Goal: Task Accomplishment & Management: Manage account settings

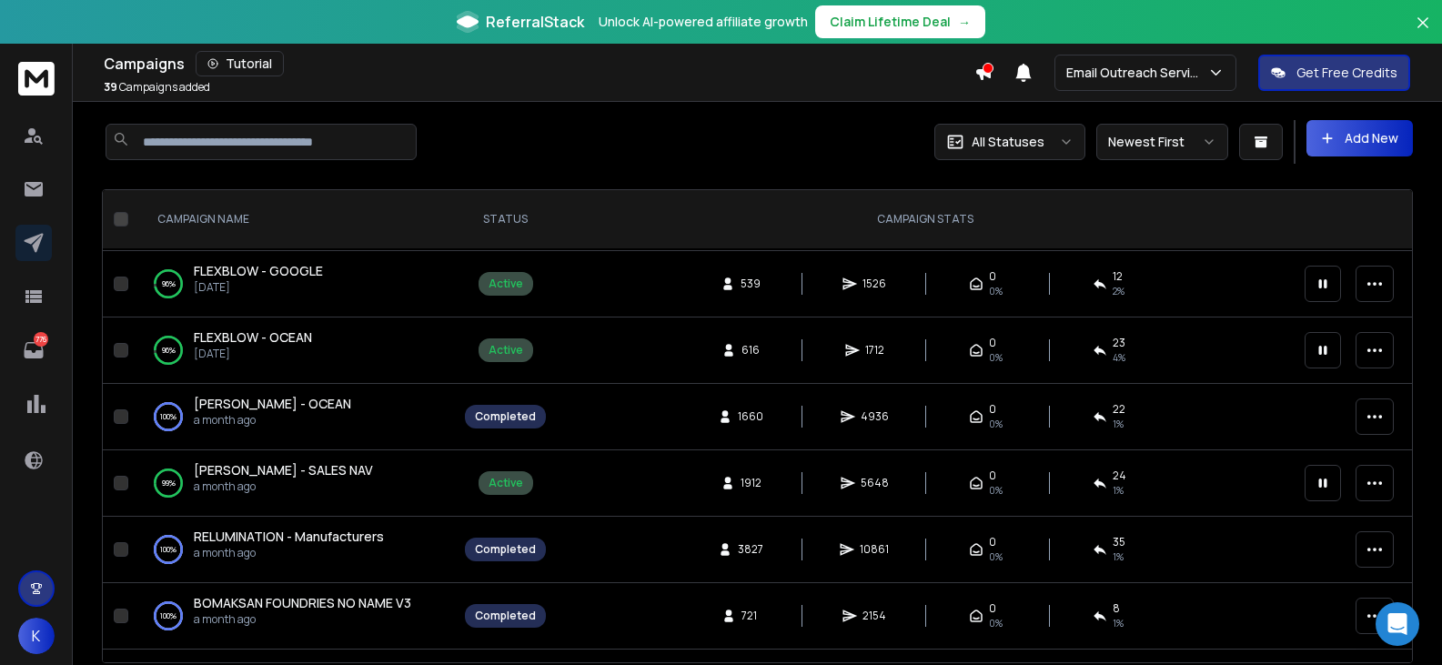
scroll to position [1477, 0]
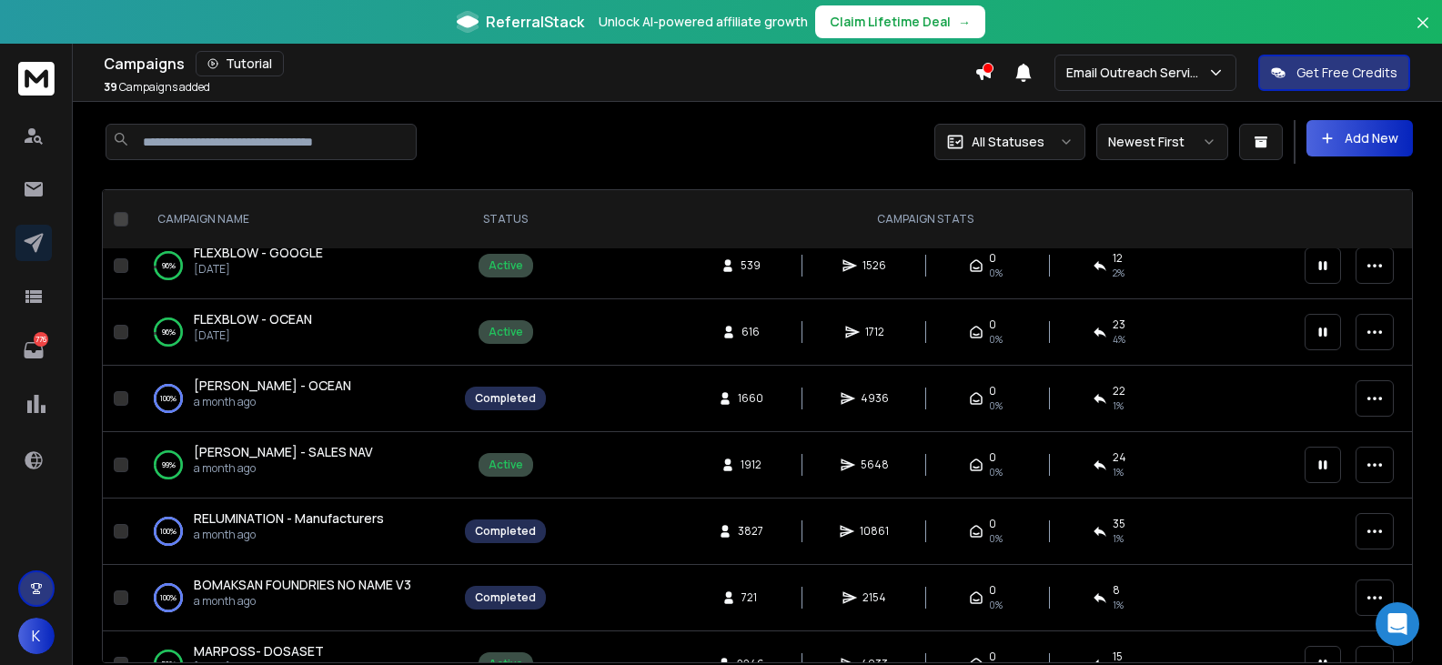
click at [417, 401] on div "100 % [PERSON_NAME] - OCEAN a month ago" at bounding box center [295, 399] width 282 height 44
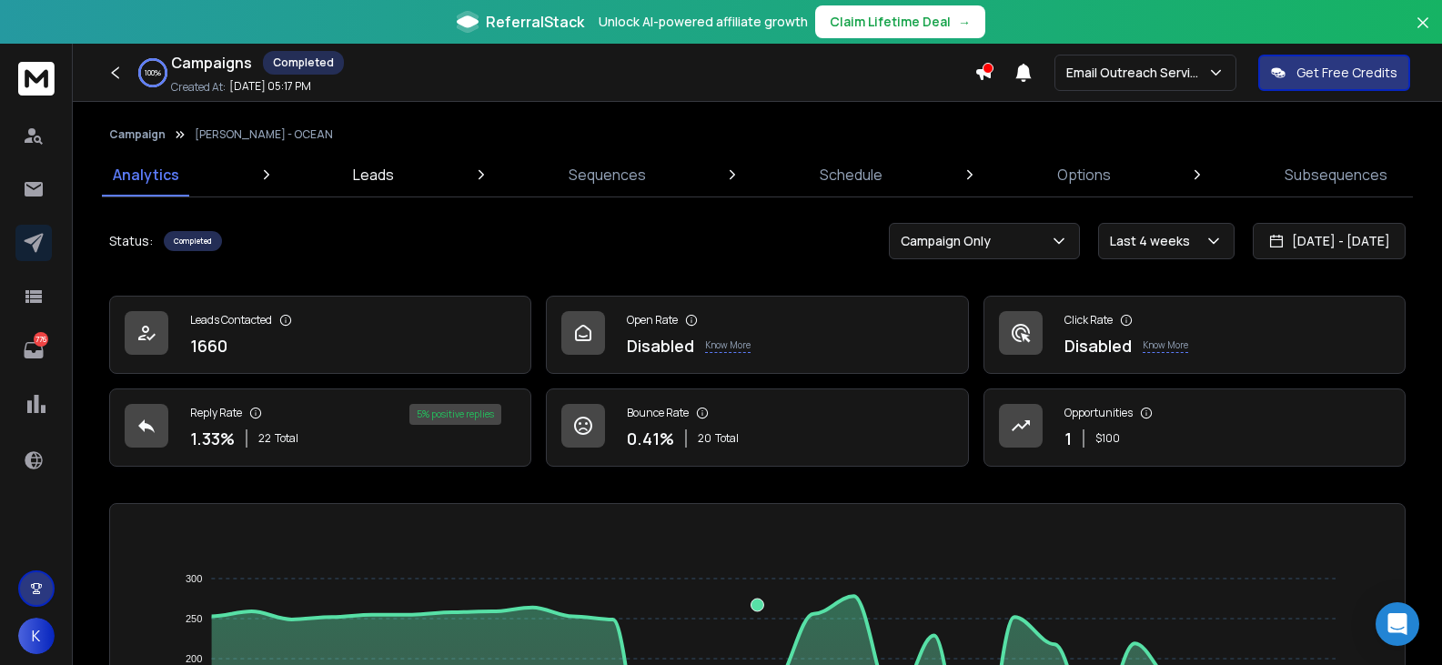
click at [364, 177] on p "Leads" at bounding box center [373, 175] width 41 height 22
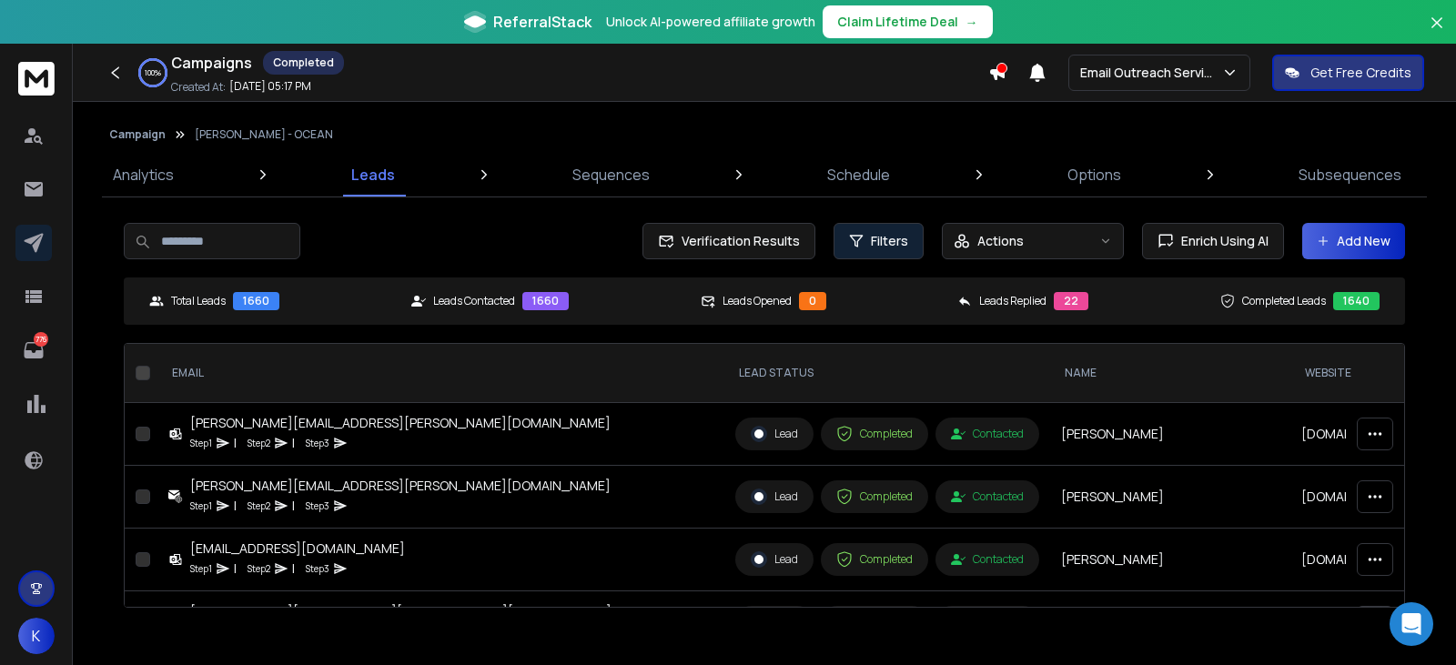
click at [867, 236] on button "Filters" at bounding box center [878, 241] width 90 height 36
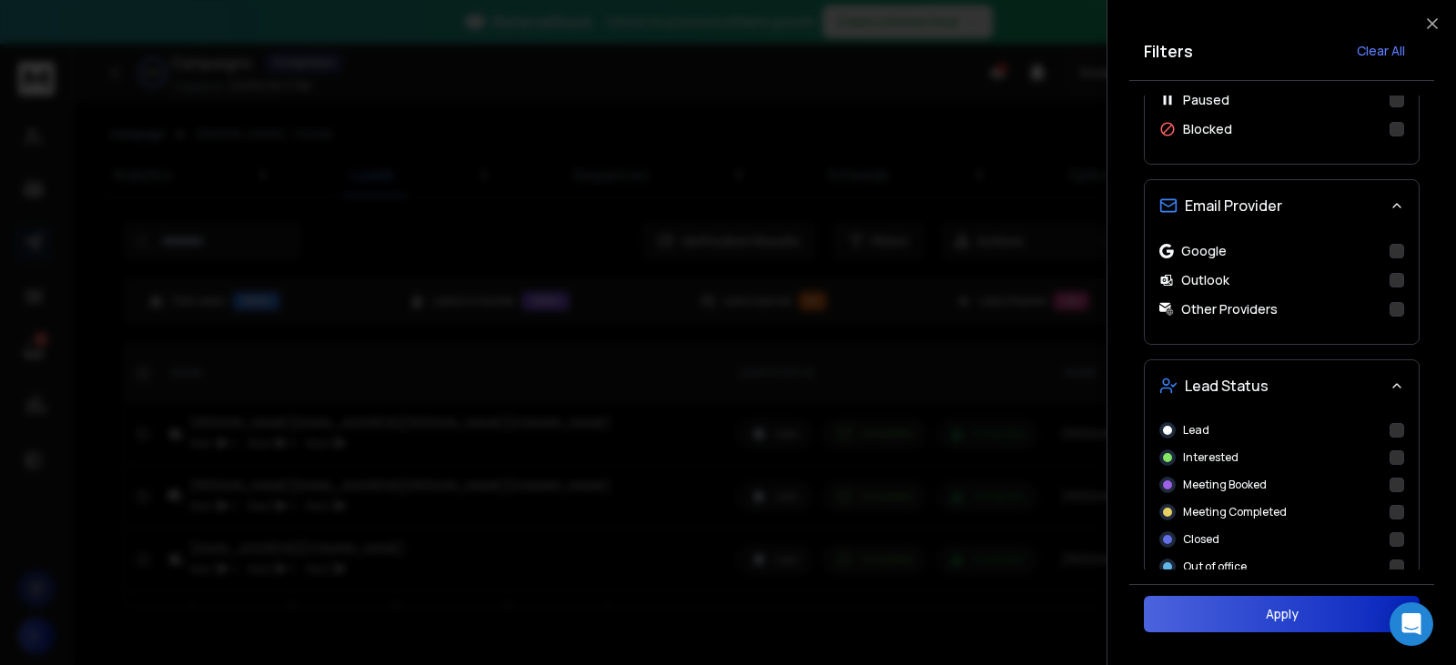
scroll to position [819, 0]
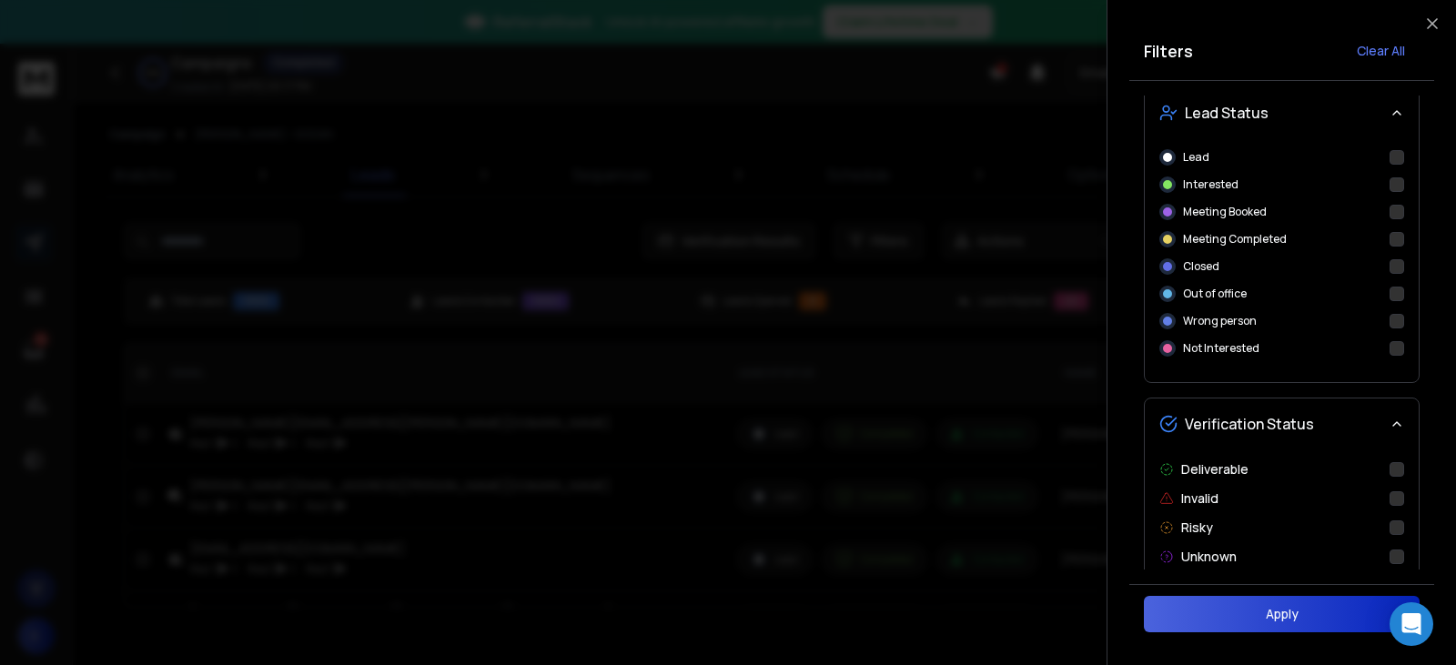
click at [1389, 189] on button "Interested" at bounding box center [1396, 184] width 15 height 15
click at [1290, 609] on button "Apply" at bounding box center [1281, 614] width 276 height 36
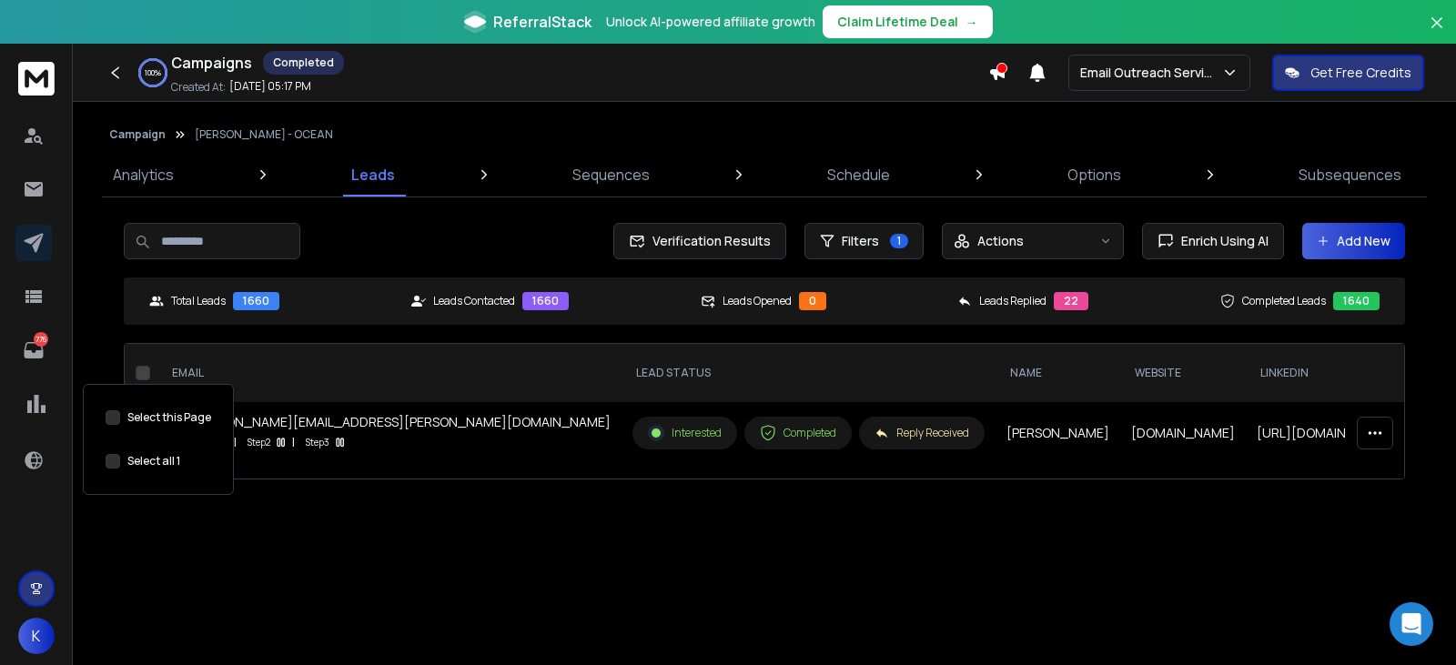
click at [114, 461] on button "Select this Page" at bounding box center [113, 461] width 15 height 15
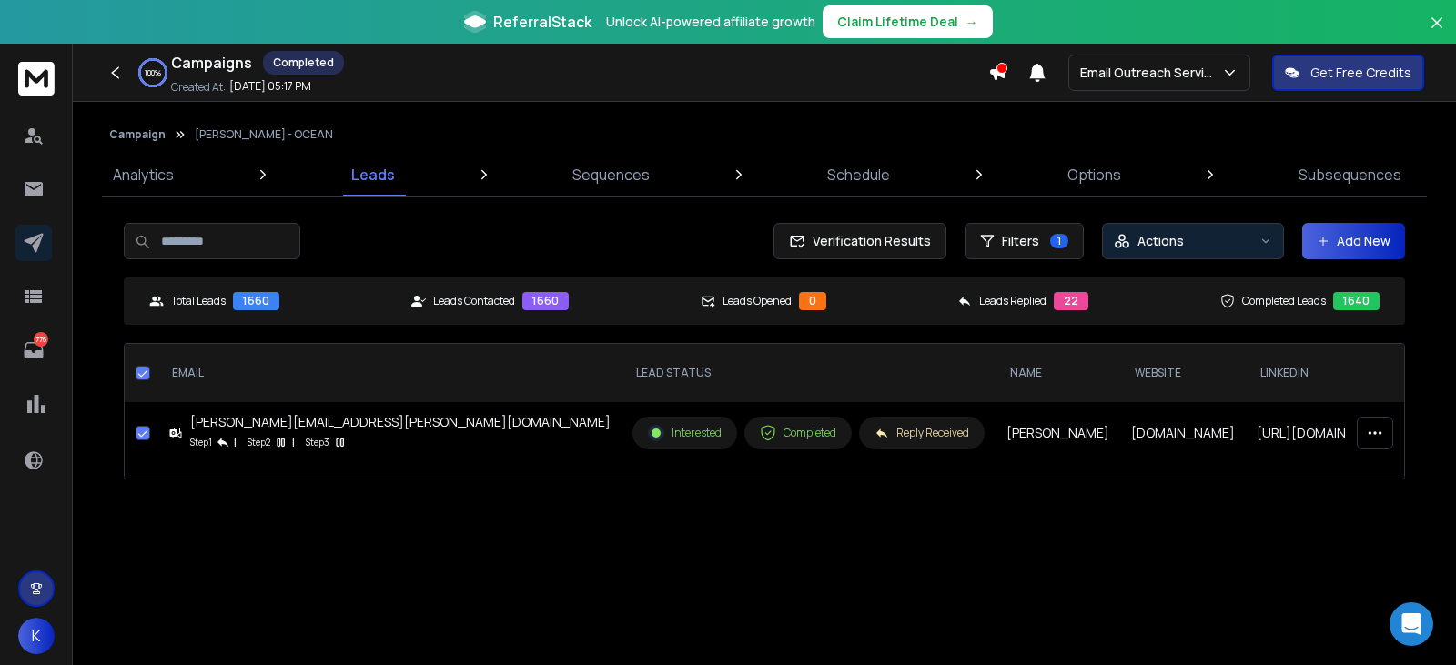
click at [1264, 241] on icon "button" at bounding box center [1265, 241] width 13 height 15
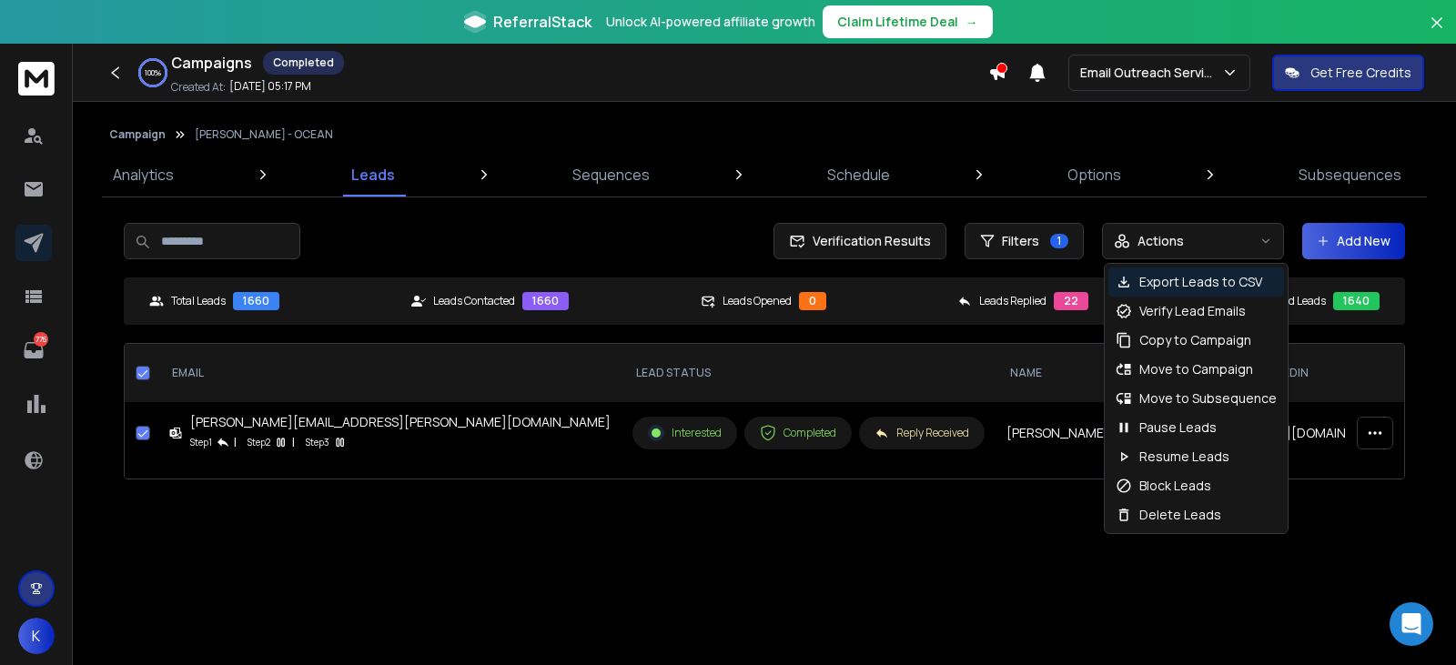
click at [1242, 284] on p "Export Leads to CSV" at bounding box center [1200, 282] width 123 height 18
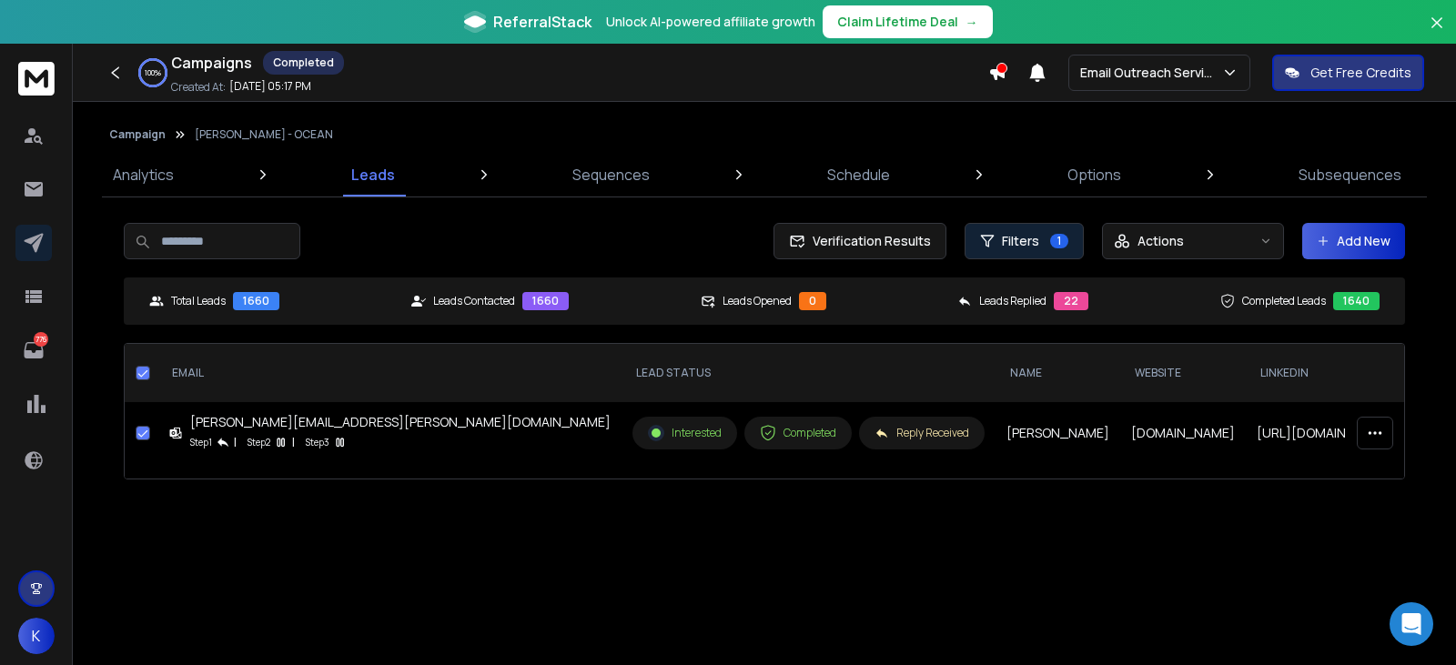
click at [1008, 255] on button "Filters 1" at bounding box center [1023, 241] width 119 height 36
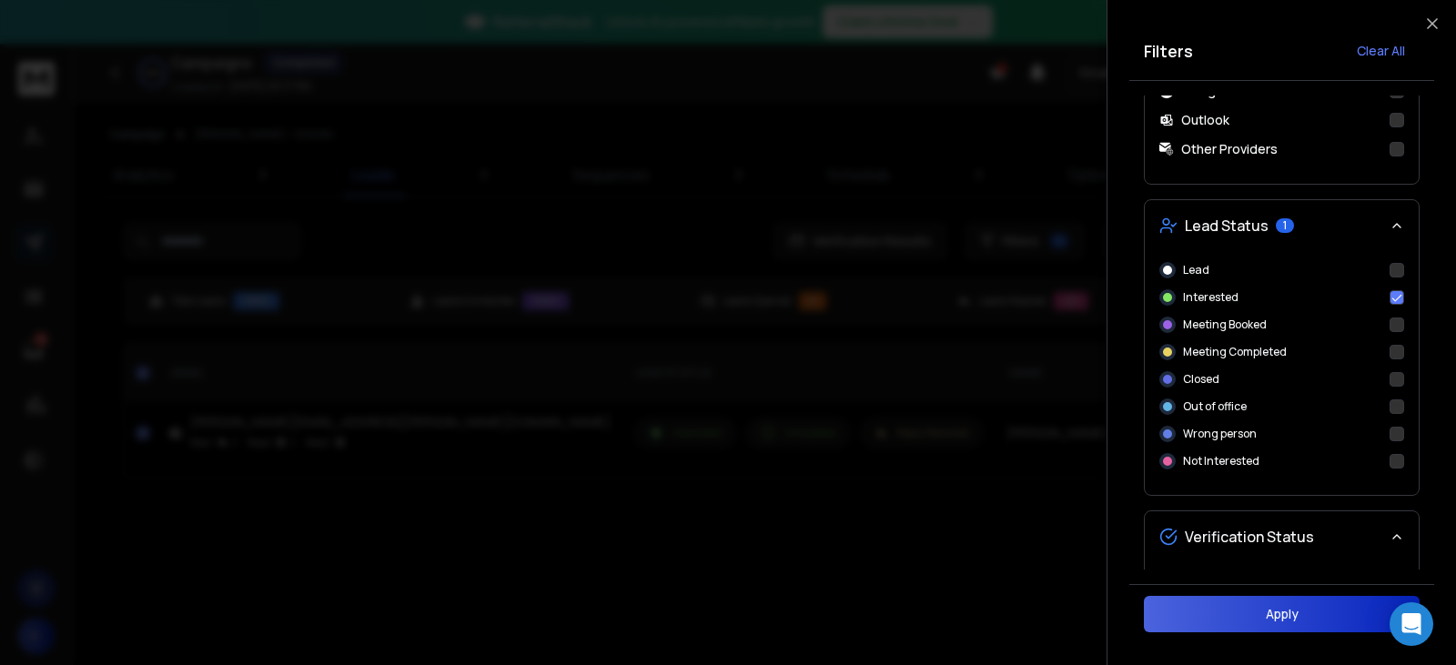
scroll to position [728, 0]
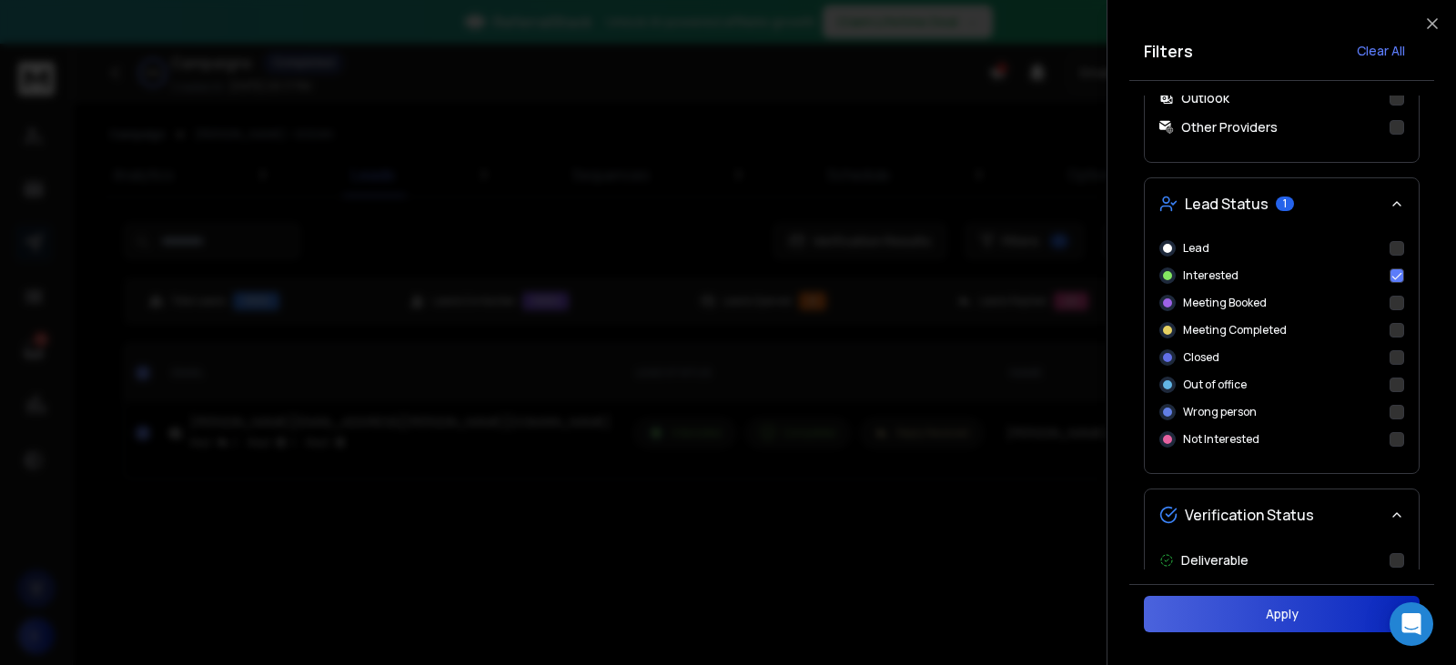
click at [1389, 277] on button "Interested" at bounding box center [1396, 275] width 15 height 15
click at [1389, 408] on person "Wrong person" at bounding box center [1396, 412] width 15 height 15
click at [1298, 613] on button "Apply" at bounding box center [1281, 614] width 276 height 36
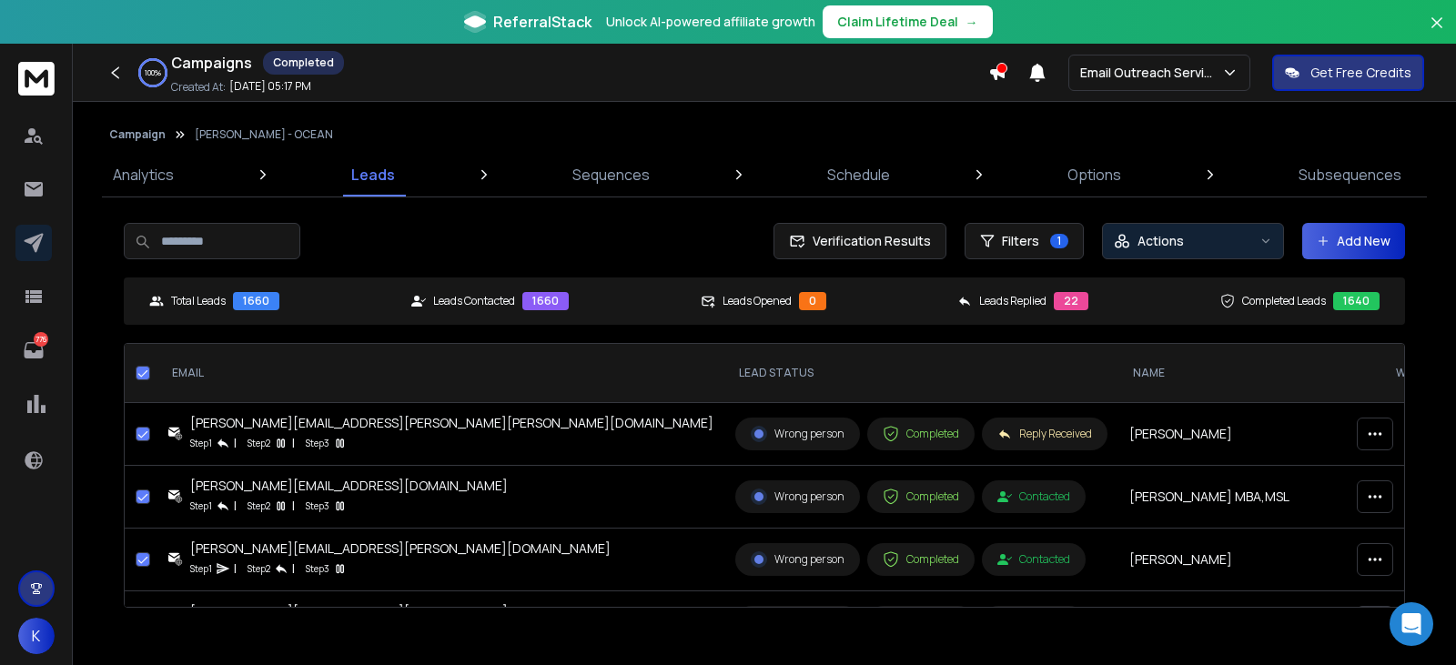
click at [1193, 235] on div "Actions" at bounding box center [1182, 241] width 138 height 18
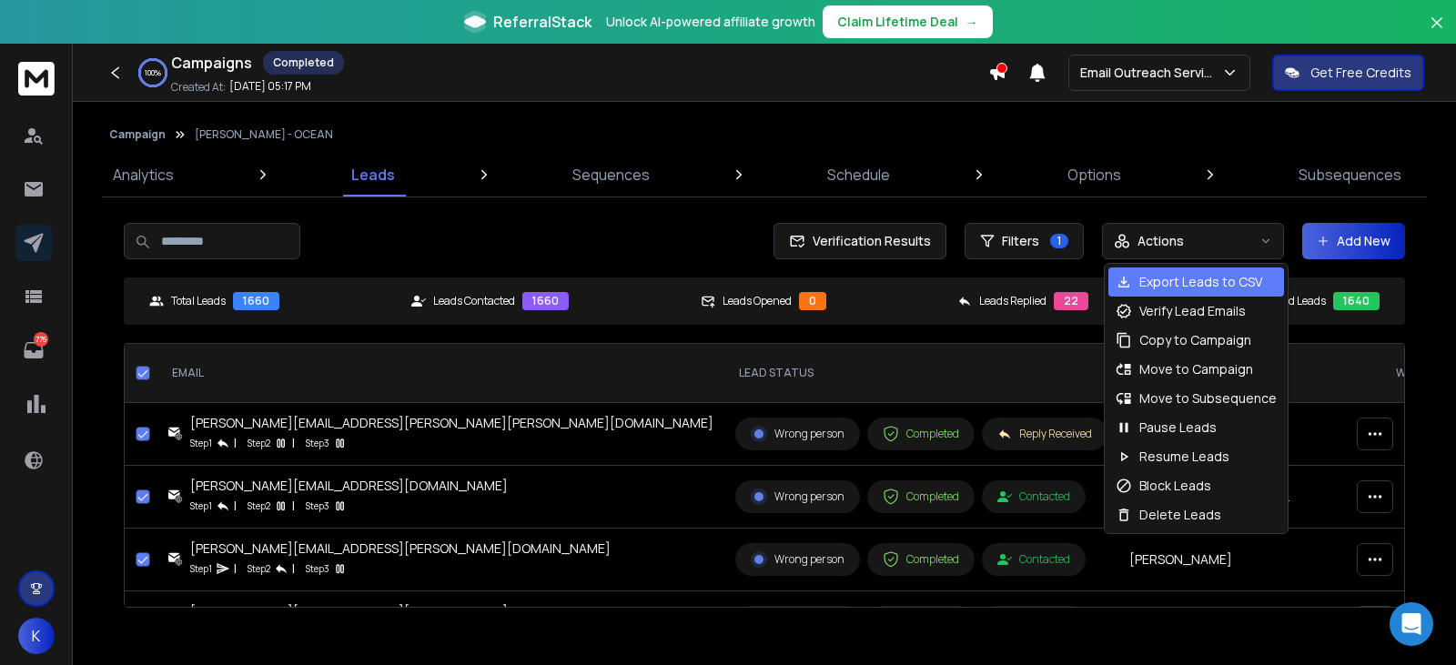
click at [1208, 284] on p "Export Leads to CSV" at bounding box center [1200, 282] width 123 height 18
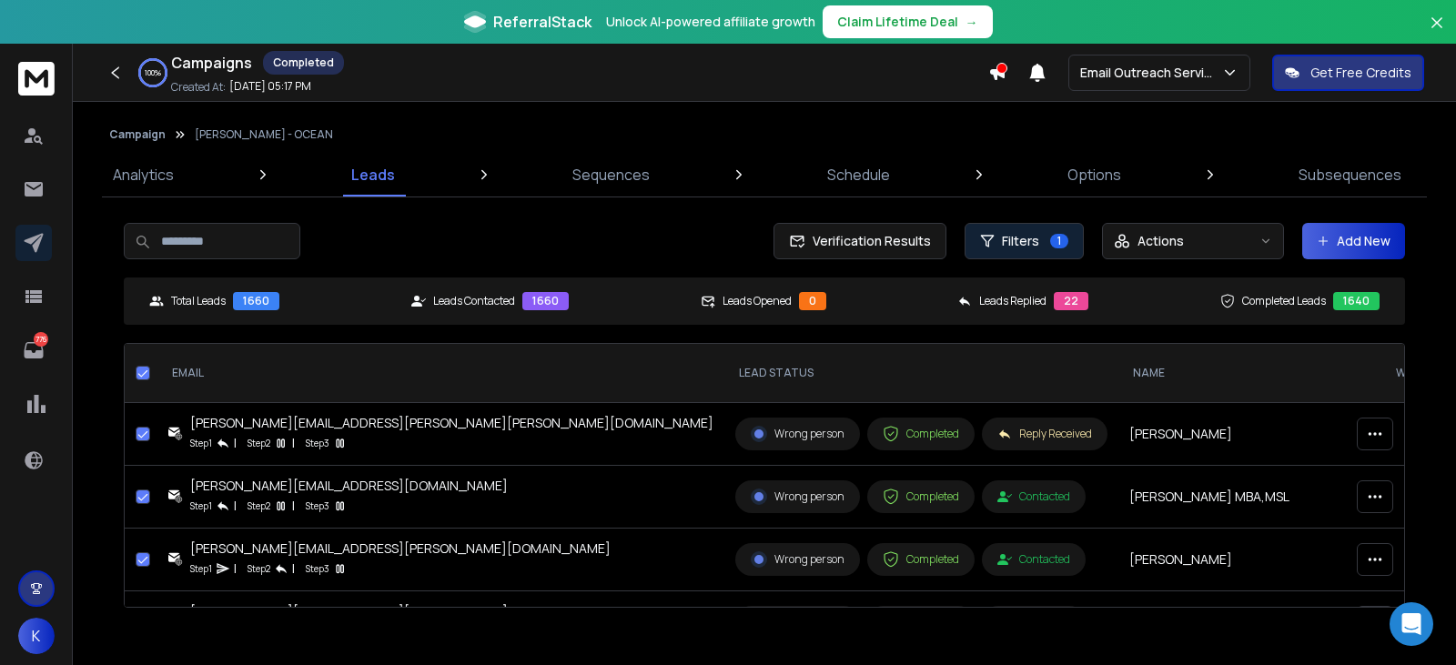
click at [1028, 242] on span "Filters" at bounding box center [1020, 241] width 37 height 18
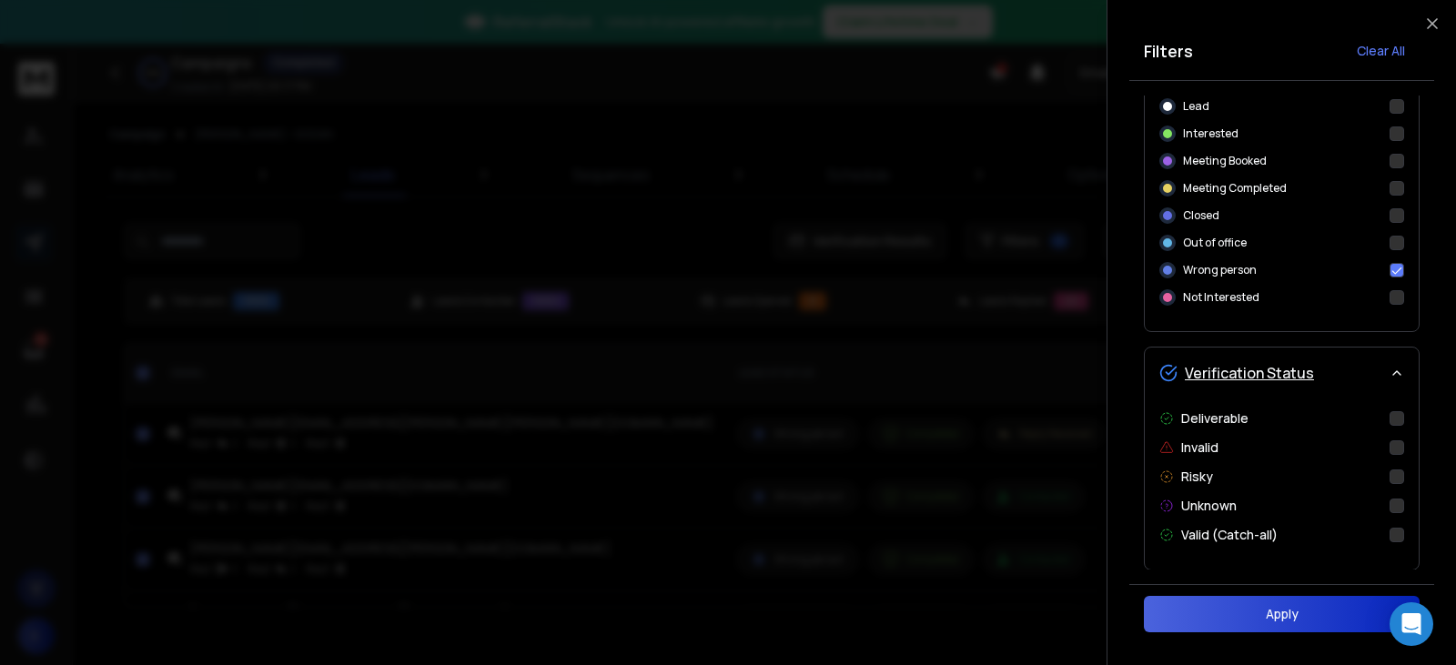
scroll to position [878, 0]
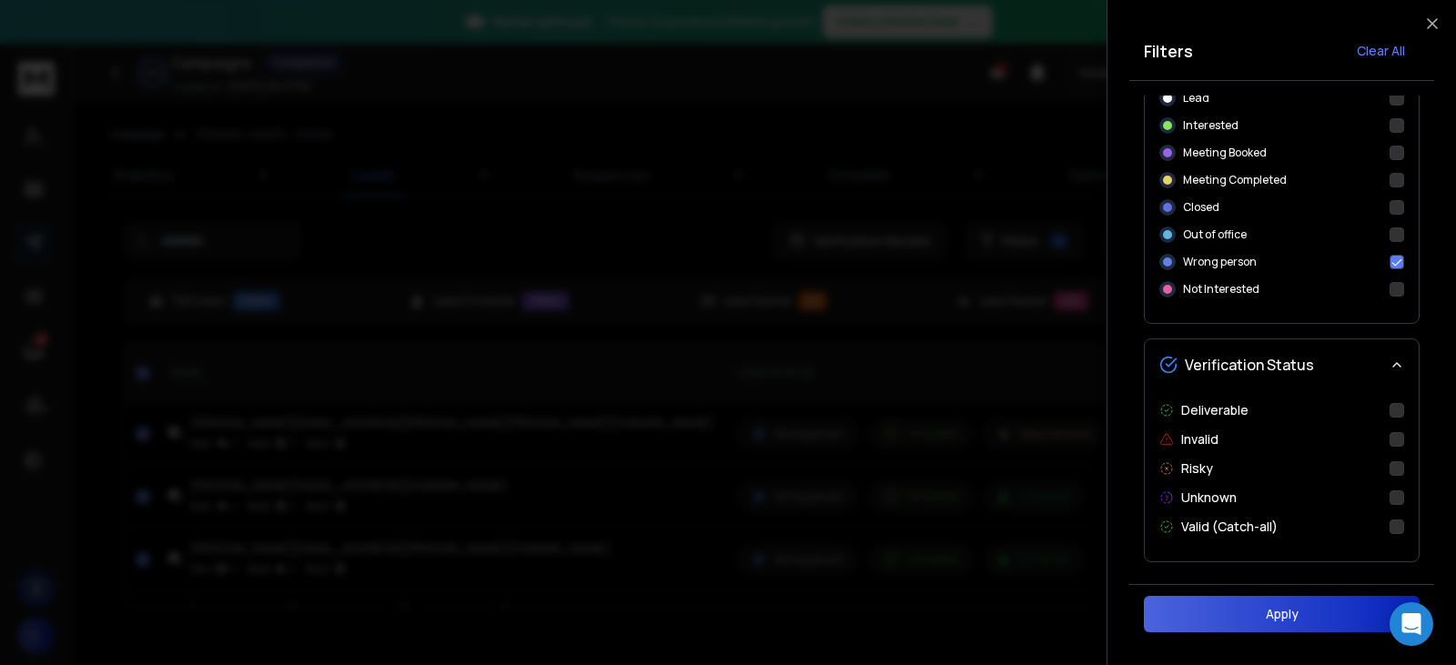
click at [1389, 261] on person "Wrong person" at bounding box center [1396, 262] width 15 height 15
click at [1389, 287] on Interested "Not Interested" at bounding box center [1396, 289] width 15 height 15
click at [1308, 620] on button "Apply" at bounding box center [1281, 614] width 276 height 36
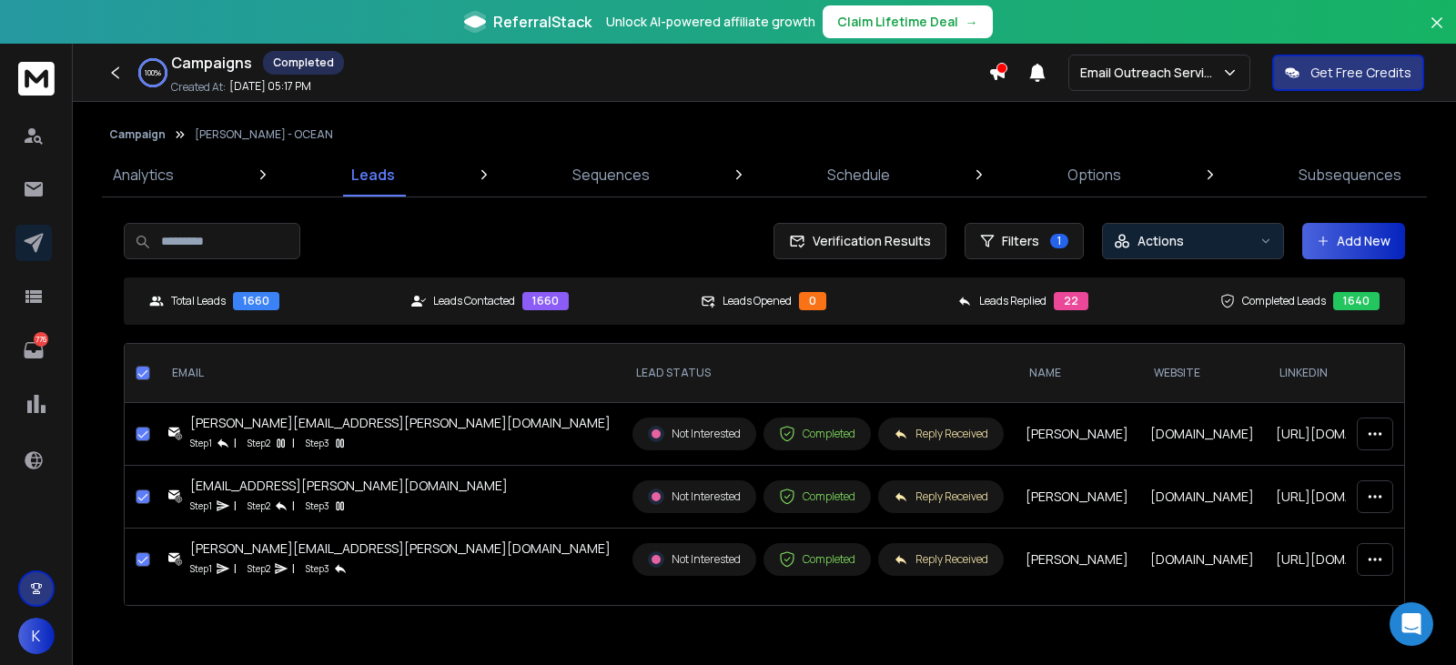
click at [1234, 229] on button "Actions" at bounding box center [1193, 241] width 182 height 36
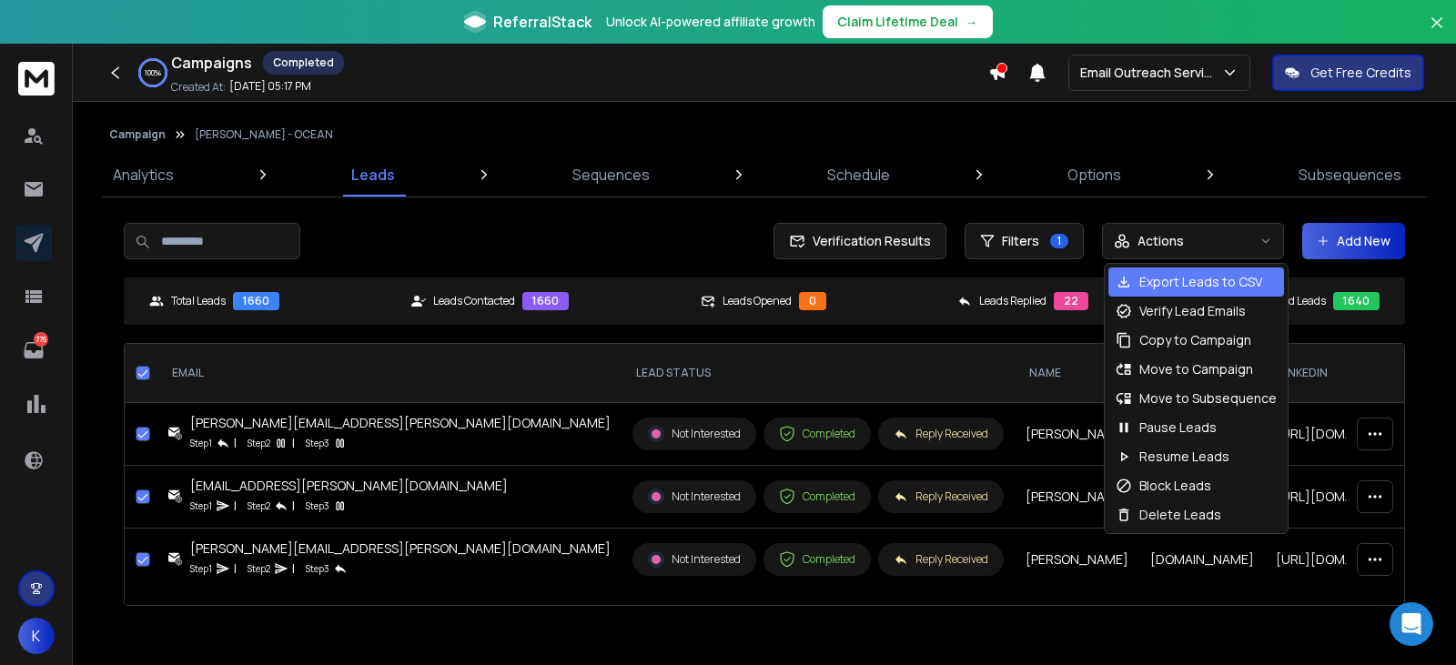
click at [1152, 284] on p "Export Leads to CSV" at bounding box center [1200, 282] width 123 height 18
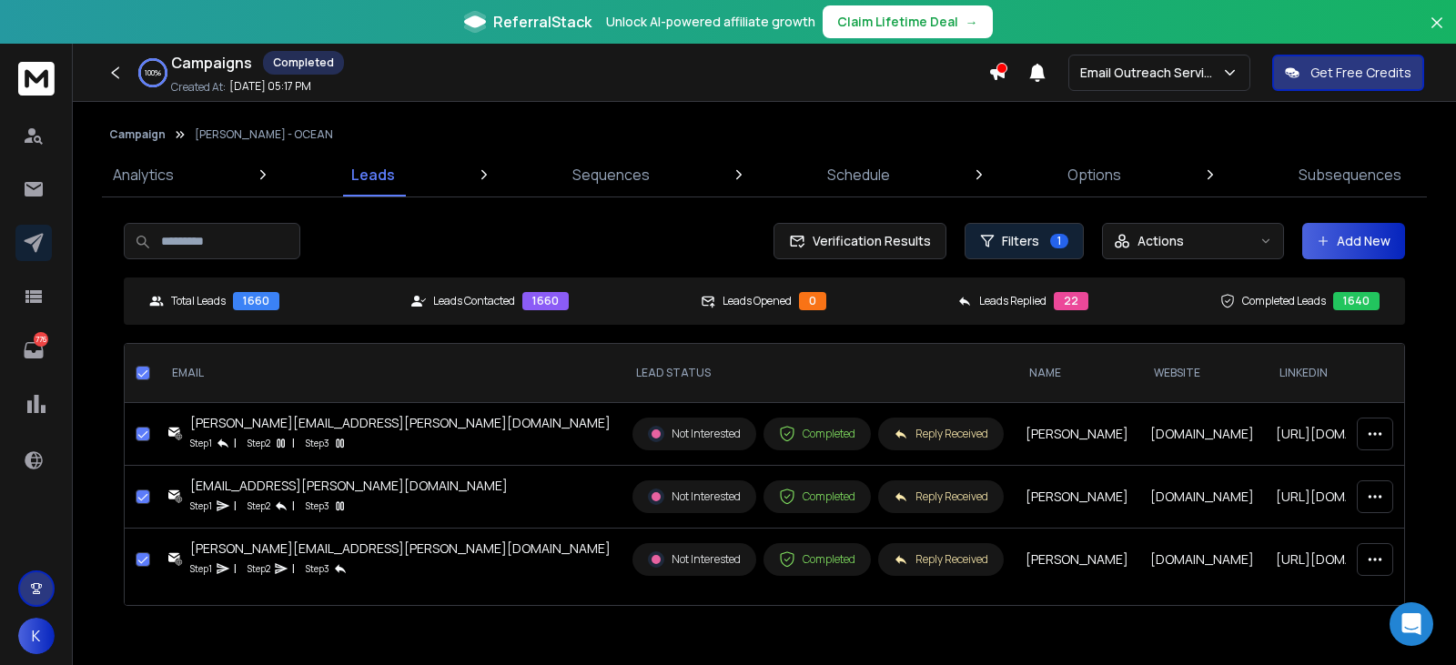
click at [1021, 248] on span "Filters" at bounding box center [1020, 241] width 37 height 18
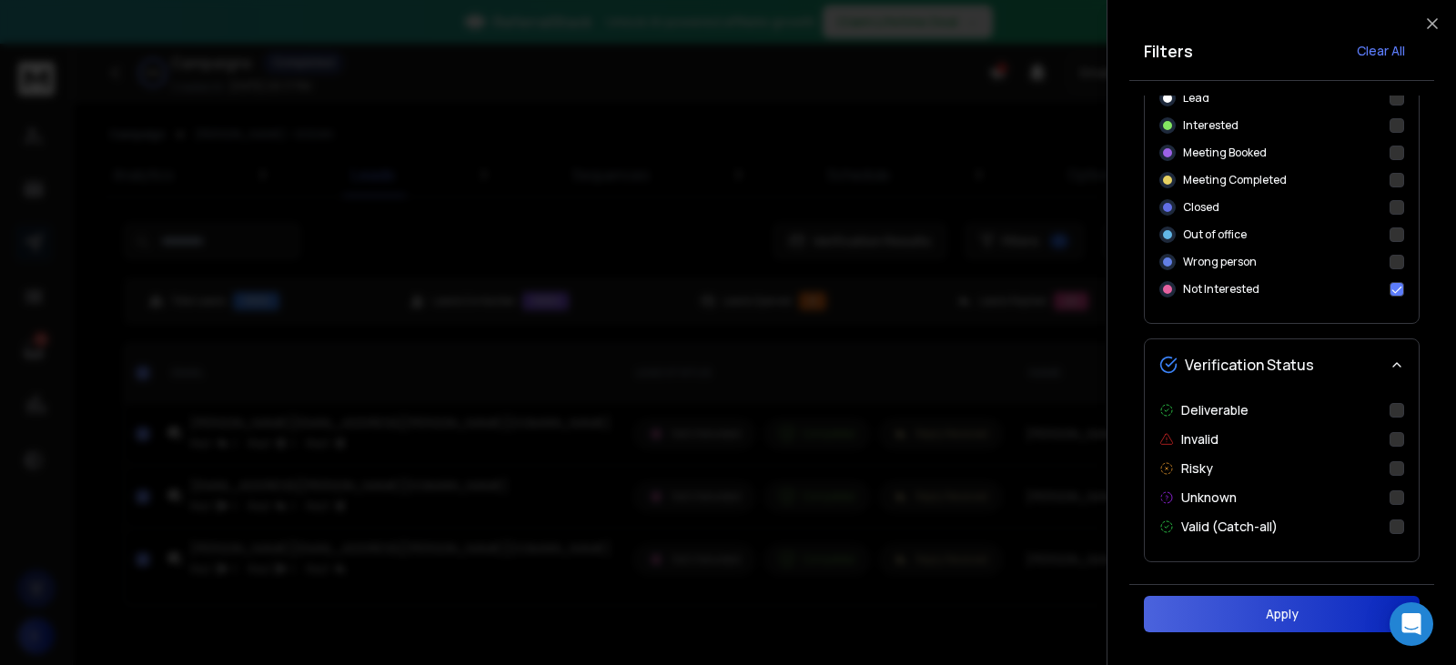
click at [1389, 295] on Interested "Not Interested" at bounding box center [1396, 289] width 15 height 15
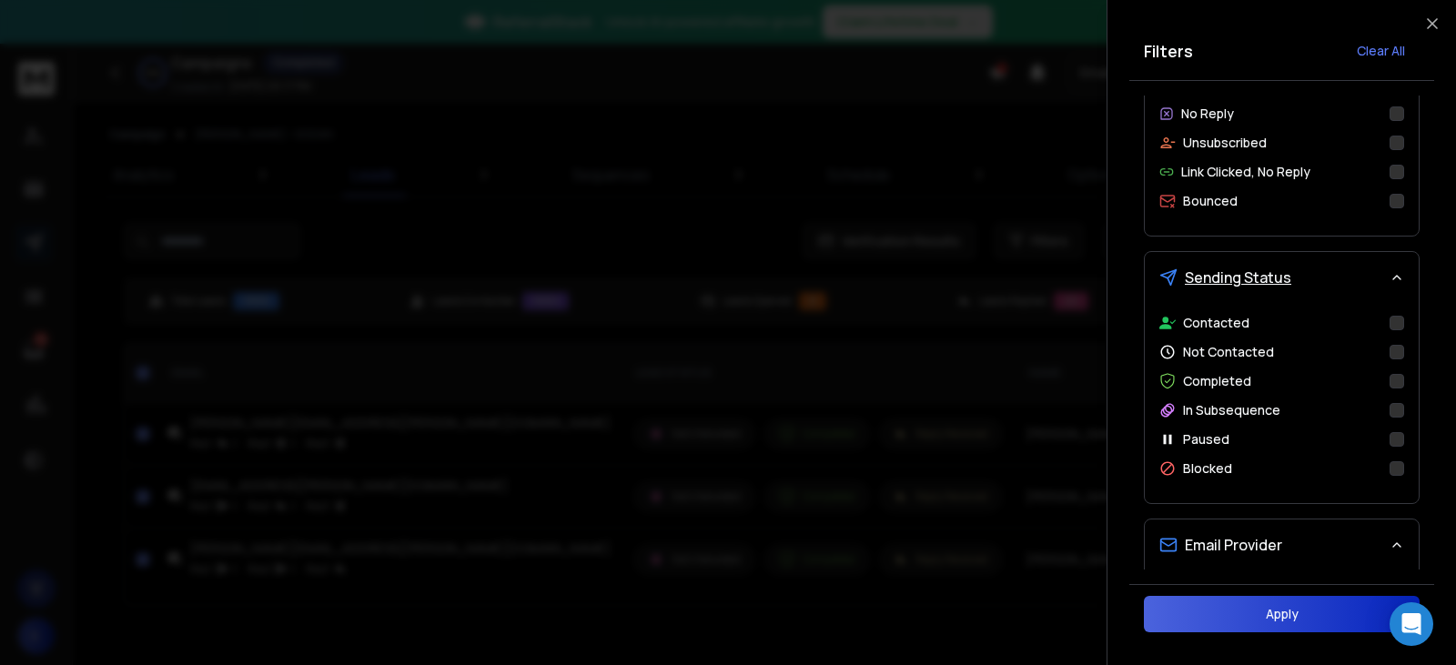
scroll to position [150, 0]
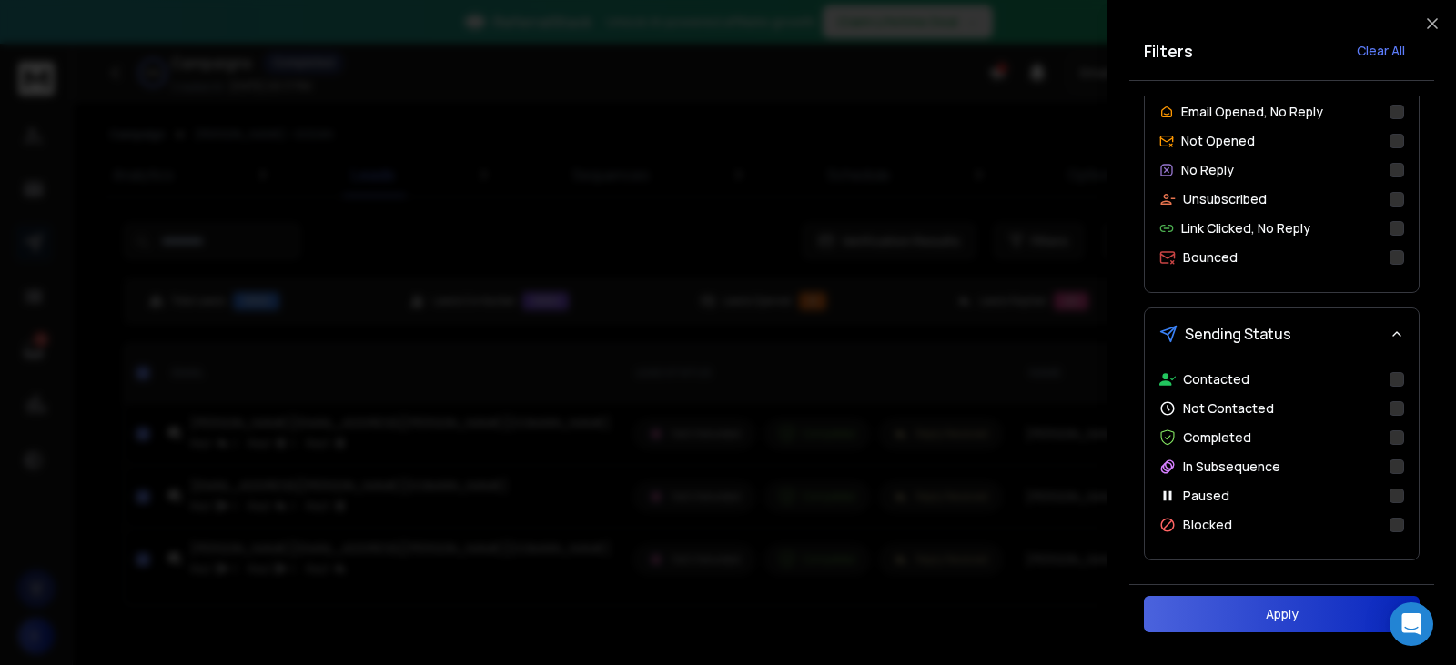
click at [1389, 260] on button "Bounced" at bounding box center [1396, 257] width 15 height 15
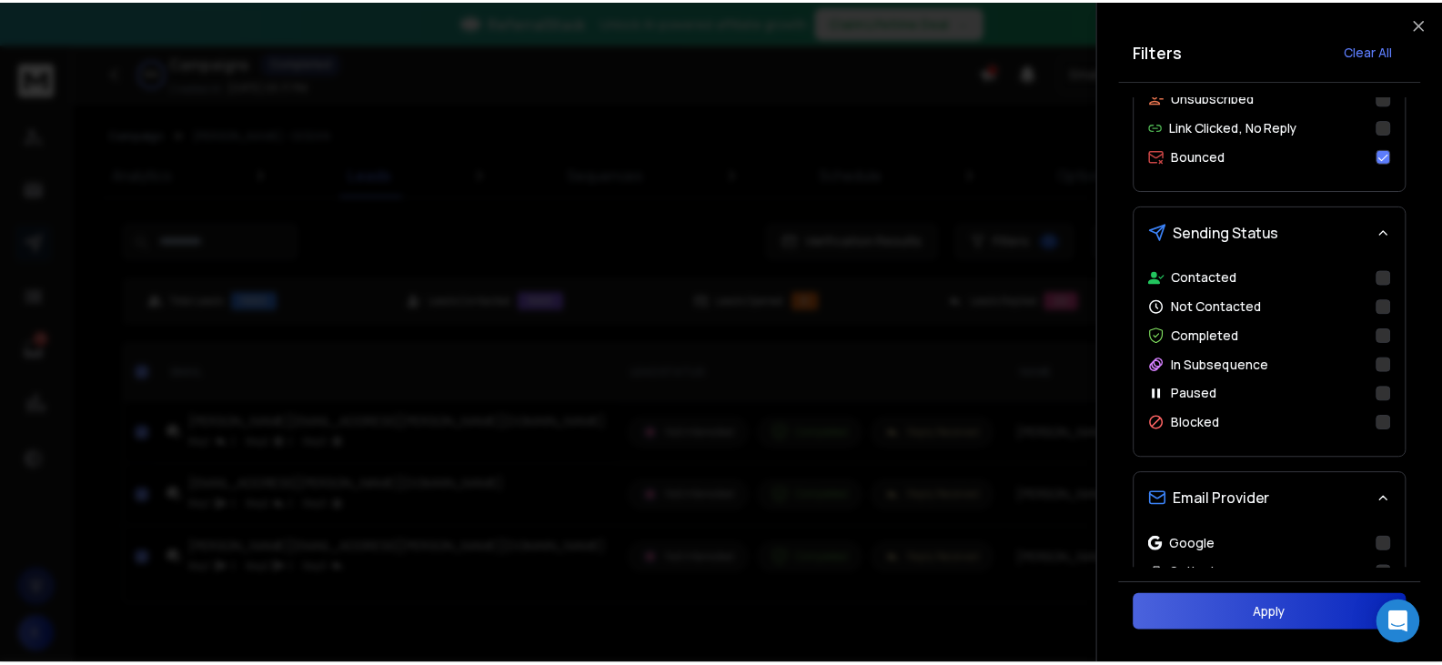
scroll to position [273, 0]
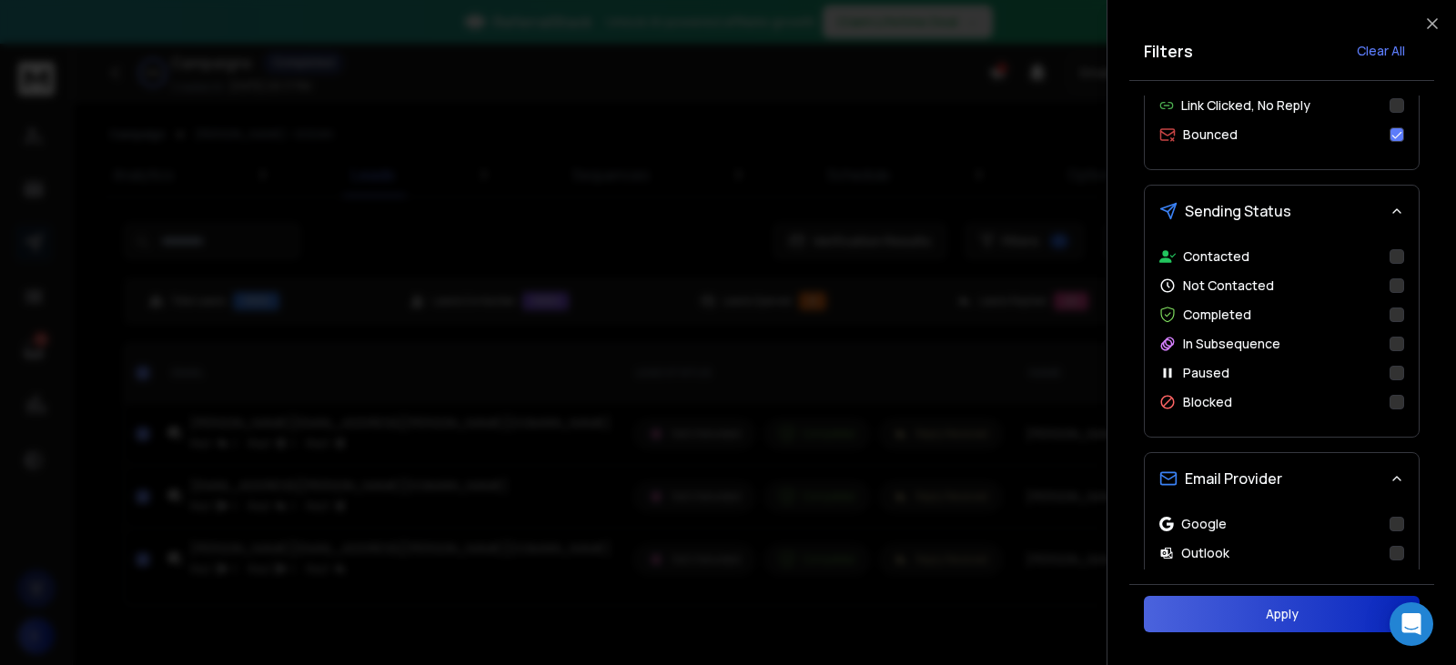
click at [1327, 615] on button "Apply" at bounding box center [1281, 614] width 276 height 36
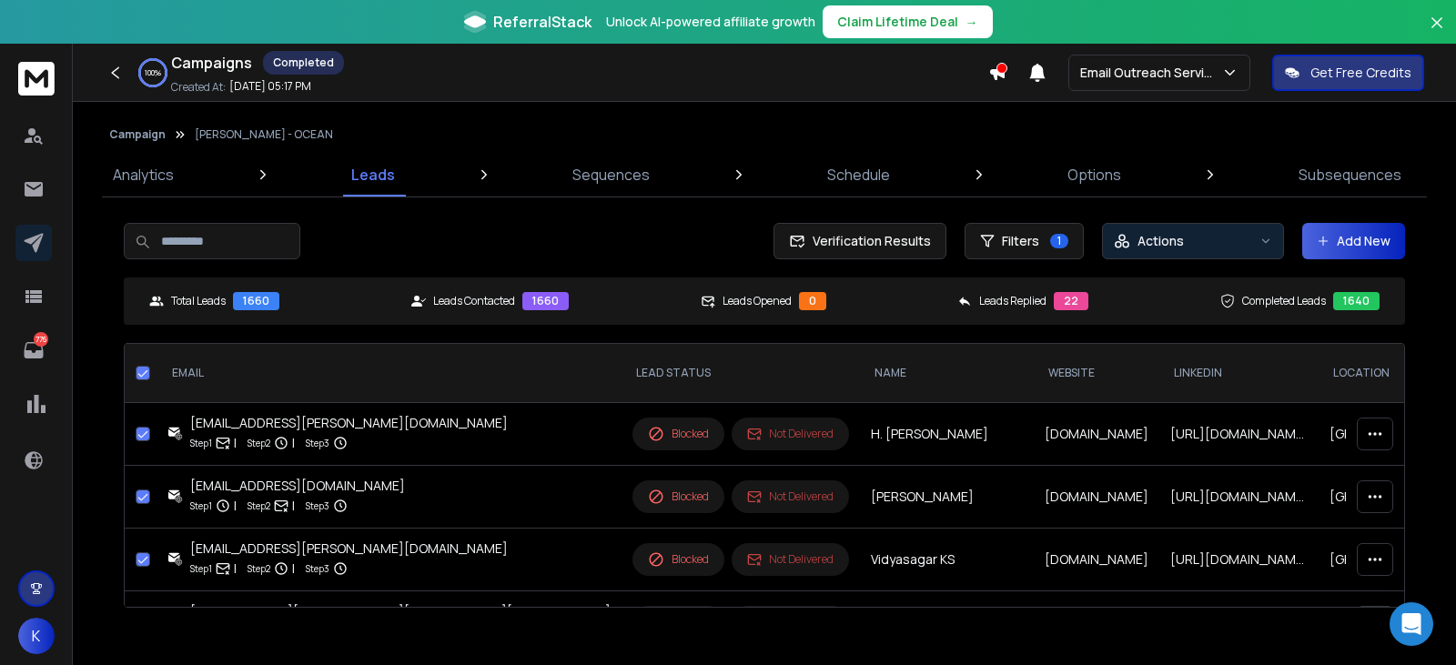
click at [1164, 242] on p "Actions" at bounding box center [1160, 241] width 46 height 18
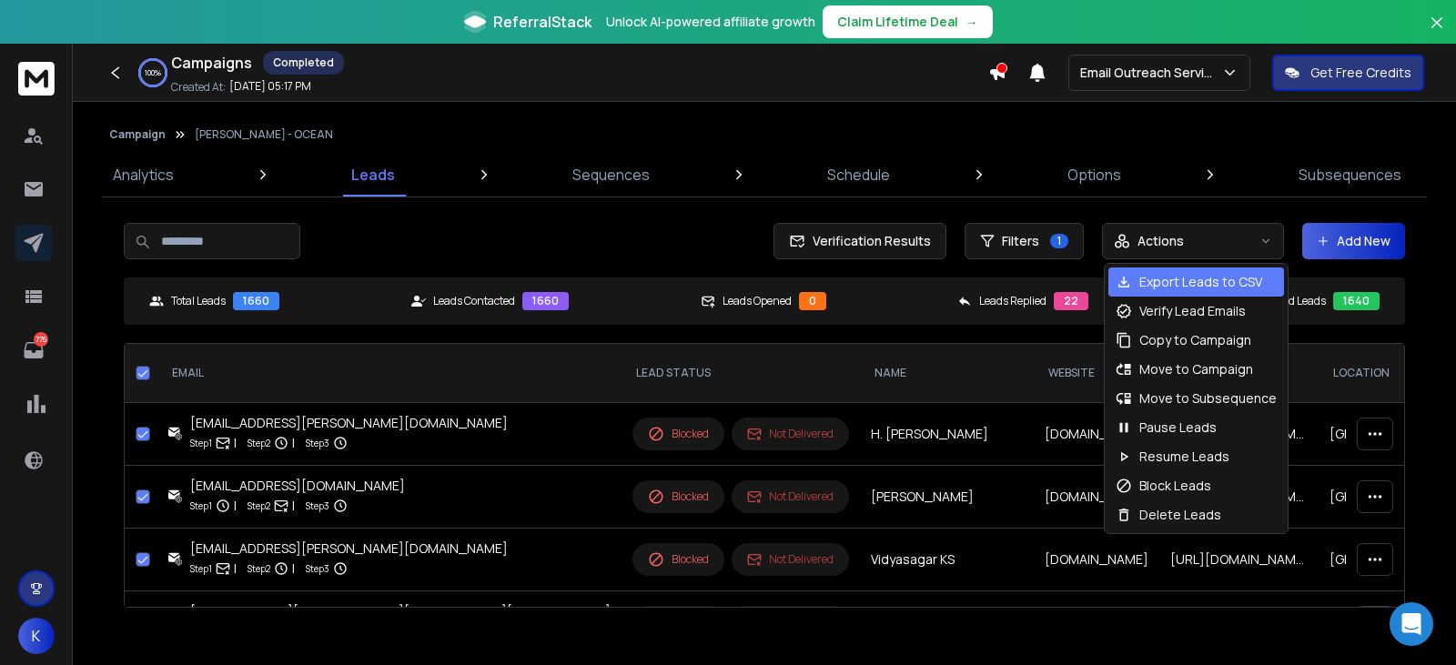
click at [1173, 275] on p "Export Leads to CSV" at bounding box center [1200, 282] width 123 height 18
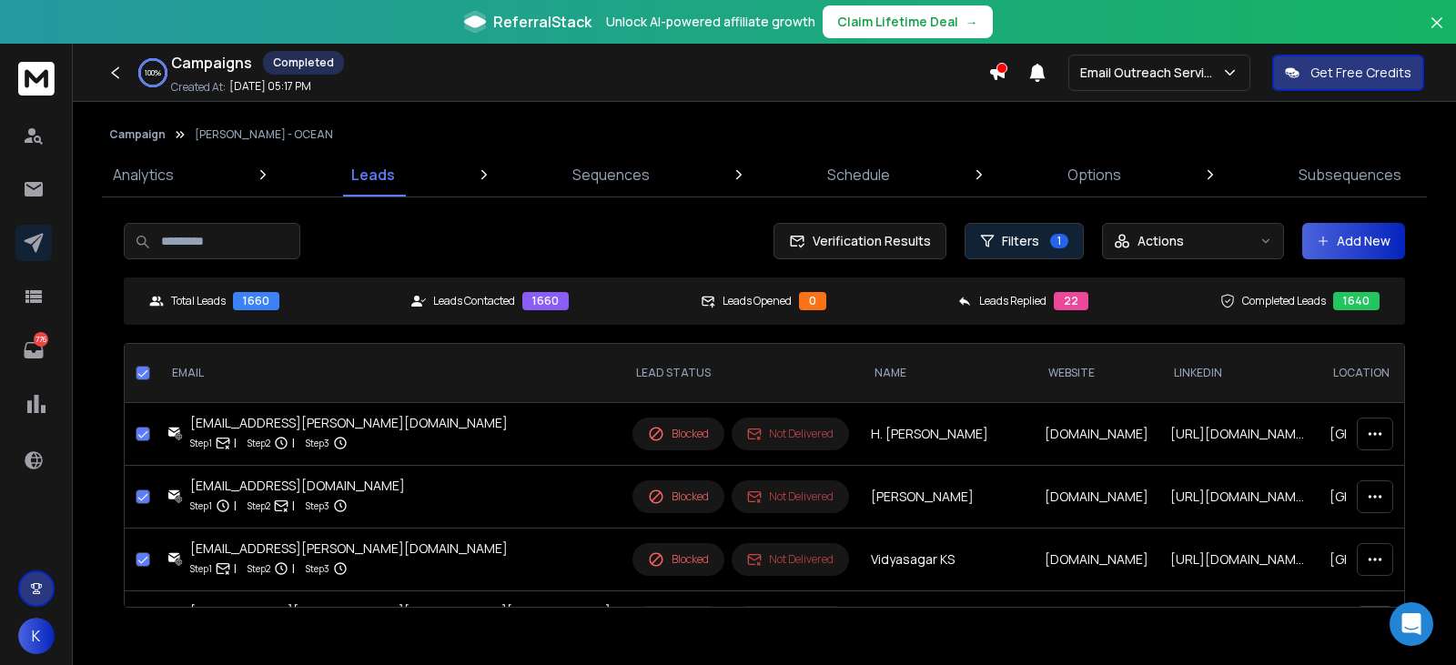
click at [1049, 238] on button "Filters 1" at bounding box center [1023, 241] width 119 height 36
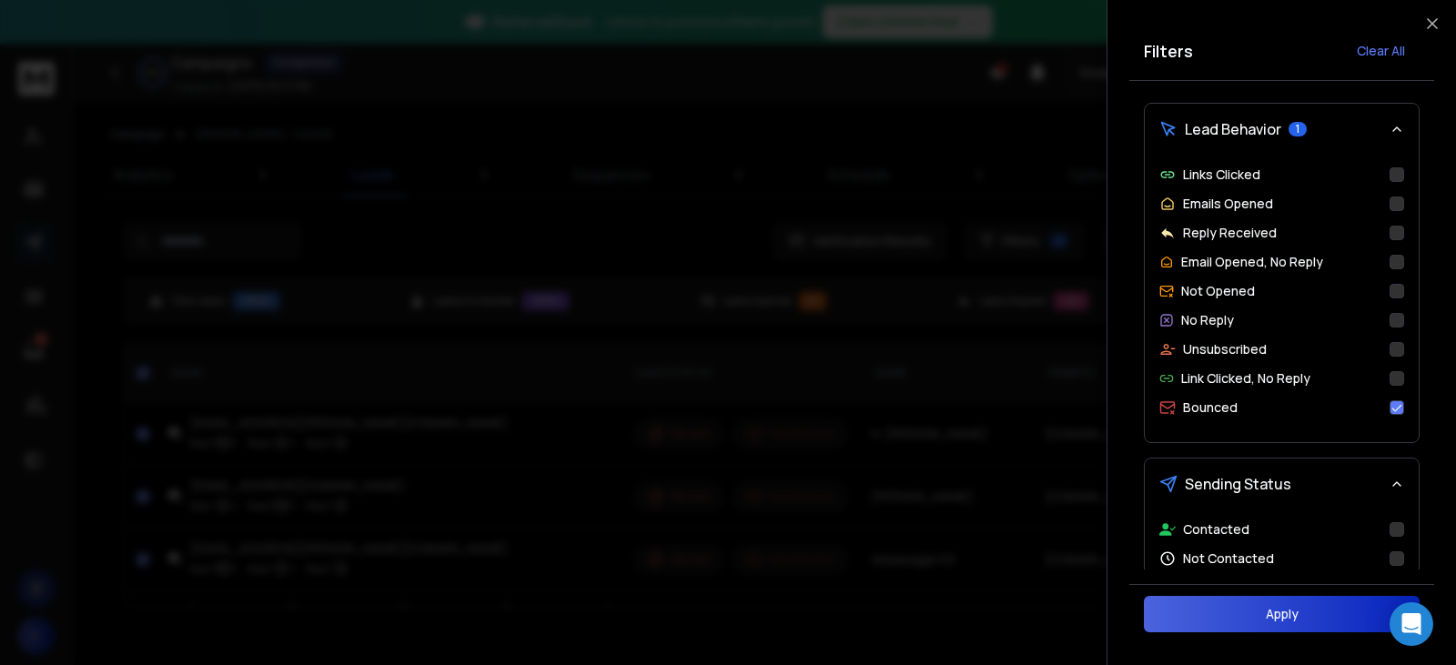
click at [1389, 403] on button "Bounced" at bounding box center [1396, 407] width 15 height 15
click at [1309, 615] on button "Apply" at bounding box center [1281, 614] width 276 height 36
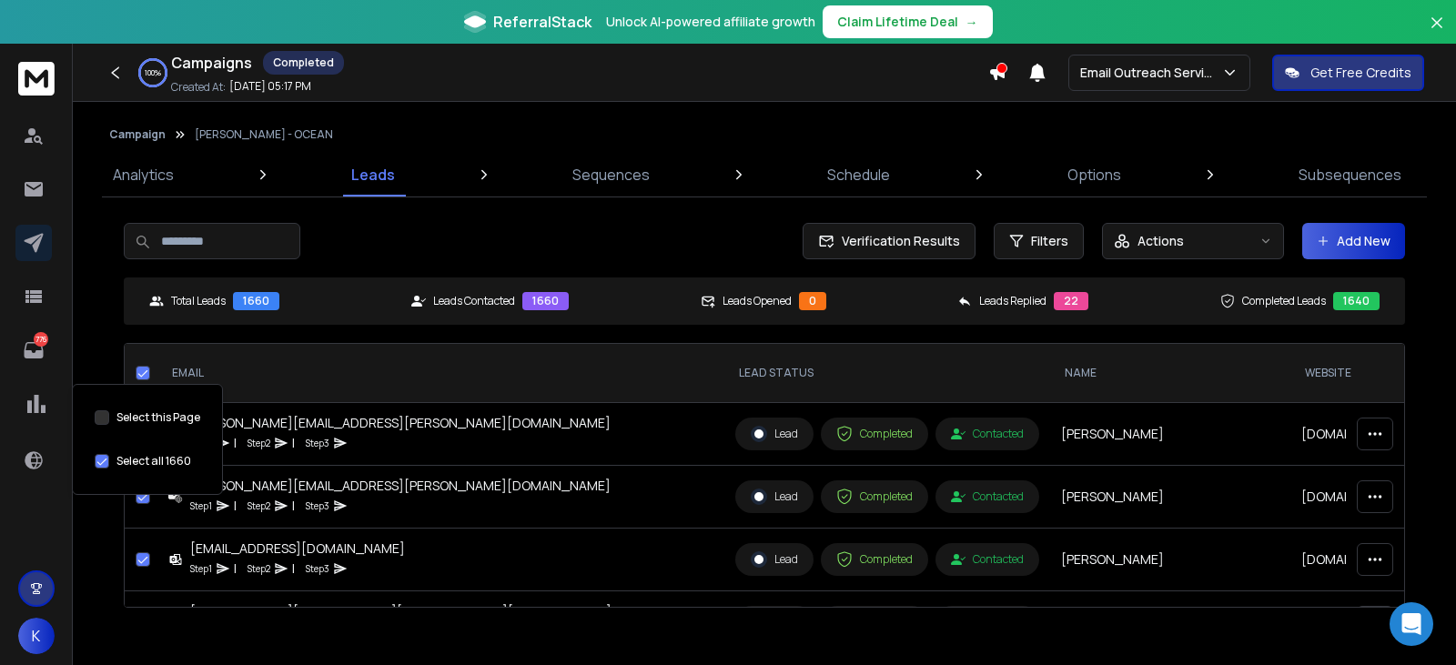
click at [98, 458] on button "Select this Page" at bounding box center [102, 461] width 15 height 15
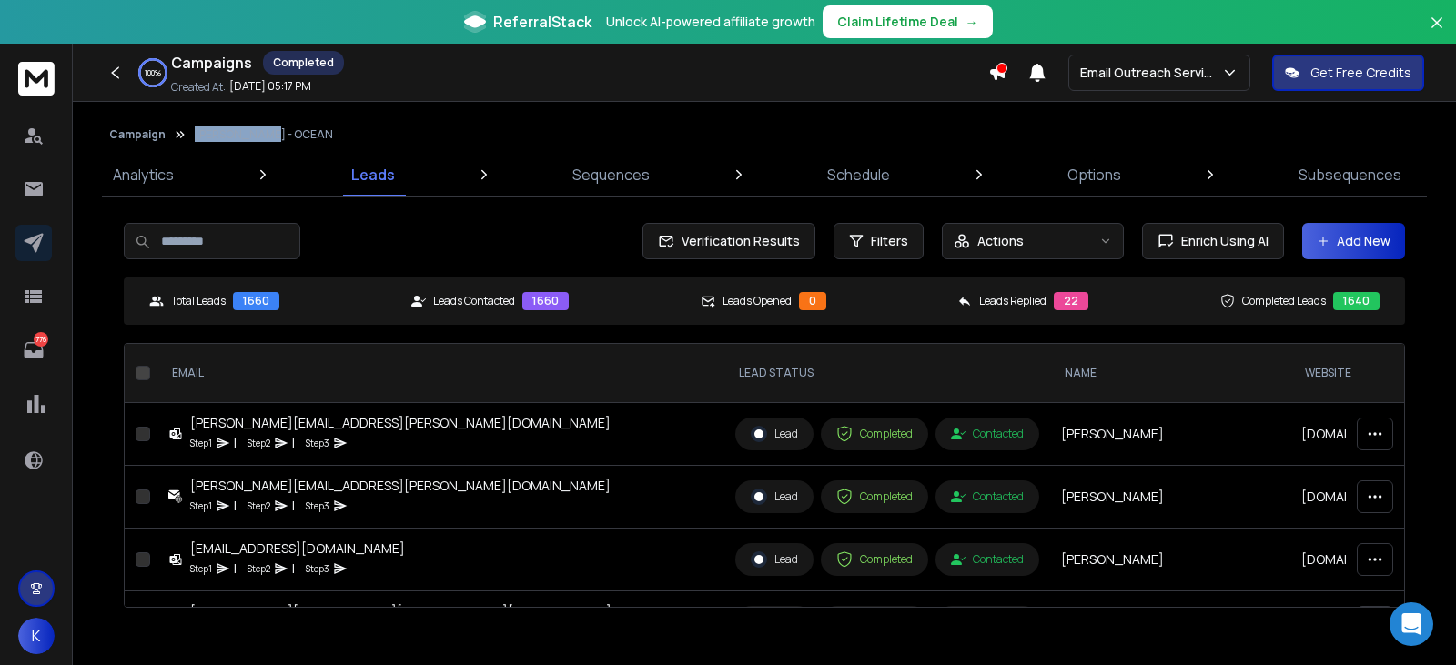
drag, startPoint x: 276, startPoint y: 131, endPoint x: 196, endPoint y: 126, distance: 80.2
click at [193, 128] on div "Campaign DURR - OCEAN" at bounding box center [764, 134] width 1310 height 15
copy p "[PERSON_NAME] - OCEAN"
click at [110, 63] on button at bounding box center [116, 73] width 24 height 36
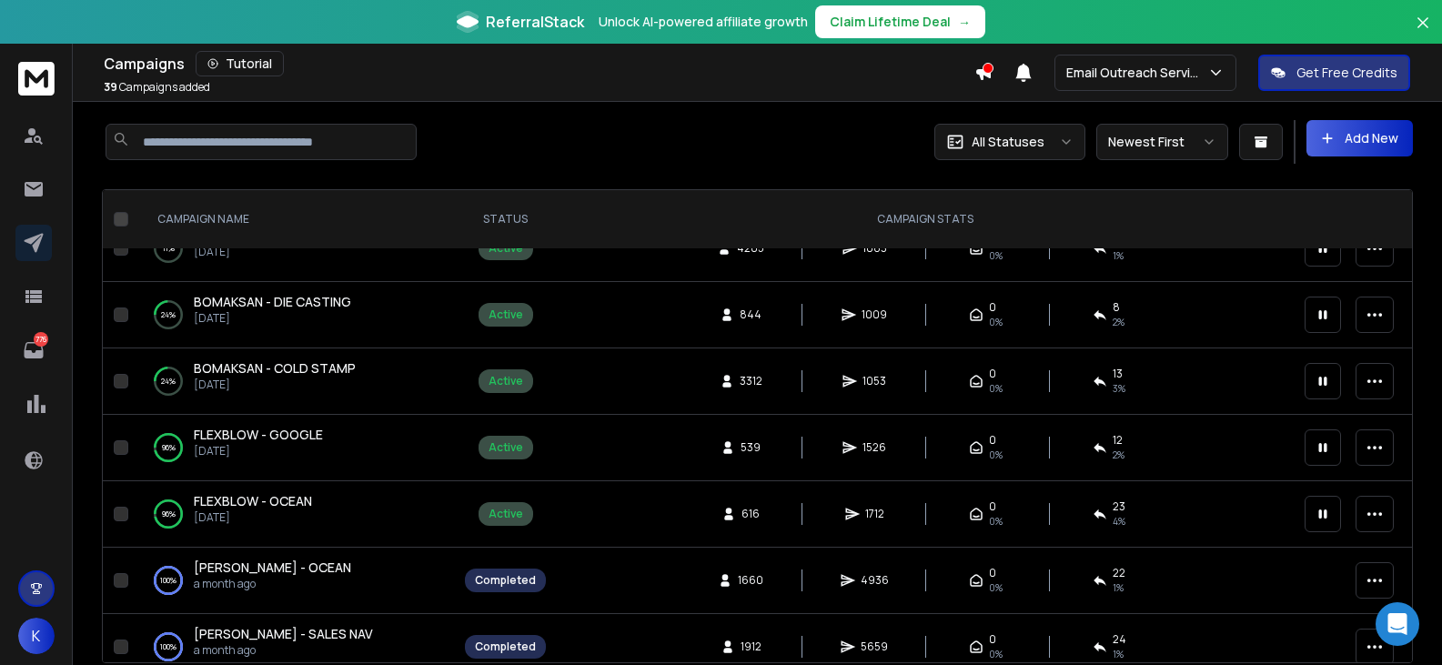
scroll to position [1386, 0]
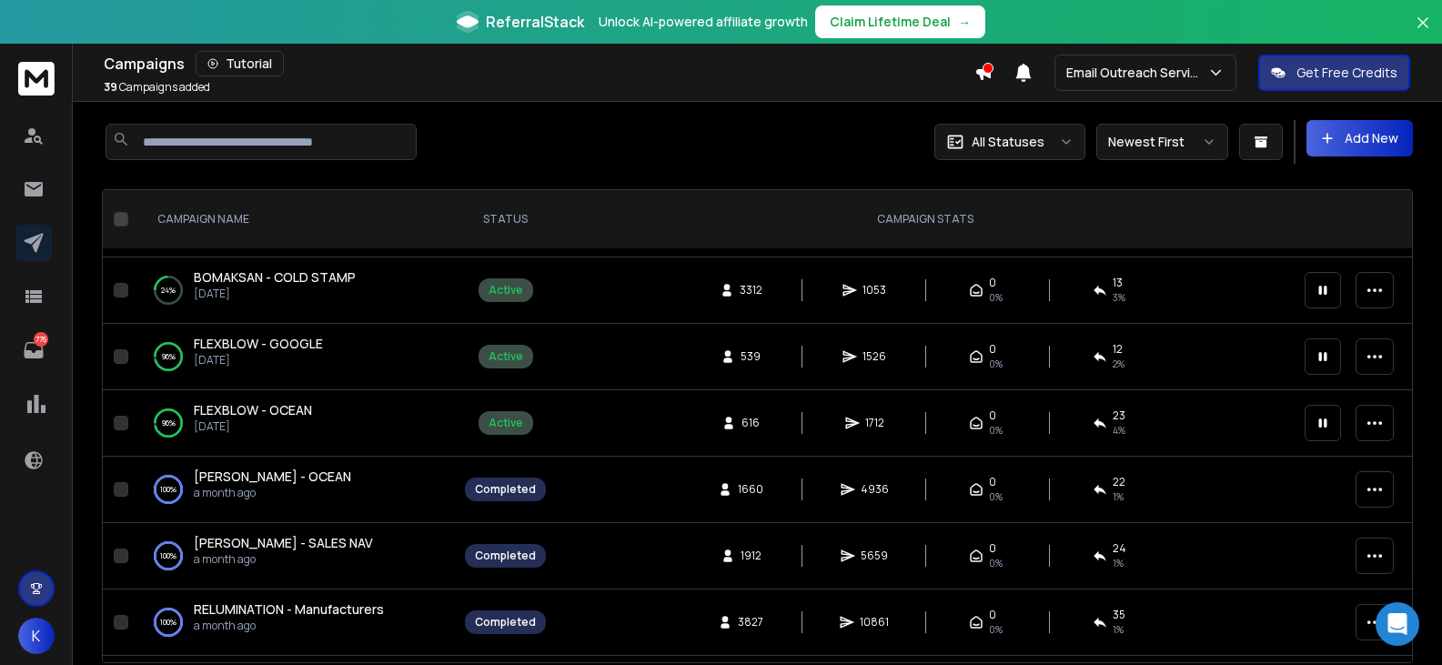
click at [1364, 479] on button "button" at bounding box center [1374, 489] width 38 height 36
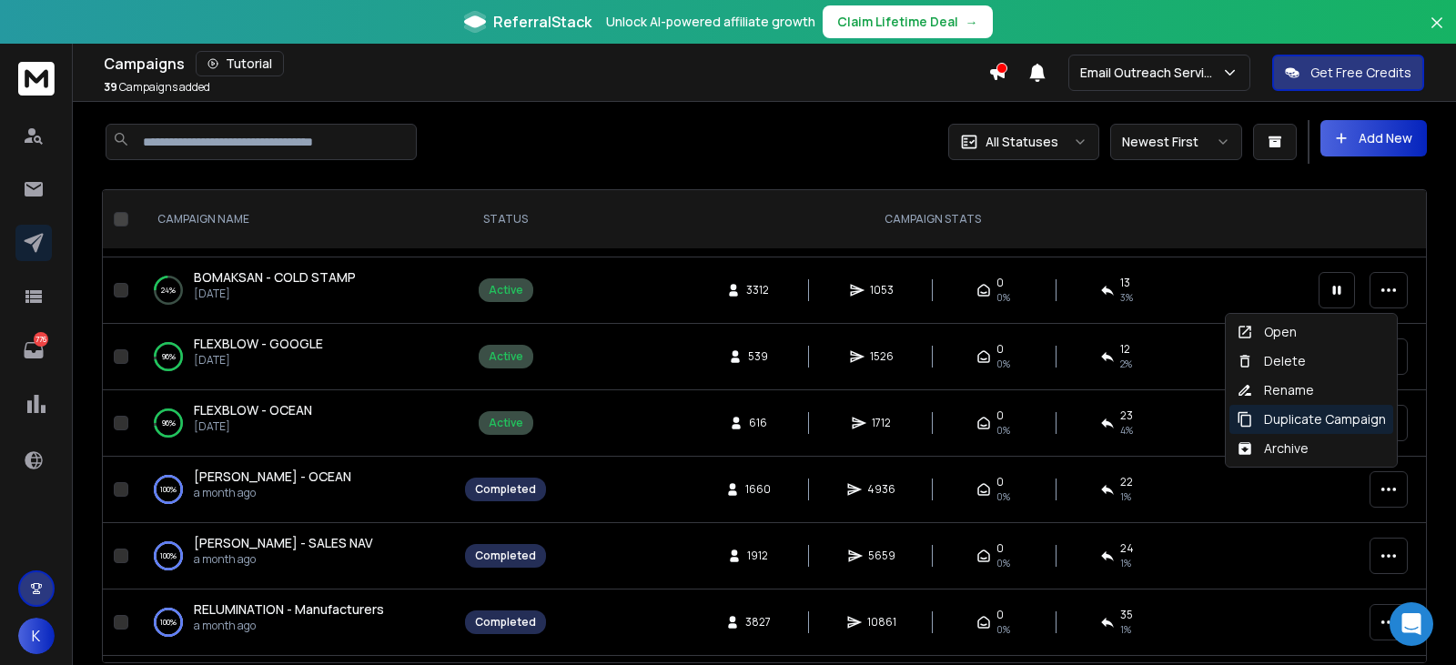
click at [1311, 411] on div "Duplicate Campaign" at bounding box center [1310, 419] width 149 height 18
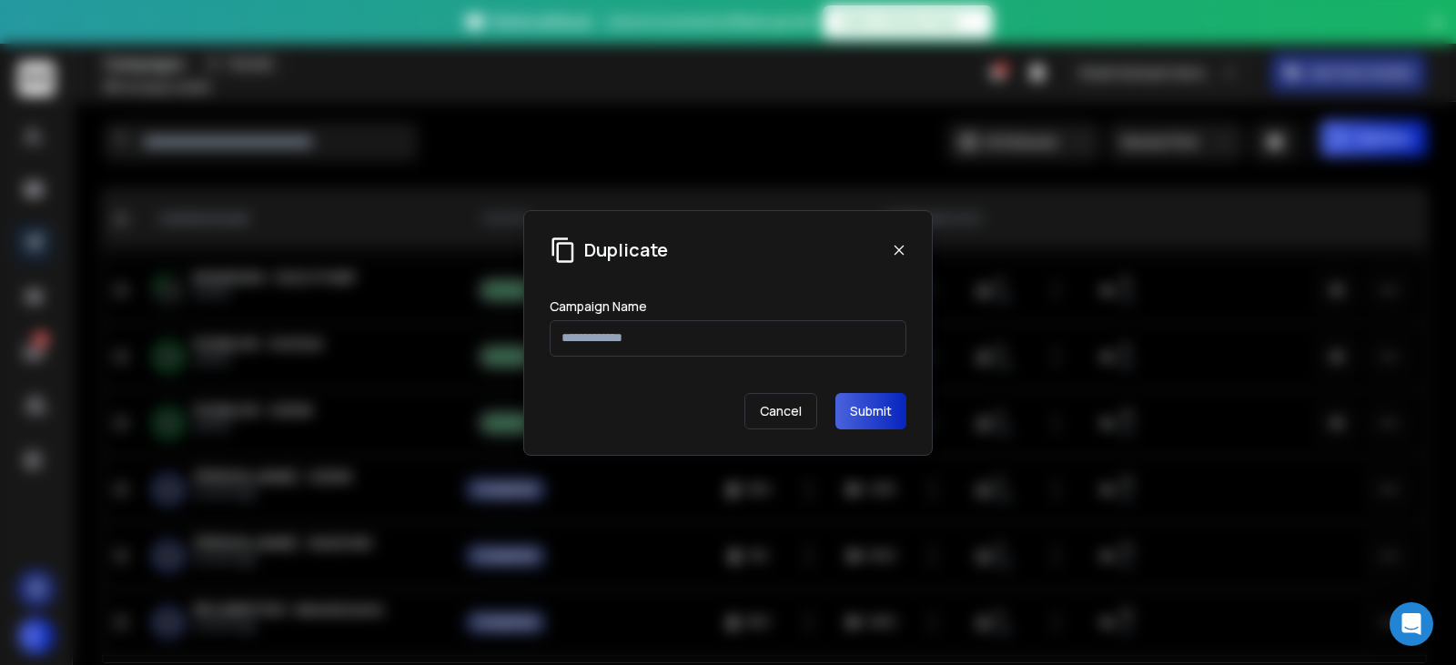
click at [737, 343] on input "text" at bounding box center [727, 338] width 357 height 36
paste input "**********"
type input "**********"
click at [882, 417] on button "Submit" at bounding box center [870, 411] width 71 height 36
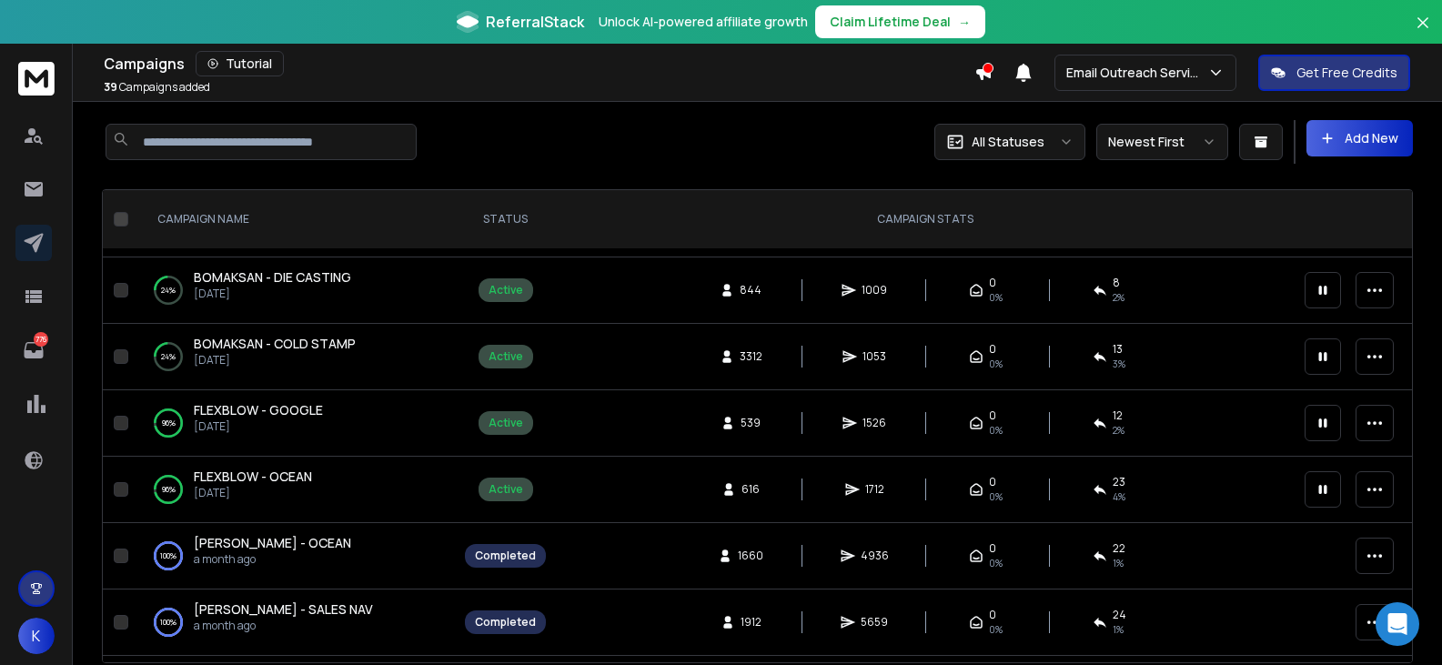
click at [794, 157] on div "Campaigns 39 Campaigns Added All Statuses Newest First Add New" at bounding box center [1086, 142] width 656 height 44
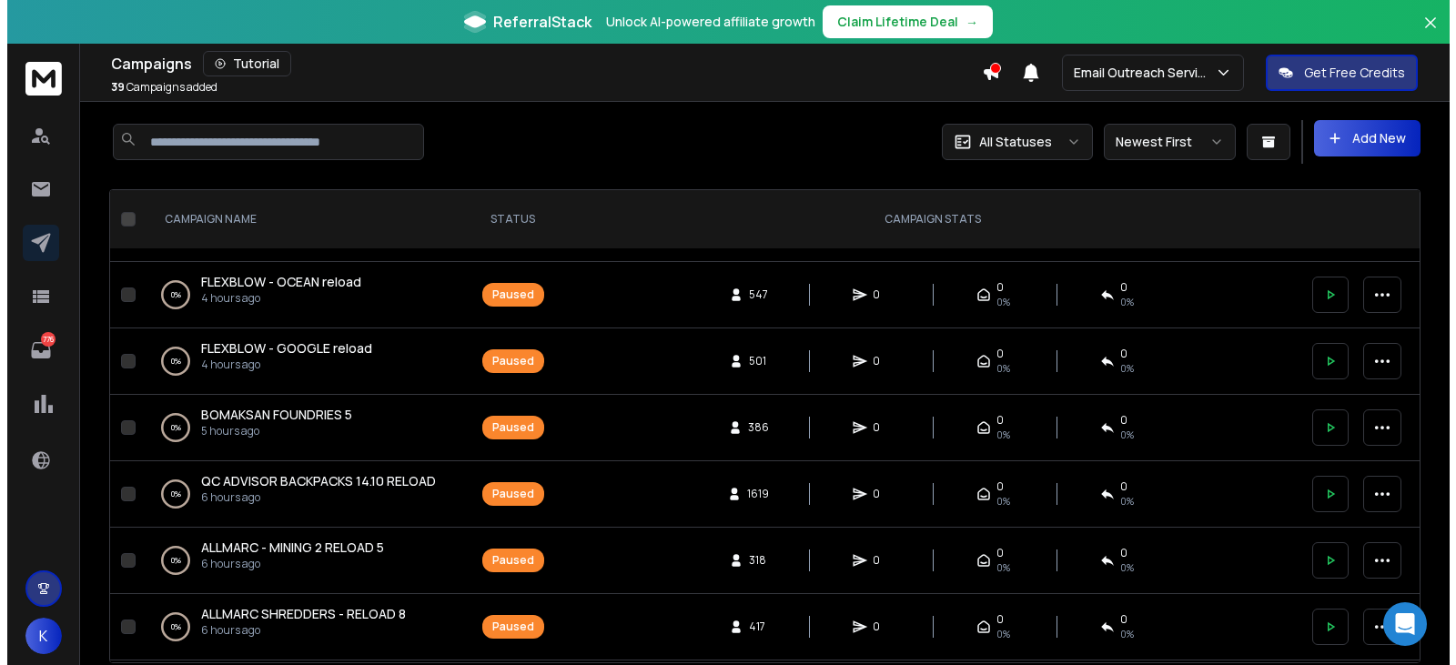
scroll to position [0, 0]
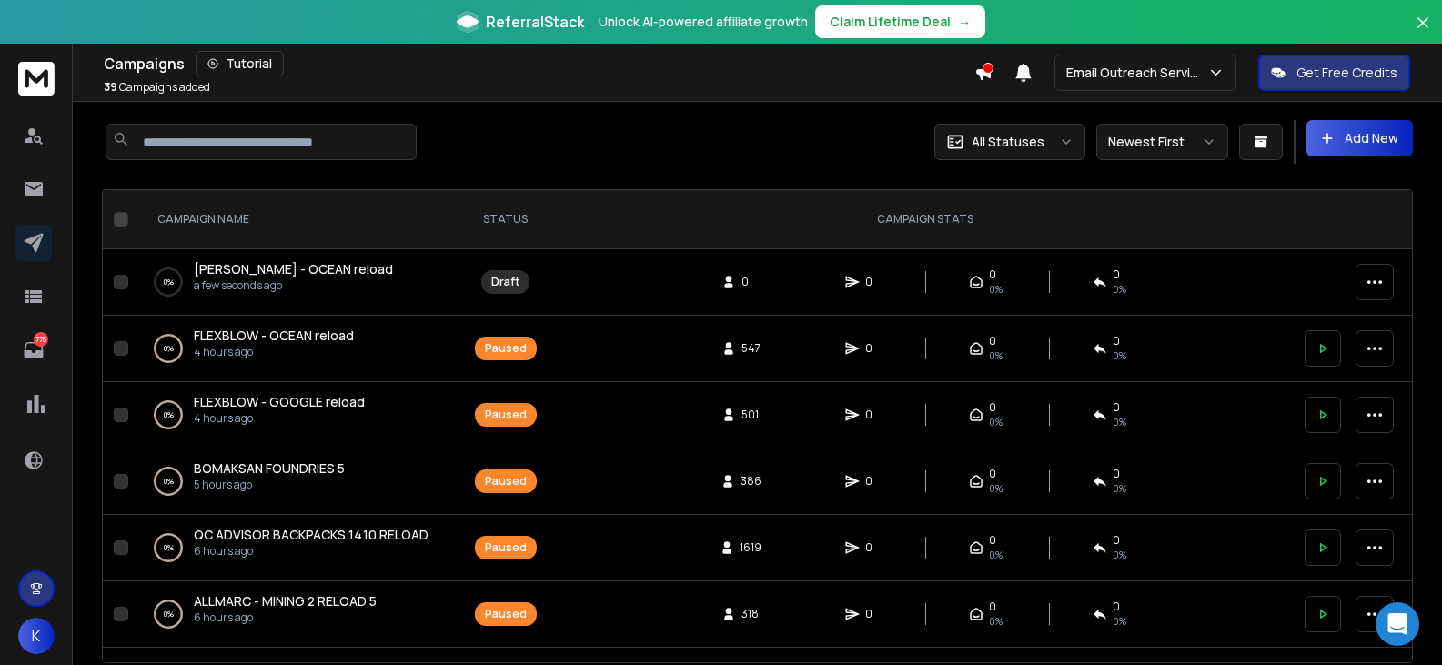
click at [791, 167] on div "Campaigns 39 Campaigns Added All Statuses Newest First Add New CAMPAIGN NAME ST…" at bounding box center [757, 452] width 1311 height 665
click at [1365, 277] on icon "button" at bounding box center [1374, 282] width 18 height 18
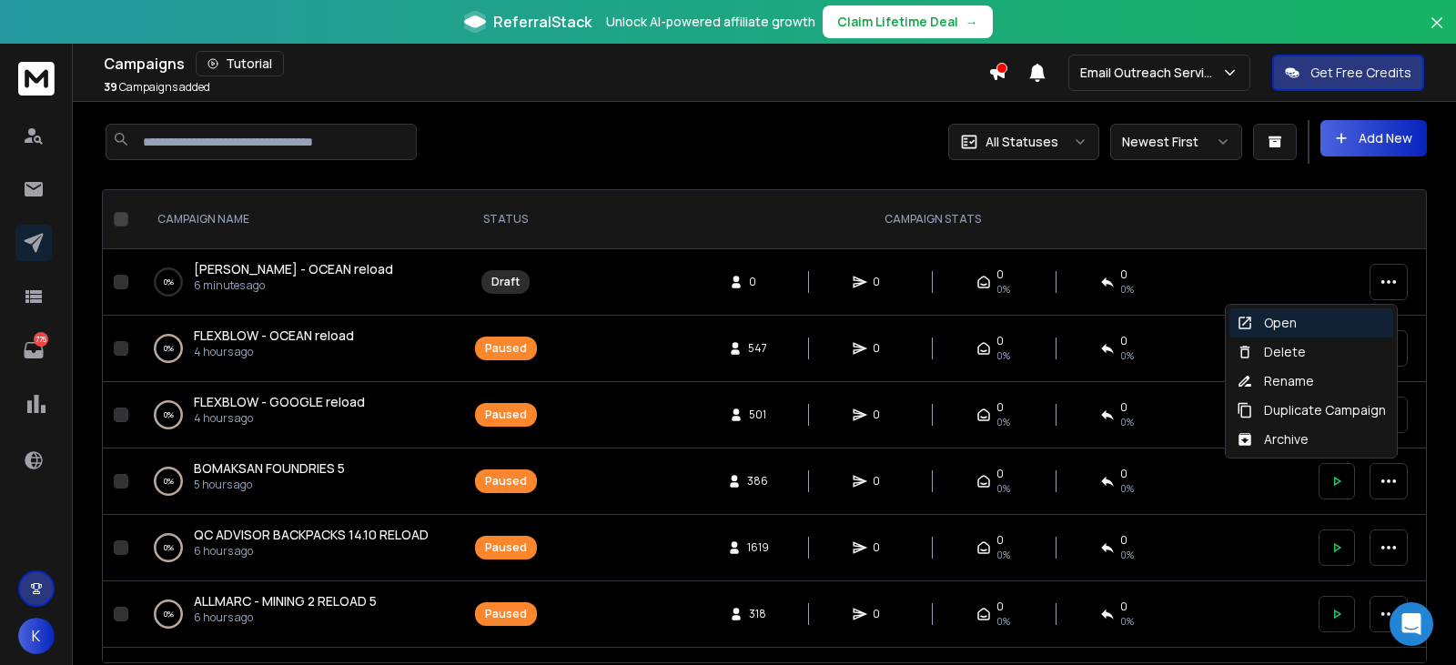
click at [1369, 277] on button "button" at bounding box center [1388, 282] width 38 height 36
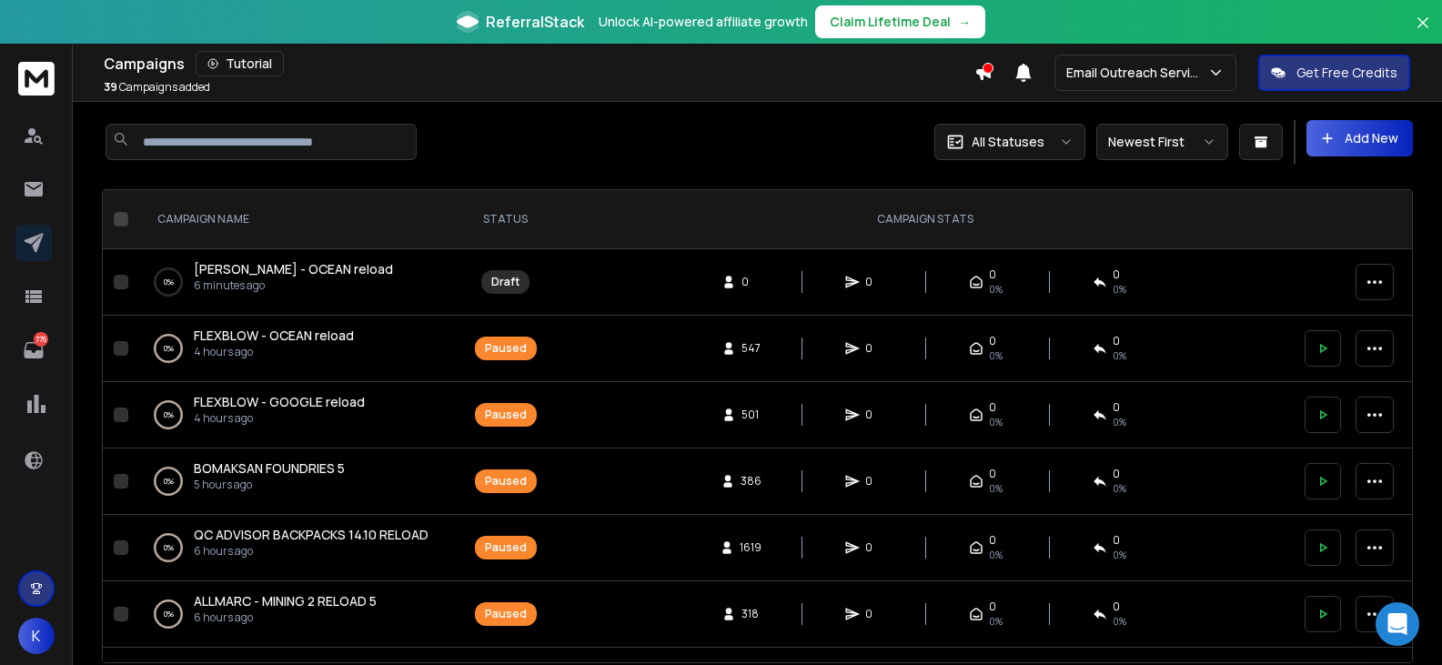
click at [319, 277] on span "[PERSON_NAME] - OCEAN reload" at bounding box center [293, 268] width 199 height 17
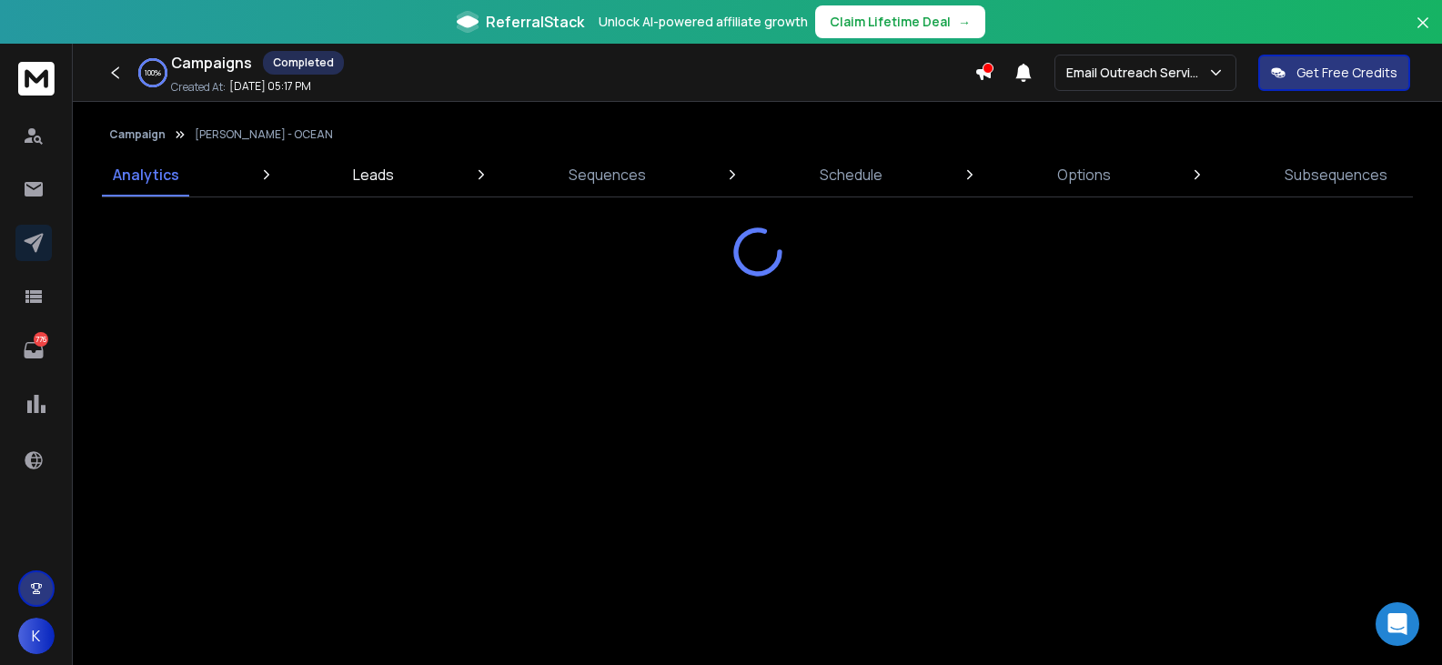
click at [380, 177] on p "Leads" at bounding box center [373, 175] width 41 height 22
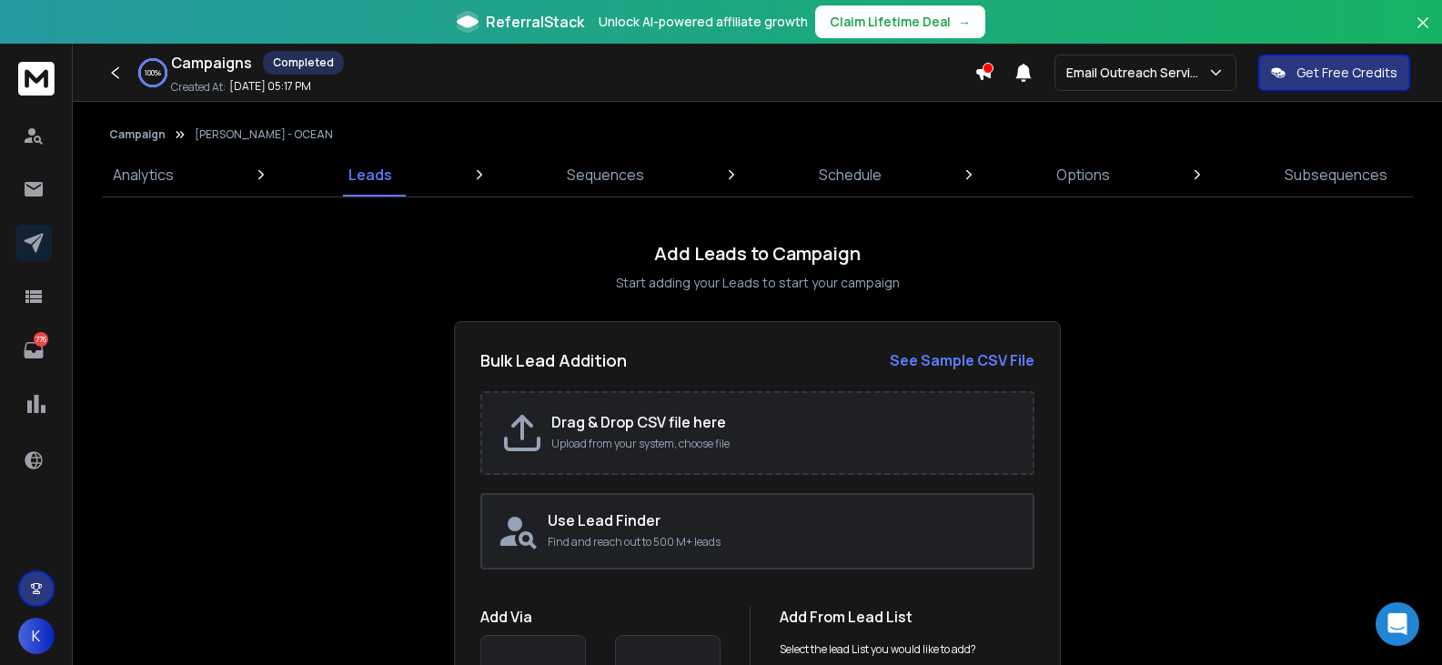
click at [723, 447] on p "Upload from your system, choose file" at bounding box center [782, 444] width 463 height 15
type input "**********"
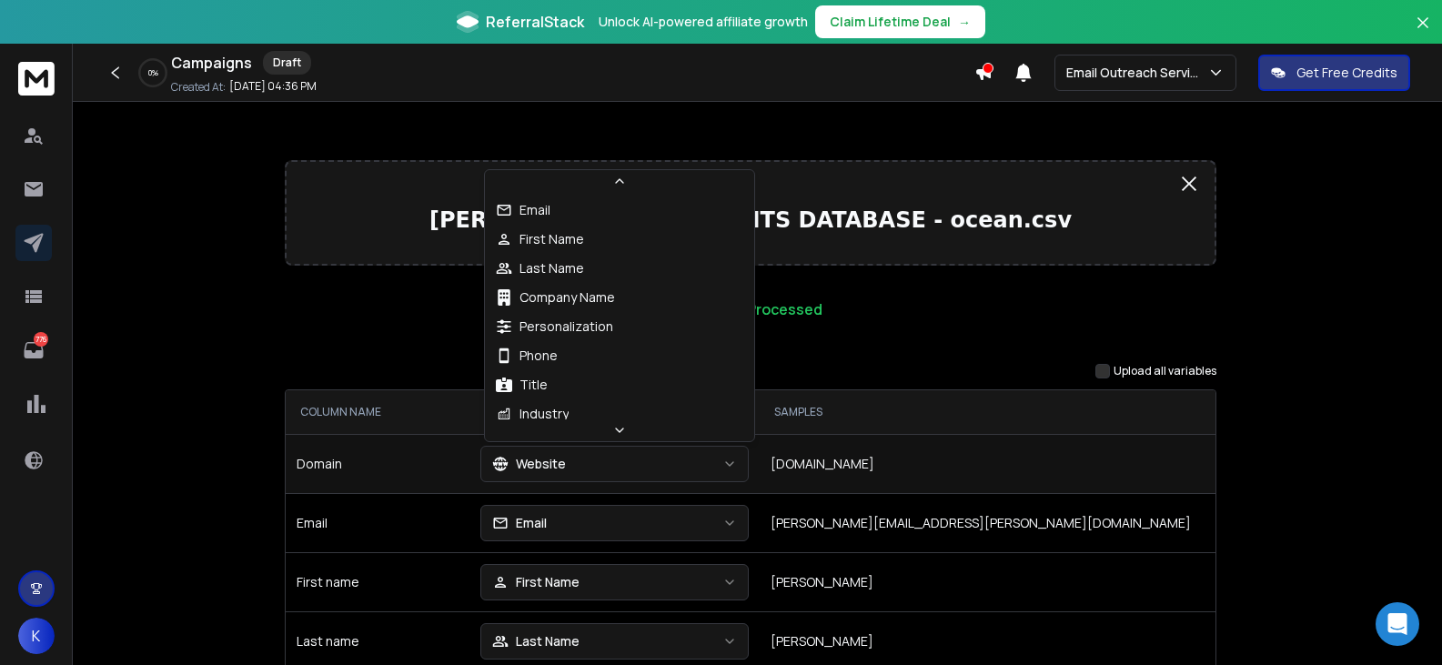
click at [648, 462] on button "Website" at bounding box center [614, 464] width 268 height 36
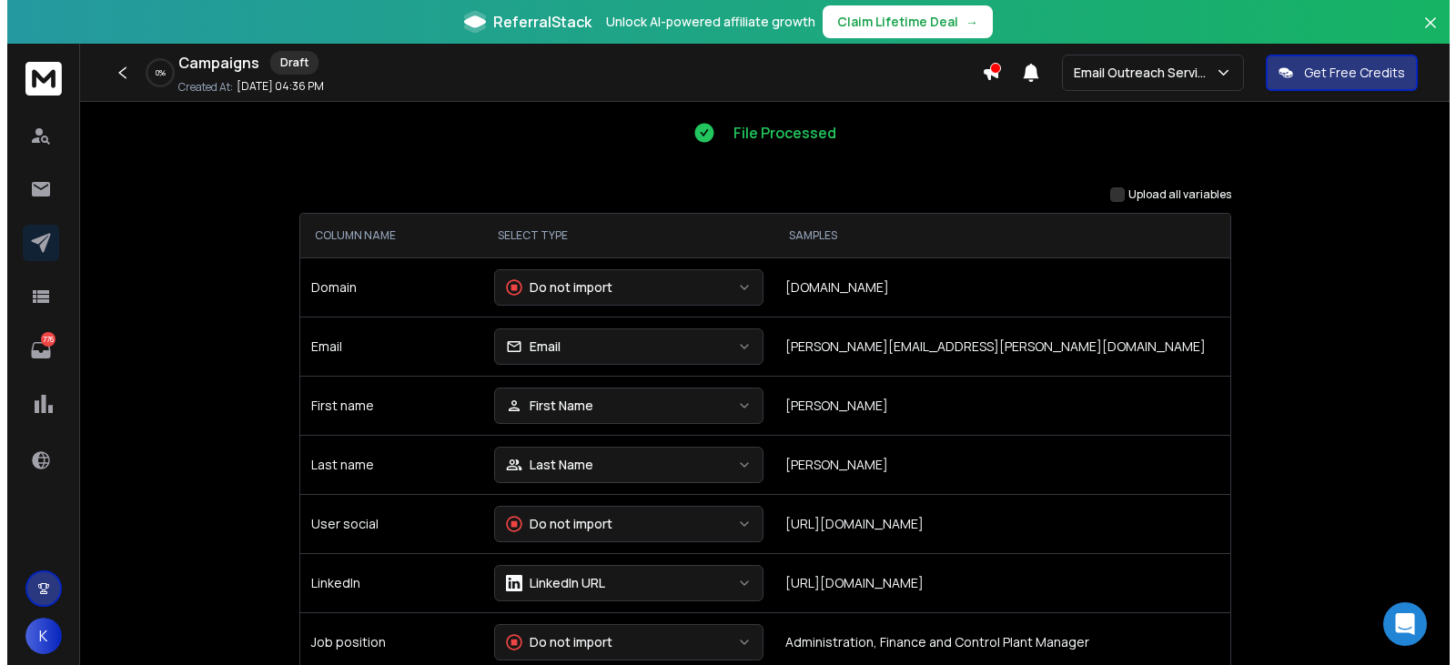
scroll to position [182, 0]
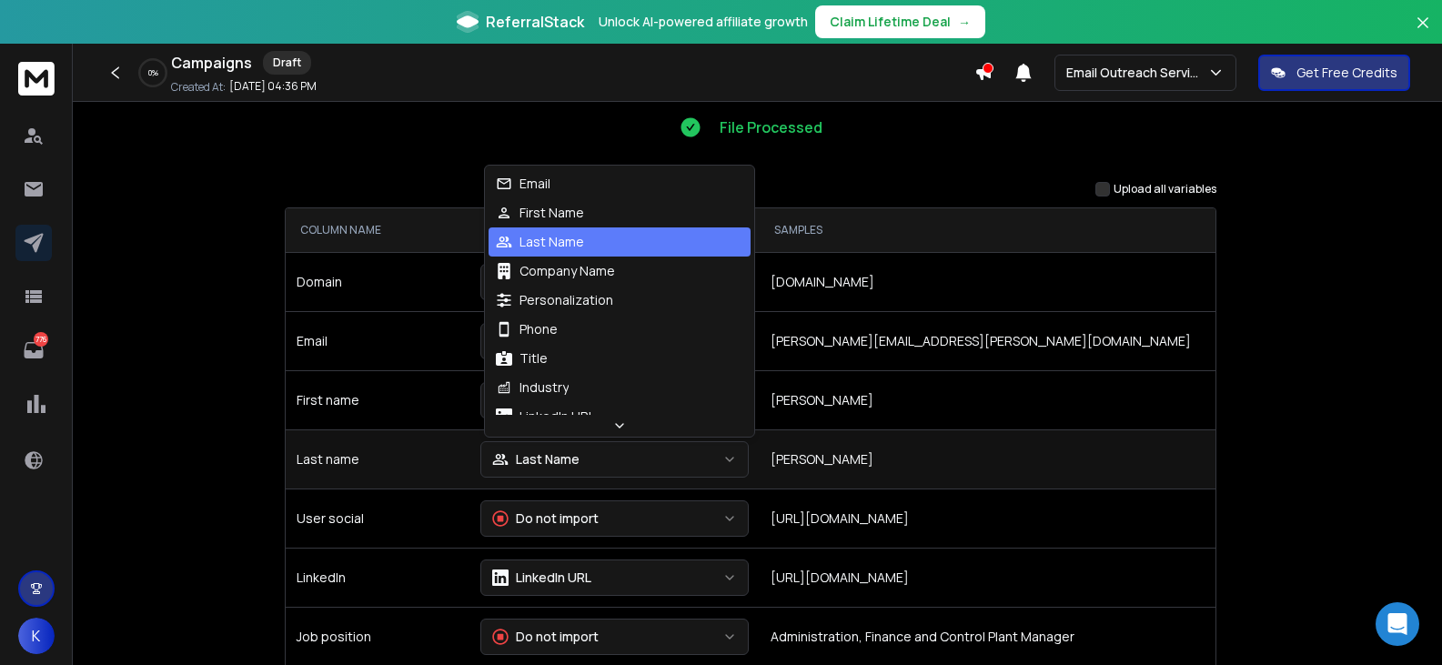
click at [589, 452] on button "Last Name" at bounding box center [614, 459] width 268 height 36
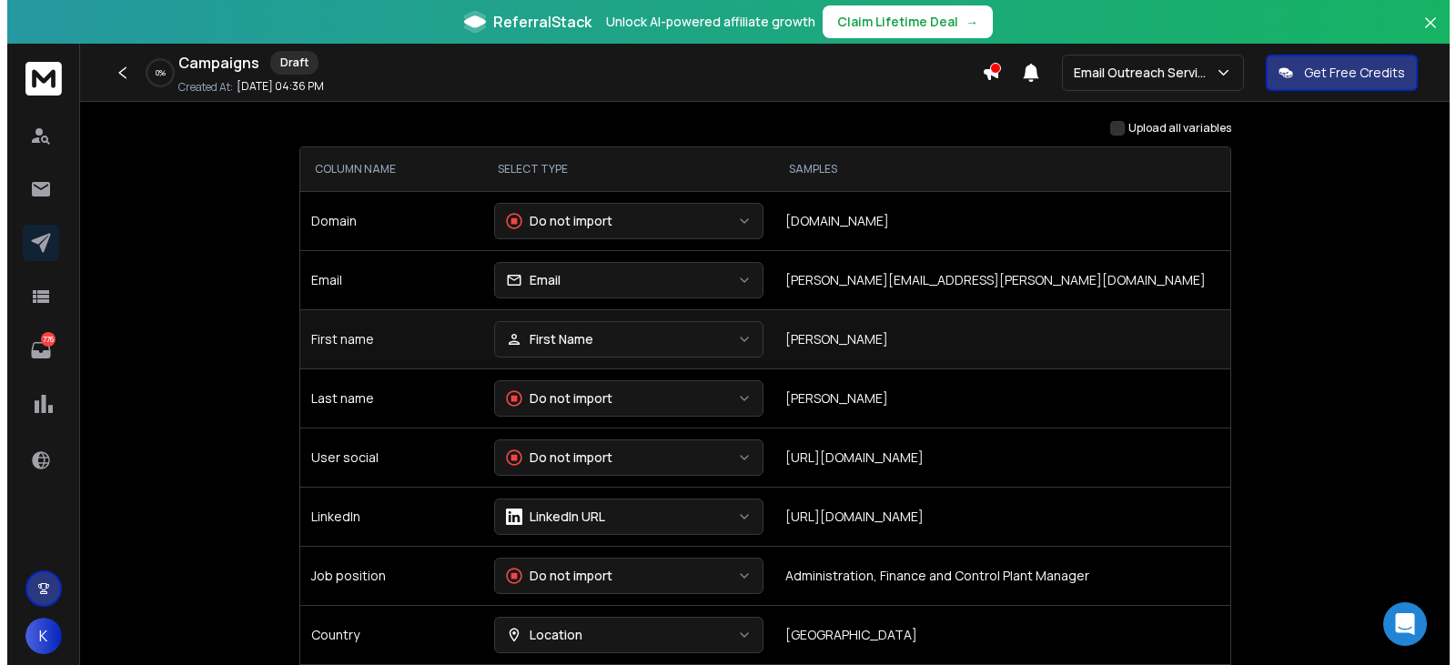
scroll to position [273, 0]
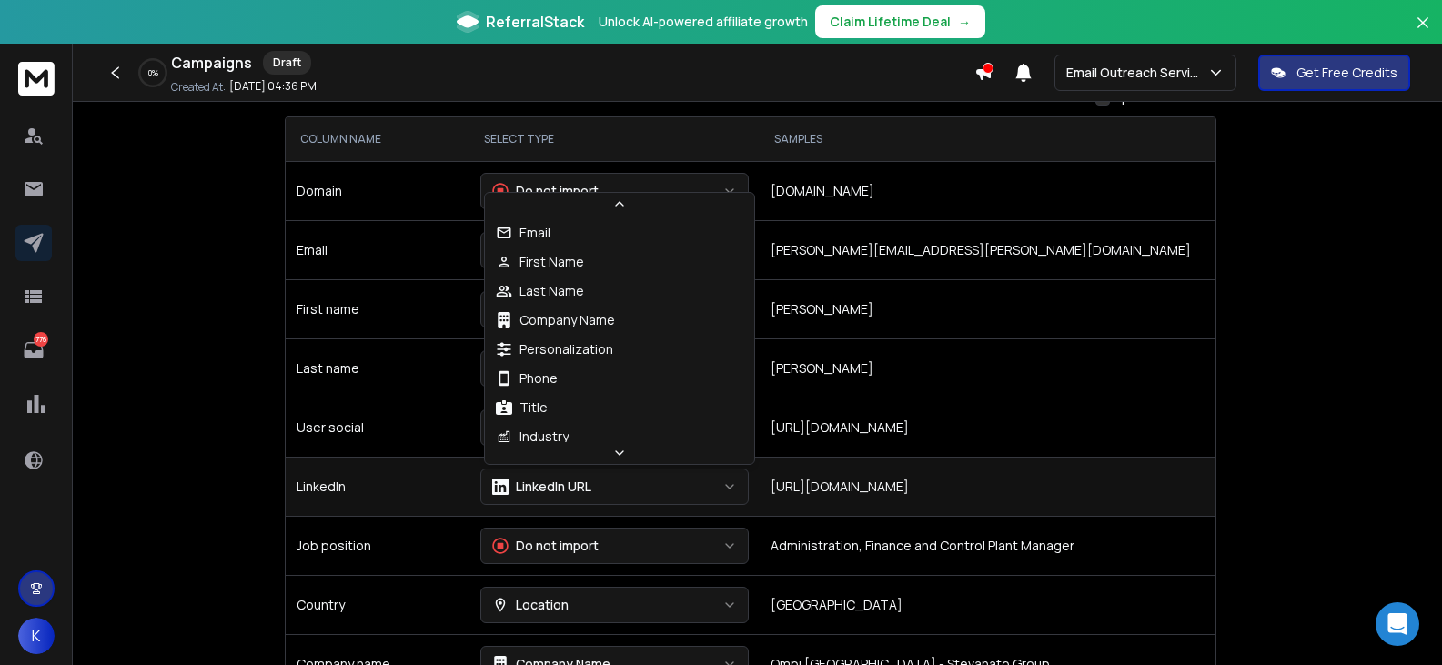
click at [690, 483] on button "LinkedIn URL" at bounding box center [614, 486] width 268 height 36
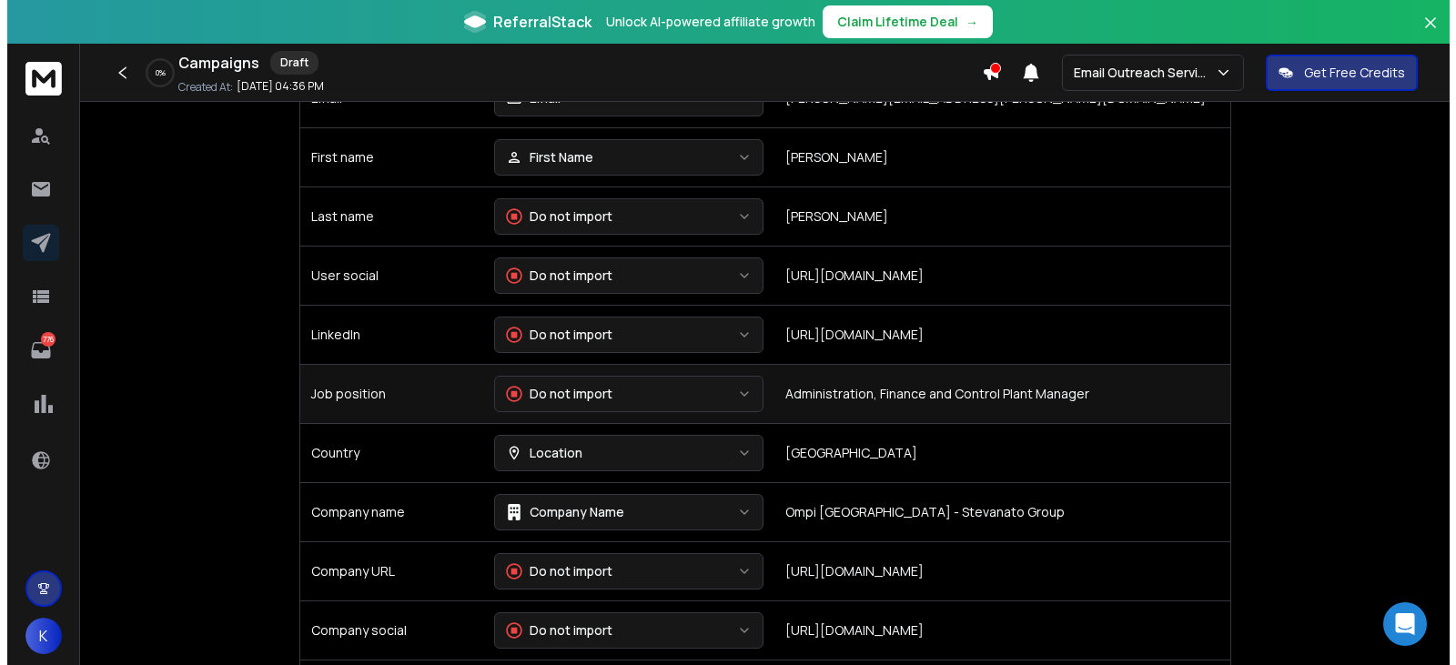
scroll to position [546, 0]
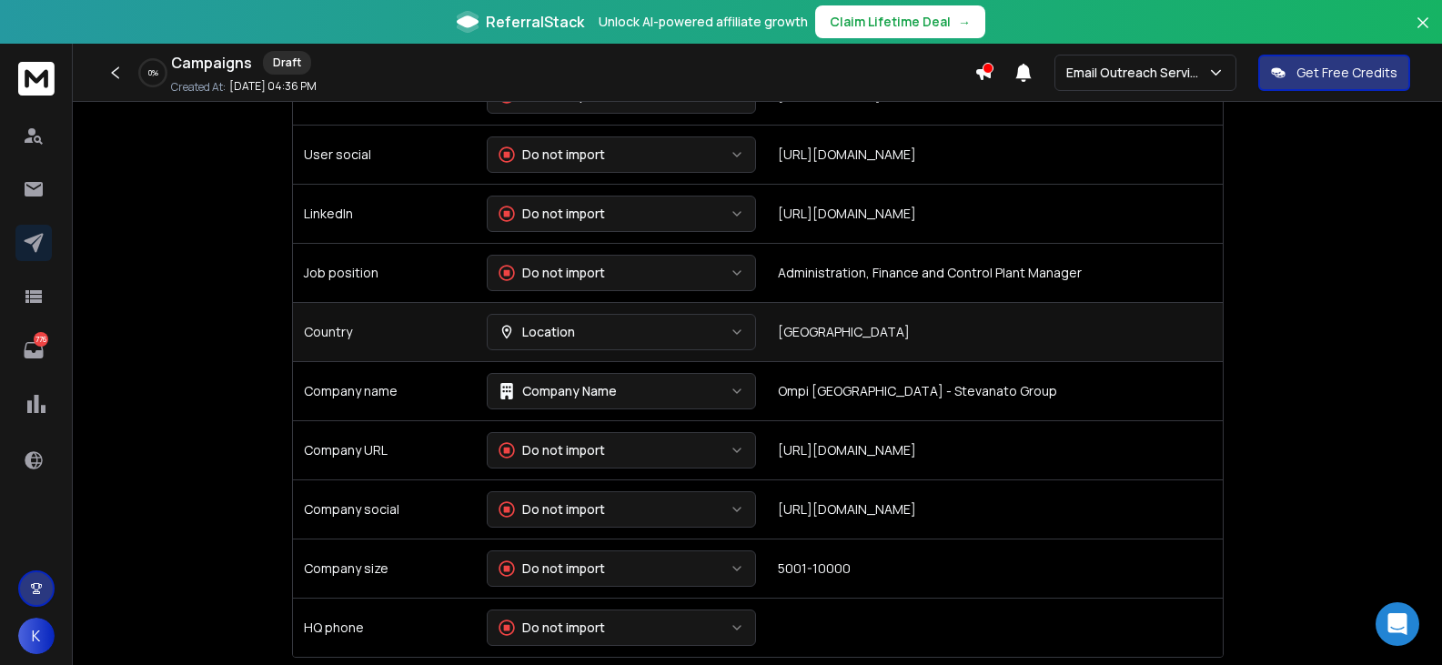
click at [650, 337] on button "Location" at bounding box center [621, 332] width 268 height 36
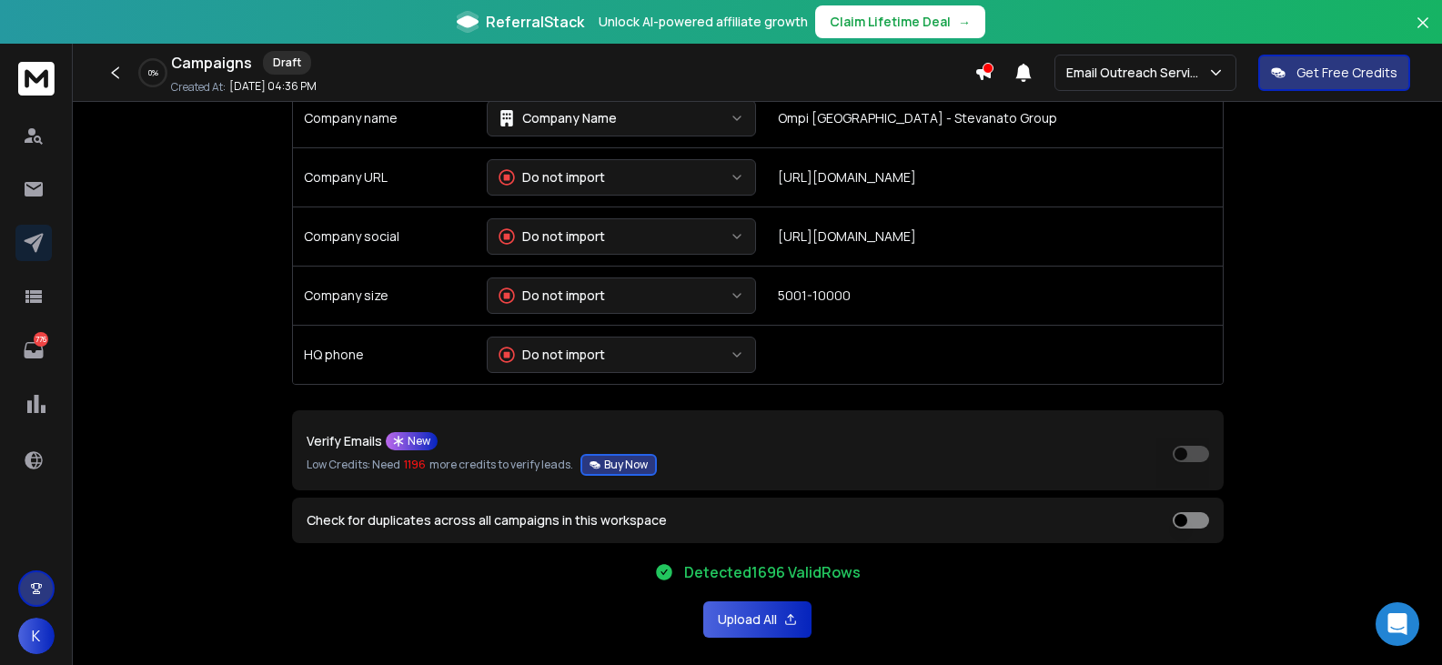
scroll to position [821, 0]
click at [782, 610] on button "Upload All" at bounding box center [757, 617] width 108 height 36
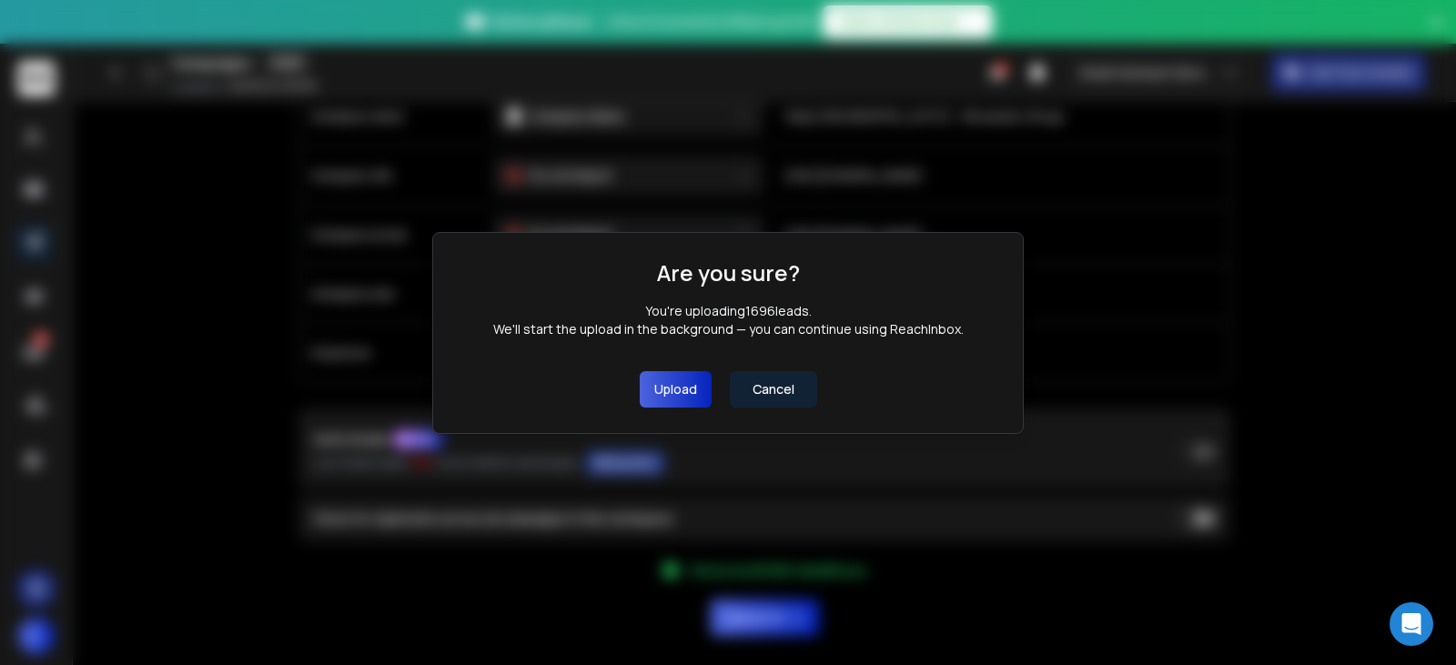
click at [682, 393] on button "Upload" at bounding box center [676, 389] width 72 height 36
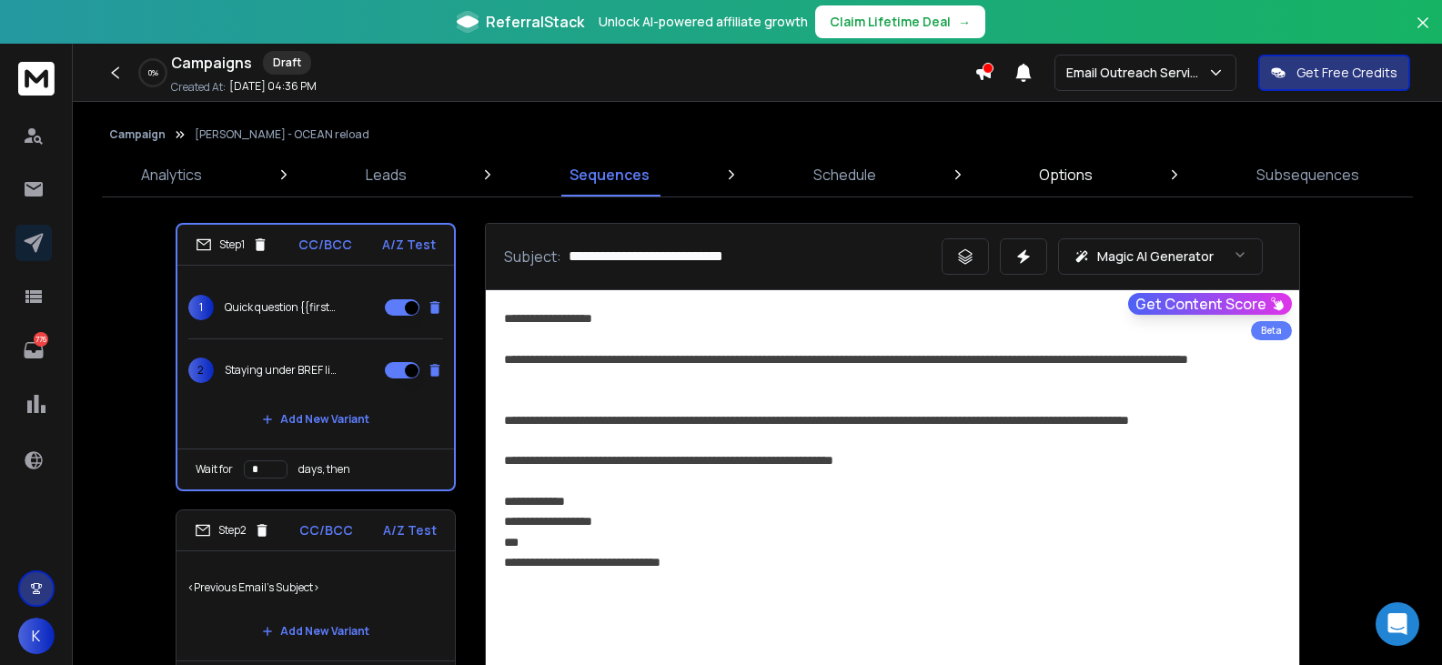
click at [1068, 176] on p "Options" at bounding box center [1066, 175] width 54 height 22
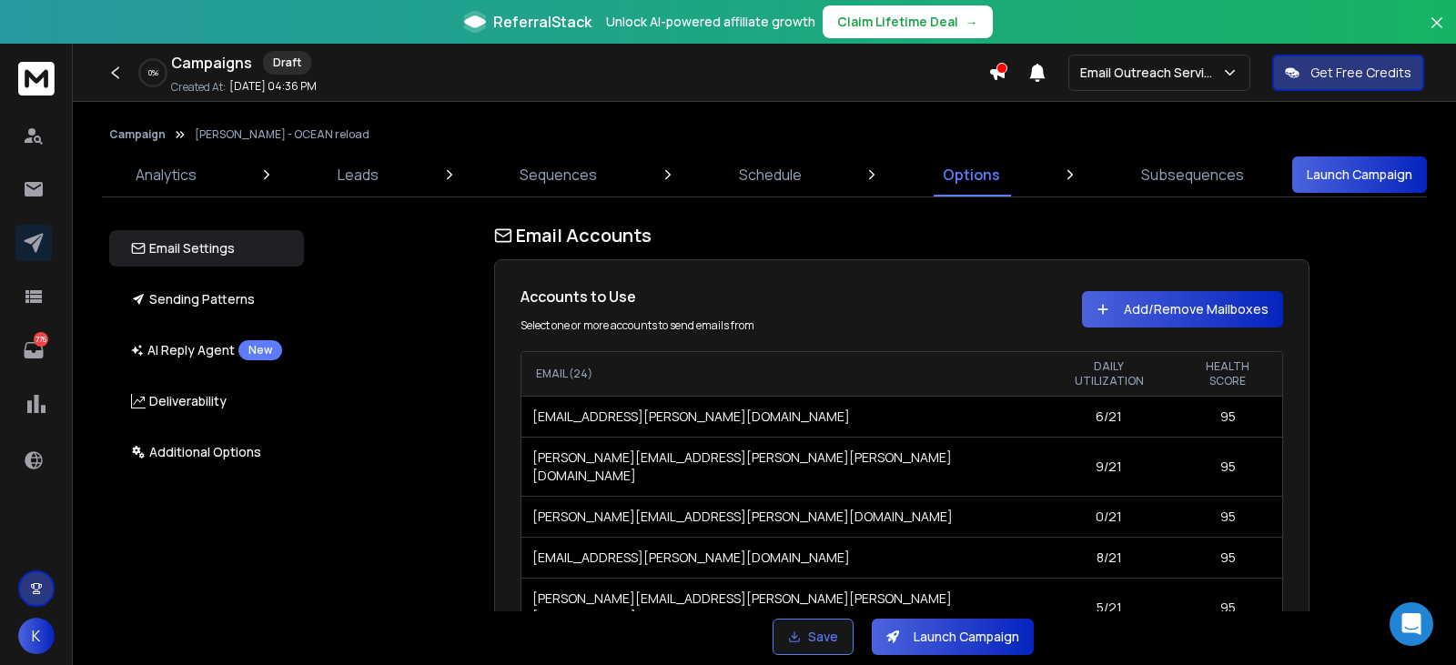
click at [1347, 168] on button "Launch Campaign" at bounding box center [1359, 174] width 135 height 36
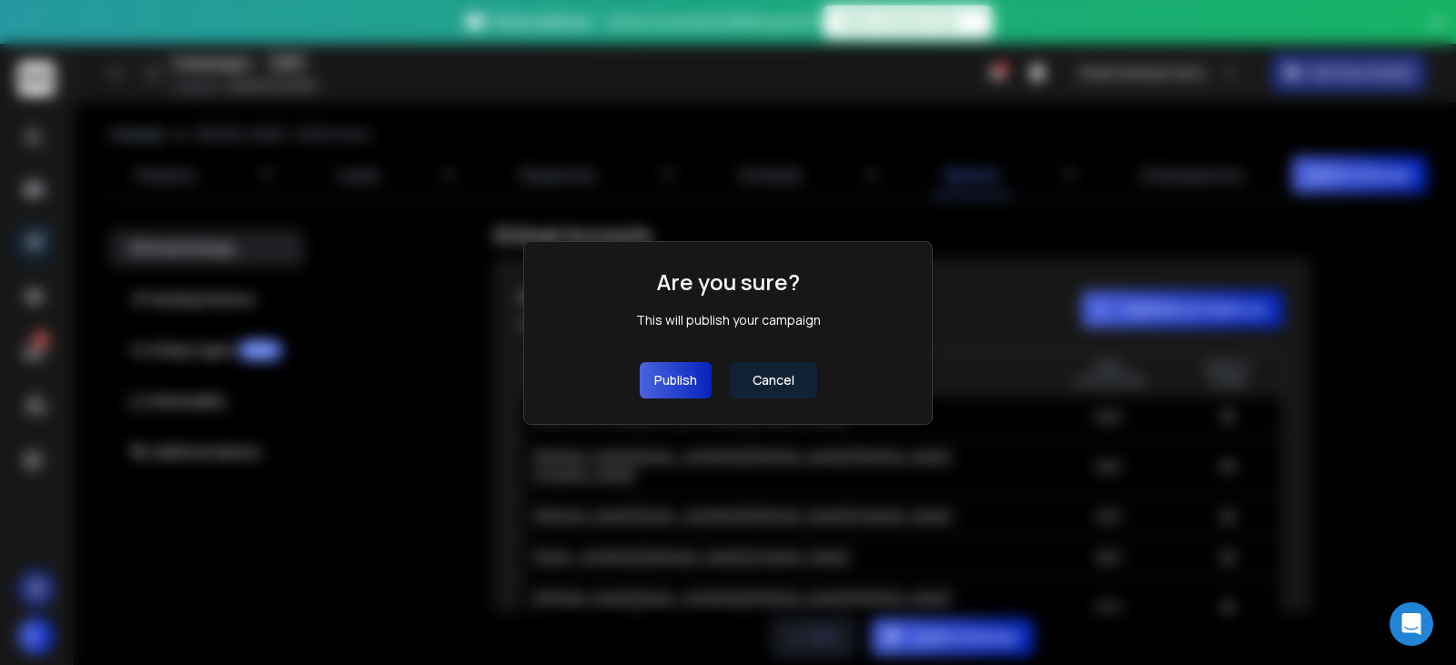
click at [677, 378] on button "Publish" at bounding box center [676, 380] width 72 height 36
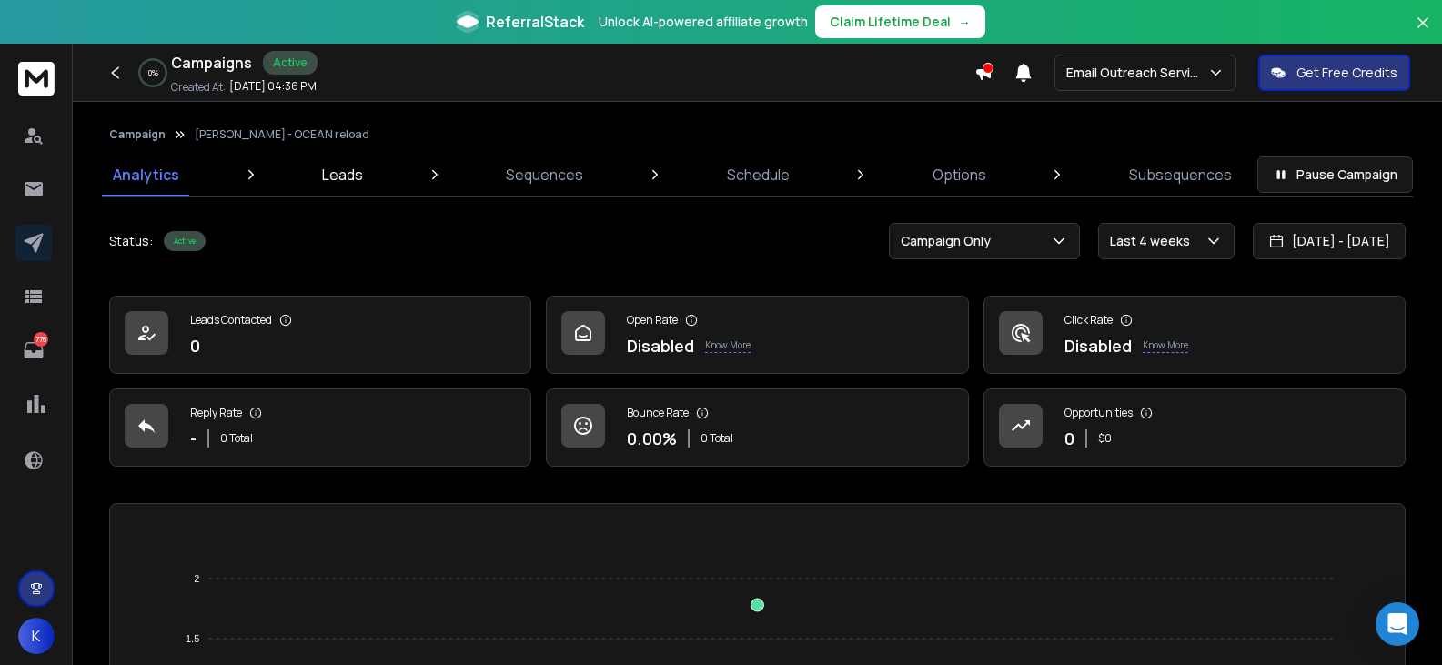
click at [343, 166] on p "Leads" at bounding box center [342, 175] width 41 height 22
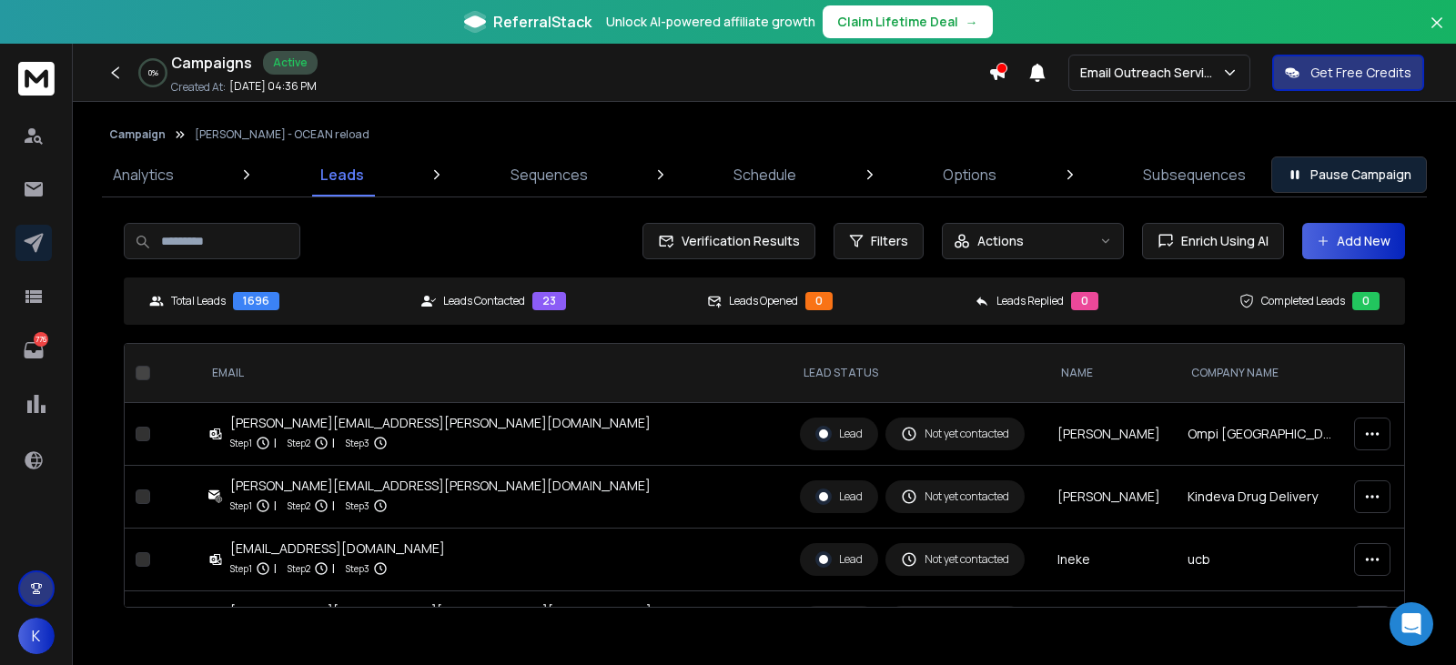
click at [1388, 172] on button "Pause Campaign" at bounding box center [1349, 174] width 156 height 36
click at [113, 65] on icon at bounding box center [115, 73] width 16 height 16
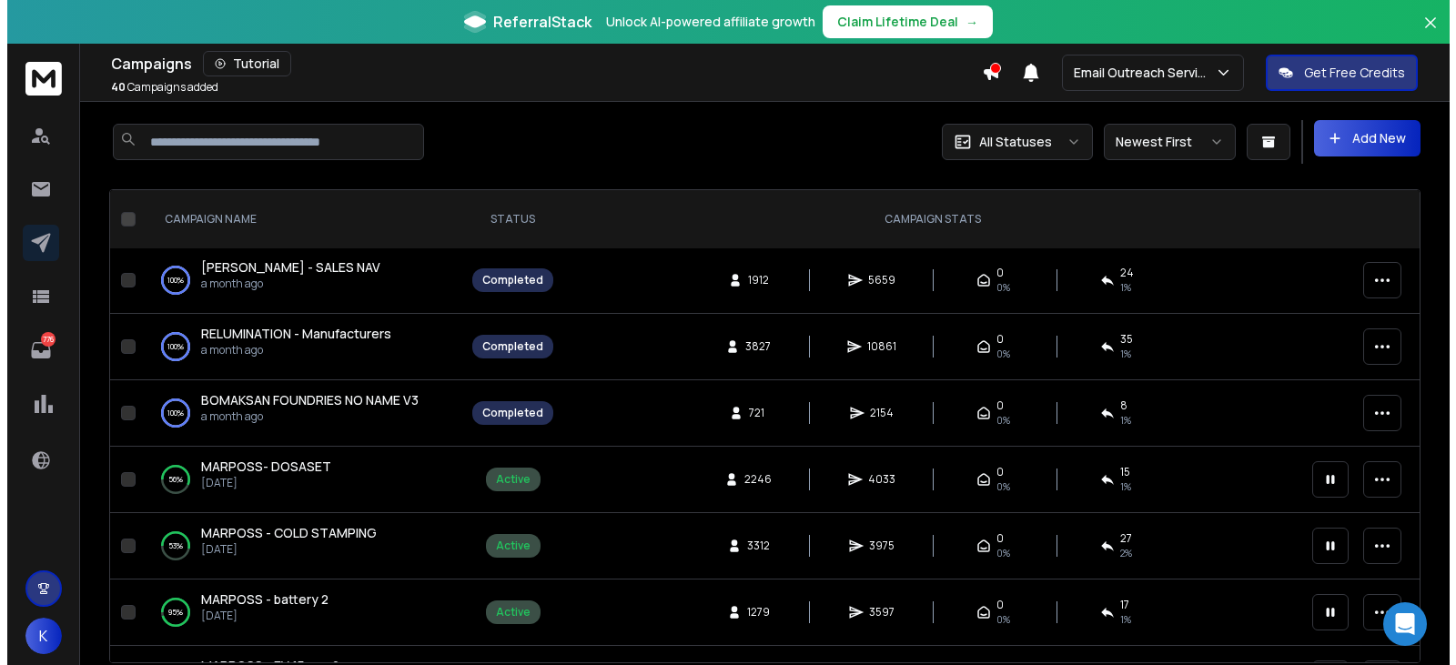
scroll to position [1637, 0]
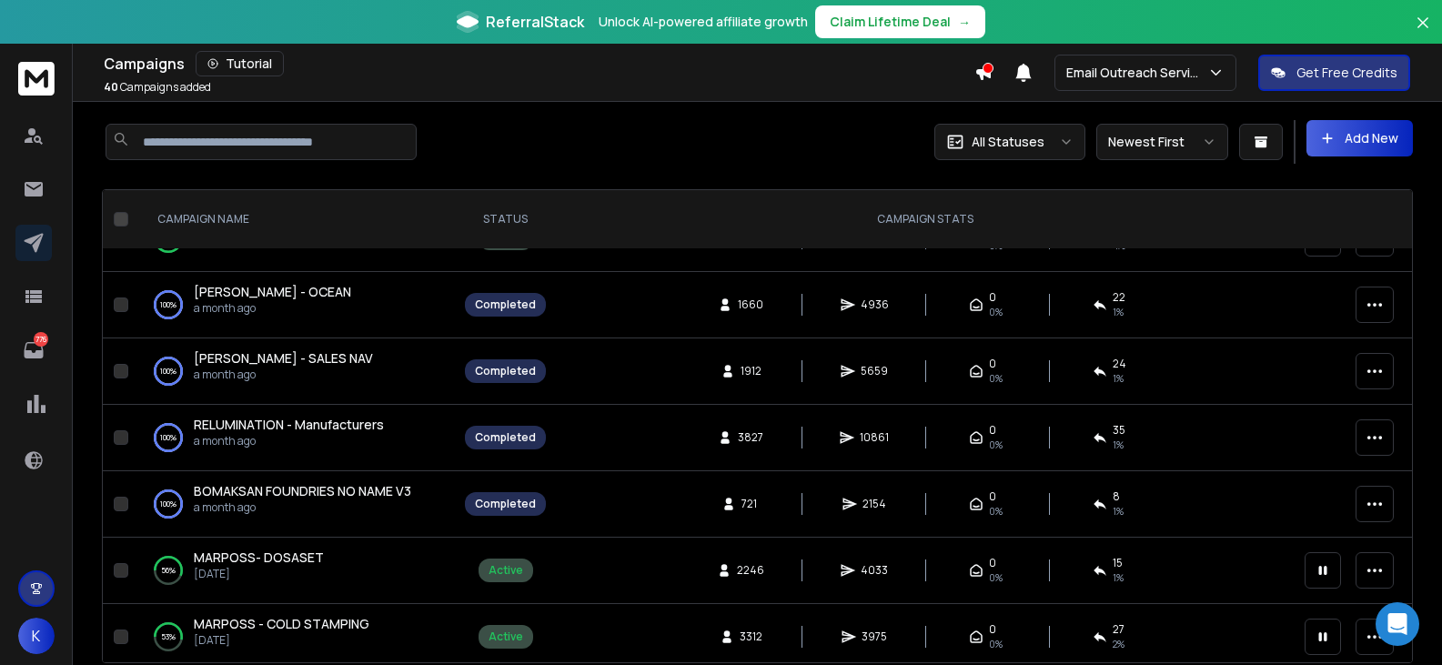
click at [390, 368] on div "100 % DURR - SALES NAV a month ago" at bounding box center [295, 371] width 282 height 44
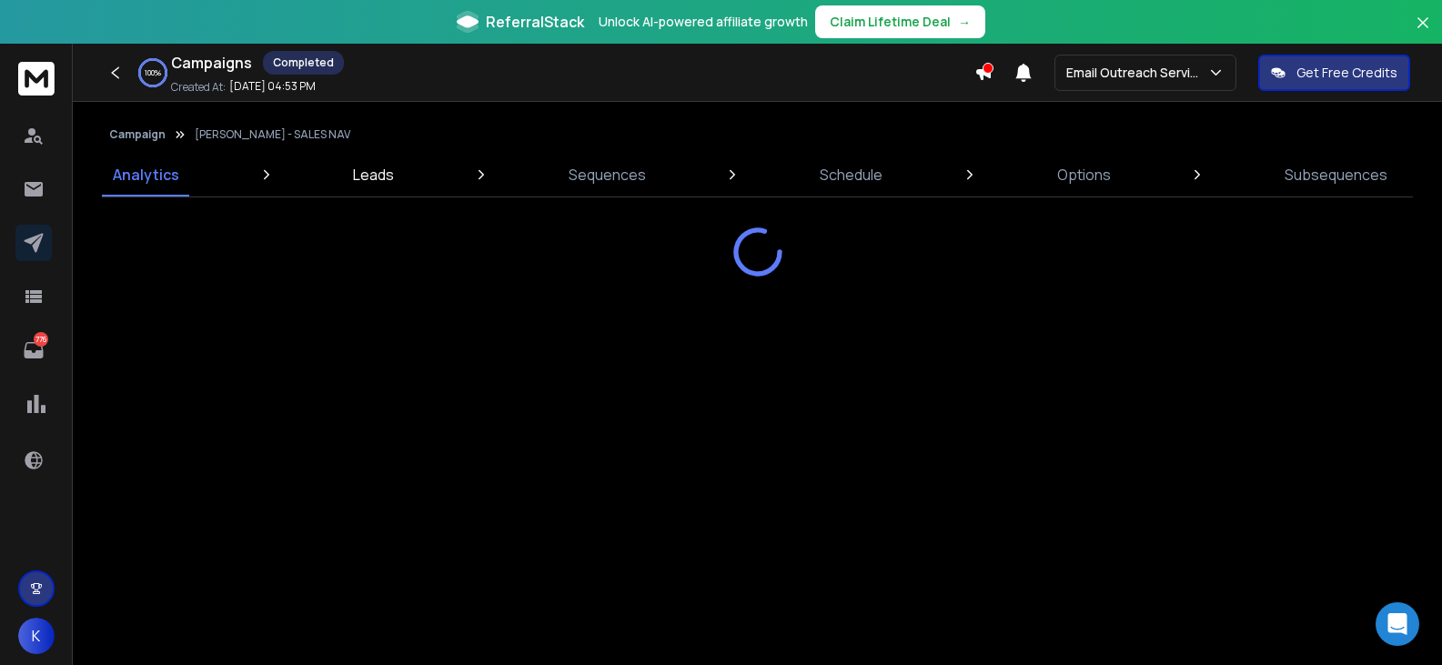
click at [378, 176] on p "Leads" at bounding box center [373, 175] width 41 height 22
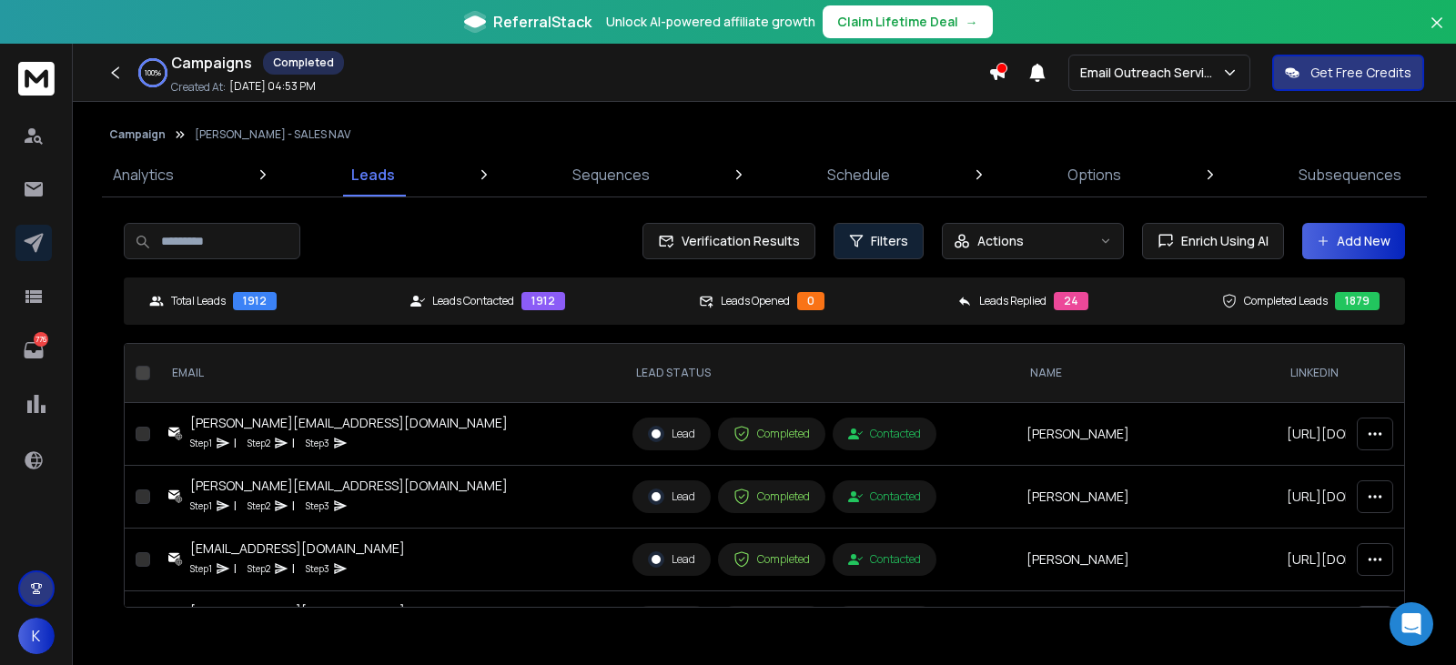
click at [867, 244] on button "Filters" at bounding box center [878, 241] width 90 height 36
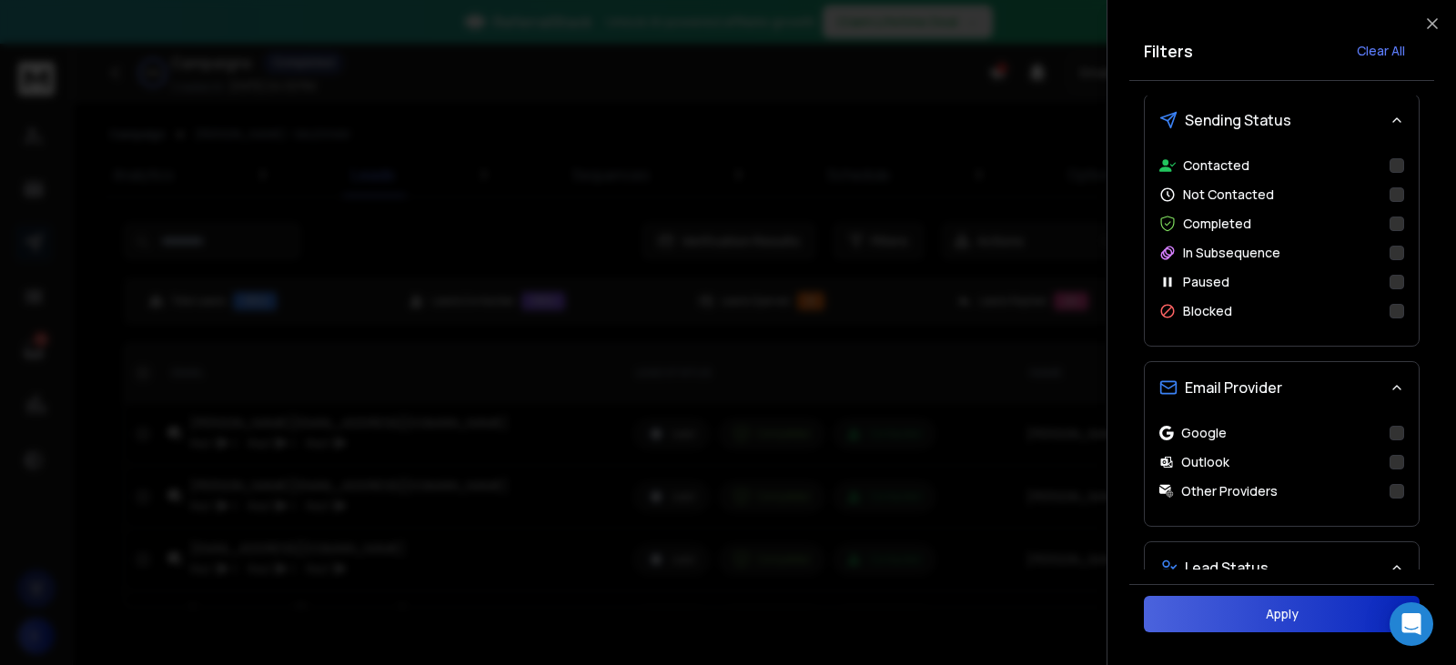
scroll to position [546, 0]
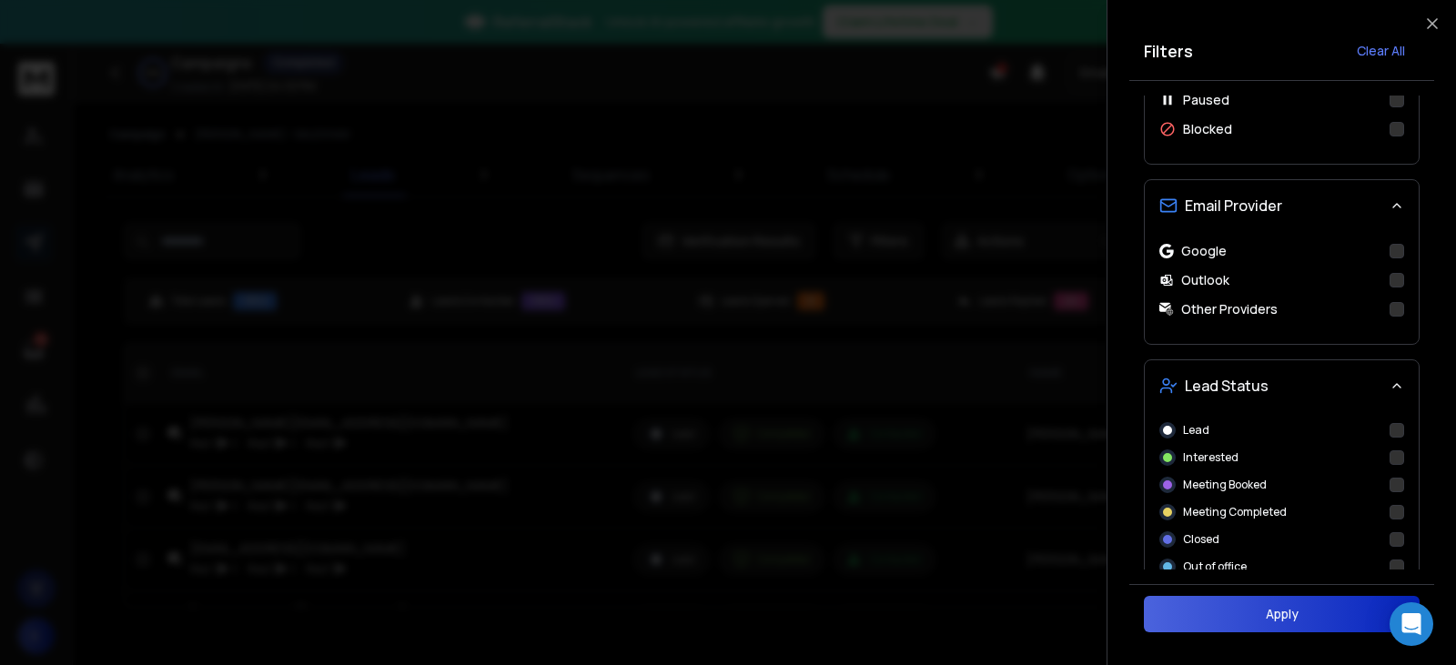
click at [1389, 453] on button "Interested" at bounding box center [1396, 457] width 15 height 15
click at [1295, 611] on button "Apply" at bounding box center [1281, 614] width 276 height 36
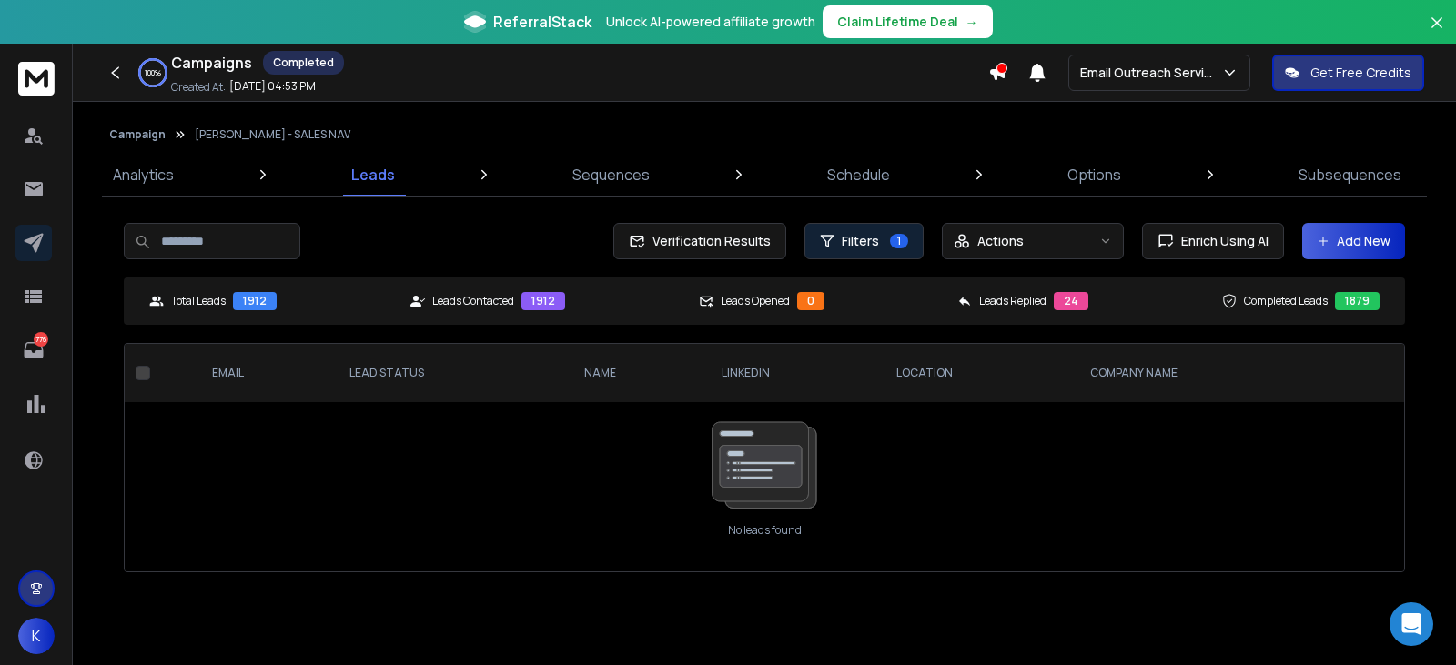
click at [881, 234] on button "Filters 1" at bounding box center [863, 241] width 119 height 36
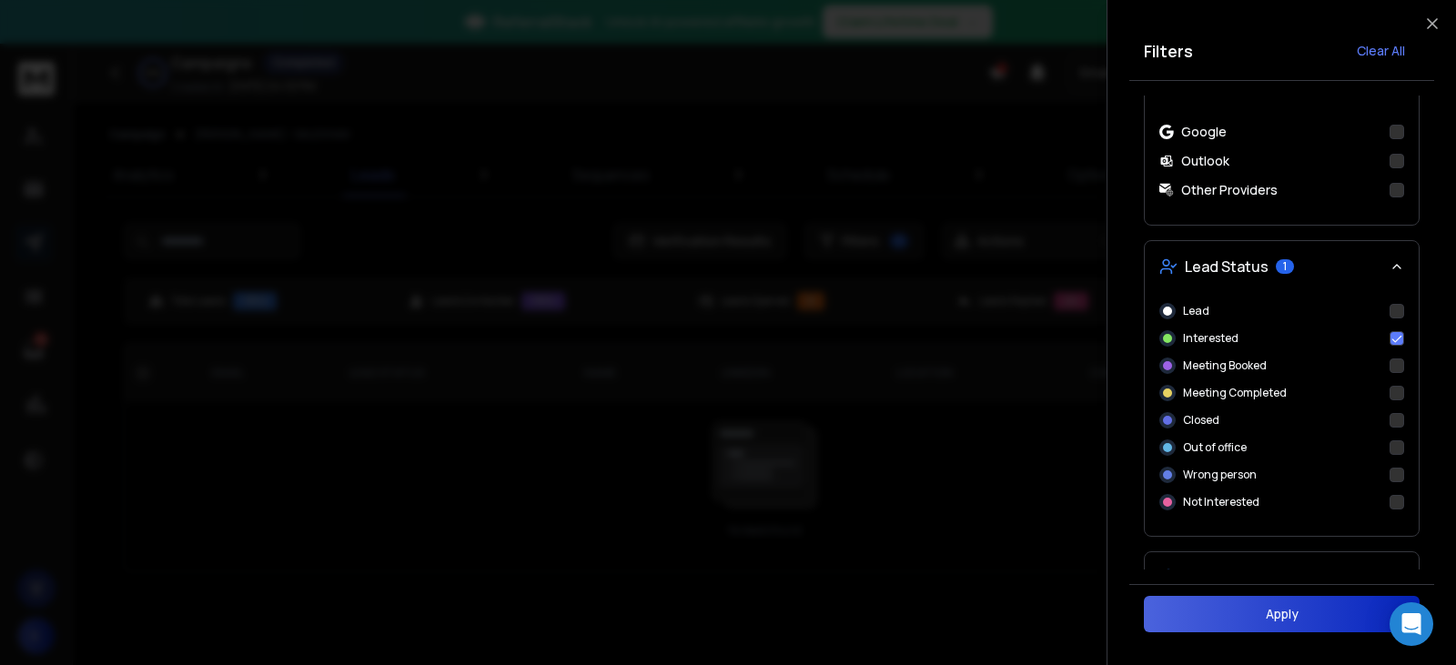
scroll to position [728, 0]
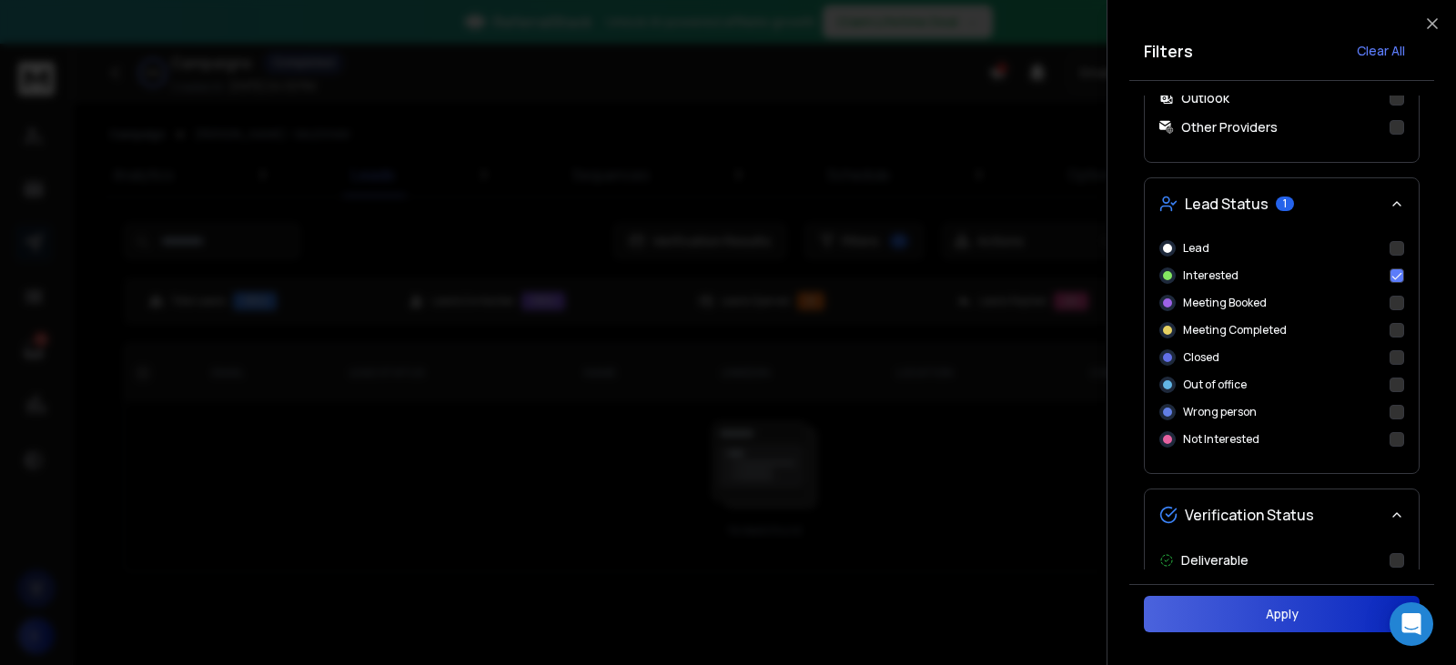
click at [1392, 277] on div "Lead Interested Meeting Booked Meeting Completed Closed Out of office Wrong per…" at bounding box center [1281, 356] width 274 height 233
click at [1389, 274] on button "Interested" at bounding box center [1396, 275] width 15 height 15
click at [1389, 410] on person "Wrong person" at bounding box center [1396, 412] width 15 height 15
click at [1293, 597] on button "Apply" at bounding box center [1281, 614] width 276 height 36
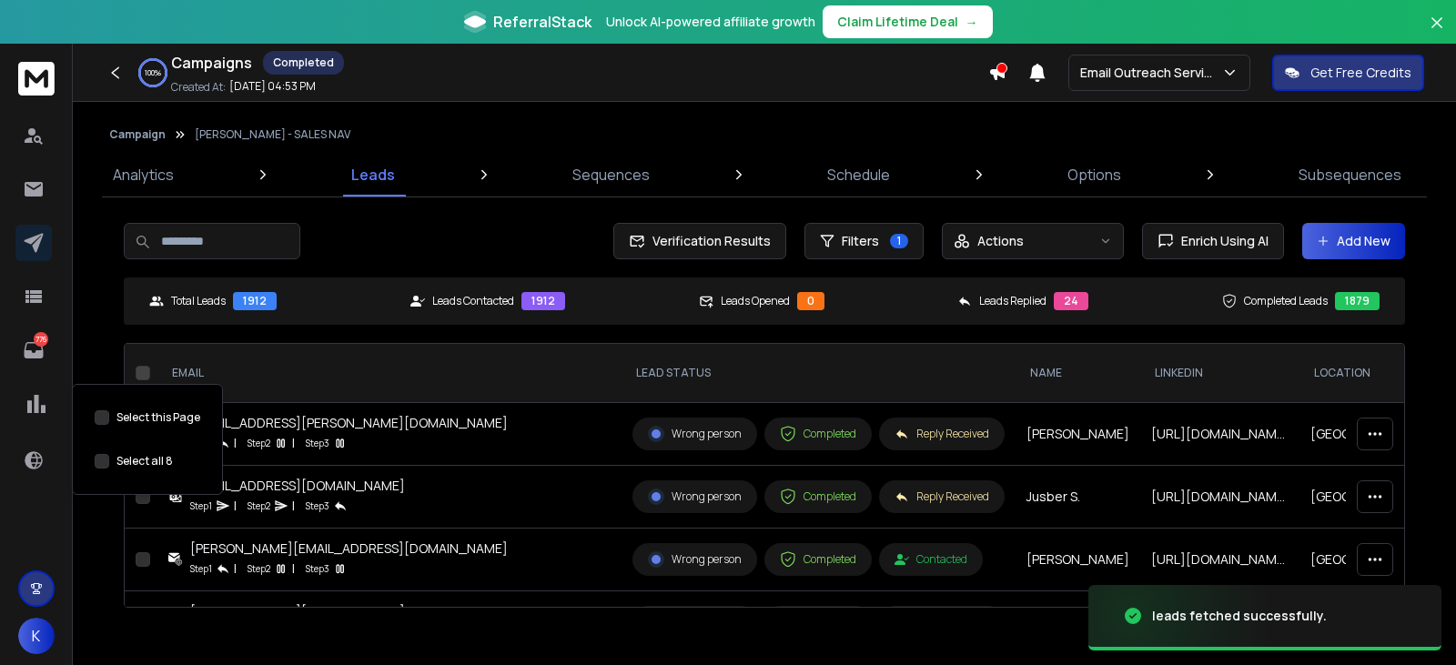
click at [106, 459] on button "Select this Page" at bounding box center [102, 461] width 15 height 15
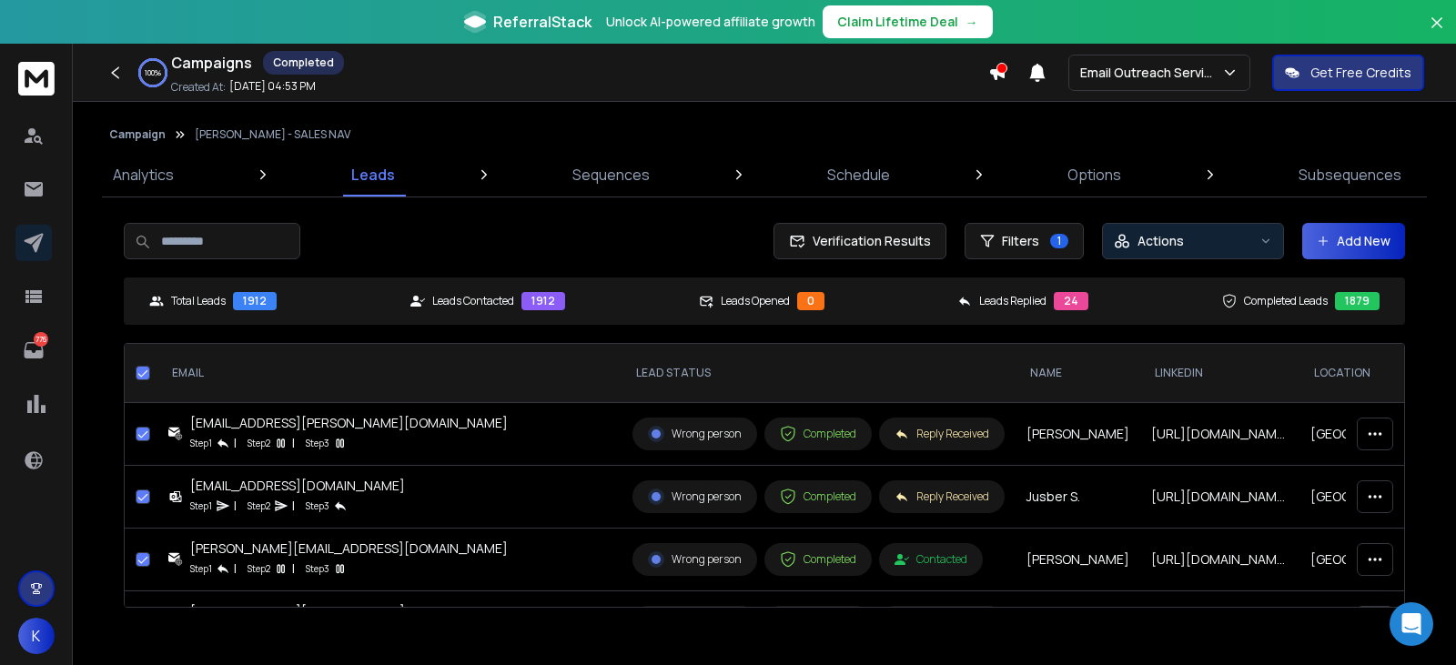
click at [1162, 234] on p "Actions" at bounding box center [1160, 241] width 46 height 18
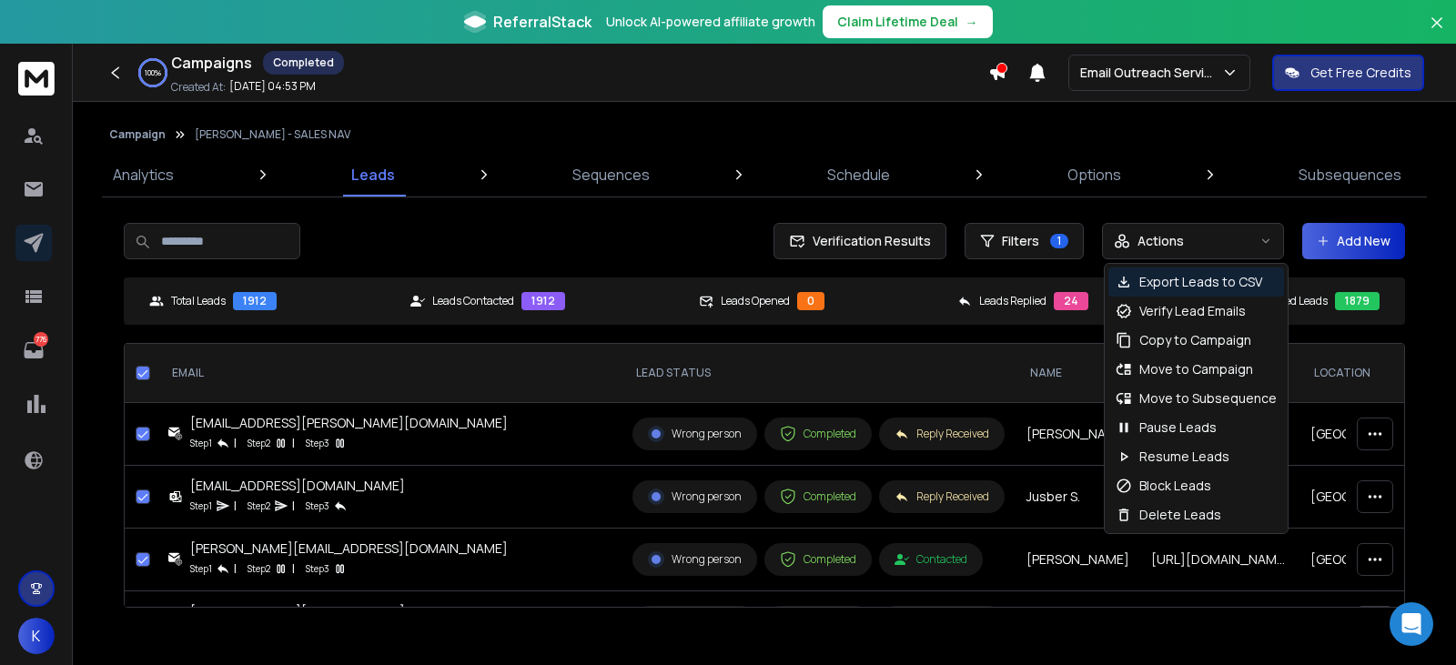
click at [1168, 279] on p "Export Leads to CSV" at bounding box center [1200, 282] width 123 height 18
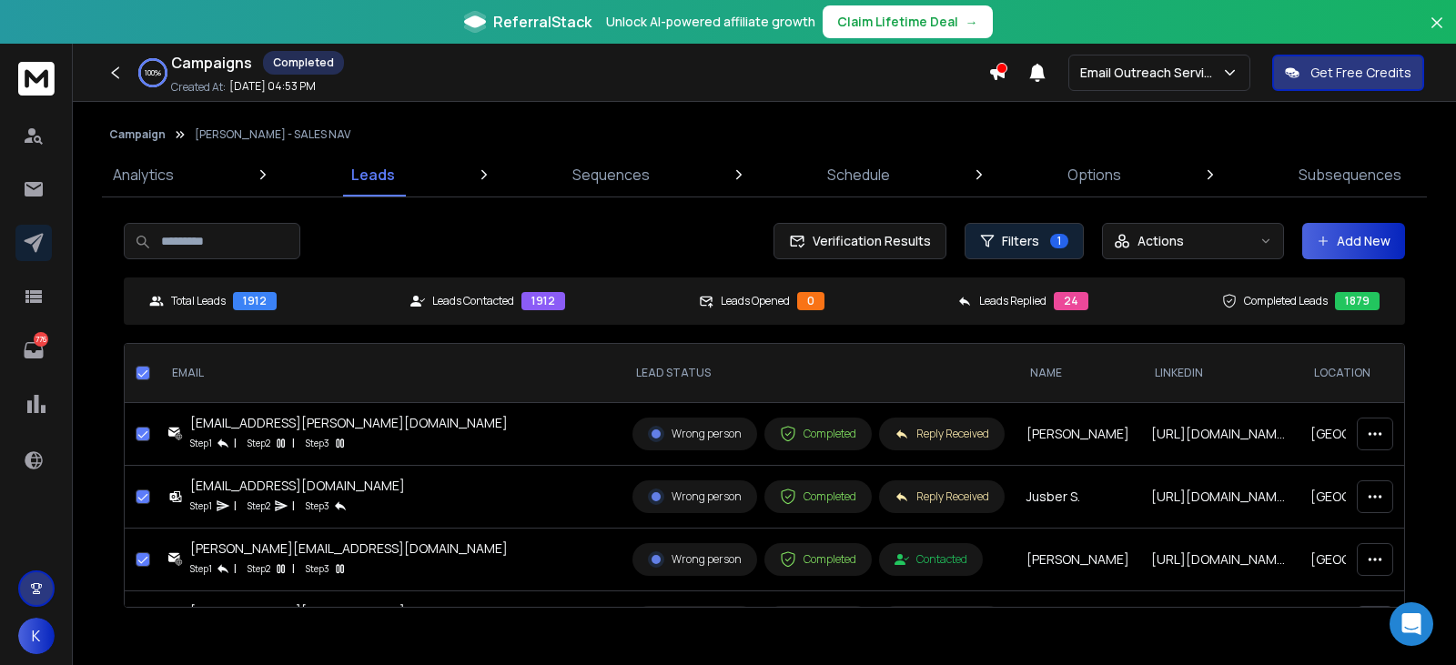
click at [1041, 243] on button "Filters 1" at bounding box center [1023, 241] width 119 height 36
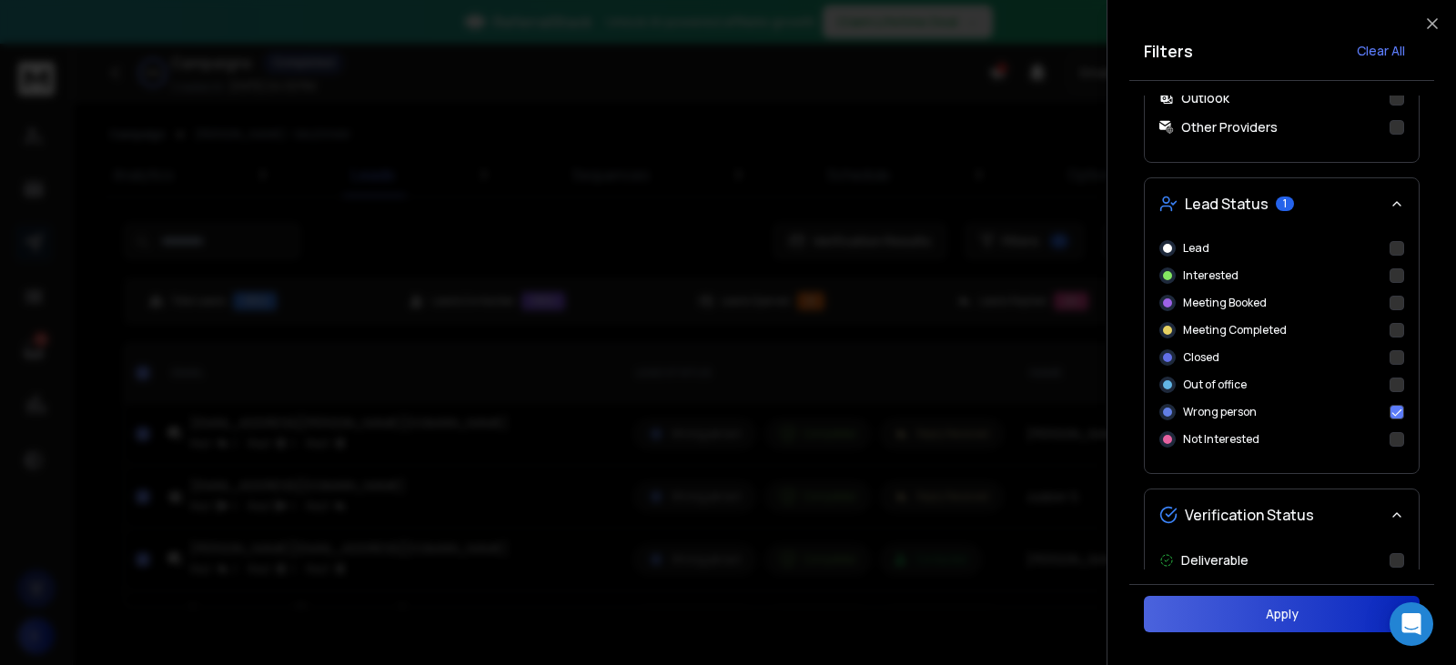
click at [1389, 412] on person "Wrong person" at bounding box center [1396, 412] width 15 height 15
click at [1389, 436] on Interested "Not Interested" at bounding box center [1396, 439] width 15 height 15
click at [1285, 626] on button "Apply" at bounding box center [1281, 614] width 276 height 36
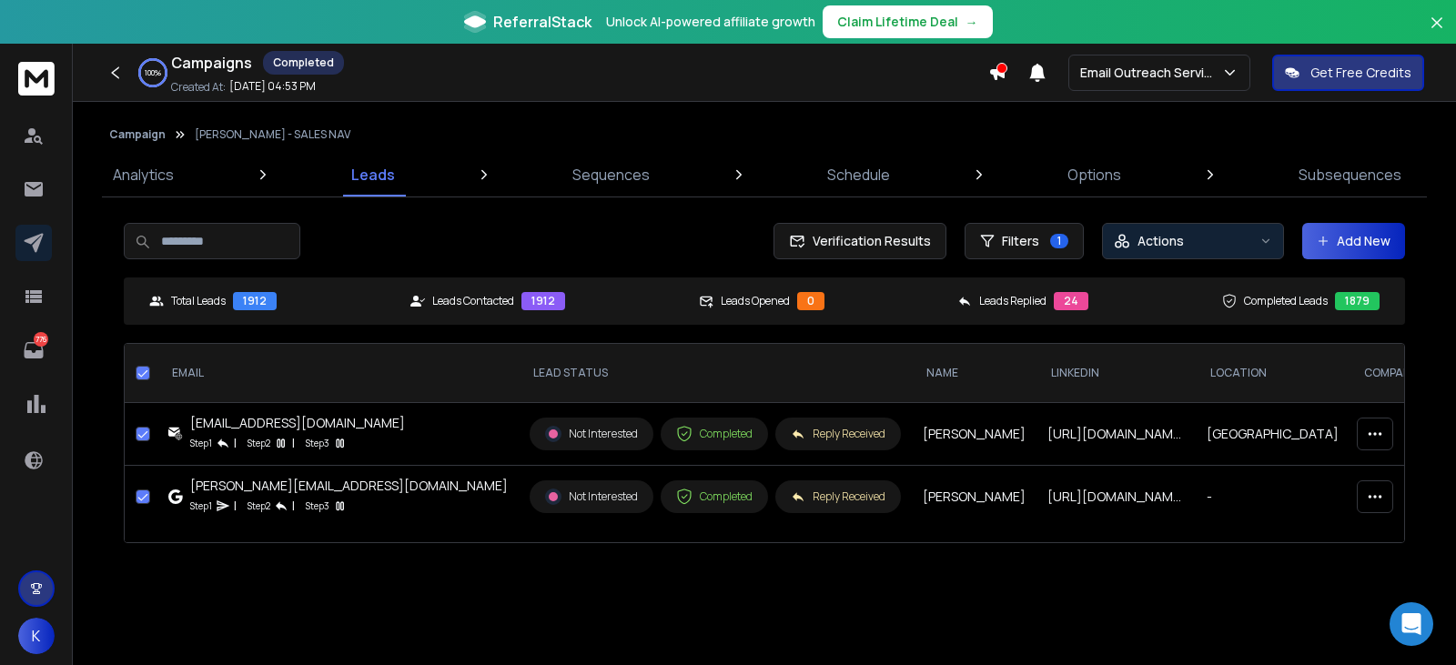
click at [1193, 243] on div "Actions" at bounding box center [1182, 241] width 138 height 18
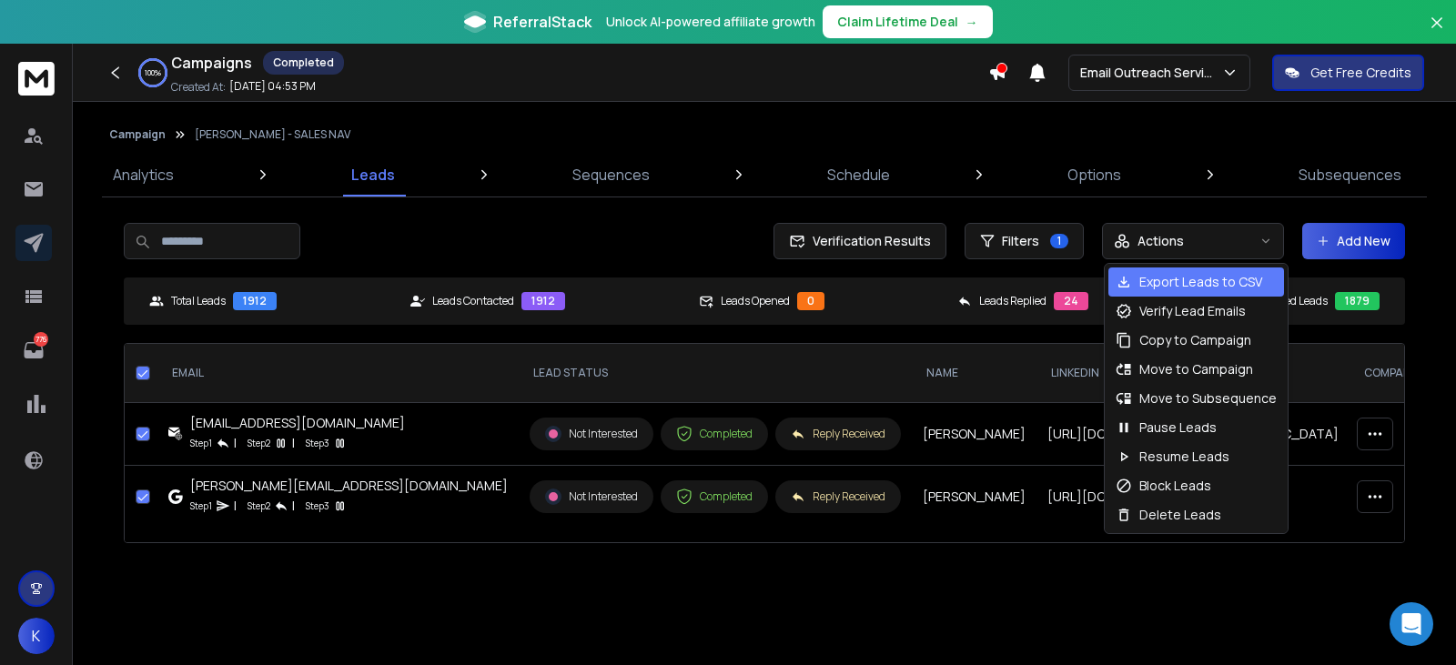
click at [1189, 278] on p "Export Leads to CSV" at bounding box center [1200, 282] width 123 height 18
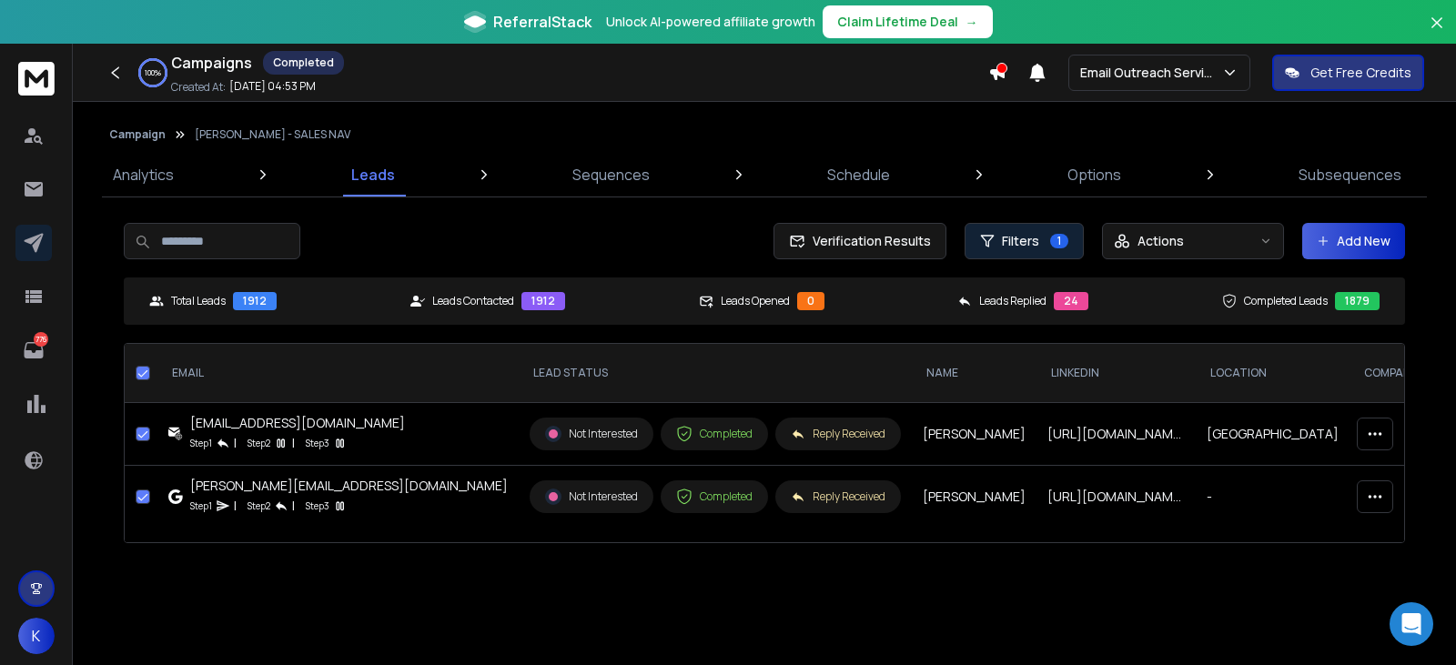
click at [1033, 253] on button "Filters 1" at bounding box center [1023, 241] width 119 height 36
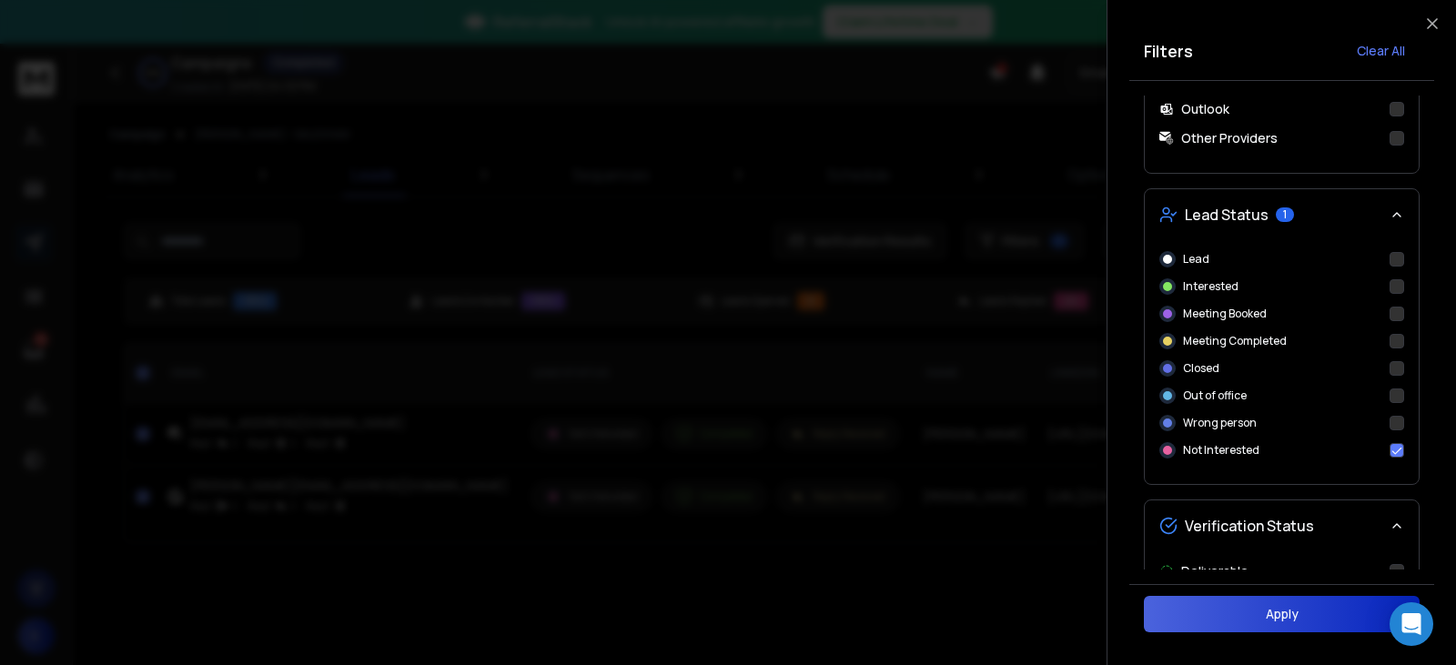
scroll to position [819, 0]
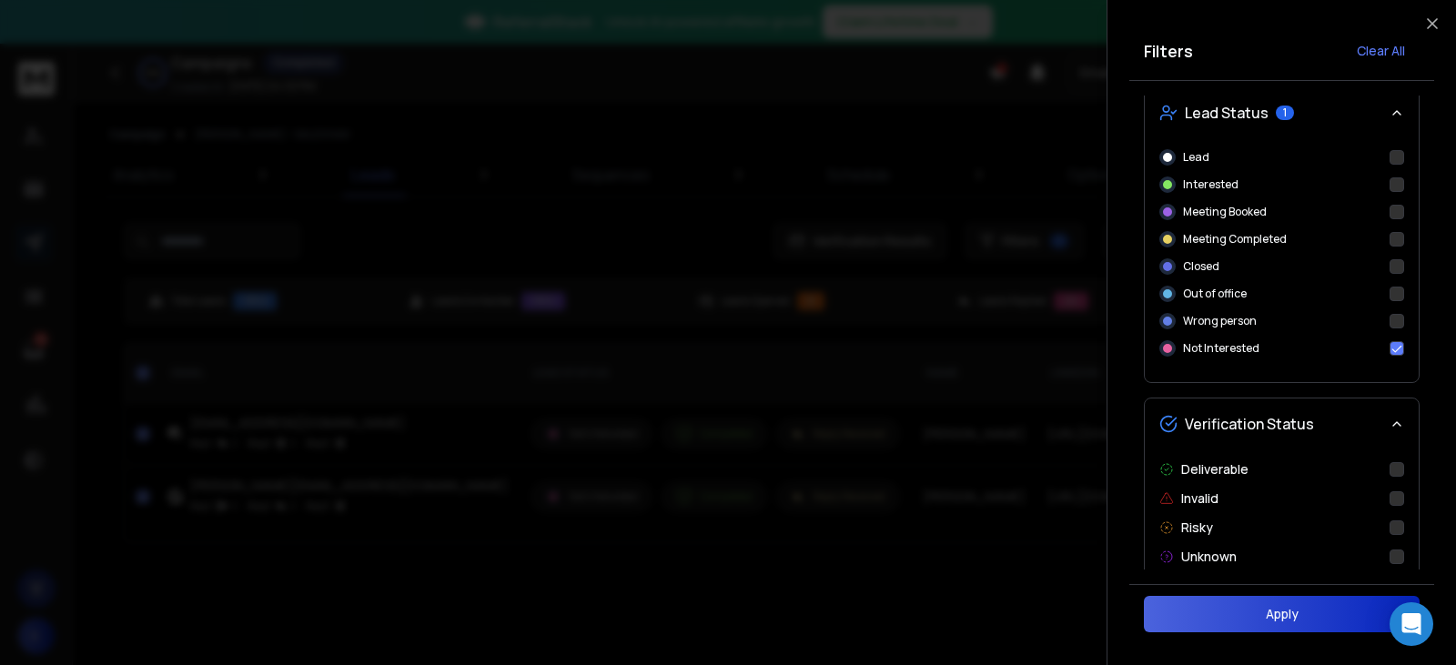
click at [1389, 344] on Interested "Not Interested" at bounding box center [1396, 348] width 15 height 15
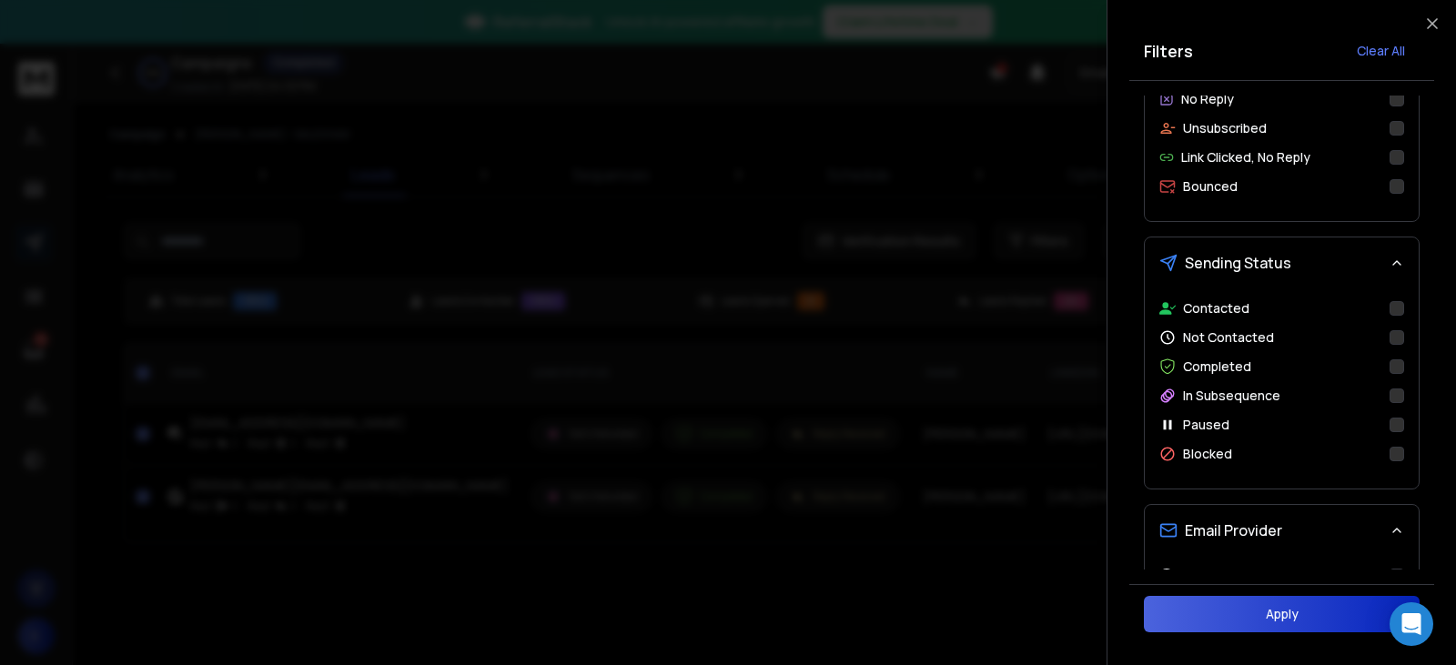
scroll to position [182, 0]
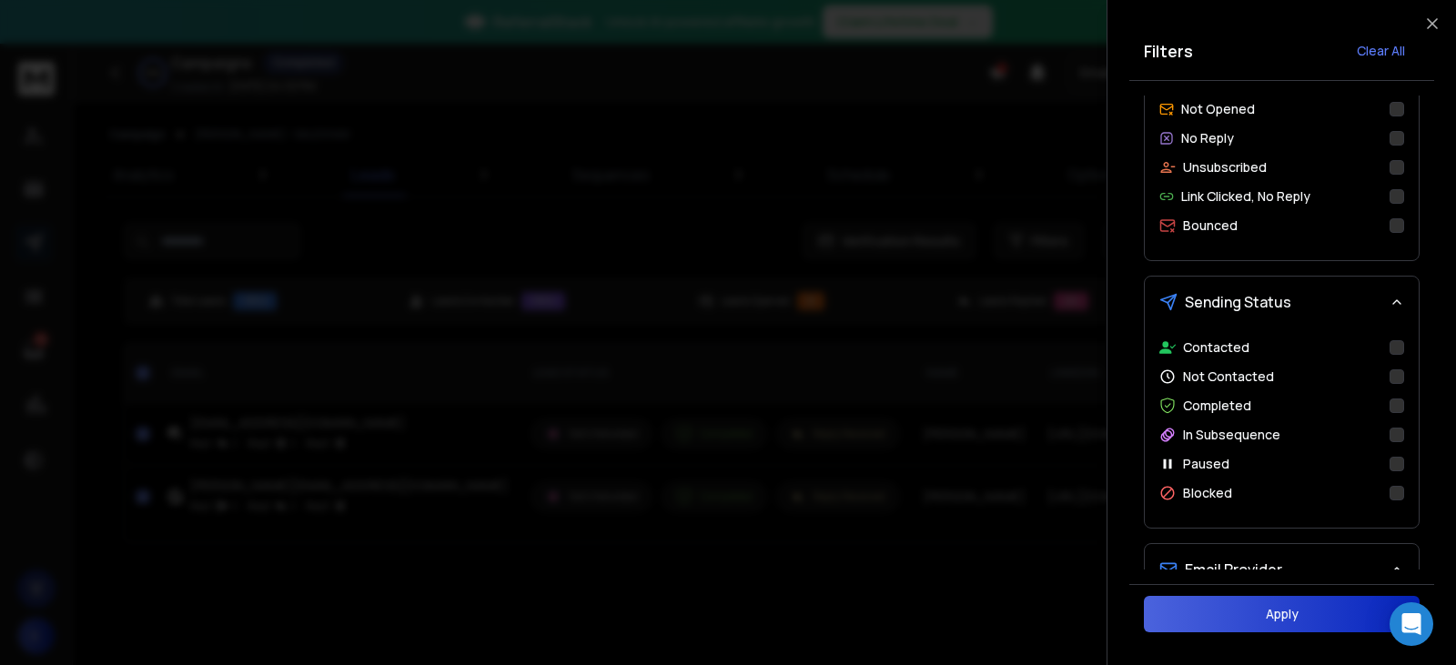
click at [1389, 226] on button "Bounced" at bounding box center [1396, 225] width 15 height 15
click at [1296, 618] on button "Apply" at bounding box center [1281, 614] width 276 height 36
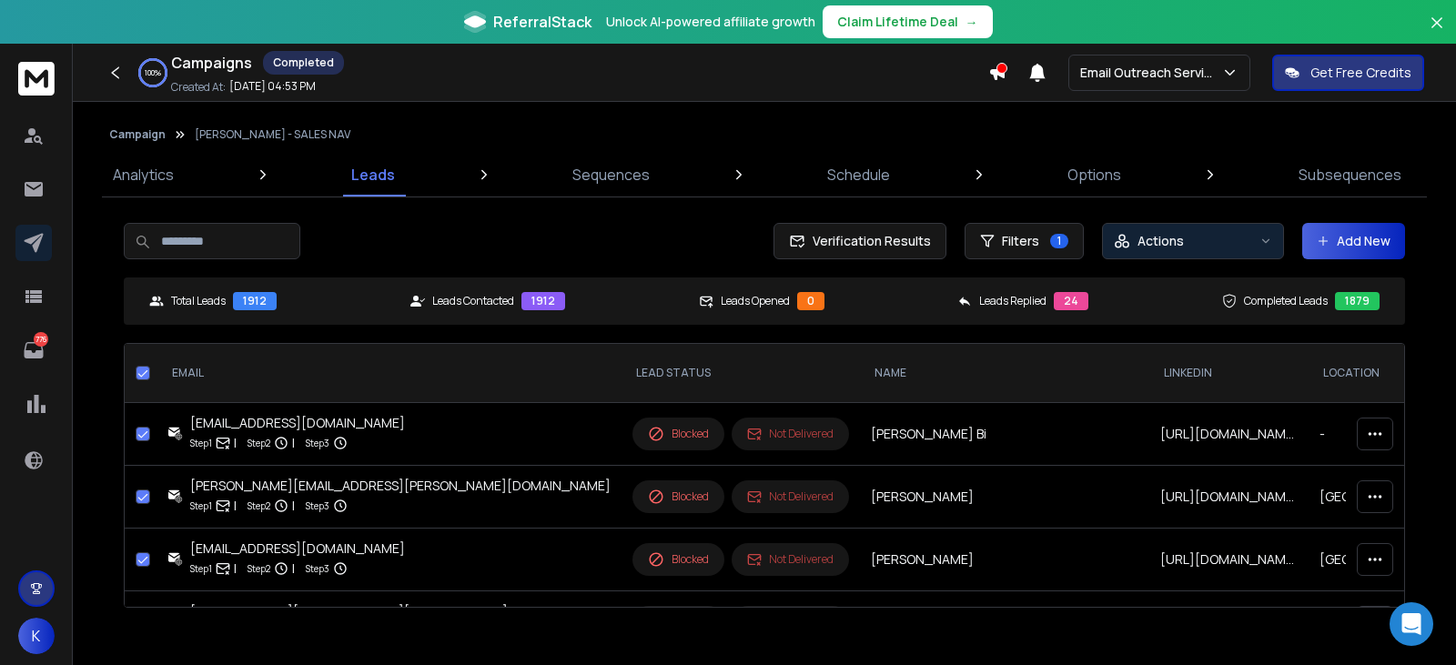
click at [1161, 230] on button "Actions" at bounding box center [1193, 241] width 182 height 36
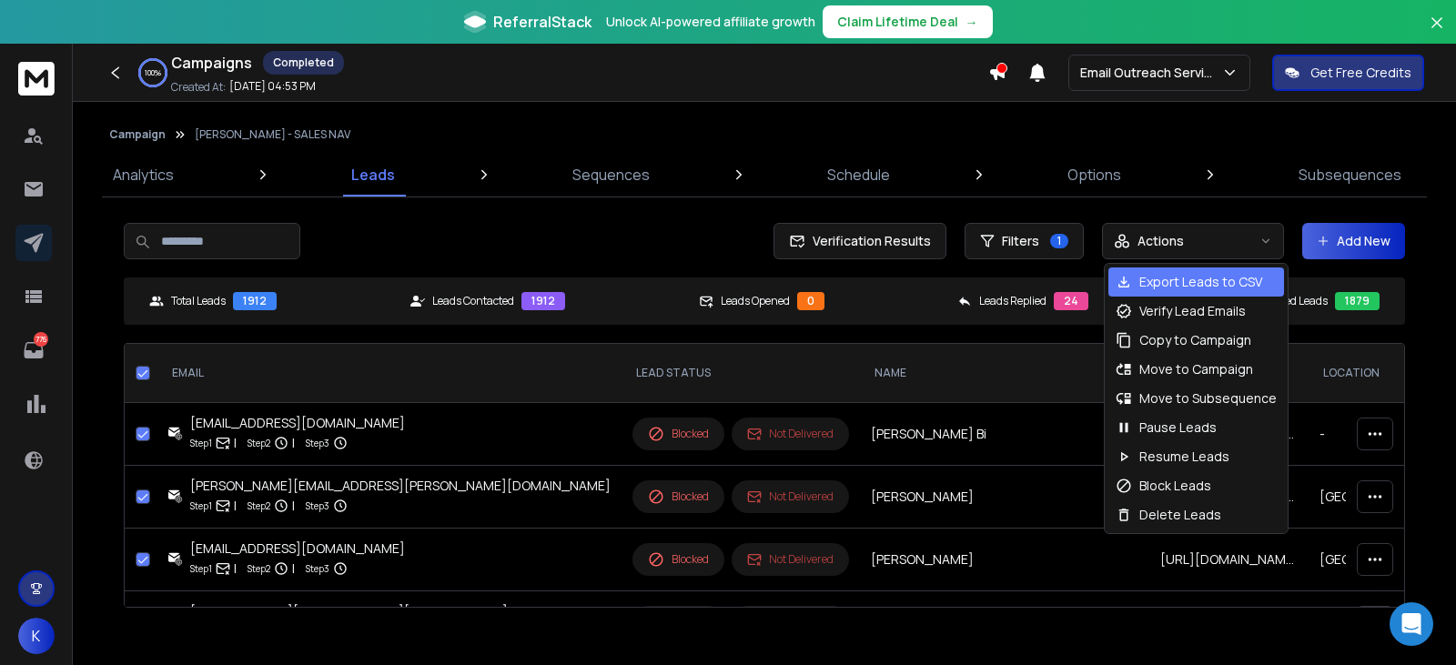
click at [1170, 279] on p "Export Leads to CSV" at bounding box center [1200, 282] width 123 height 18
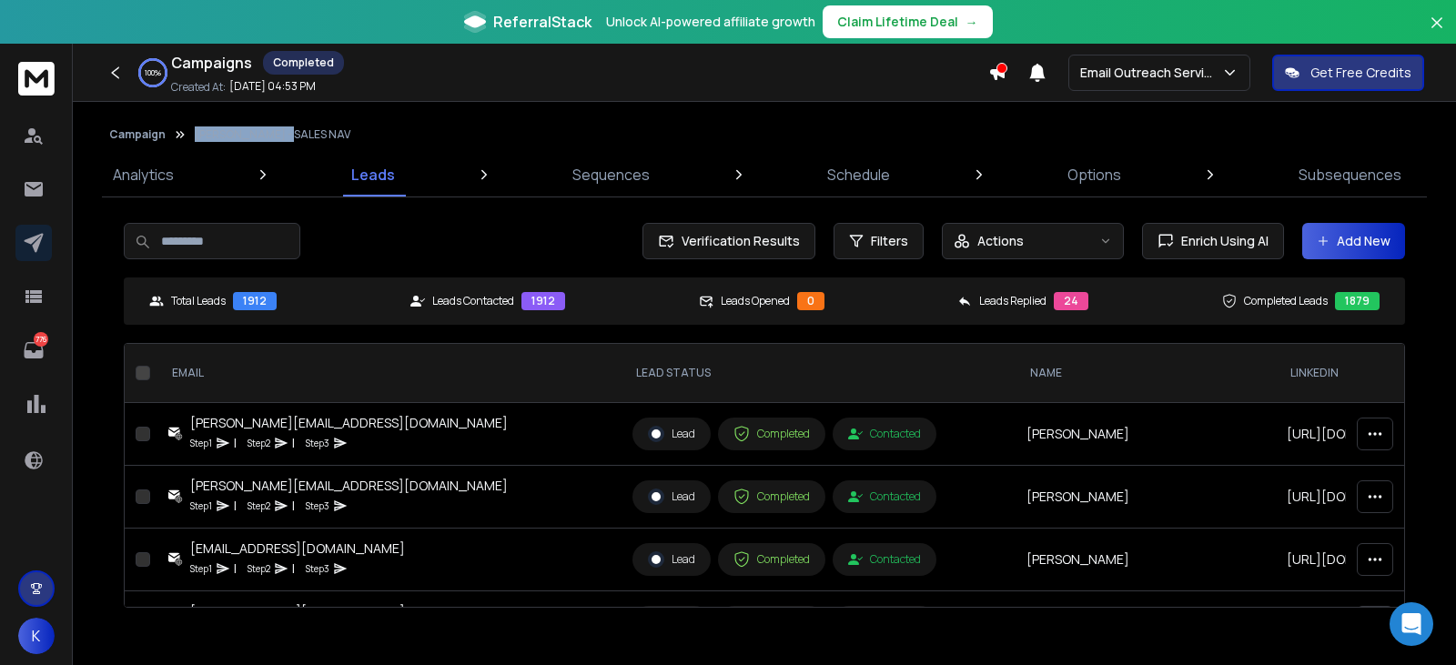
drag, startPoint x: 305, startPoint y: 126, endPoint x: 195, endPoint y: 129, distance: 110.1
click at [195, 129] on div "Campaign DURR - SALES NAV" at bounding box center [764, 134] width 1325 height 29
click at [118, 66] on icon at bounding box center [115, 73] width 16 height 16
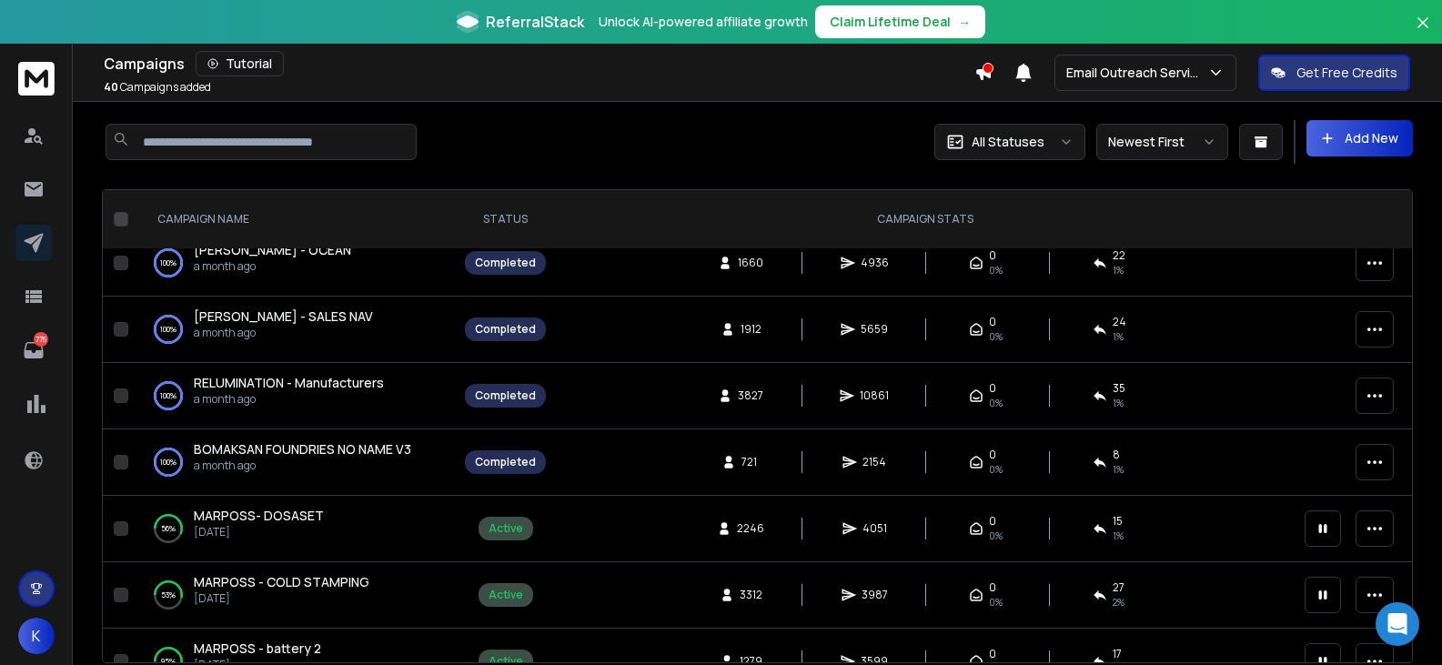
scroll to position [1635, 0]
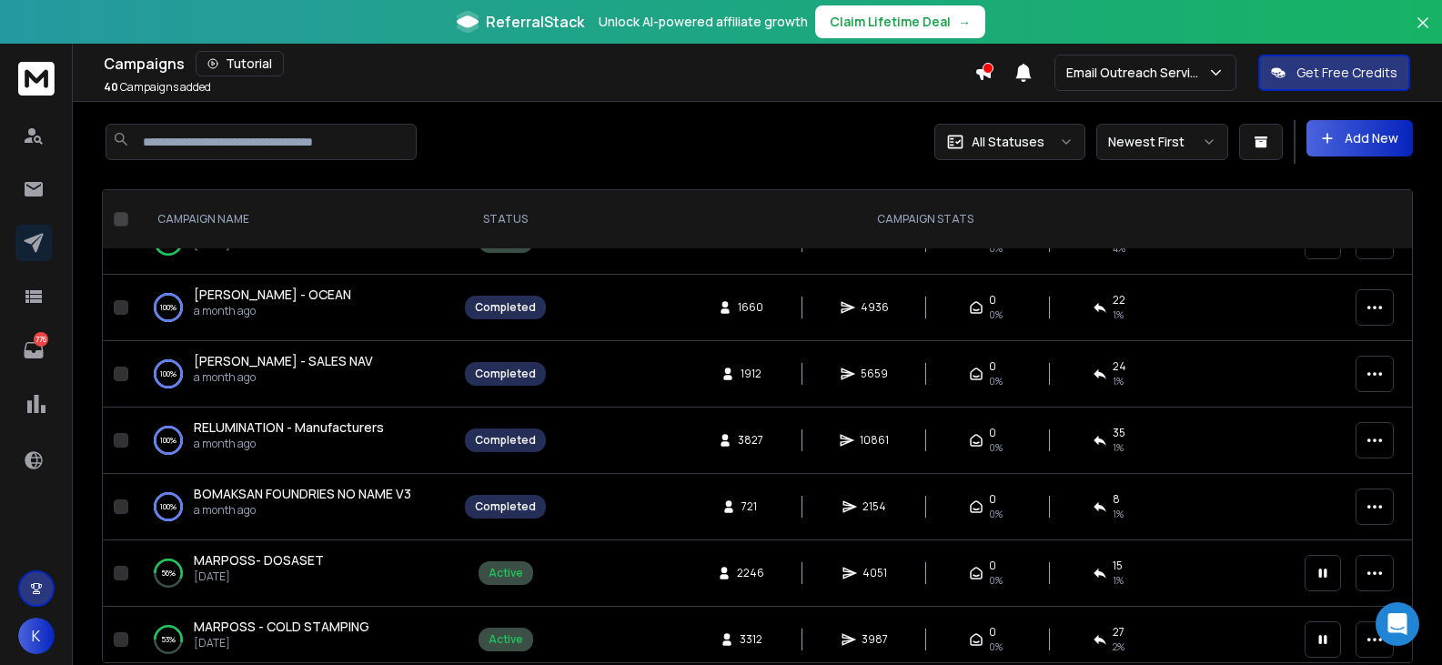
click at [1365, 376] on icon "button" at bounding box center [1374, 374] width 18 height 18
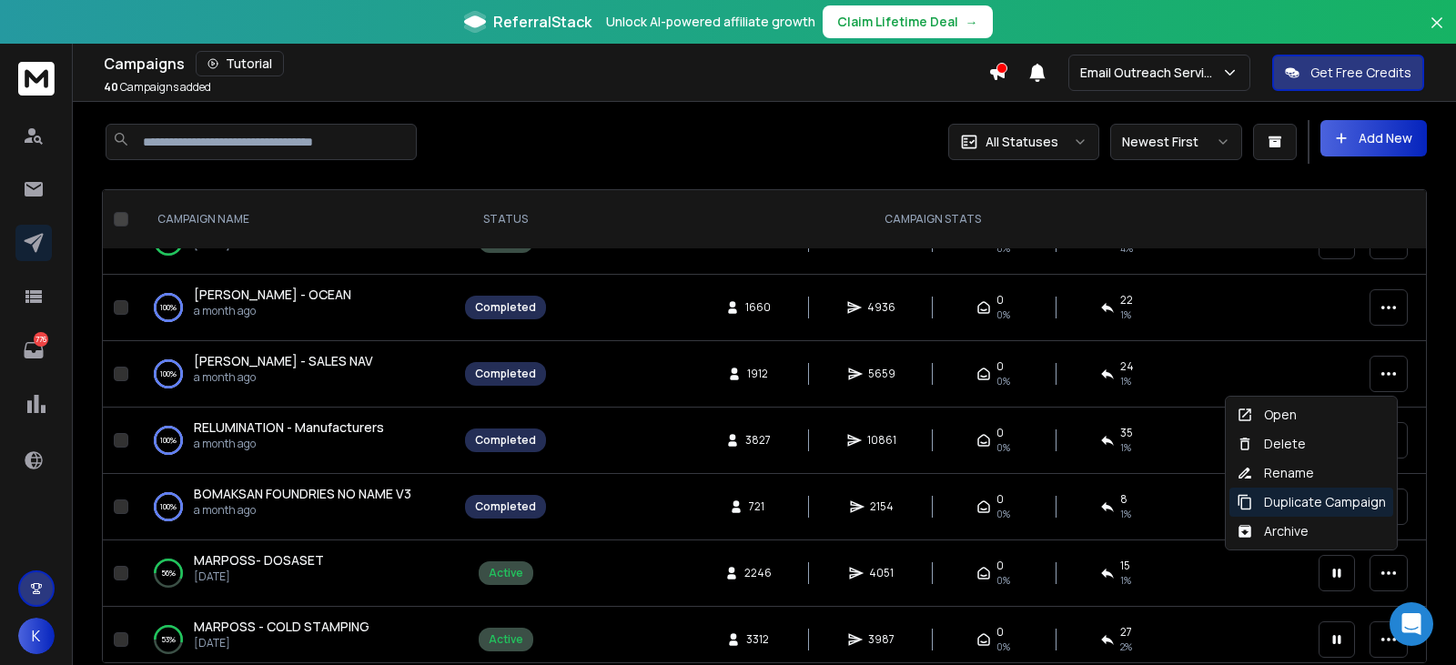
click at [1331, 501] on div "Duplicate Campaign" at bounding box center [1310, 502] width 149 height 18
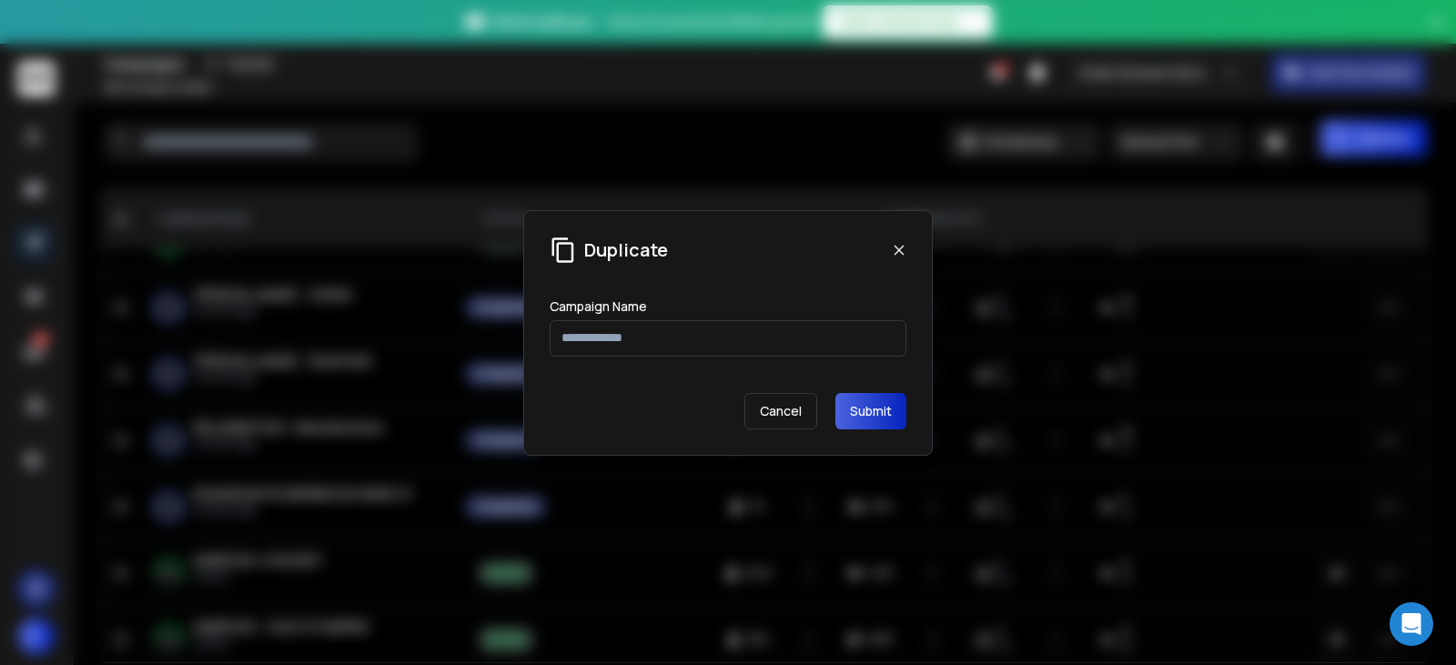
click at [660, 339] on input "text" at bounding box center [727, 338] width 357 height 36
paste input "**********"
type input "**********"
click at [871, 401] on button "Submit" at bounding box center [870, 411] width 71 height 36
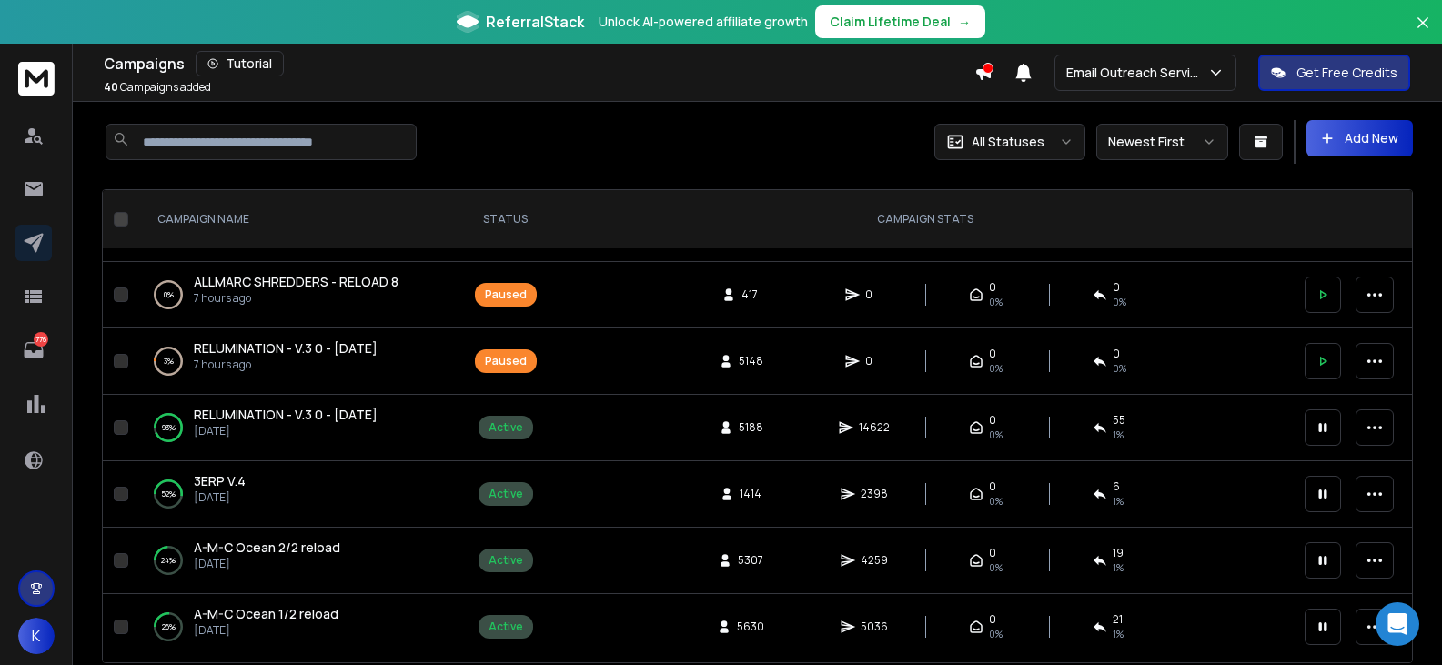
scroll to position [0, 0]
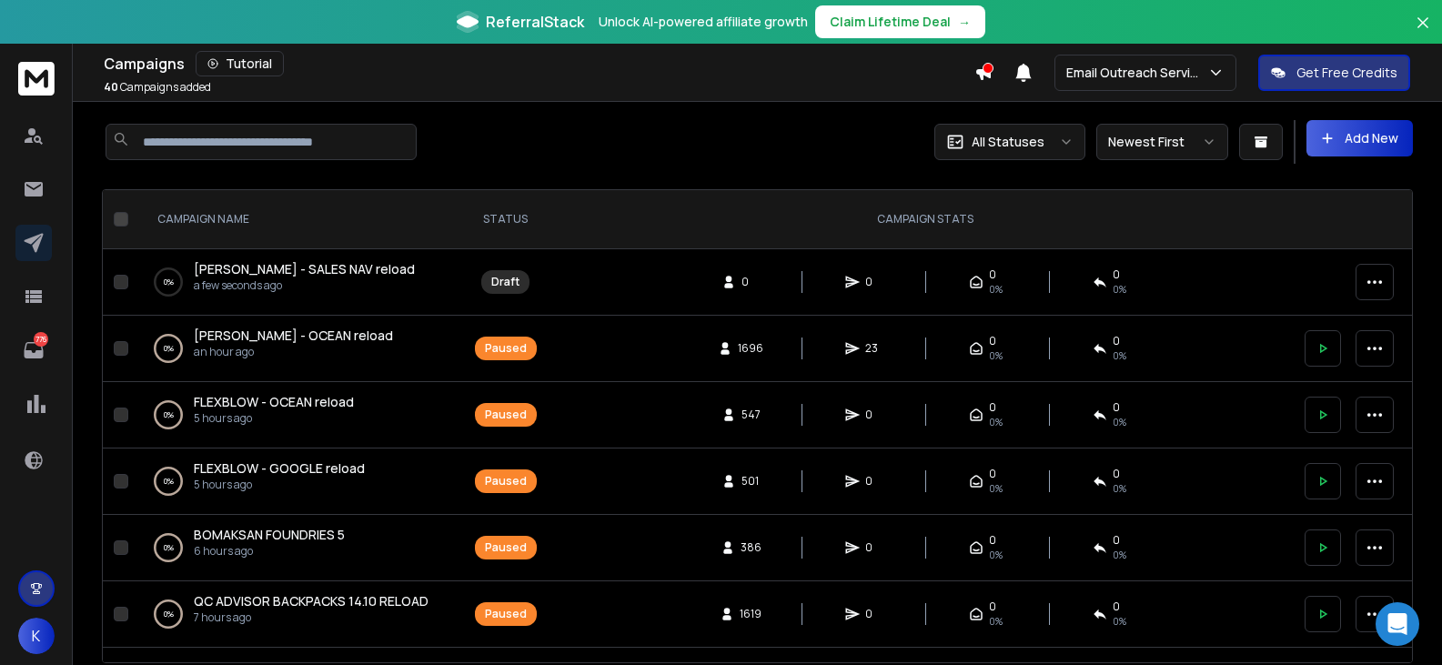
click at [529, 293] on td "Draft" at bounding box center [505, 282] width 103 height 66
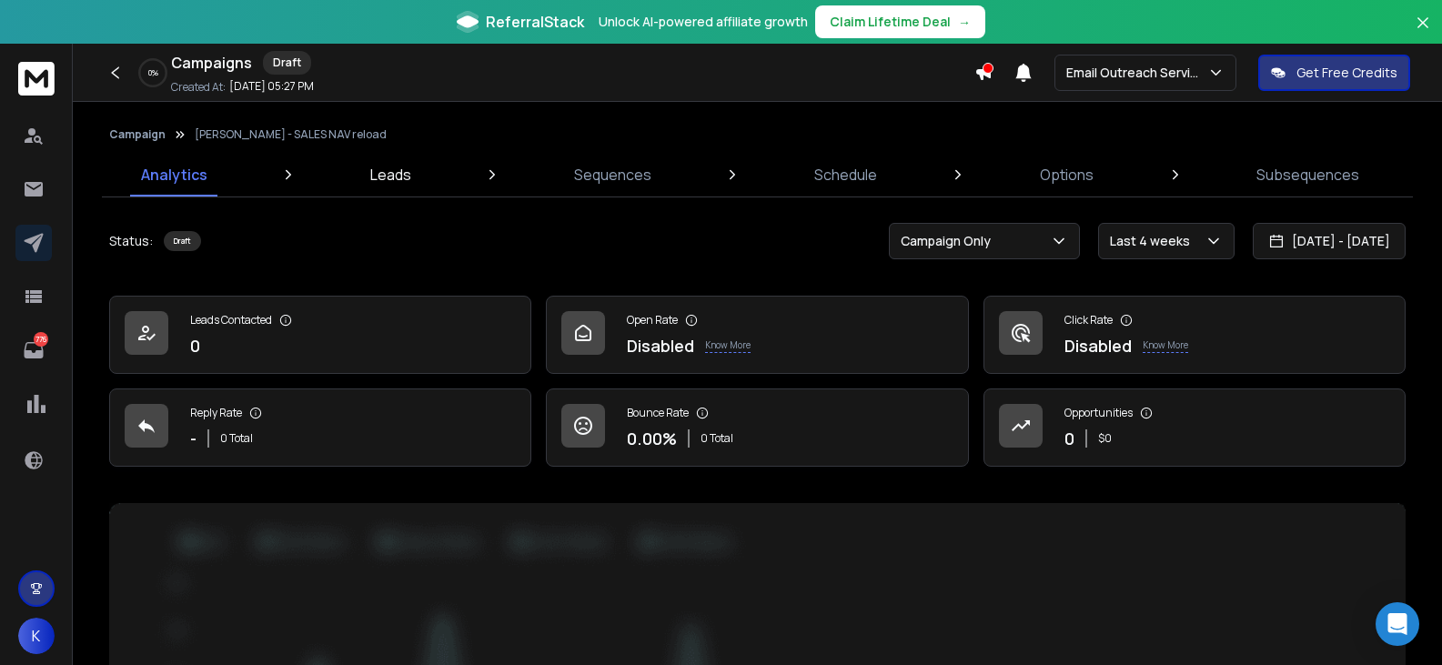
click at [410, 169] on p "Leads" at bounding box center [390, 175] width 41 height 22
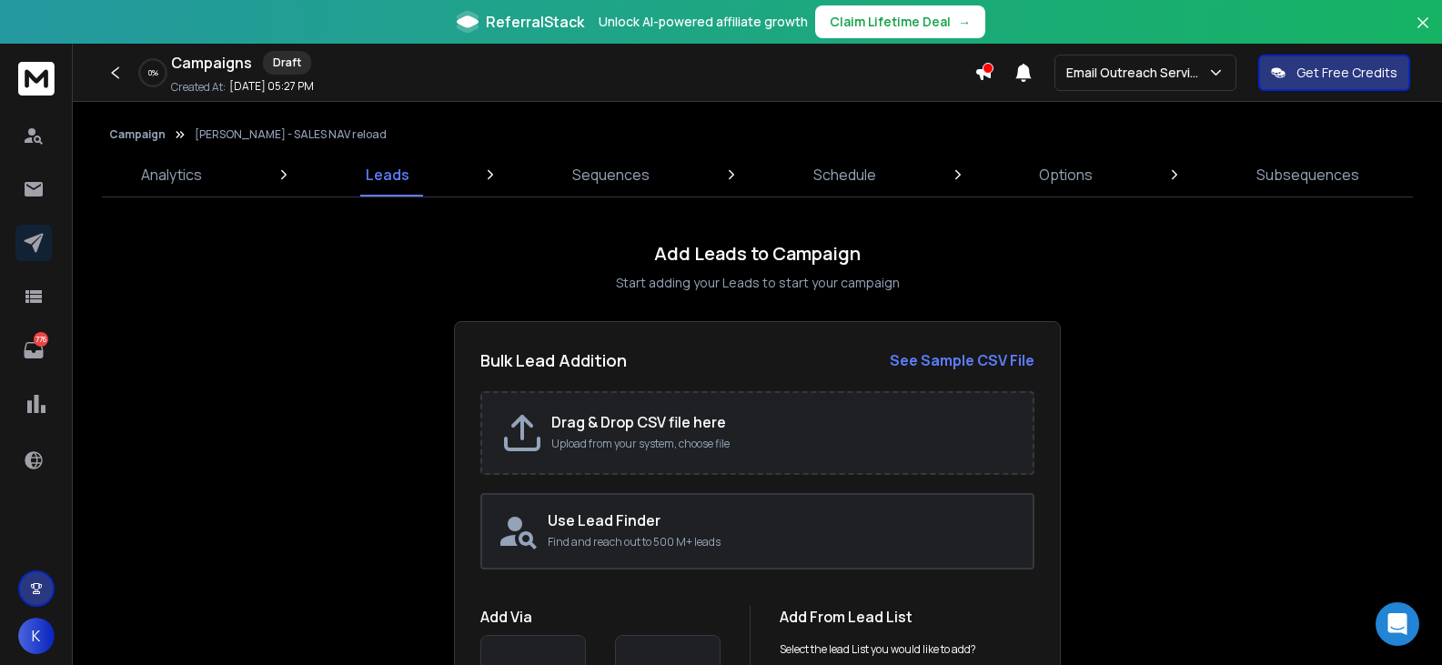
click at [702, 432] on h2 "Drag & Drop CSV file here" at bounding box center [782, 422] width 463 height 22
type input "**********"
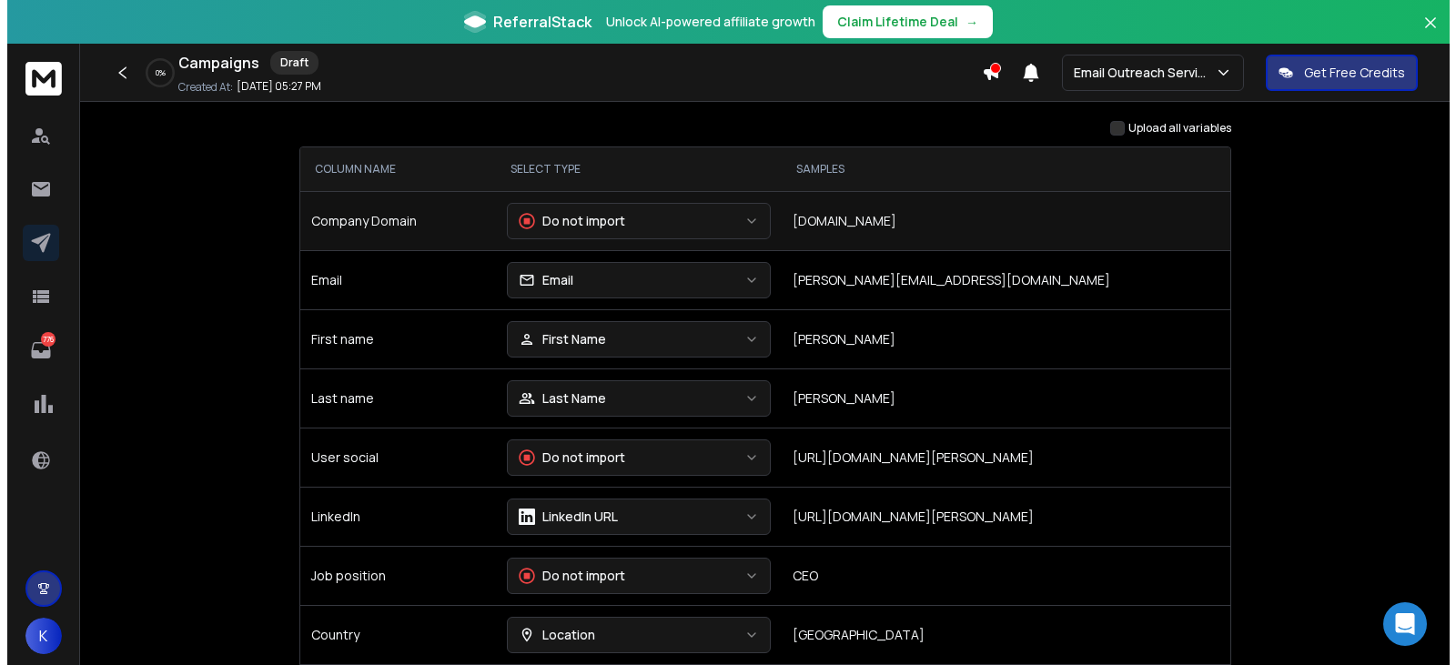
scroll to position [273, 0]
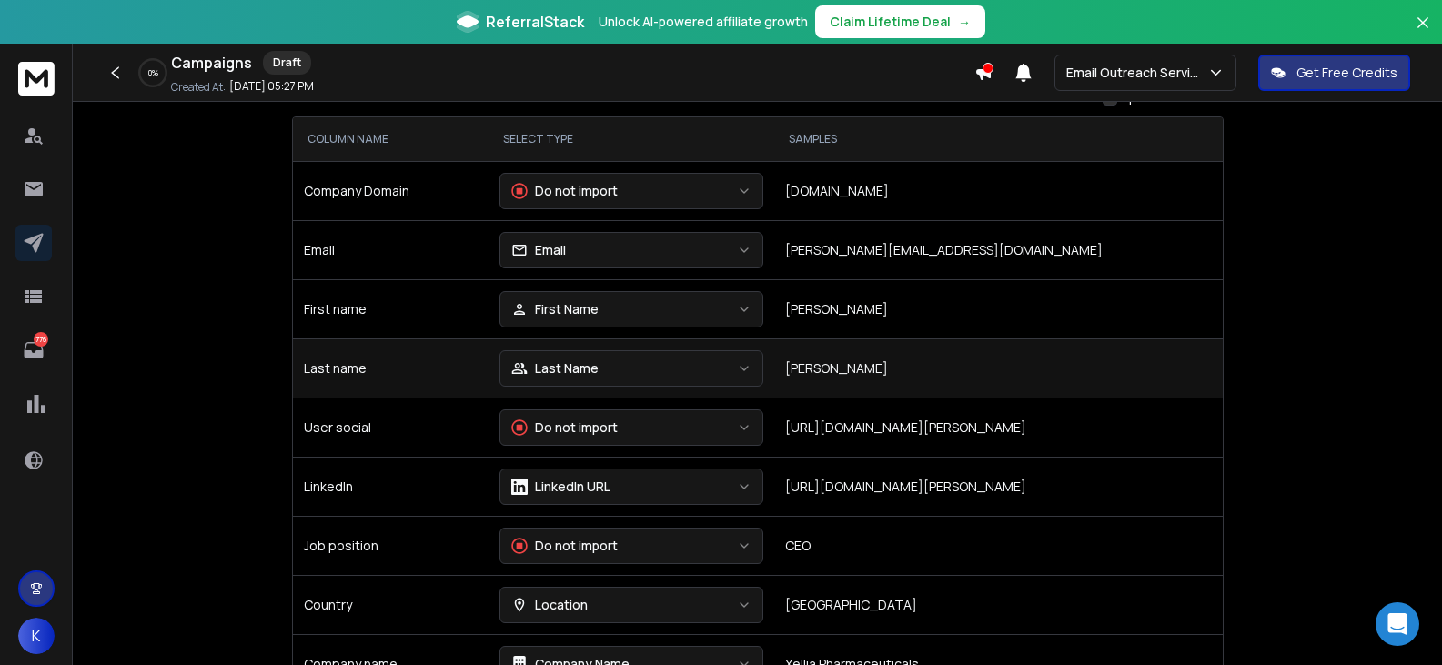
click at [682, 363] on button "Last Name" at bounding box center [631, 368] width 264 height 36
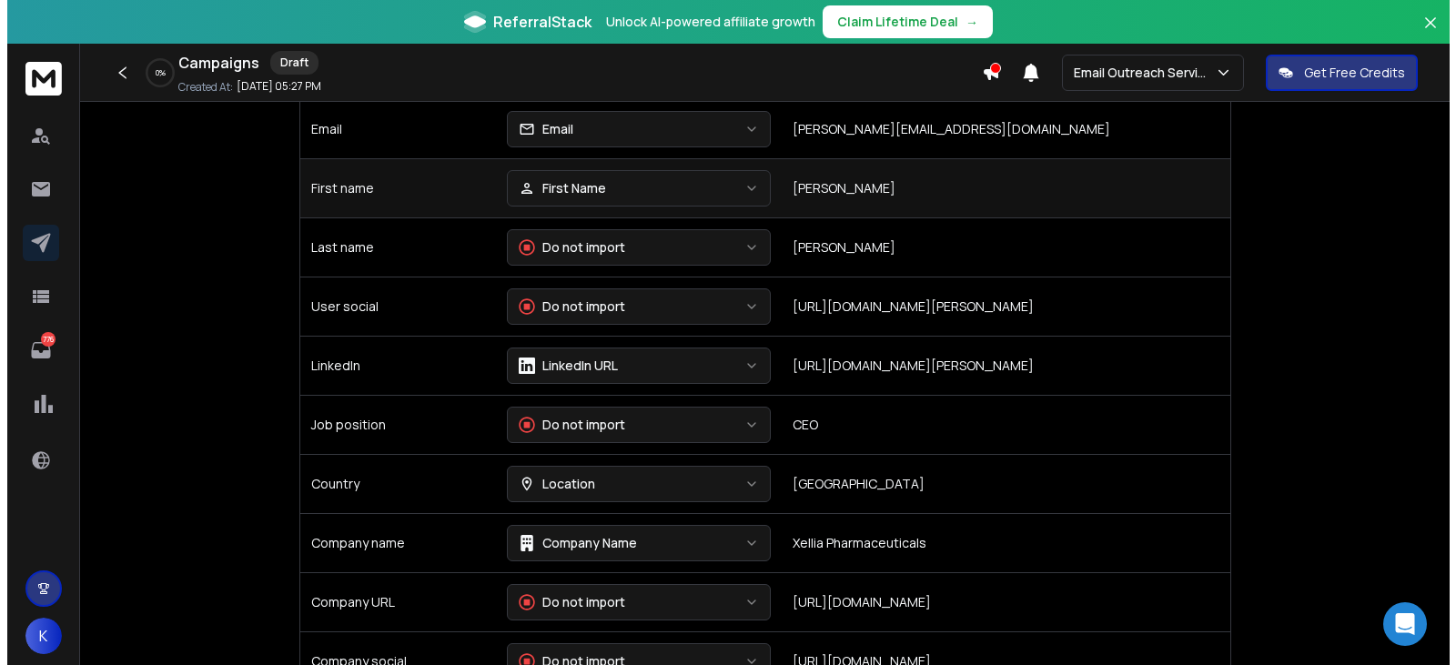
scroll to position [455, 0]
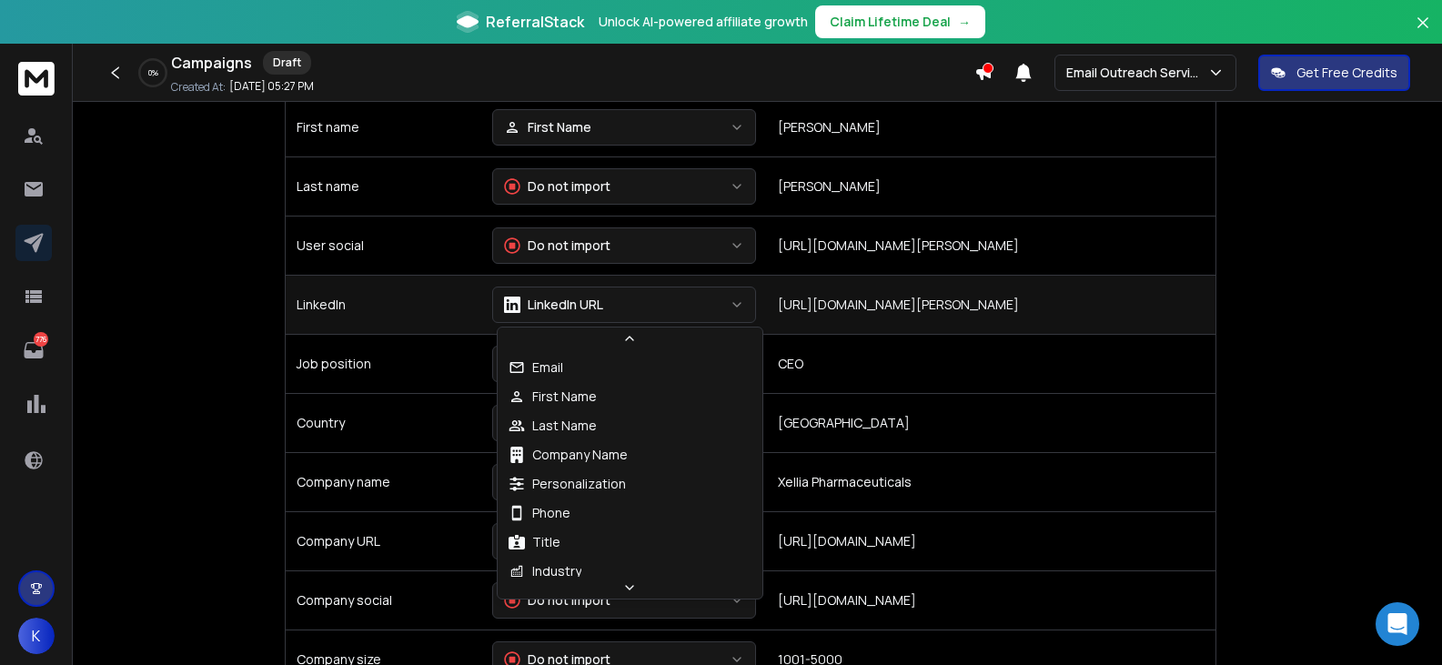
click at [640, 307] on button "LinkedIn URL" at bounding box center [624, 305] width 264 height 36
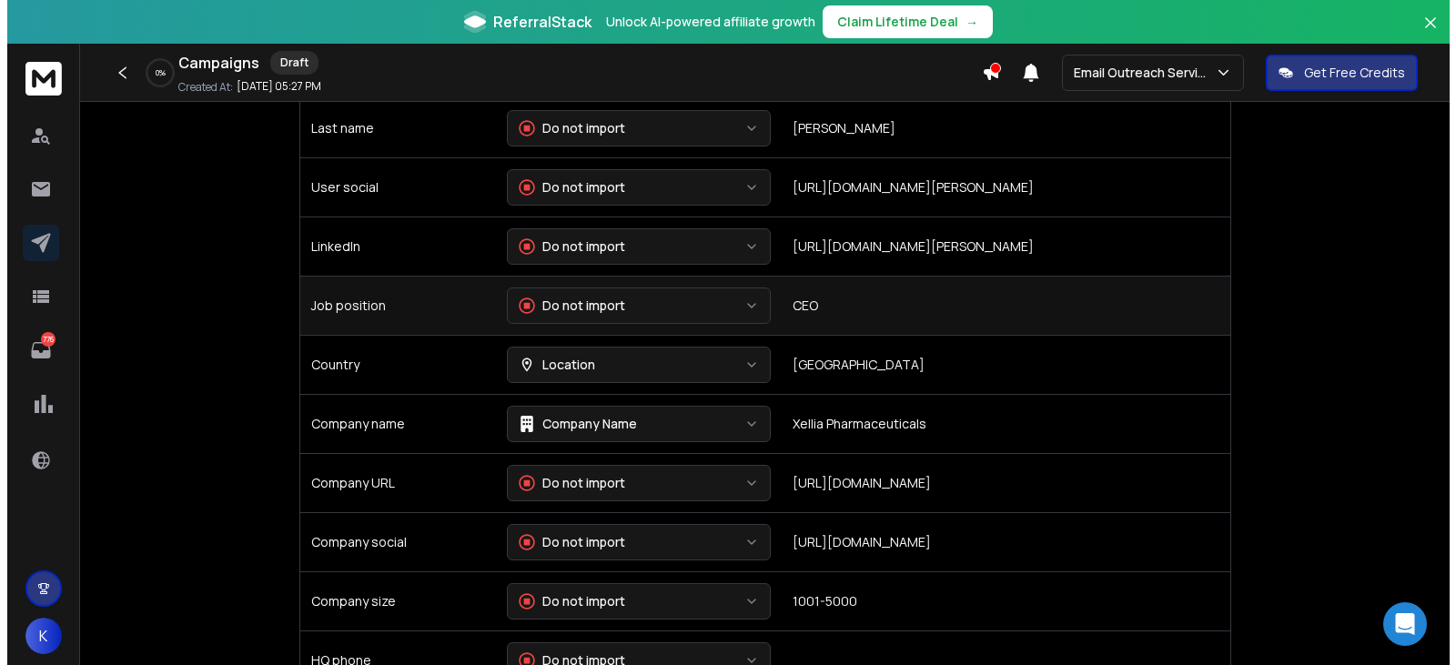
scroll to position [546, 0]
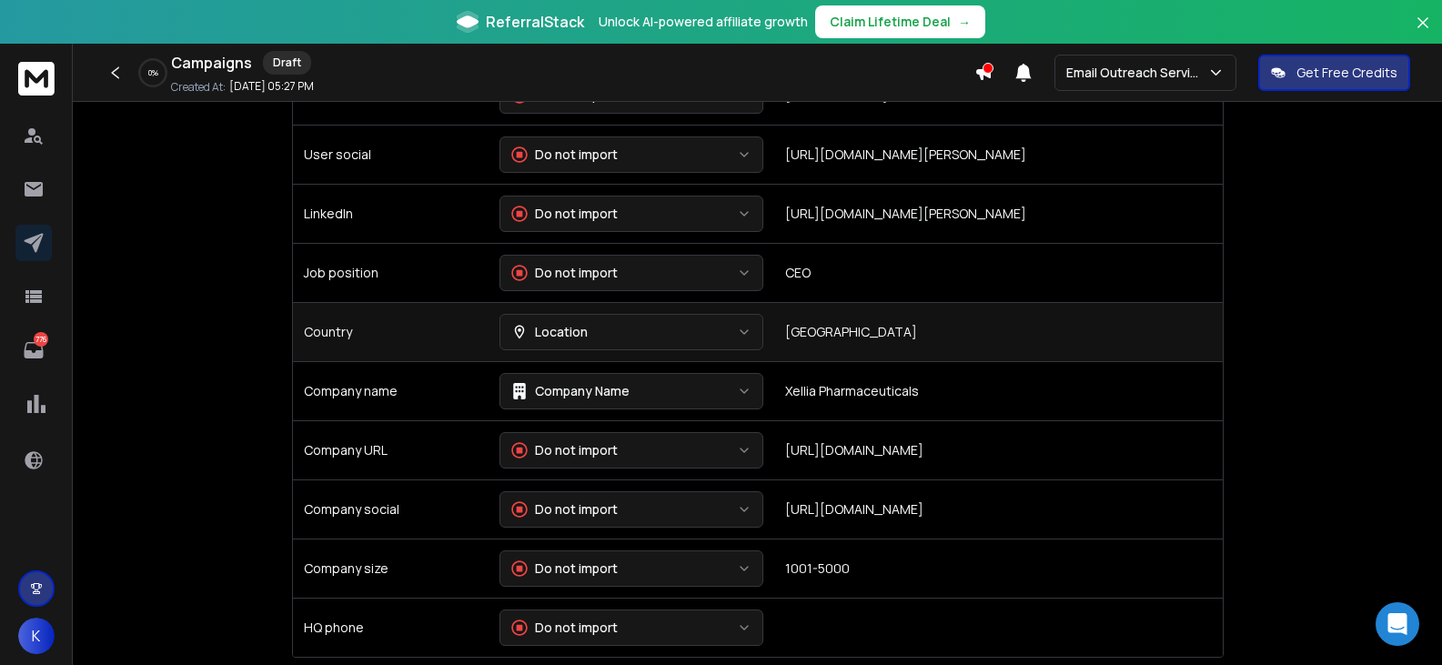
click at [684, 337] on button "Location" at bounding box center [631, 332] width 264 height 36
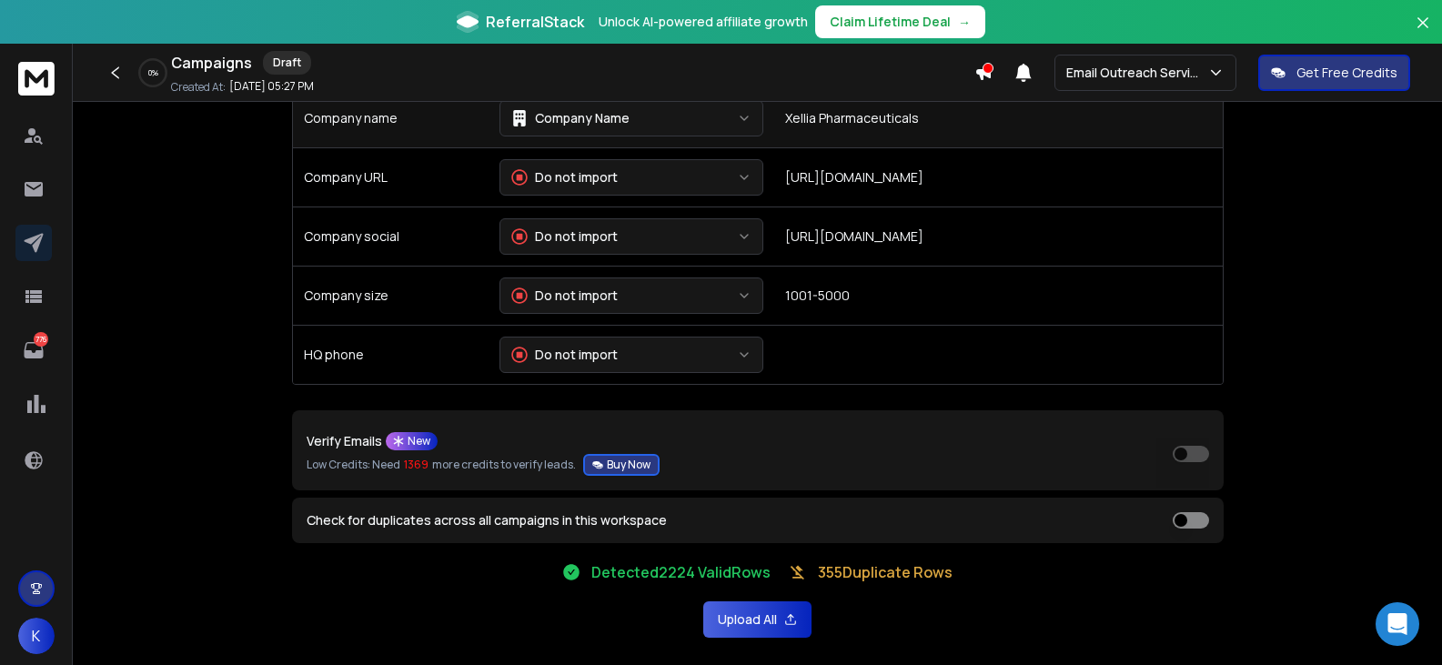
scroll to position [821, 0]
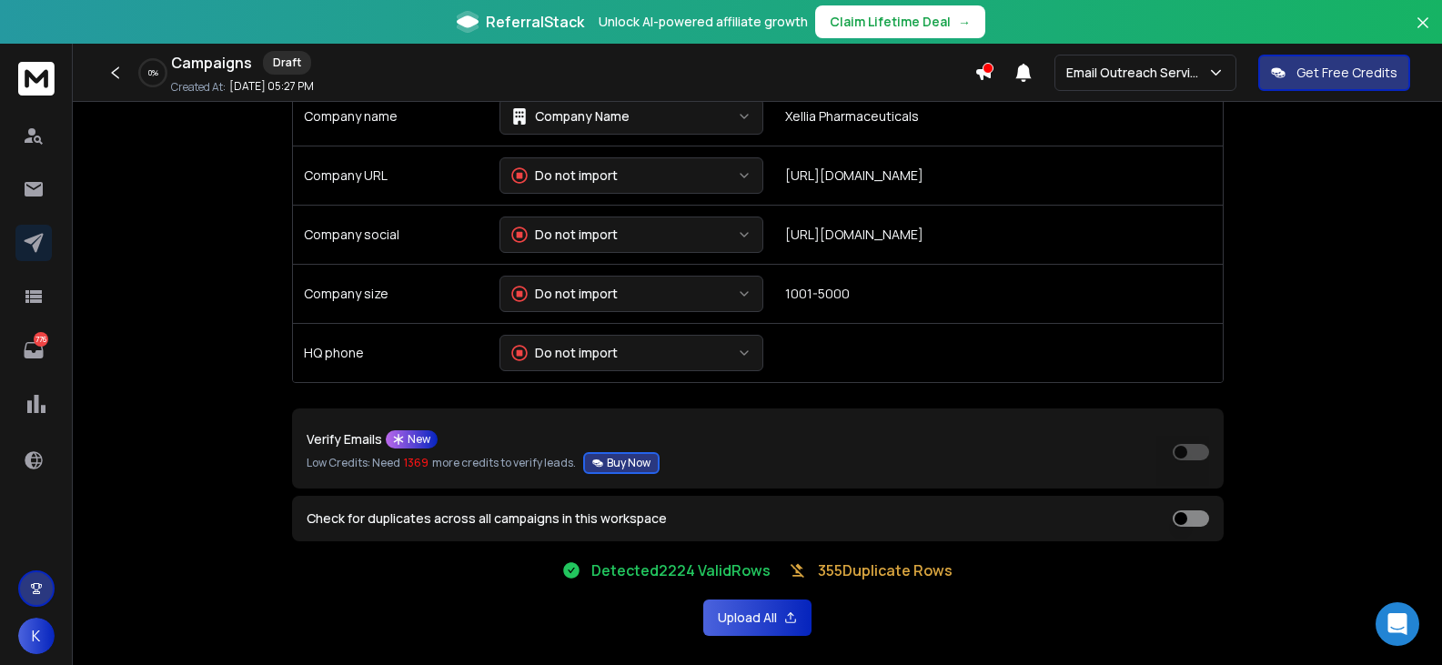
click at [774, 622] on button "Upload All" at bounding box center [757, 617] width 108 height 36
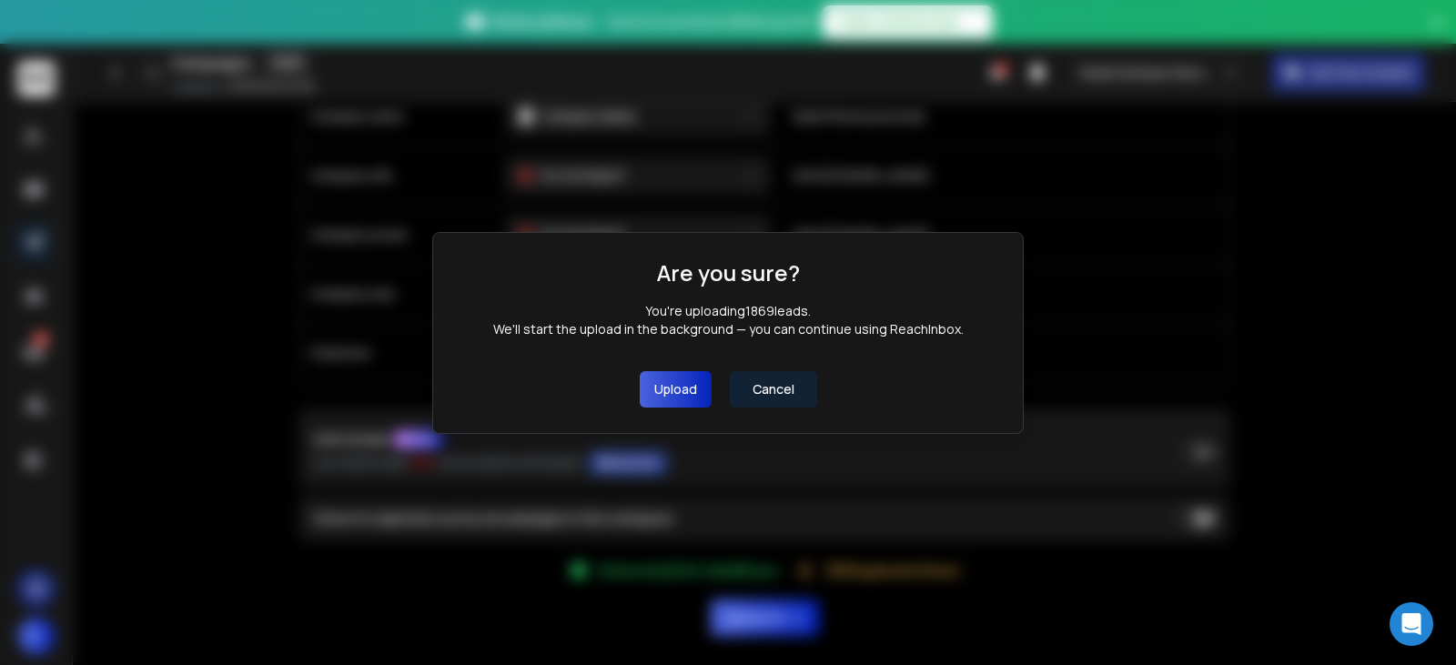
click at [674, 390] on button "Upload" at bounding box center [676, 389] width 72 height 36
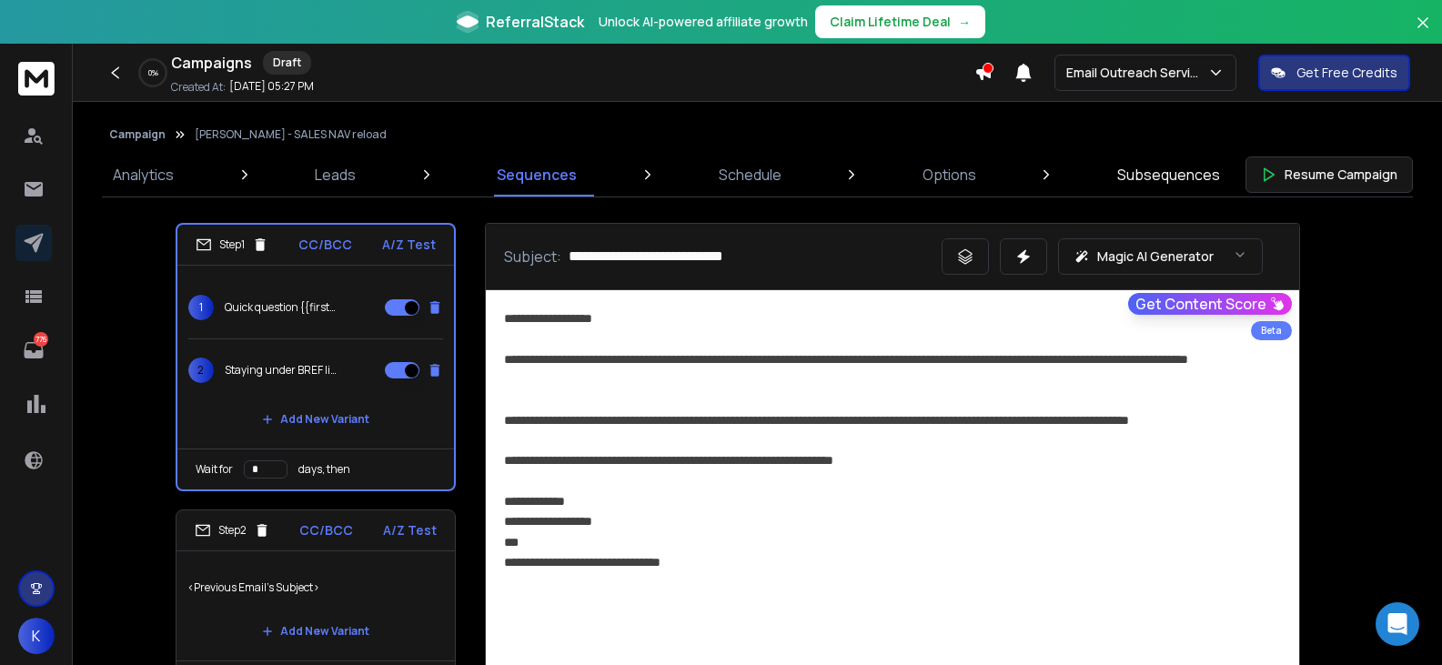
click at [1163, 182] on p "Subsequences" at bounding box center [1168, 175] width 103 height 22
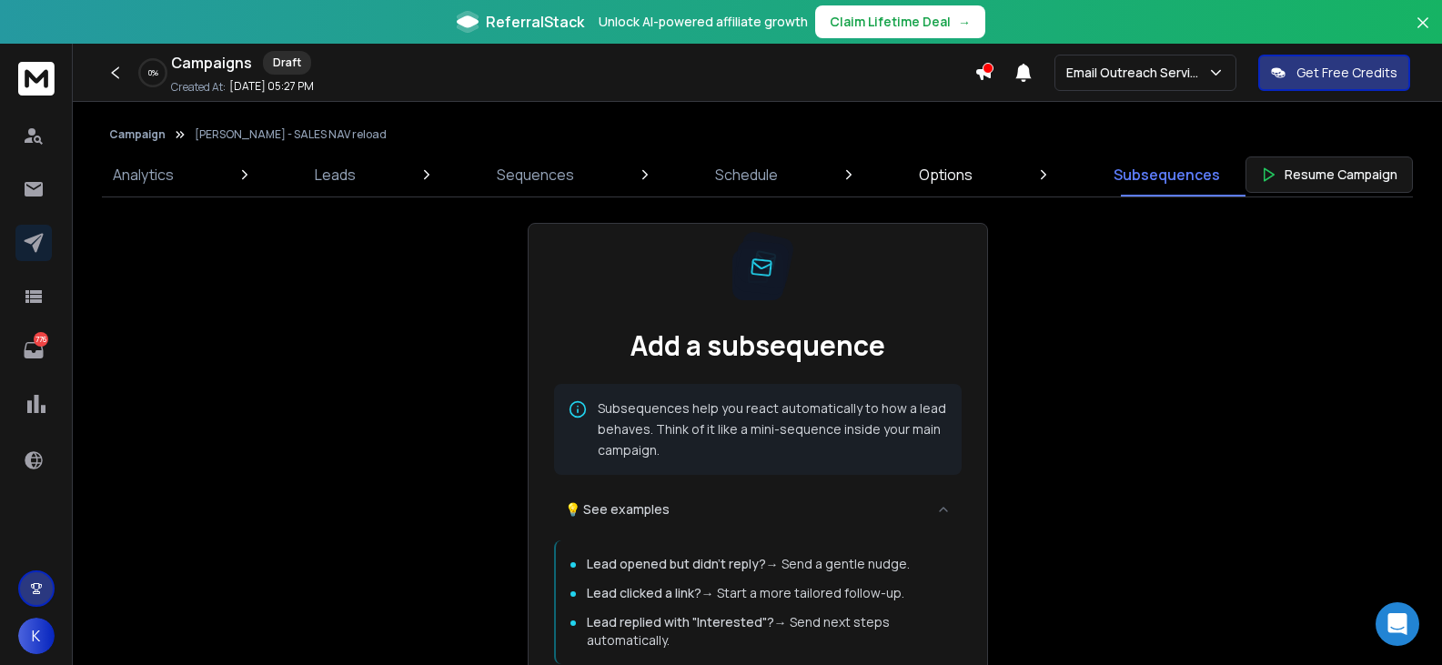
click at [972, 176] on p "Options" at bounding box center [946, 175] width 54 height 22
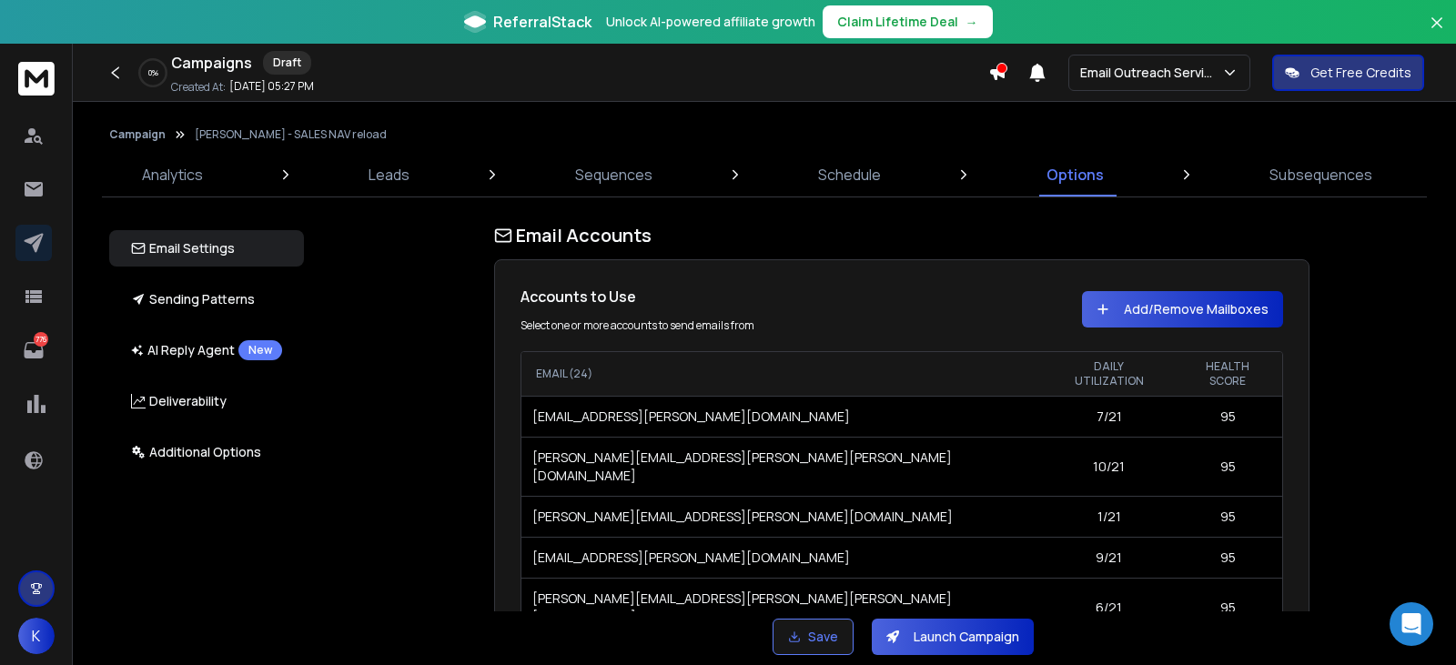
click at [1258, 176] on div "Analytics Leads Sequences Schedule Options Subsequences" at bounding box center [757, 175] width 1310 height 44
click at [909, 164] on div "Analytics Leads Sequences Schedule Options Subsequences" at bounding box center [757, 175] width 1310 height 44
click at [888, 176] on link "Schedule" at bounding box center [849, 175] width 85 height 44
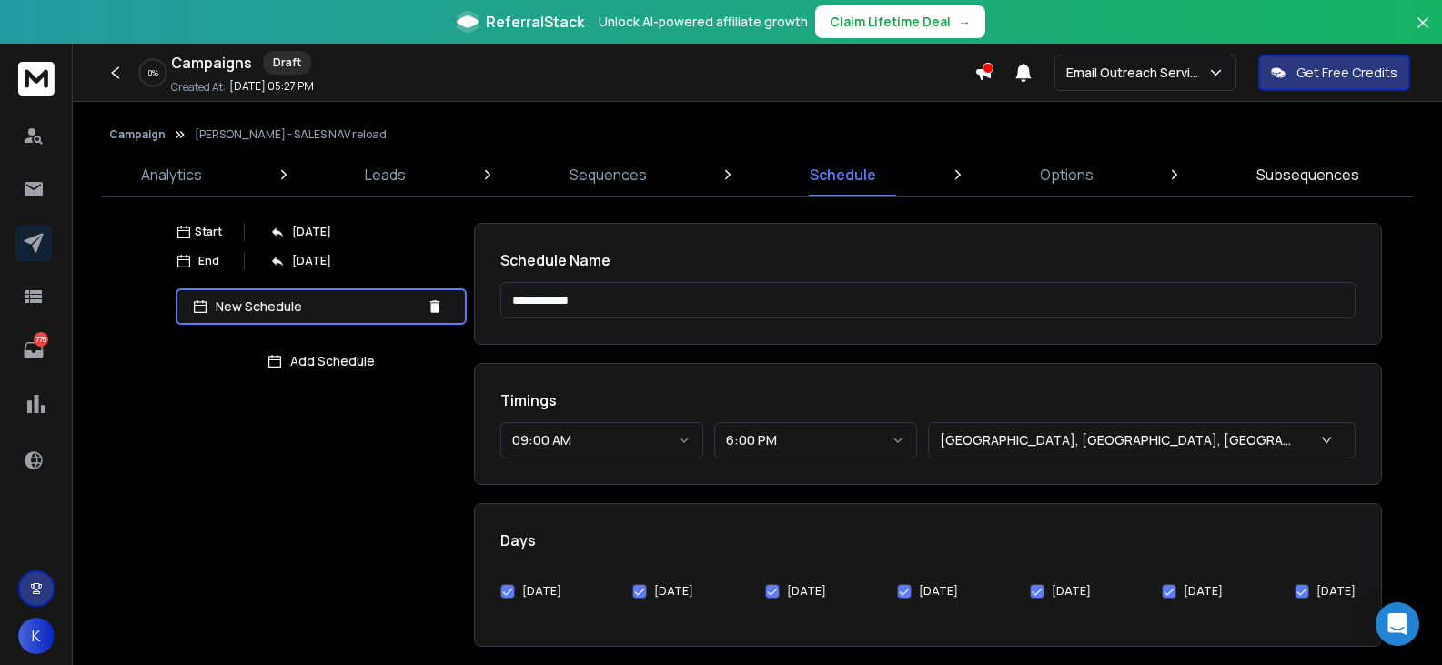
click at [1357, 173] on p "Subsequences" at bounding box center [1307, 175] width 103 height 22
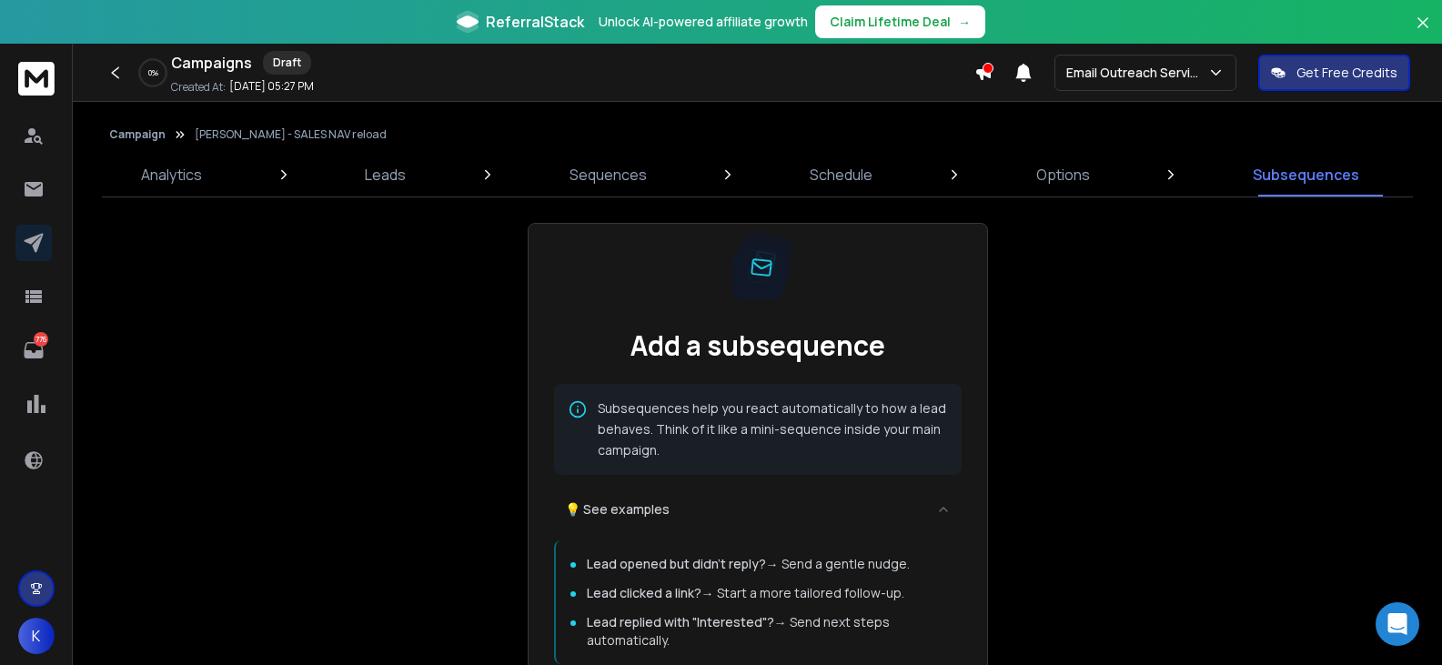
click at [1106, 181] on div "Analytics Leads Sequences Schedule Options Subsequences" at bounding box center [750, 175] width 1296 height 44
click at [1081, 178] on p "Options" at bounding box center [1063, 175] width 54 height 22
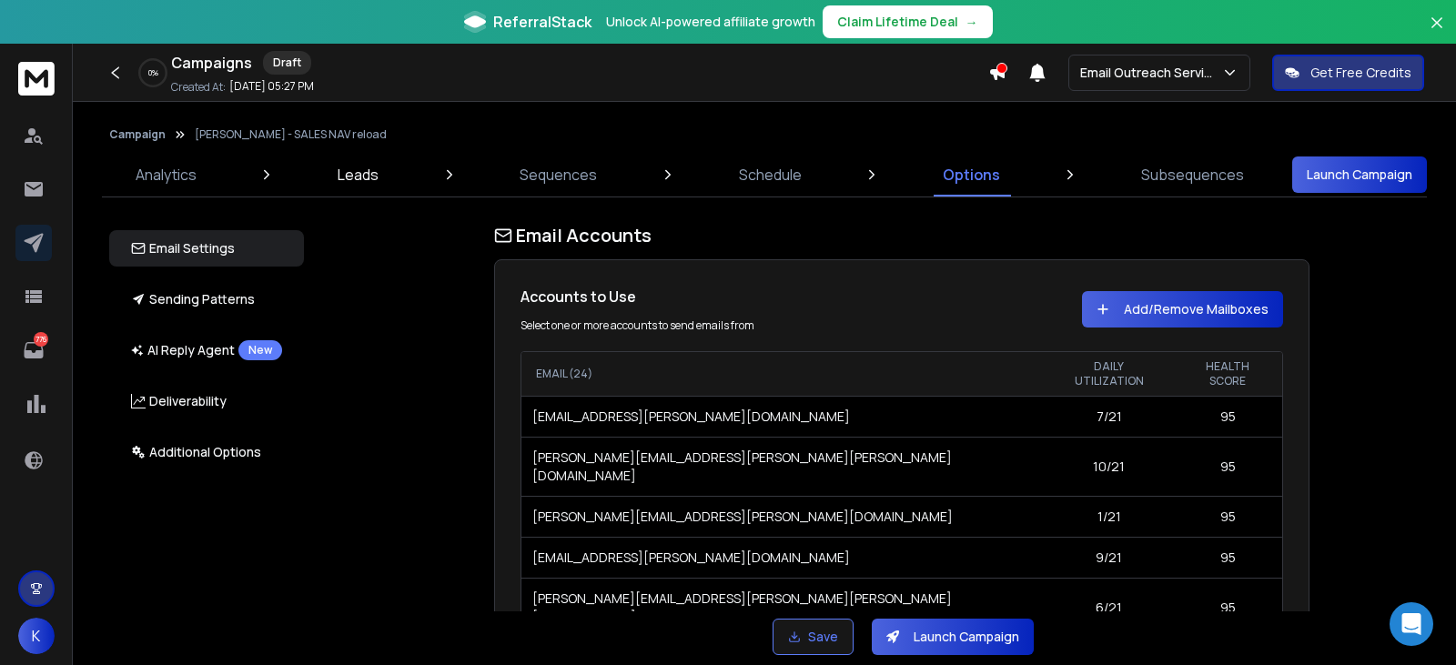
click at [378, 166] on p "Leads" at bounding box center [357, 175] width 41 height 22
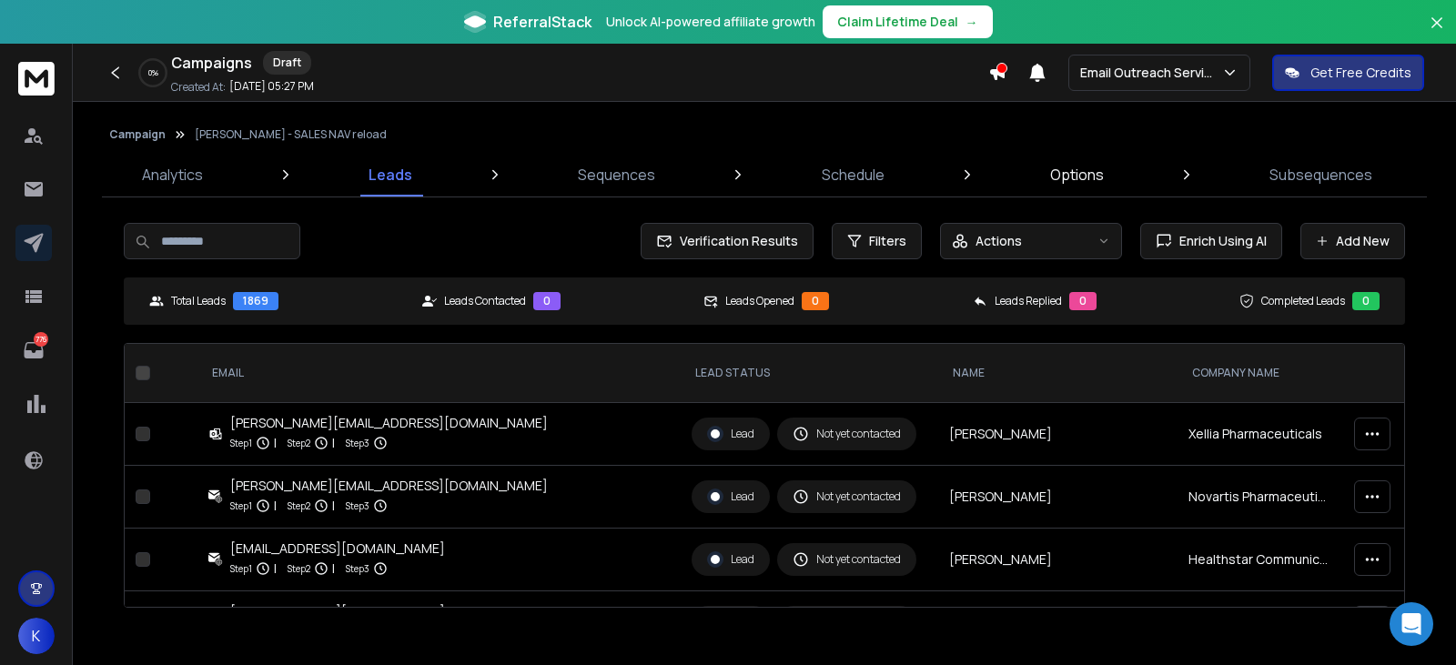
click at [1087, 171] on p "Options" at bounding box center [1077, 175] width 54 height 22
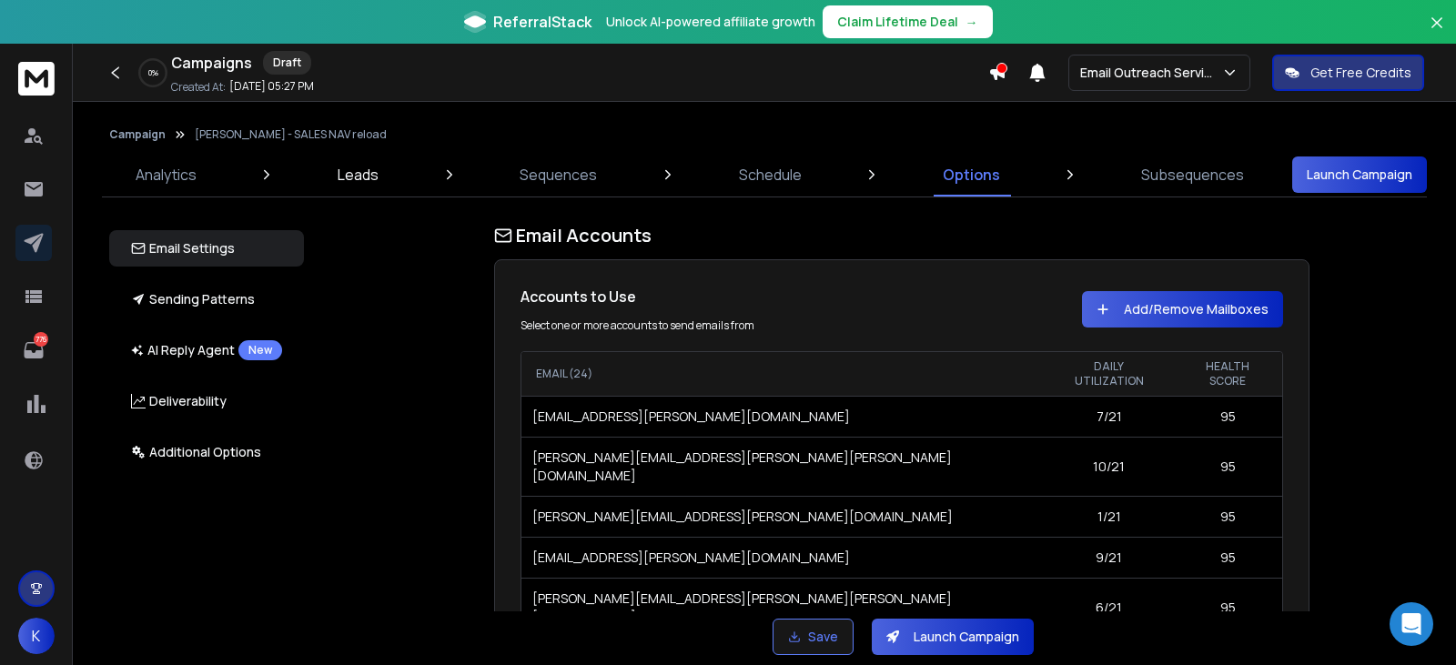
click at [385, 157] on link "Leads" at bounding box center [358, 175] width 63 height 44
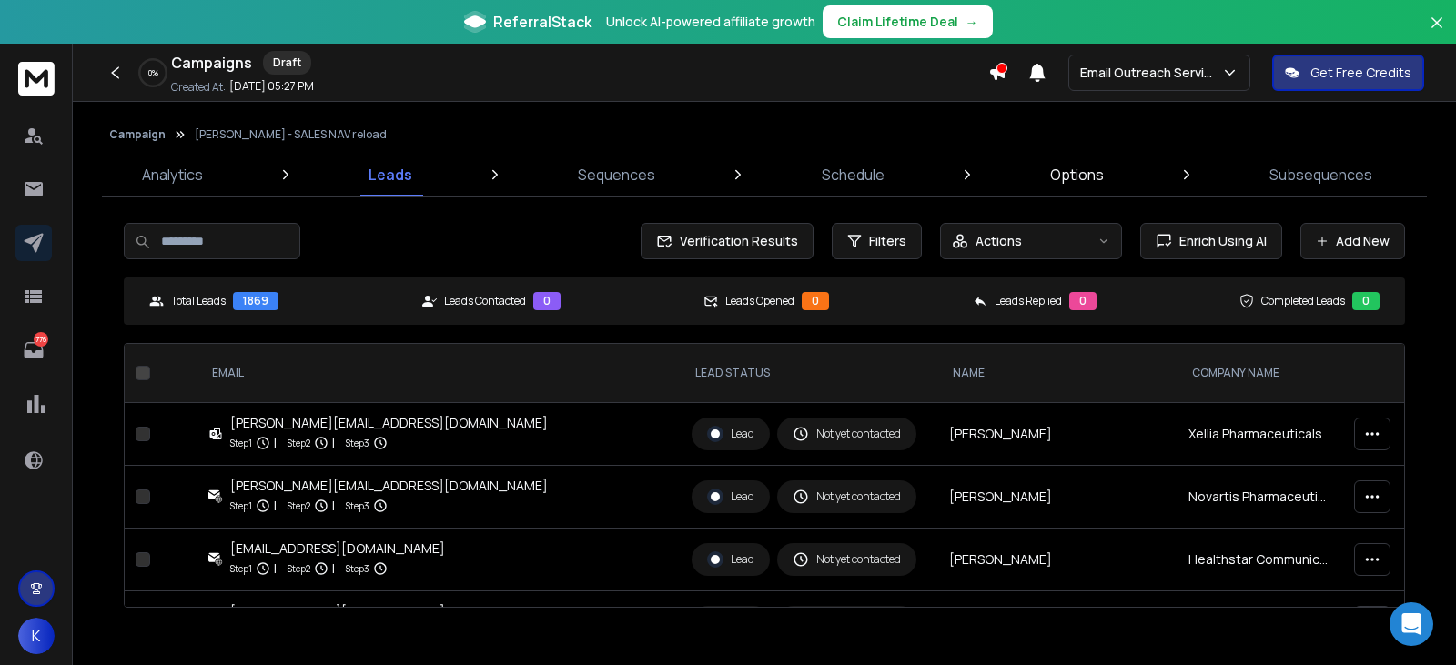
click at [1079, 167] on p "Options" at bounding box center [1077, 175] width 54 height 22
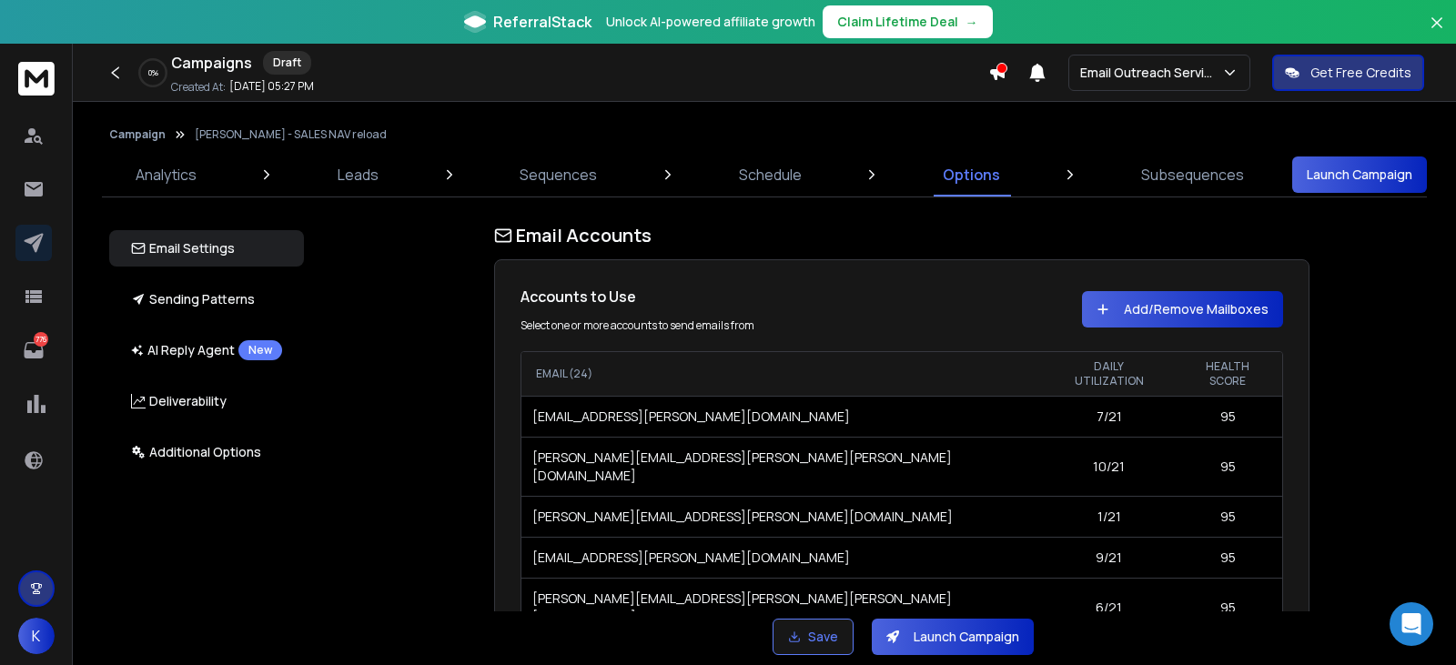
click at [1339, 166] on button "Launch Campaign" at bounding box center [1359, 174] width 135 height 36
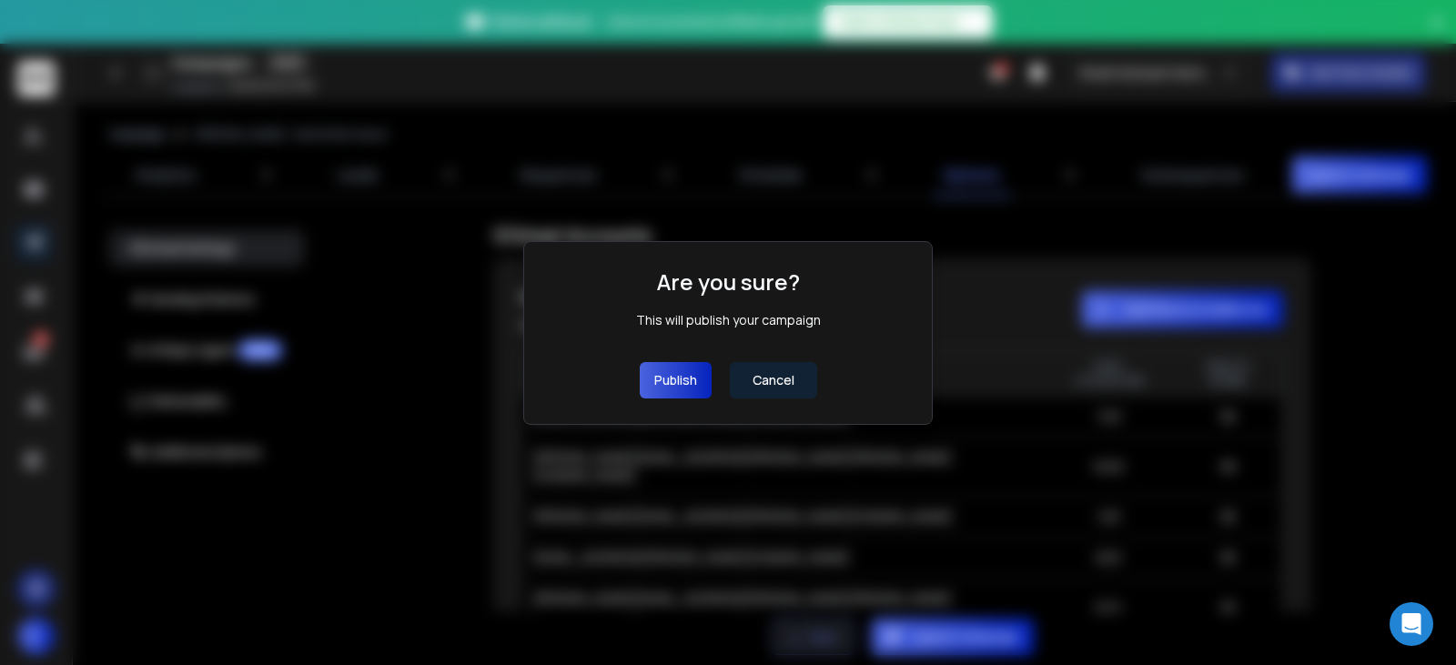
click at [665, 378] on button "Publish" at bounding box center [676, 380] width 72 height 36
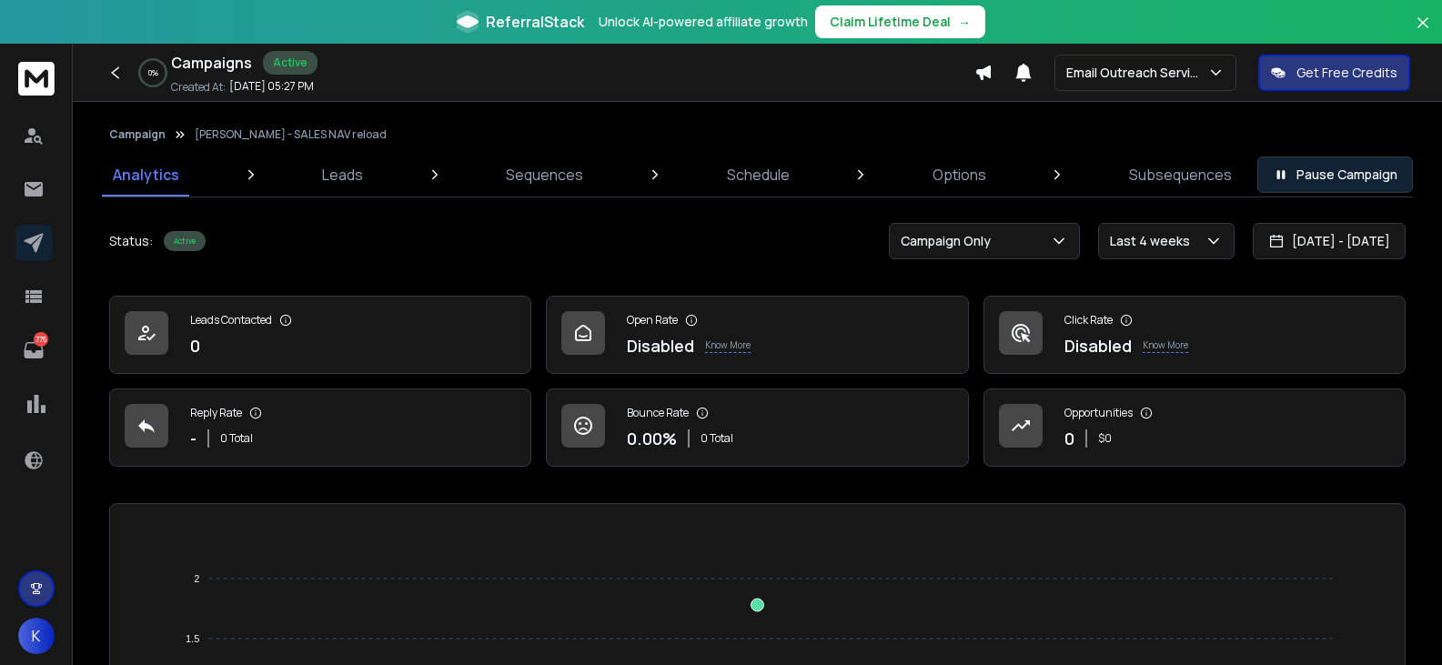
click at [1321, 164] on button "Pause Campaign" at bounding box center [1335, 174] width 156 height 36
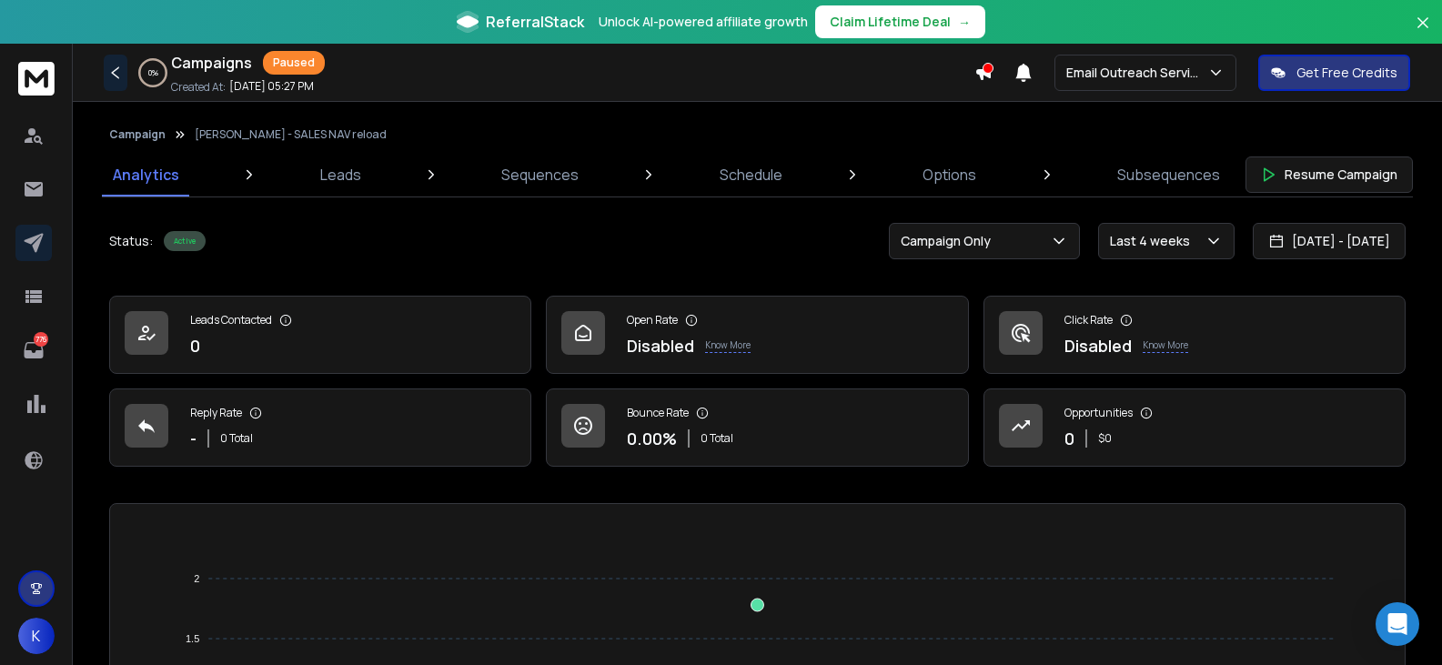
click at [112, 73] on icon at bounding box center [114, 72] width 7 height 12
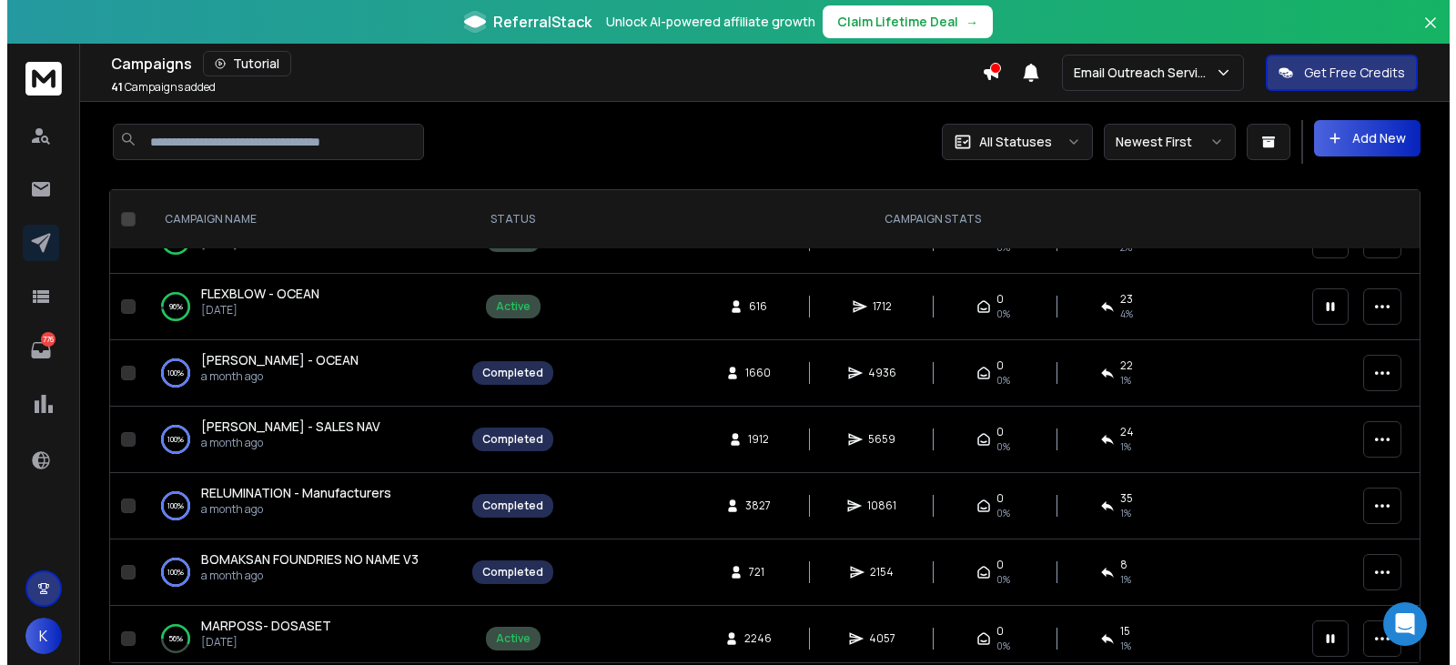
scroll to position [1728, 0]
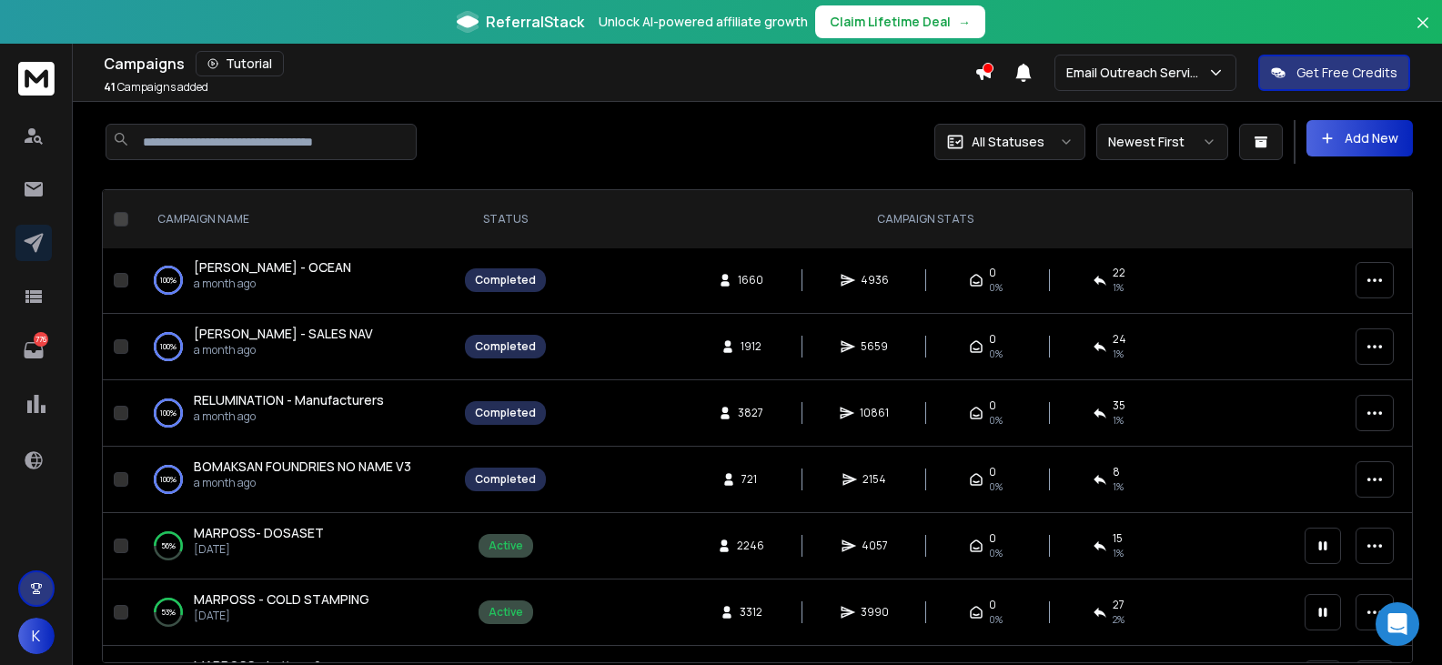
click at [351, 416] on p "a month ago" at bounding box center [289, 416] width 190 height 15
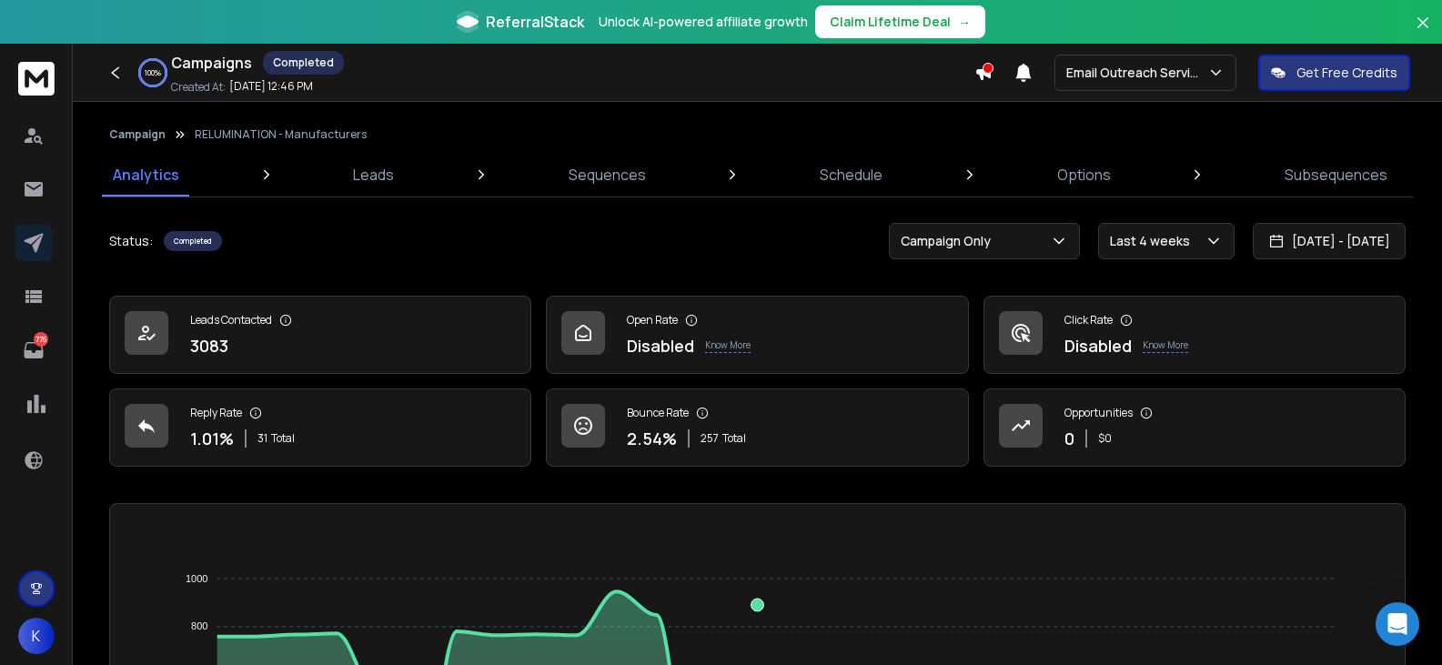
click at [405, 181] on div "Analytics Leads Sequences Schedule Options Subsequences" at bounding box center [750, 175] width 1296 height 44
click at [743, 96] on div "100 % Campaigns Completed Created At: [DATE] 12:46 PM Email Outreach Service Ge…" at bounding box center [721, 73] width 1442 height 58
click at [424, 175] on div "Analytics Leads Sequences Schedule Options Subsequences" at bounding box center [750, 175] width 1296 height 44
click at [398, 176] on link "Leads" at bounding box center [373, 175] width 63 height 44
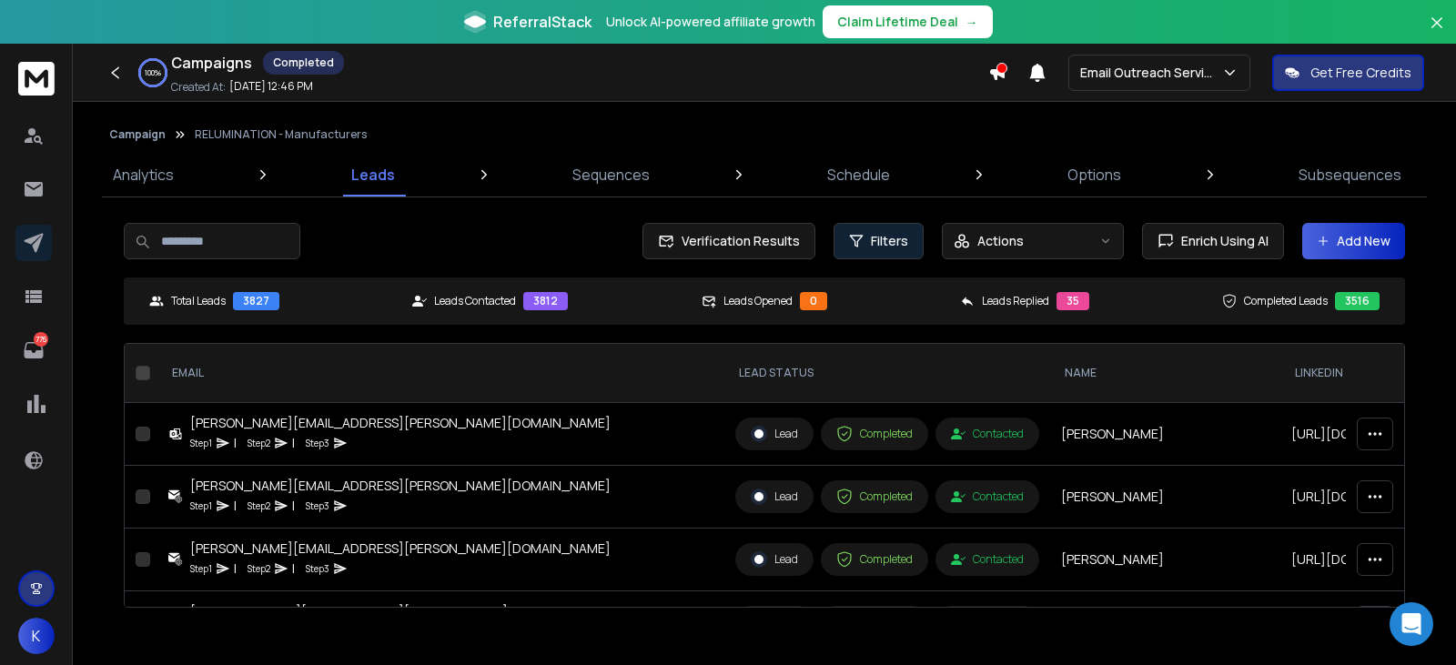
click at [903, 237] on span "Filters" at bounding box center [889, 241] width 37 height 18
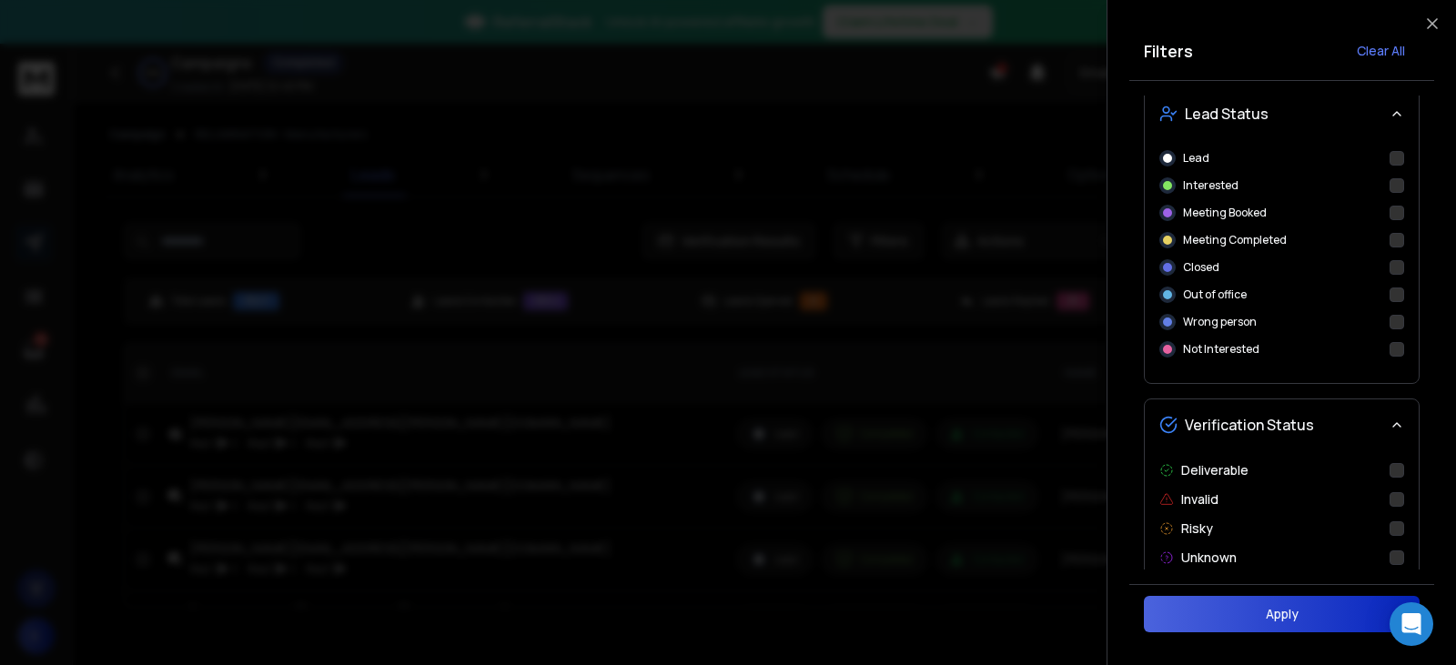
scroll to position [819, 0]
click at [1389, 185] on button "Interested" at bounding box center [1396, 184] width 15 height 15
click at [1248, 601] on button "Apply" at bounding box center [1281, 614] width 276 height 36
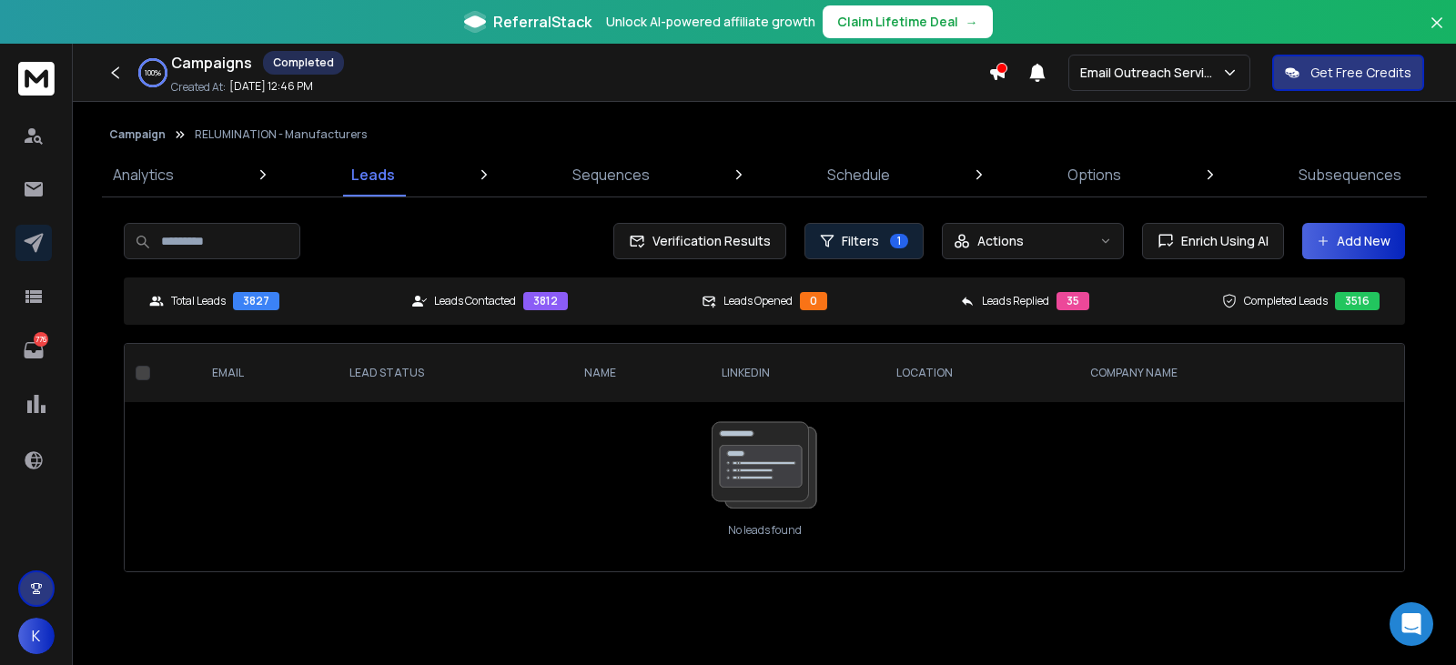
click at [856, 239] on span "Filters" at bounding box center [859, 241] width 37 height 18
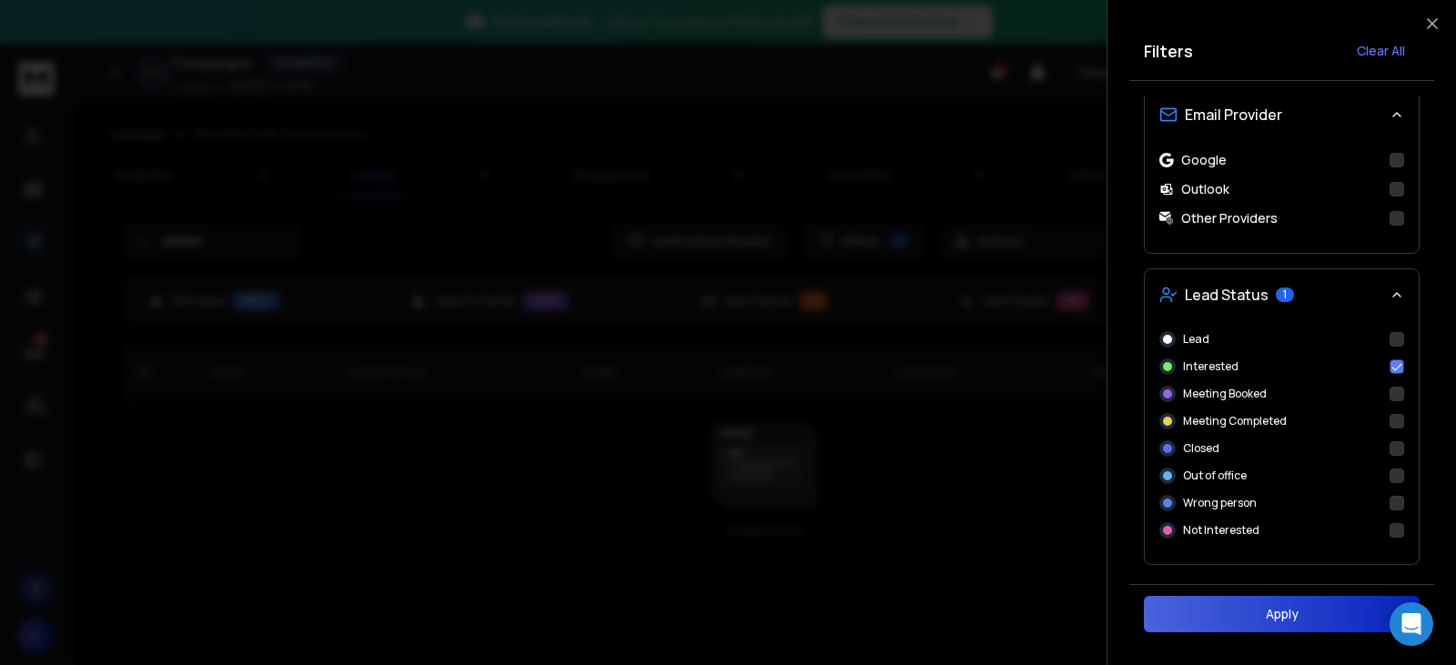
scroll to position [728, 0]
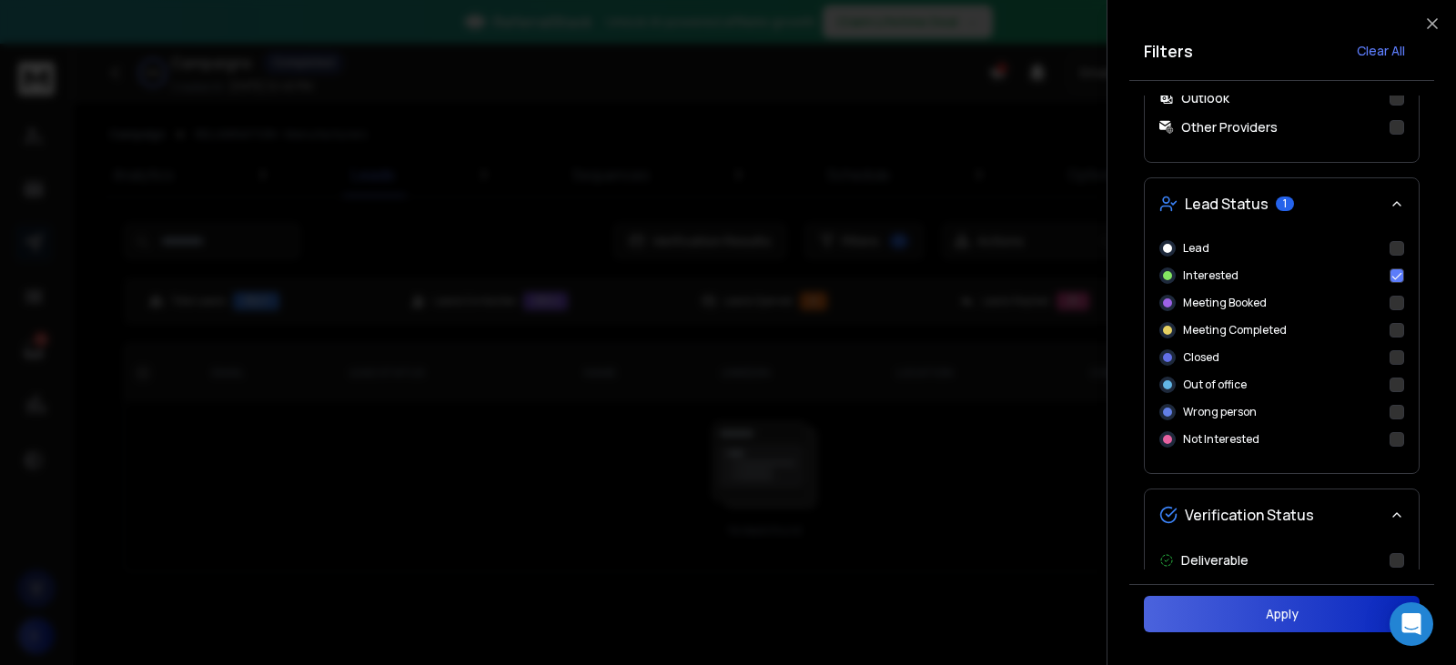
click at [1386, 267] on div "Interested" at bounding box center [1281, 275] width 245 height 16
click at [1389, 275] on button "Interested" at bounding box center [1396, 275] width 15 height 15
click at [1389, 412] on person "Wrong person" at bounding box center [1396, 412] width 15 height 15
click at [1312, 608] on button "Apply" at bounding box center [1281, 614] width 276 height 36
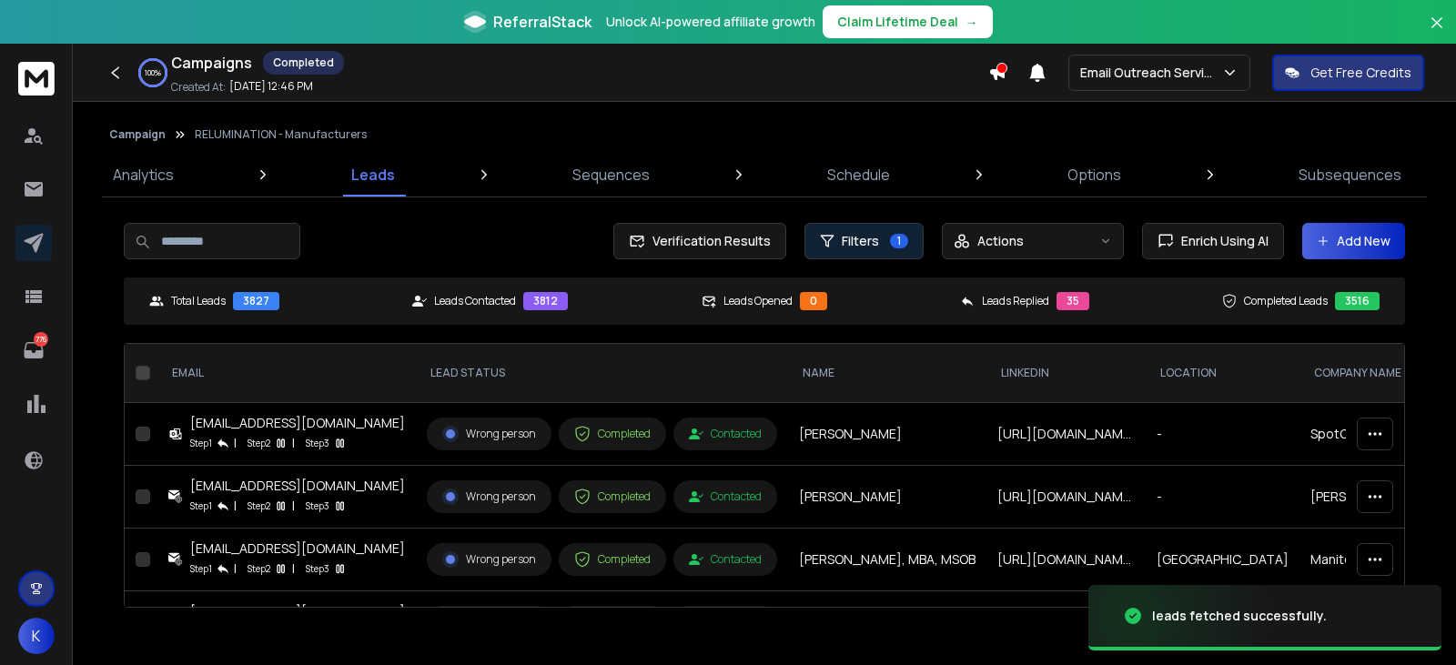
click at [897, 238] on span "1" at bounding box center [899, 241] width 18 height 15
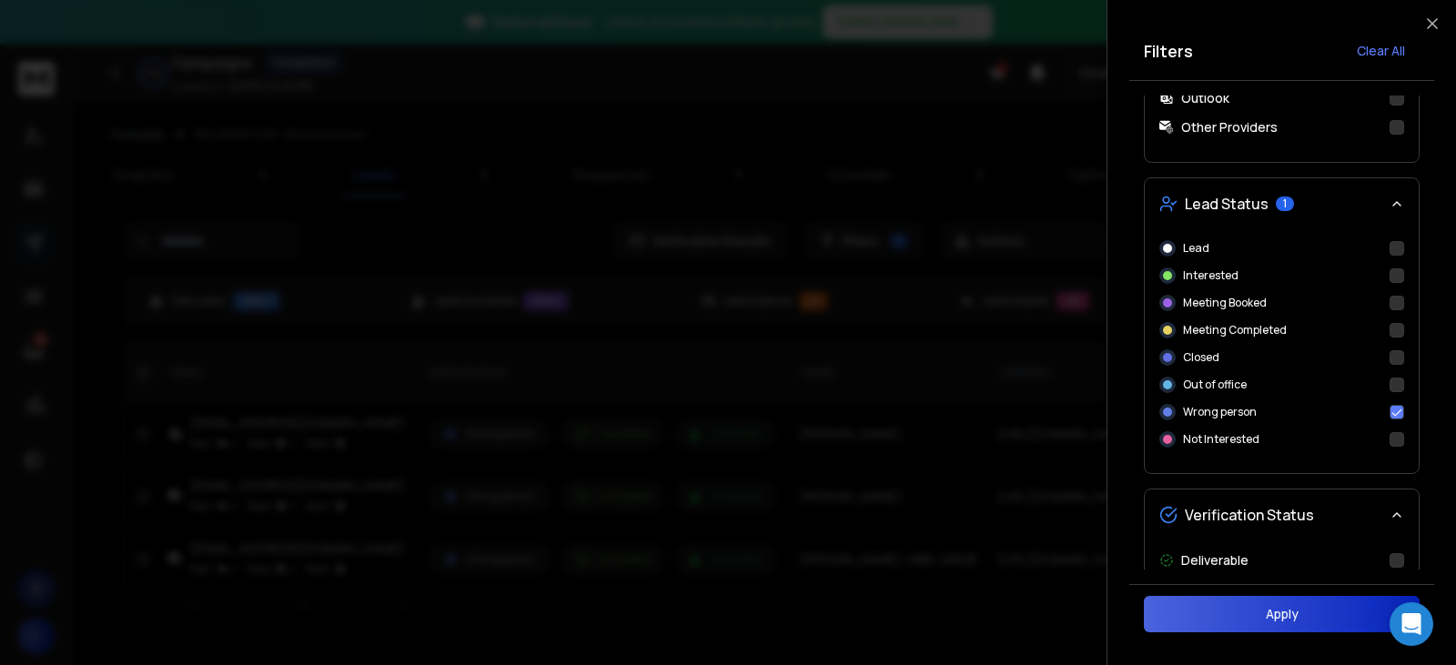
click at [1283, 610] on button "Apply" at bounding box center [1281, 614] width 276 height 36
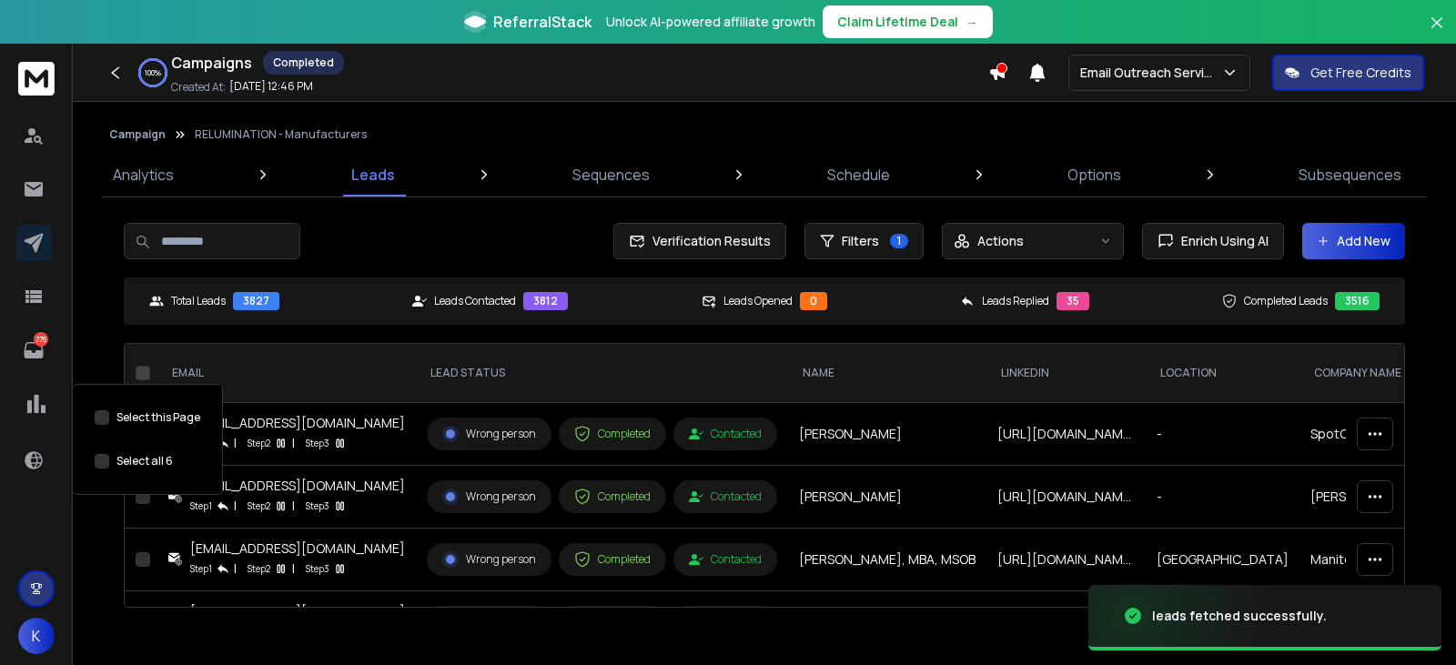
click at [102, 458] on button "Select this Page" at bounding box center [102, 461] width 15 height 15
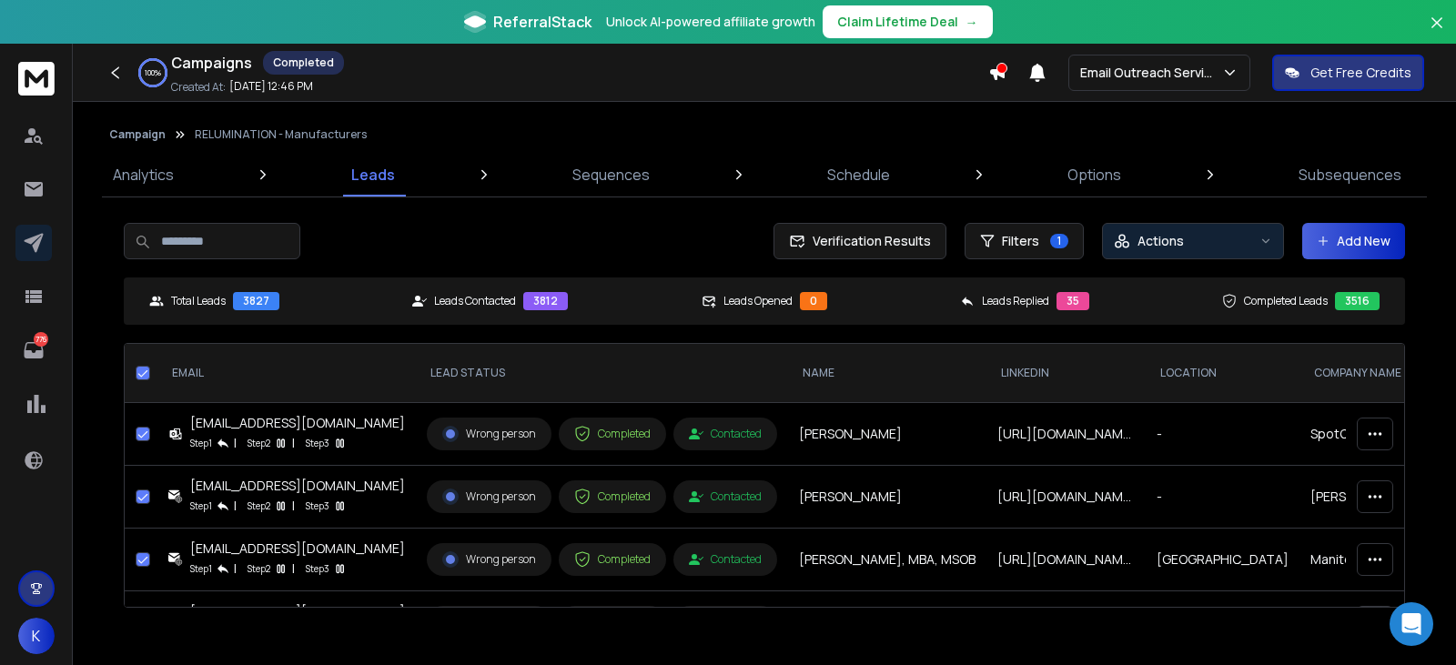
click at [1175, 247] on p "Actions" at bounding box center [1160, 241] width 46 height 18
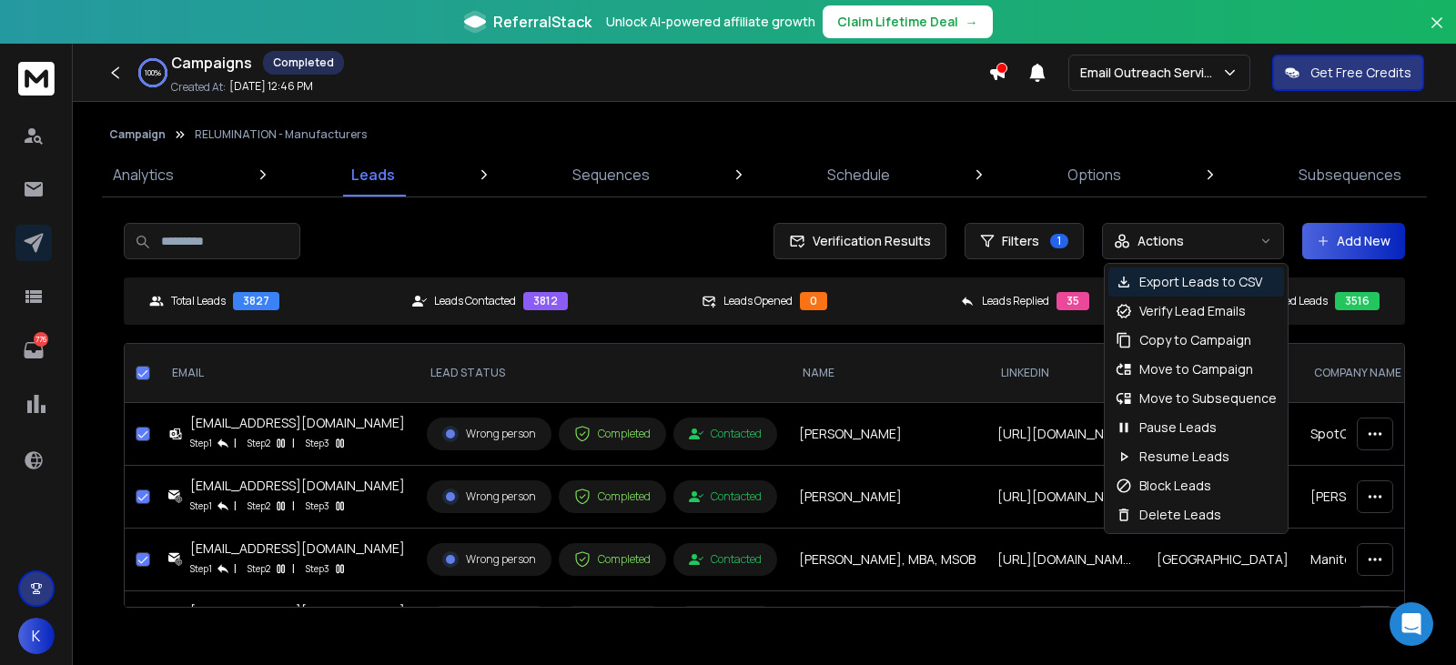
click at [1177, 279] on p "Export Leads to CSV" at bounding box center [1200, 282] width 123 height 18
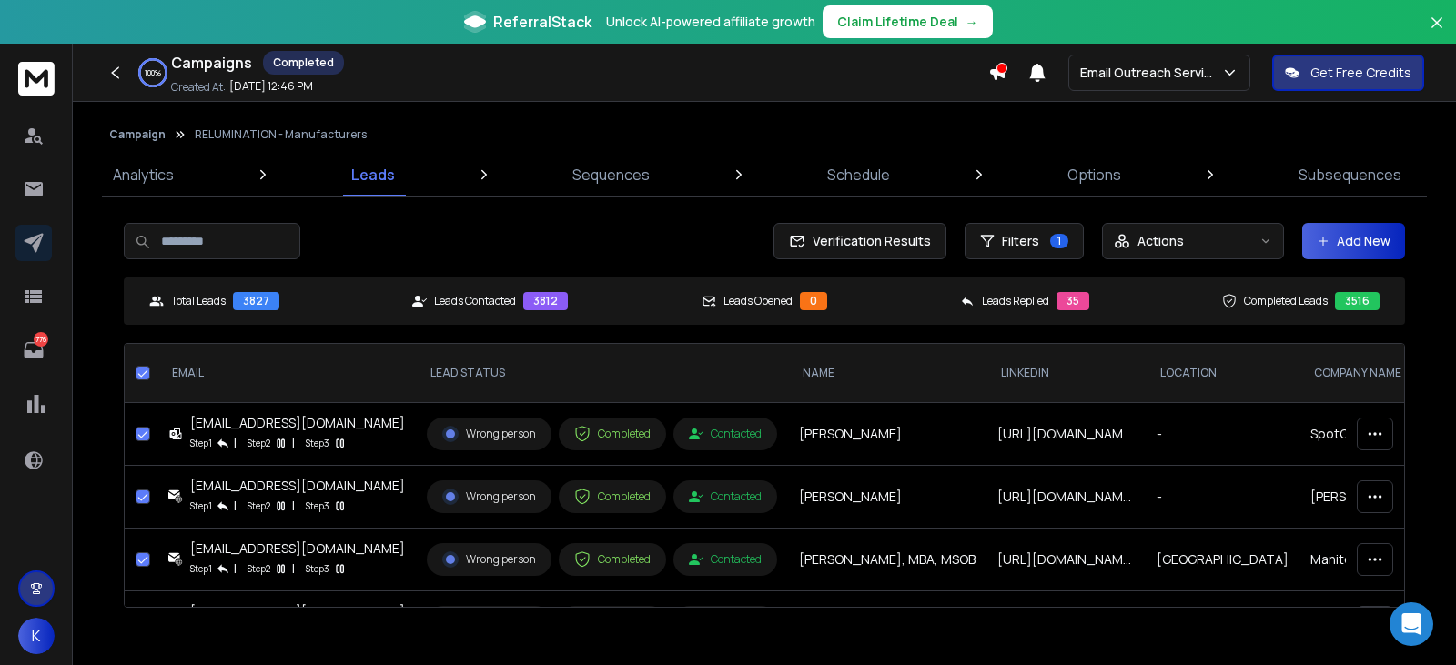
click at [971, 147] on div "Campaign RELUMINATION - Manufacturers" at bounding box center [764, 134] width 1325 height 29
click at [1196, 239] on div "Actions" at bounding box center [1182, 241] width 138 height 18
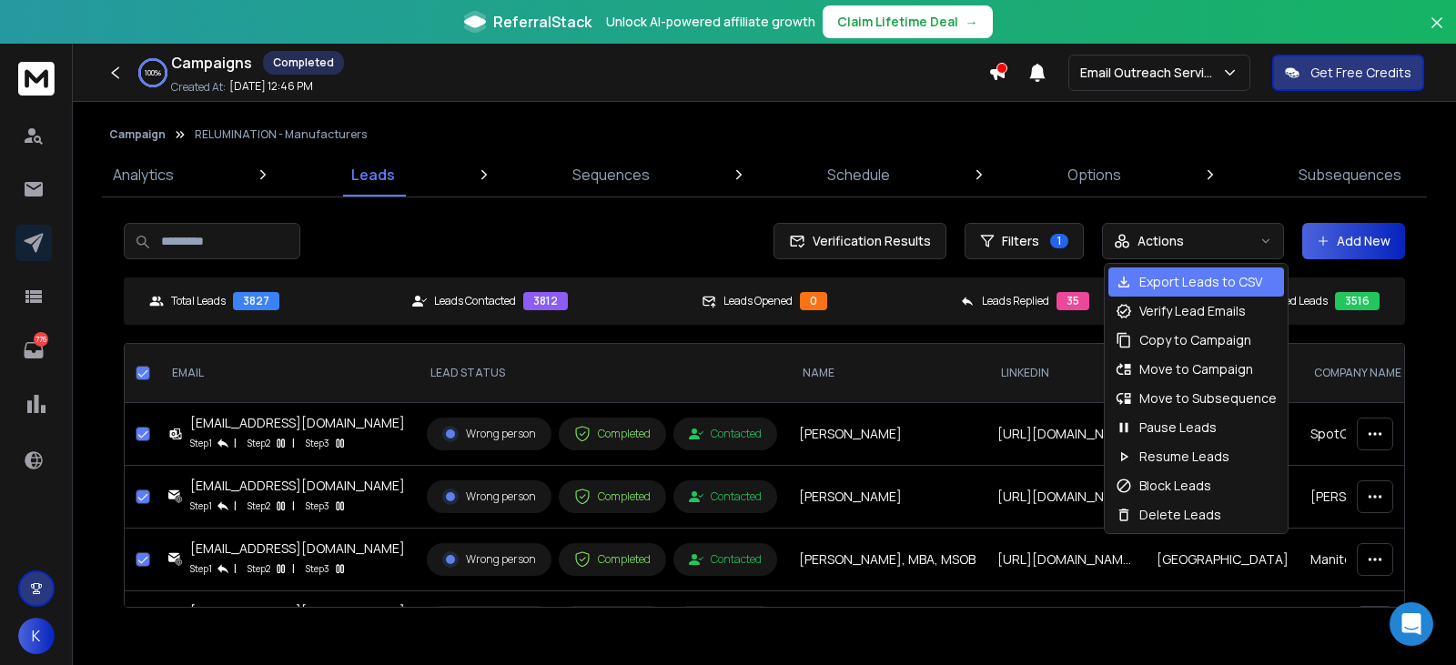
click at [1198, 283] on p "Export Leads to CSV" at bounding box center [1200, 282] width 123 height 18
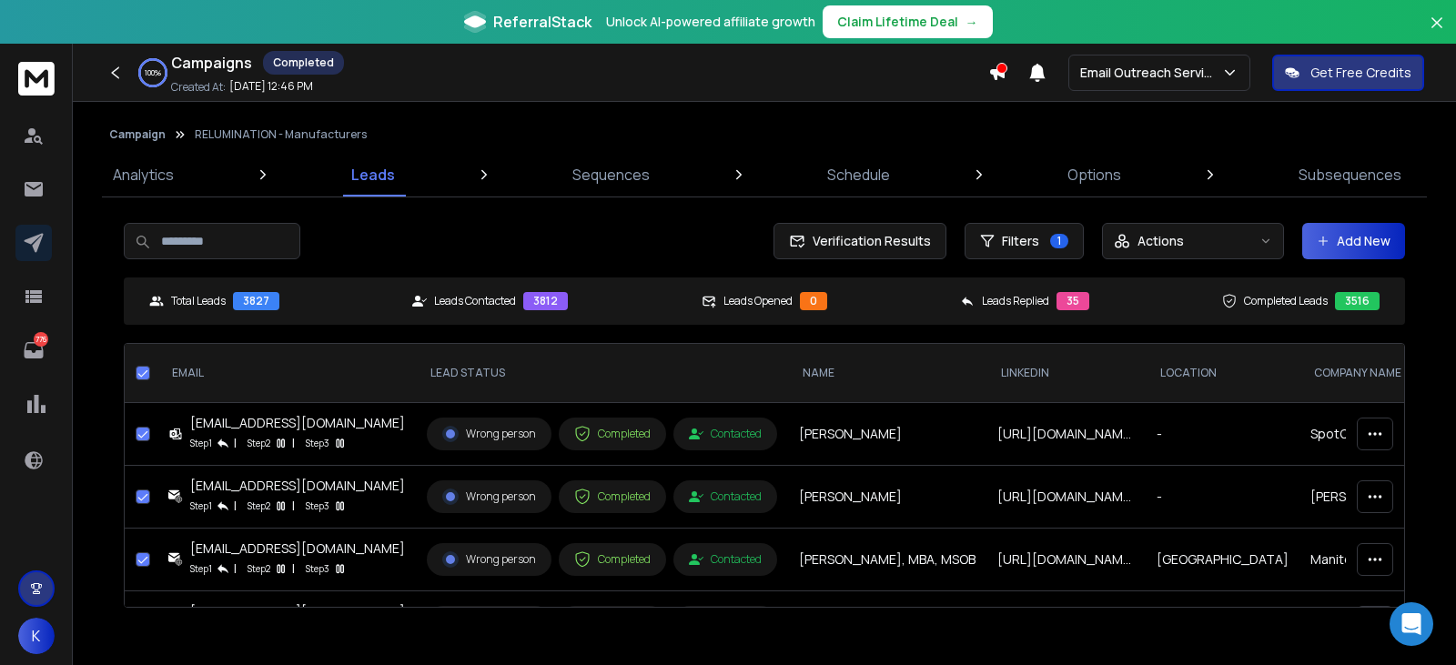
click at [886, 73] on div "100 % Campaigns Completed Created At: Sep 15, 2025, 12:46 PM Email Outreach Ser…" at bounding box center [728, 73] width 1456 height 58
click at [1015, 237] on span "Filters" at bounding box center [1020, 241] width 37 height 18
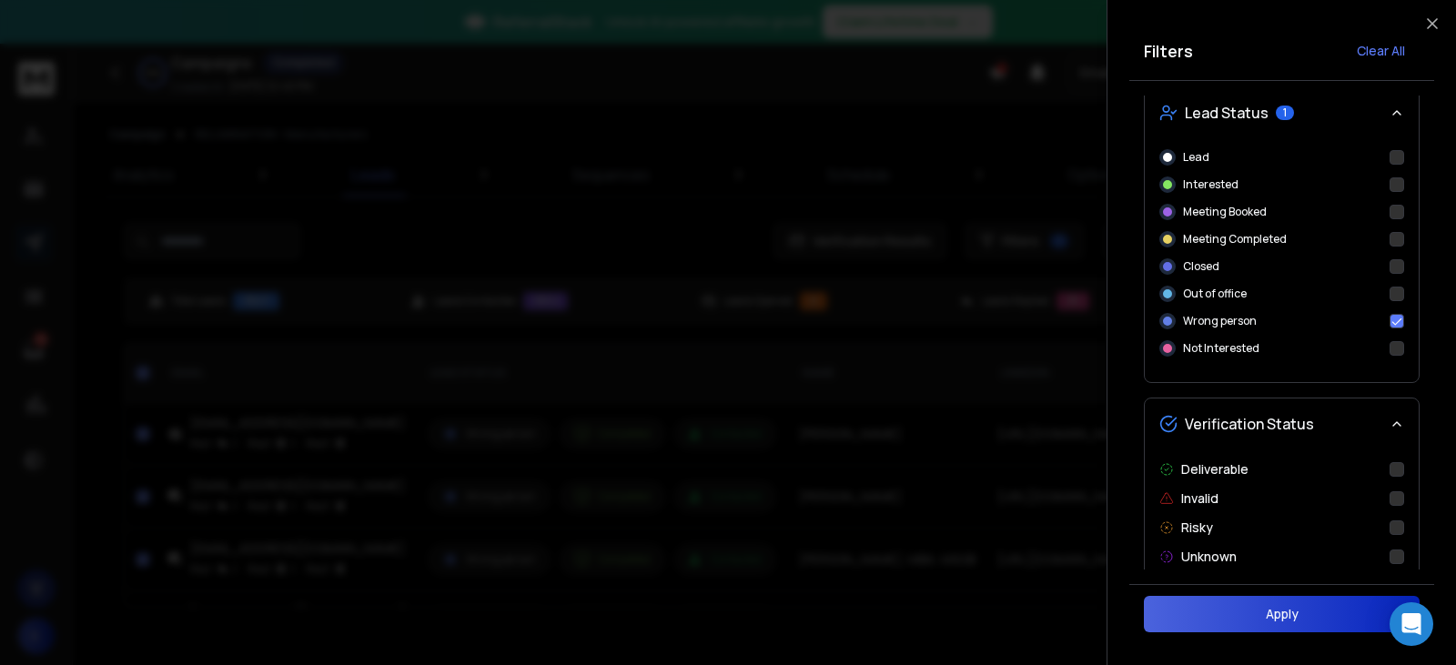
scroll to position [878, 0]
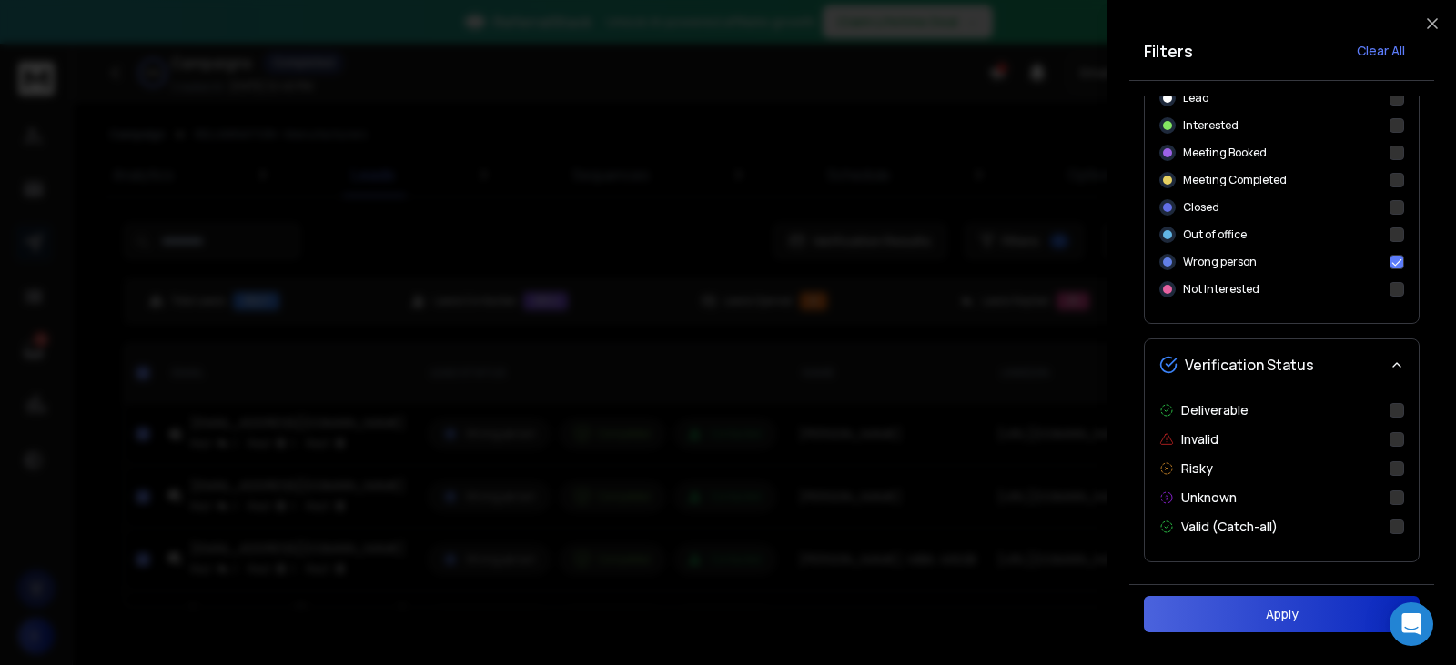
click at [1389, 265] on person "Wrong person" at bounding box center [1396, 262] width 15 height 15
click at [1389, 290] on Interested "Not Interested" at bounding box center [1396, 289] width 15 height 15
click at [1305, 619] on button "Apply" at bounding box center [1281, 614] width 276 height 36
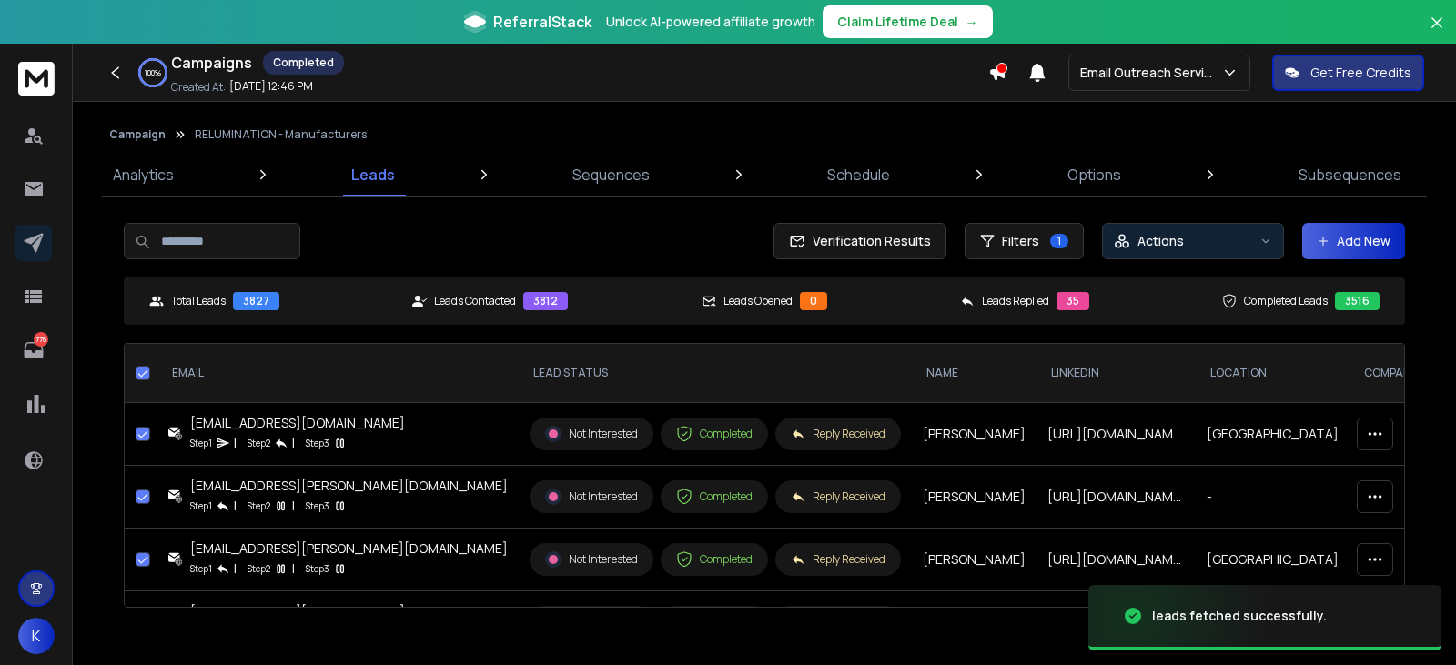
click at [1181, 238] on p "Actions" at bounding box center [1160, 241] width 46 height 18
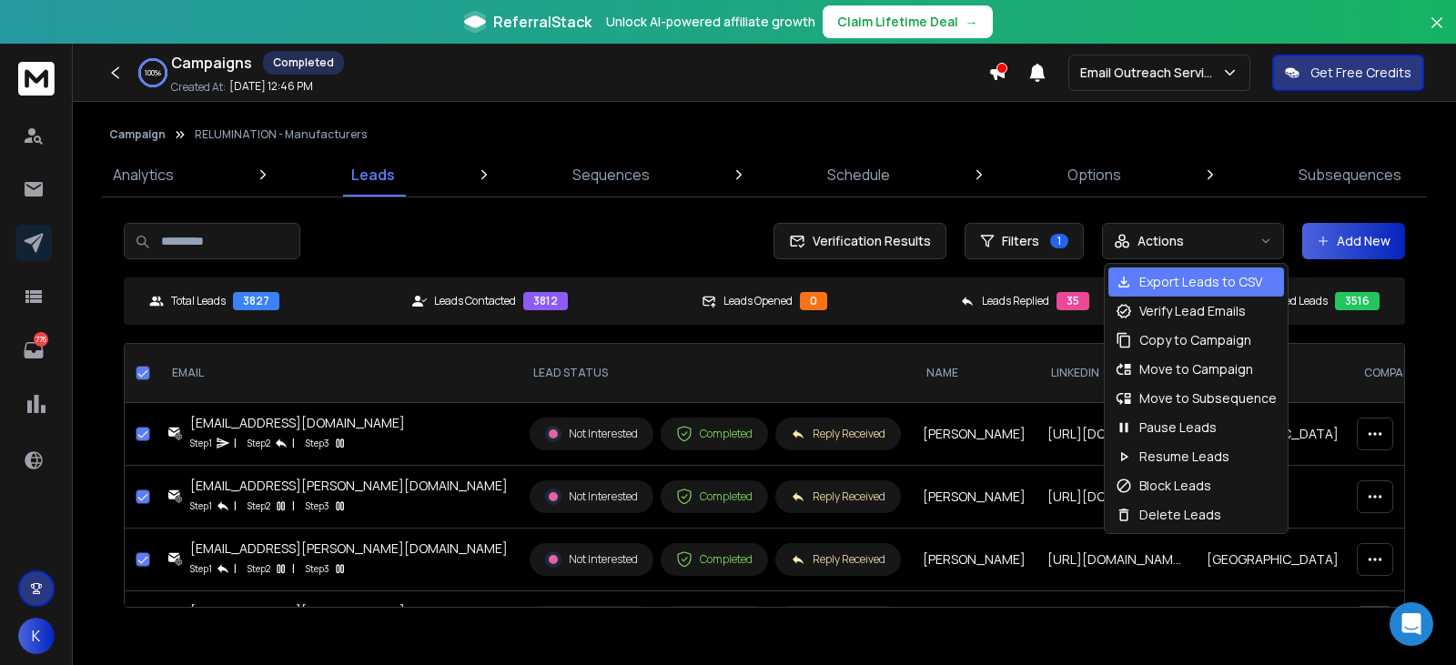
click at [1196, 279] on p "Export Leads to CSV" at bounding box center [1200, 282] width 123 height 18
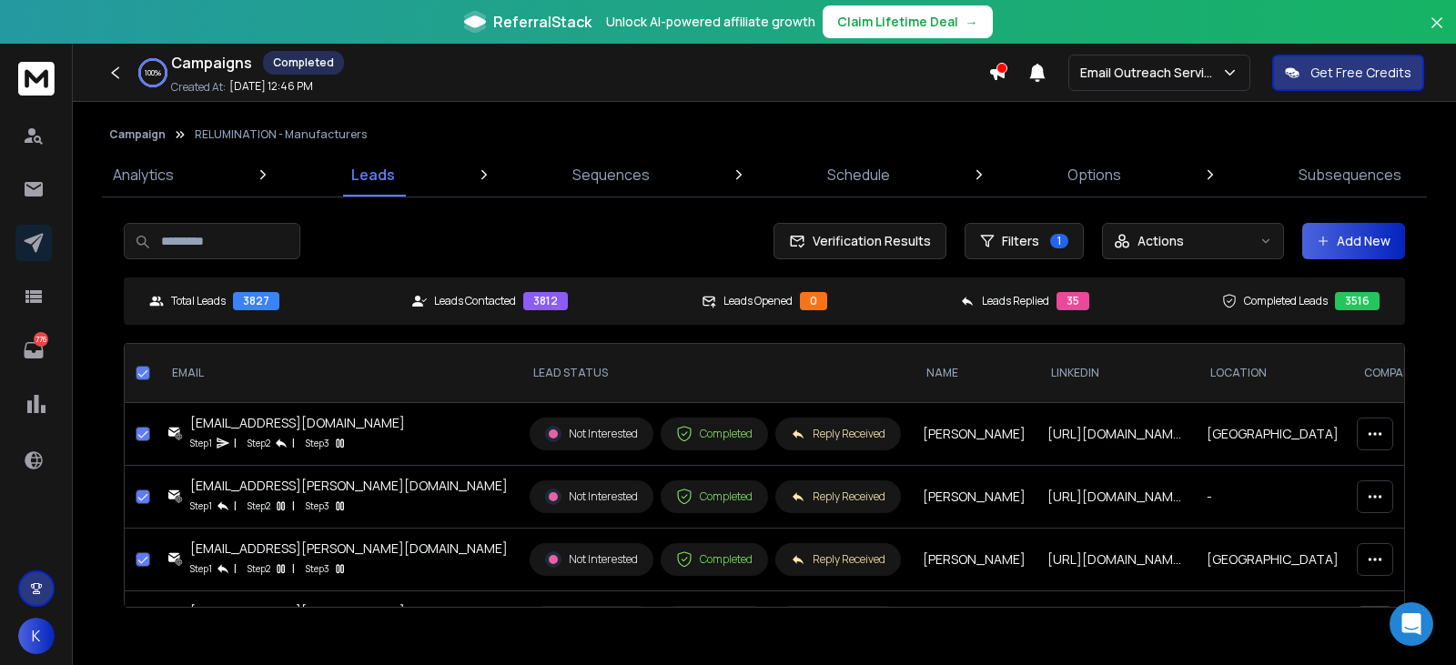
click at [927, 96] on div "100 % Campaigns Completed Created At: Sep 15, 2025, 12:46 PM Email Outreach Ser…" at bounding box center [728, 73] width 1456 height 58
click at [1046, 243] on button "Filters 1" at bounding box center [1023, 241] width 119 height 36
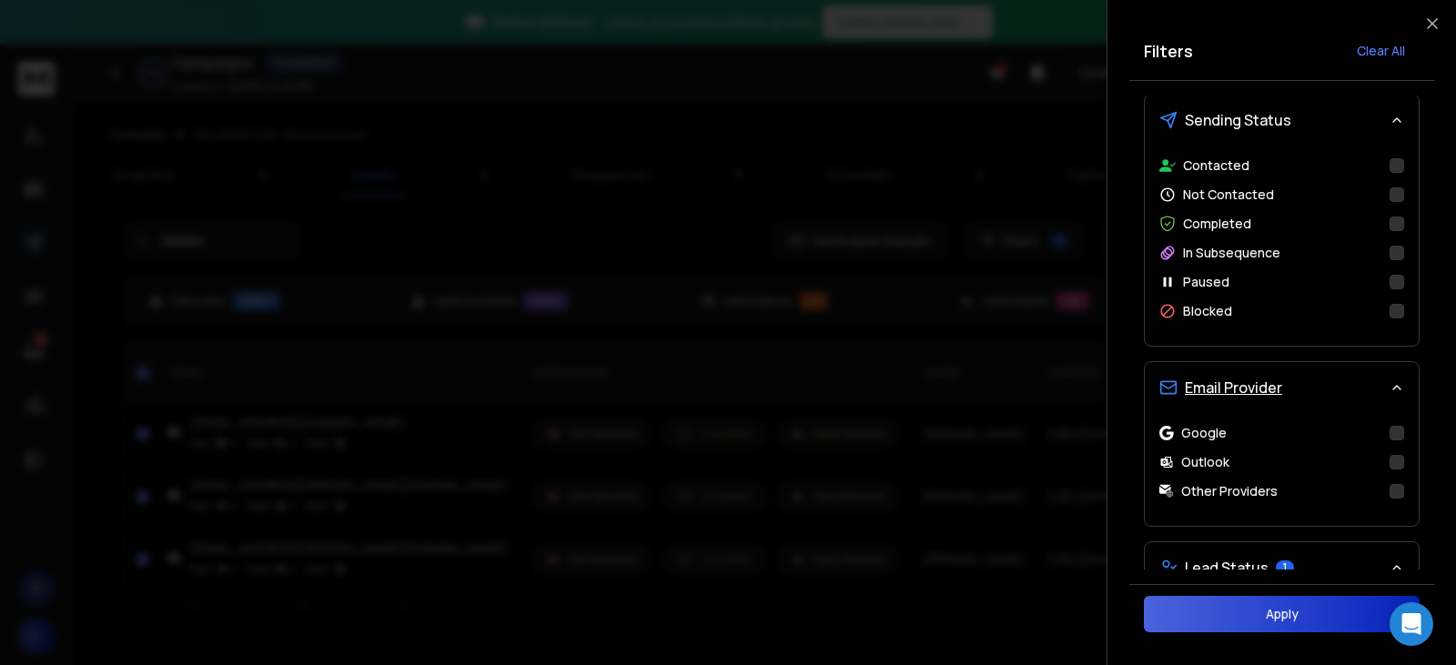
scroll to position [728, 0]
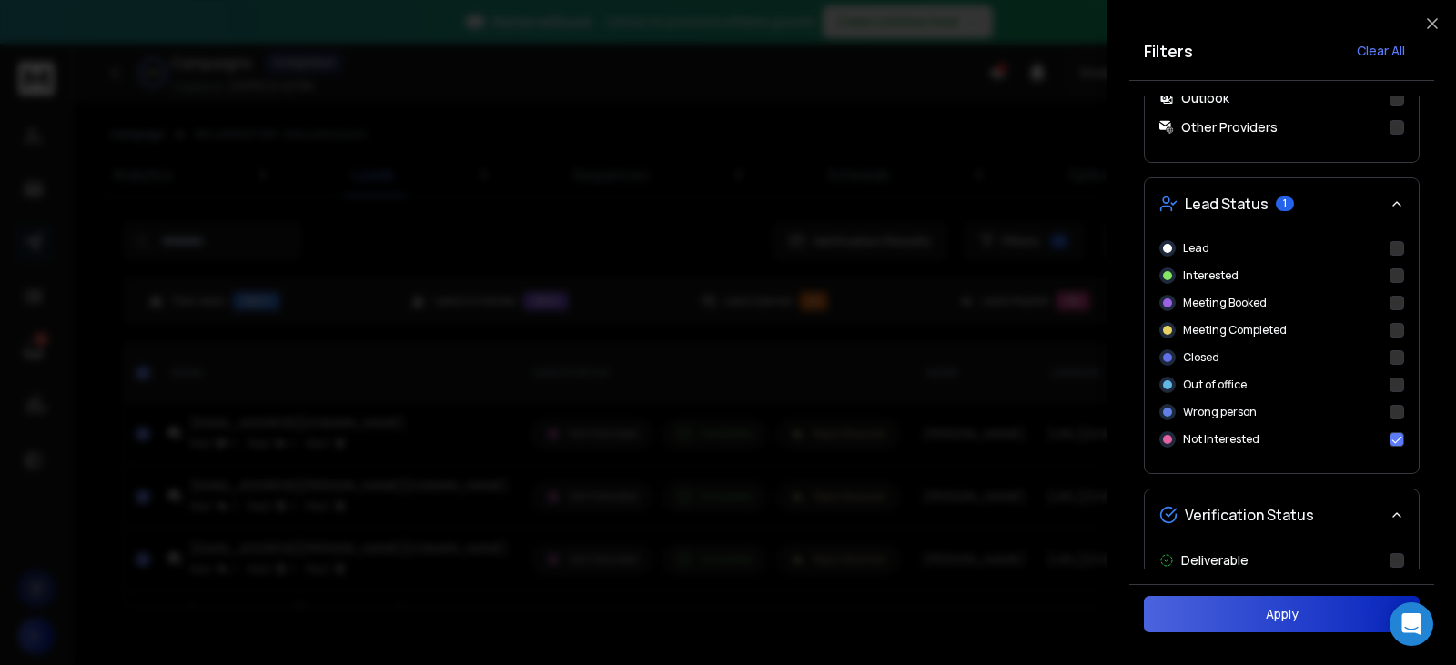
click at [1389, 443] on Interested "Not Interested" at bounding box center [1396, 439] width 15 height 15
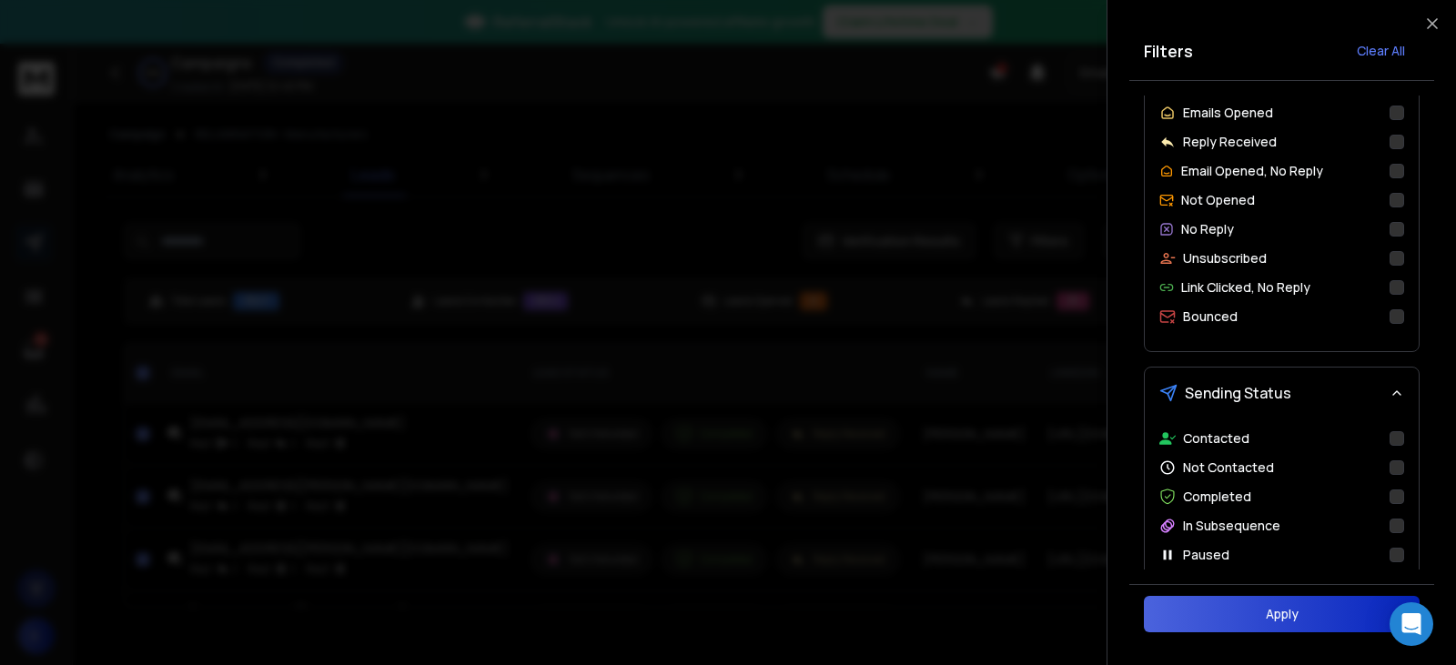
scroll to position [0, 0]
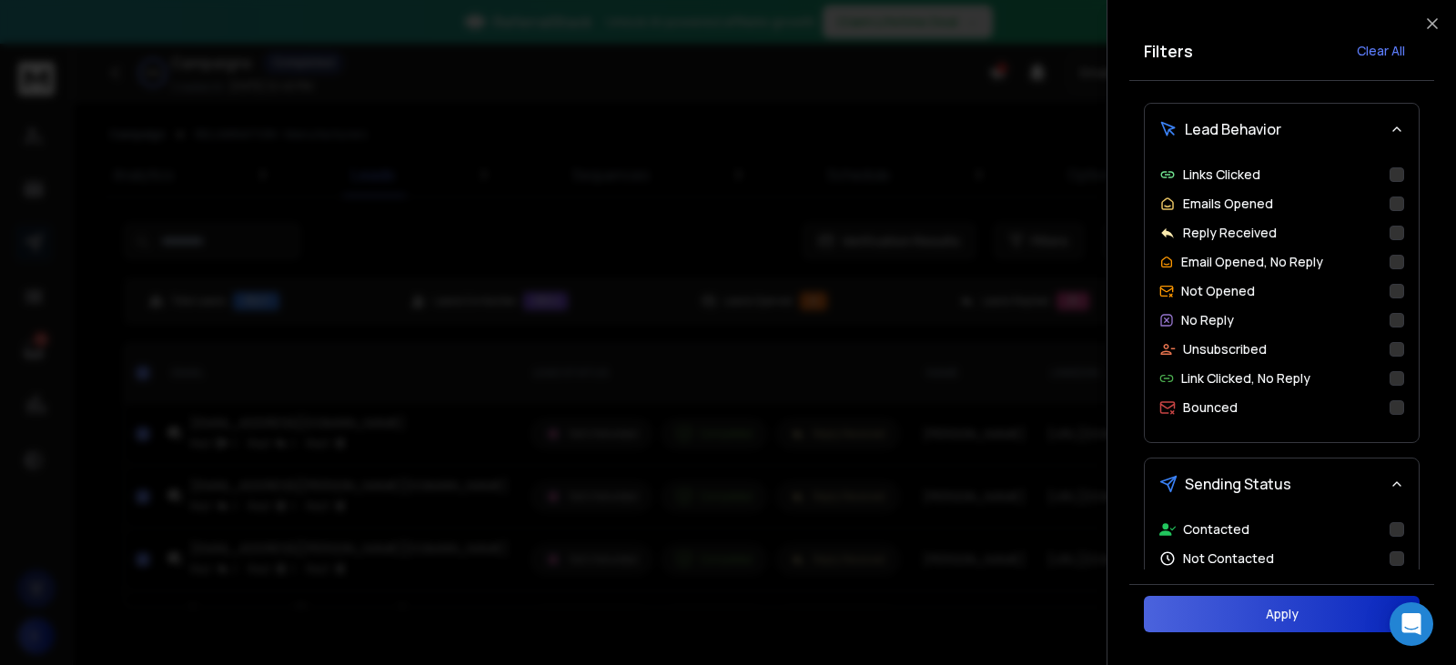
click at [1389, 408] on button "Bounced" at bounding box center [1396, 407] width 15 height 15
click at [1325, 618] on button "Apply" at bounding box center [1281, 614] width 276 height 36
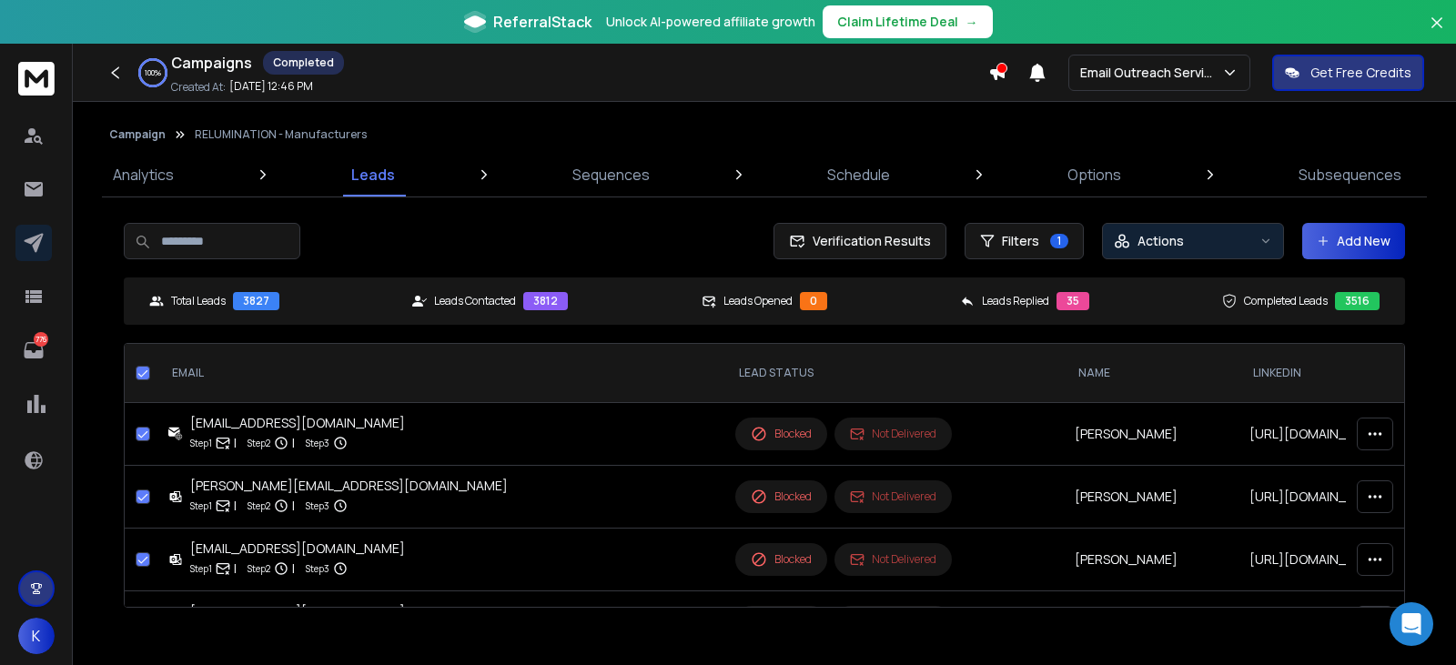
click at [1150, 246] on p "Actions" at bounding box center [1160, 241] width 46 height 18
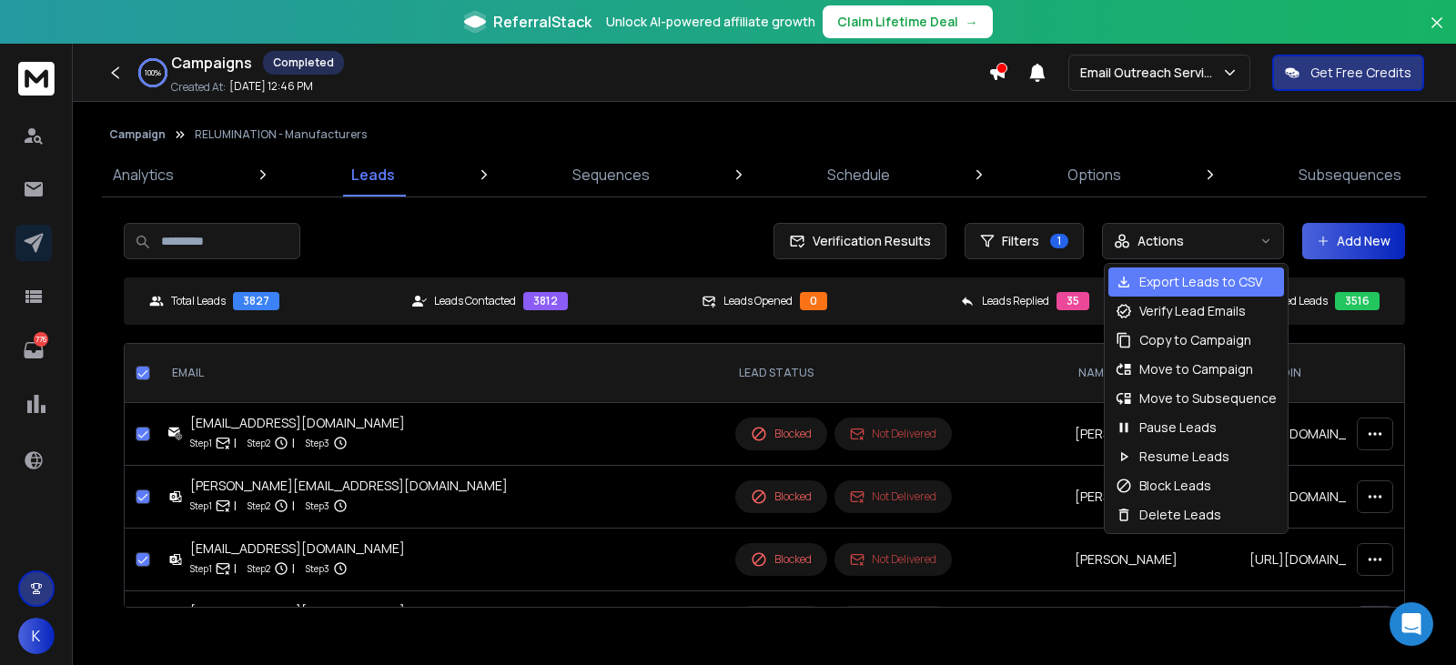
click at [1178, 284] on p "Export Leads to CSV" at bounding box center [1200, 282] width 123 height 18
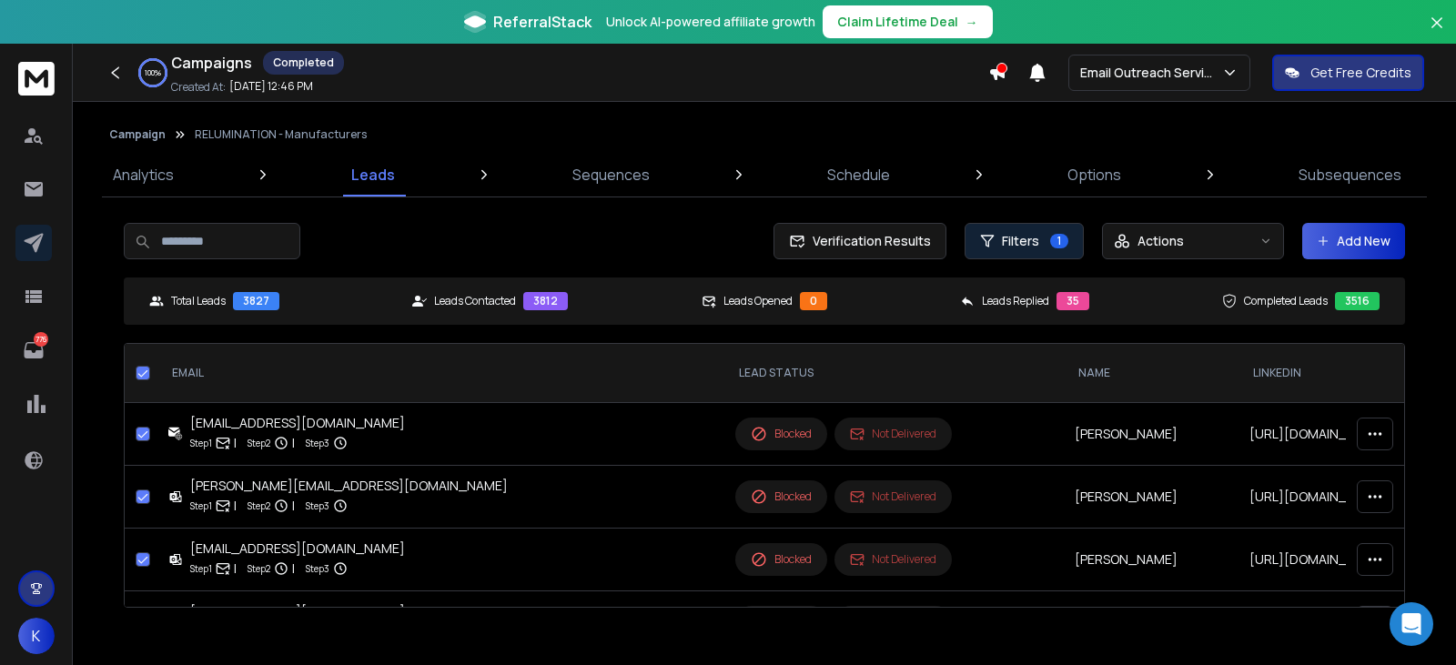
click at [1031, 247] on span "Filters" at bounding box center [1020, 241] width 37 height 18
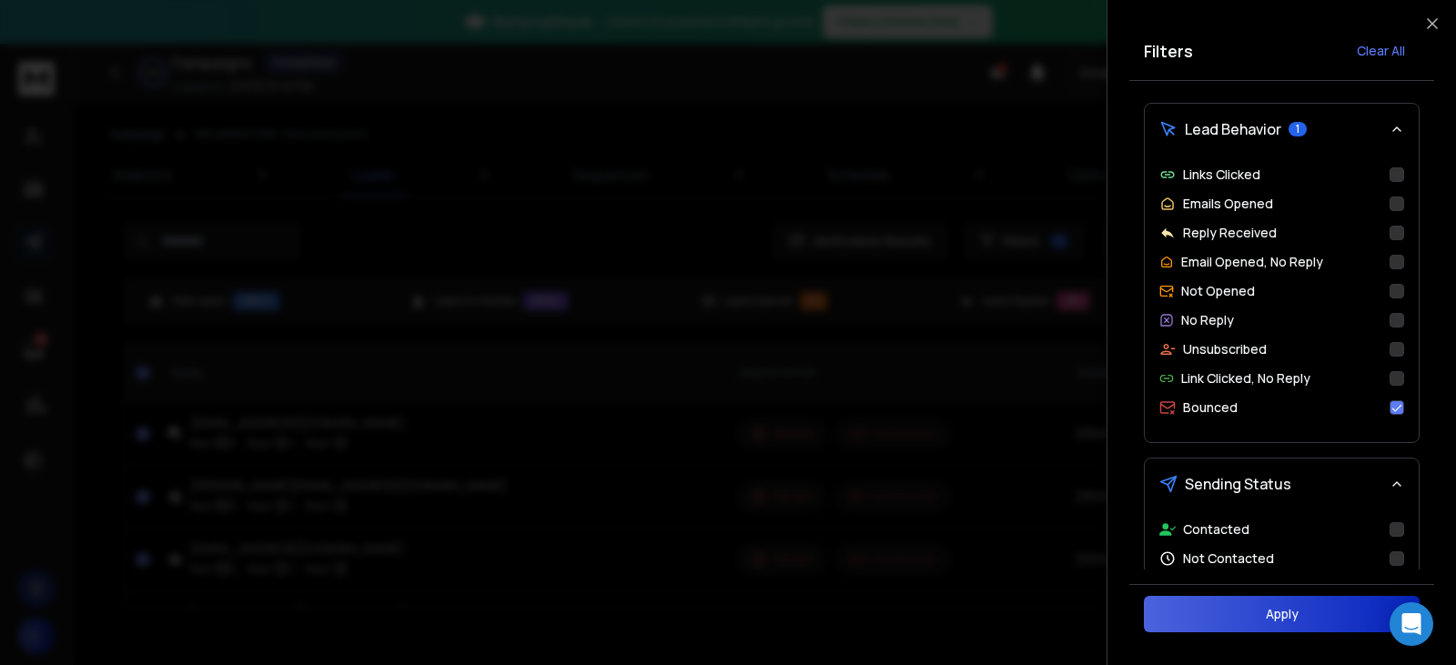
click at [1391, 408] on div "Links Clicked Emails Opened Reply Received Email Opened, No Reply Not Opened No…" at bounding box center [1281, 304] width 274 height 277
click at [1389, 404] on button "Bounced" at bounding box center [1396, 407] width 15 height 15
click at [1296, 610] on button "Apply" at bounding box center [1281, 614] width 276 height 36
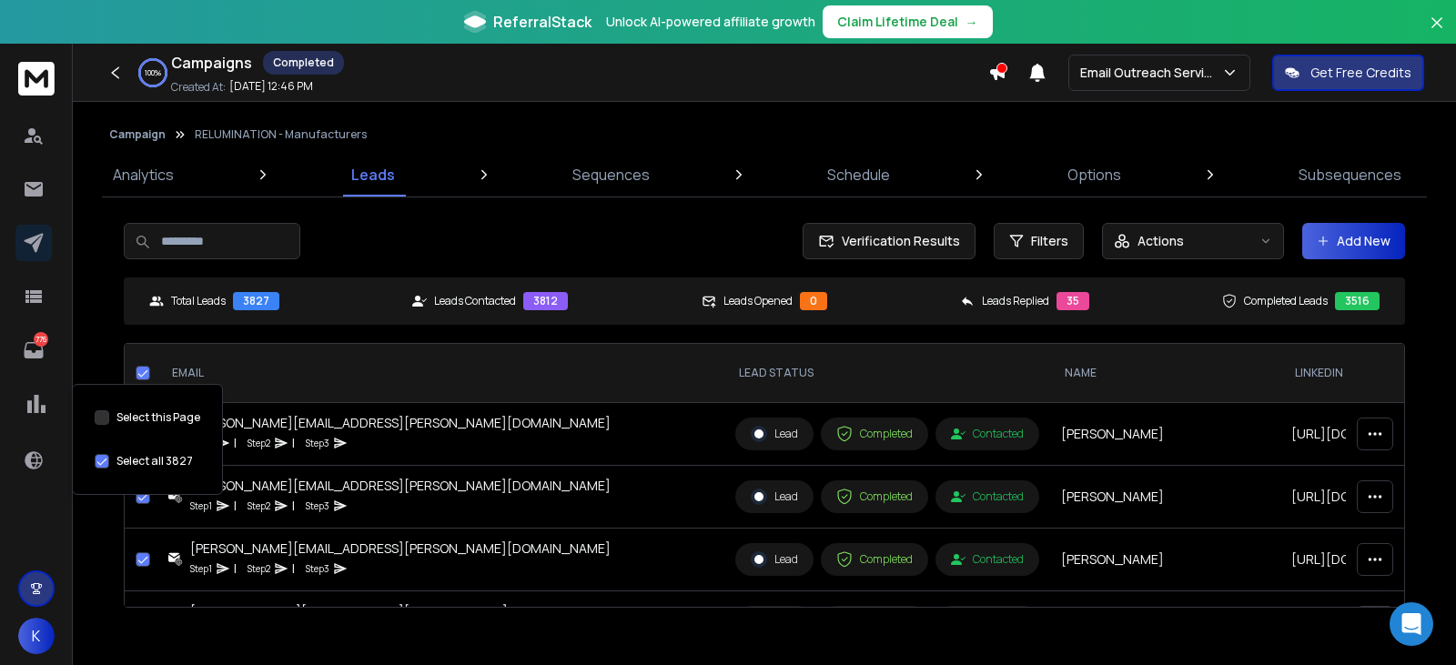
click at [100, 461] on button "Select this Page" at bounding box center [102, 461] width 15 height 15
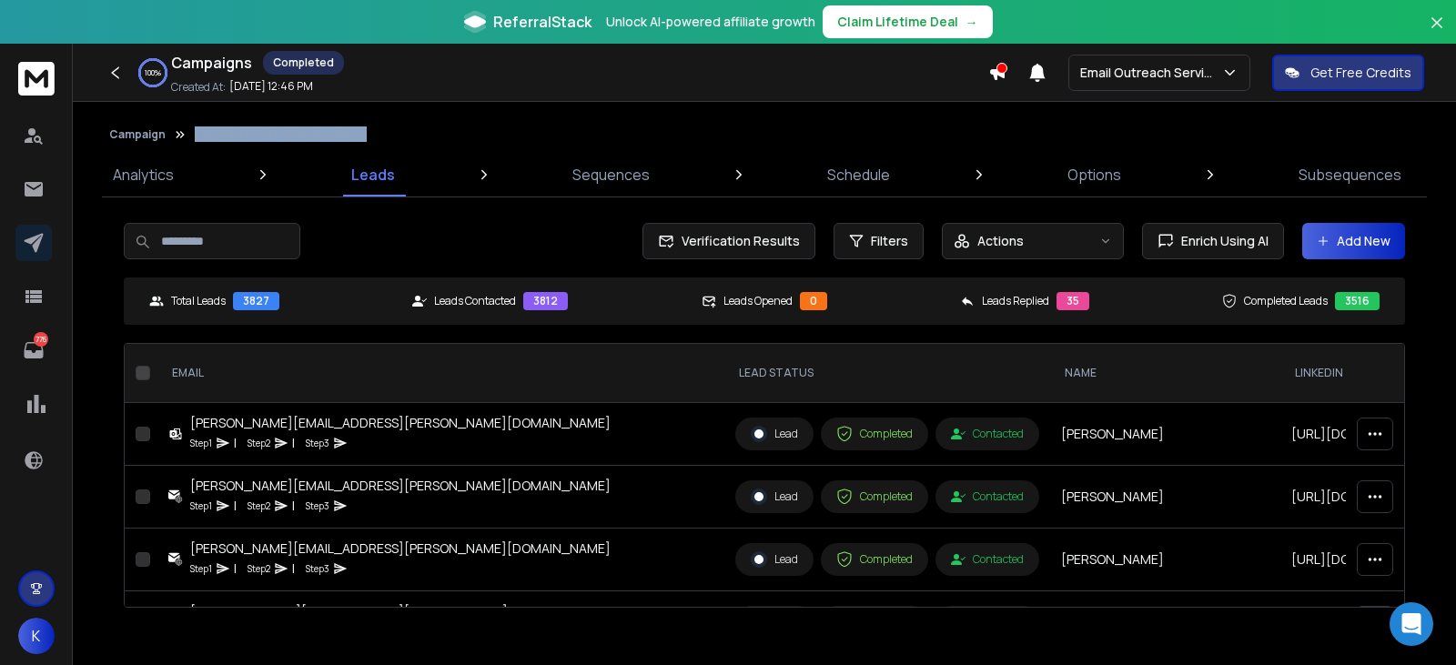
drag, startPoint x: 352, startPoint y: 130, endPoint x: 193, endPoint y: 129, distance: 159.2
click at [193, 131] on div "Campaign RELUMINATION - Manufacturers" at bounding box center [764, 134] width 1310 height 15
copy p "RELUMINATION - Manufacturers"
click at [113, 66] on icon at bounding box center [115, 73] width 16 height 16
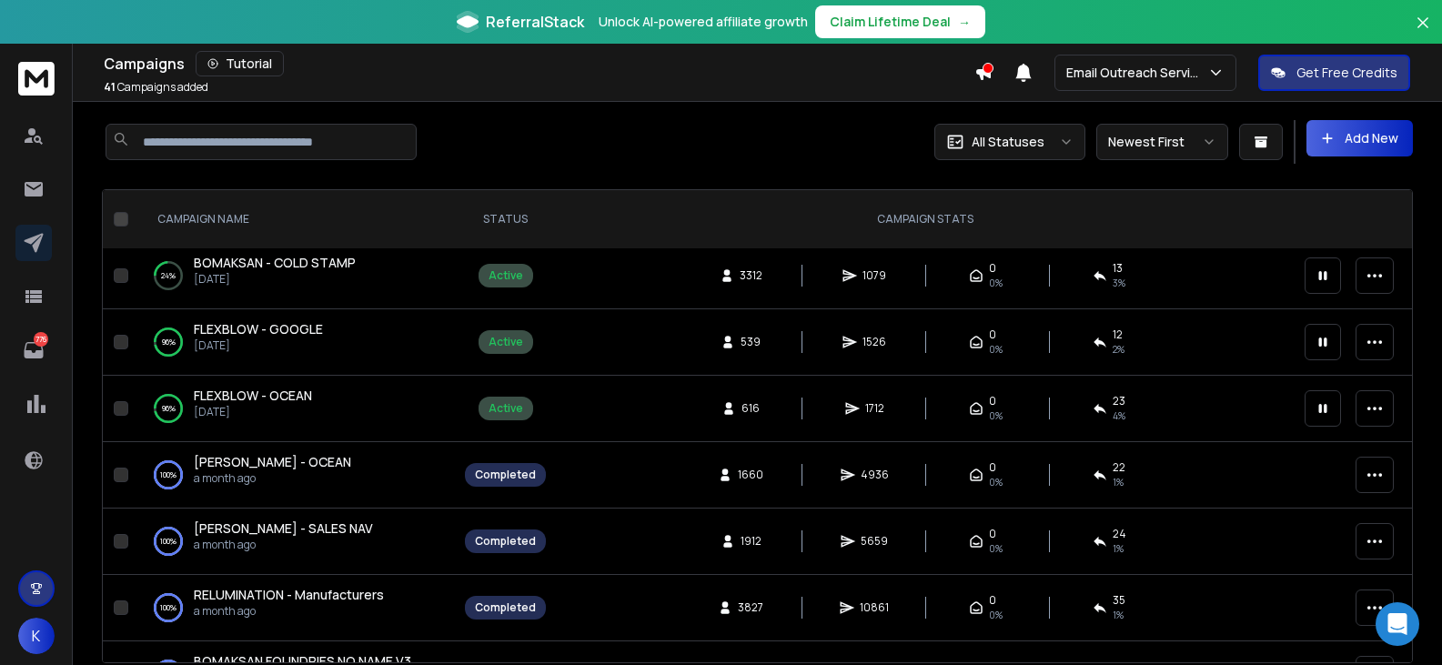
scroll to position [1637, 0]
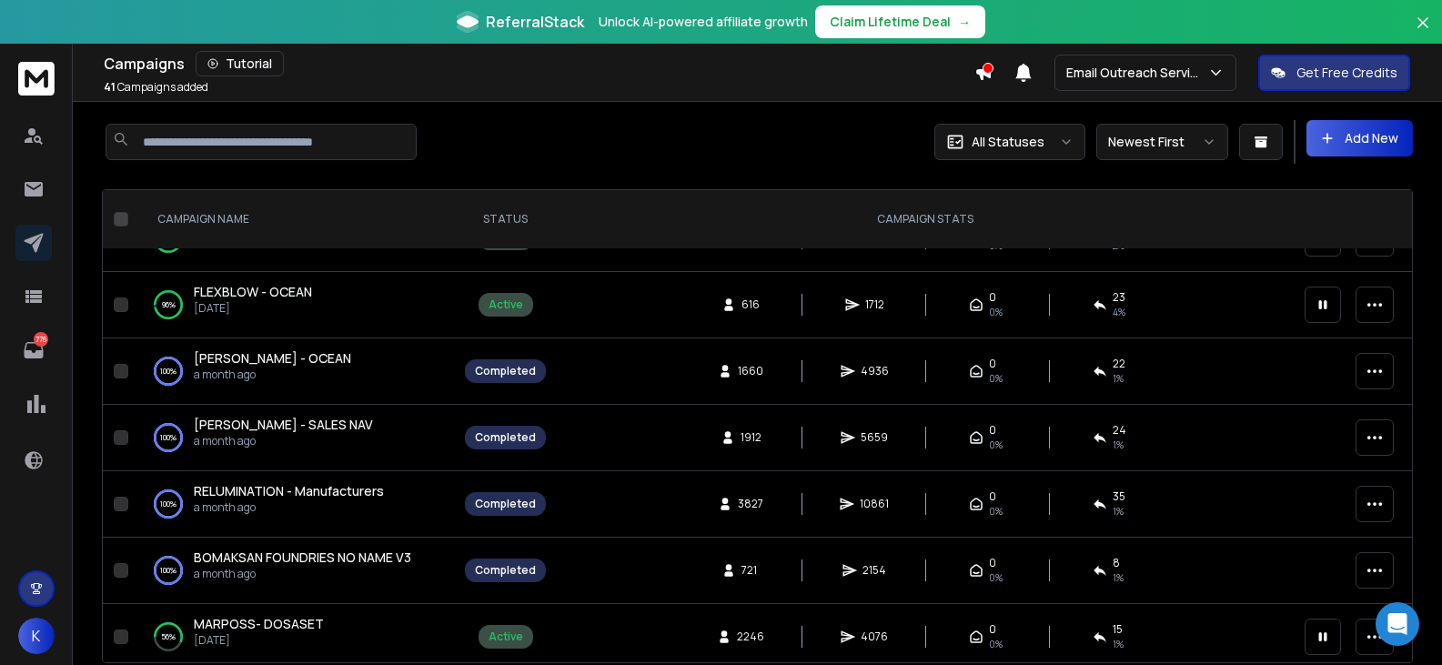
click at [1373, 499] on button "button" at bounding box center [1374, 504] width 38 height 36
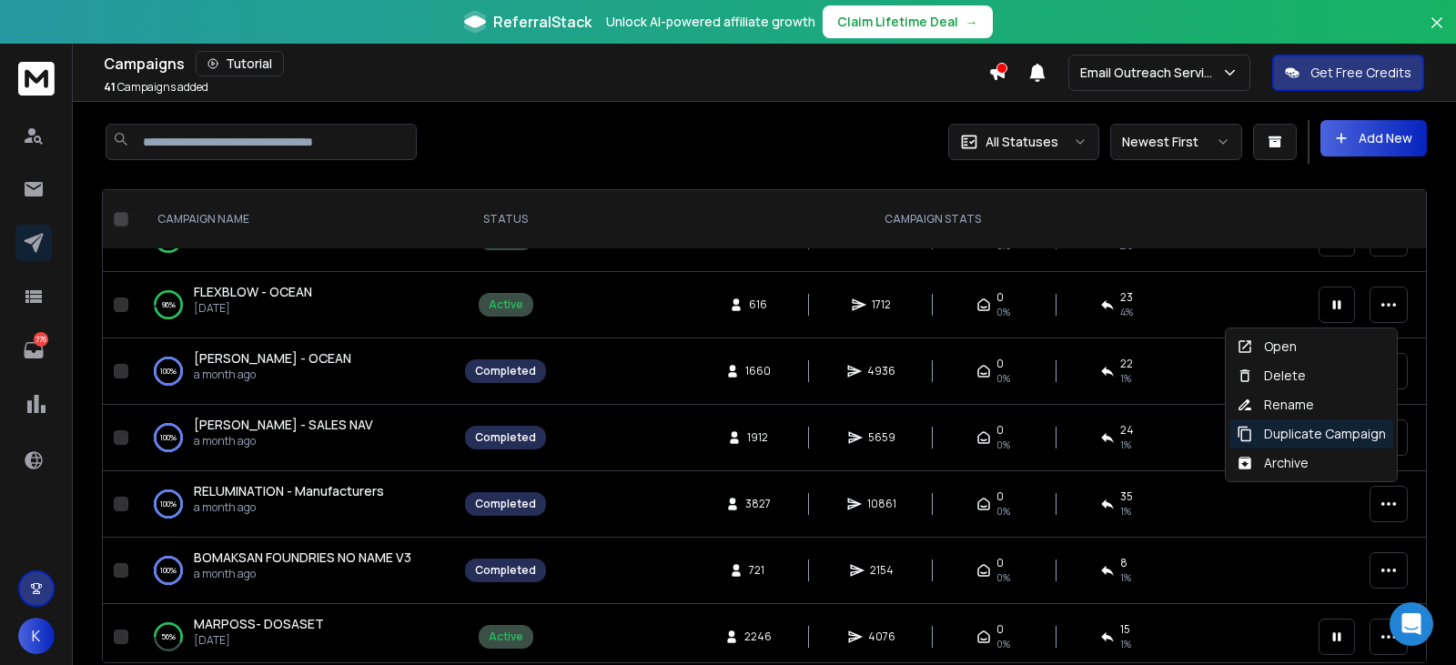
click at [1330, 437] on div "Duplicate Campaign" at bounding box center [1310, 434] width 149 height 18
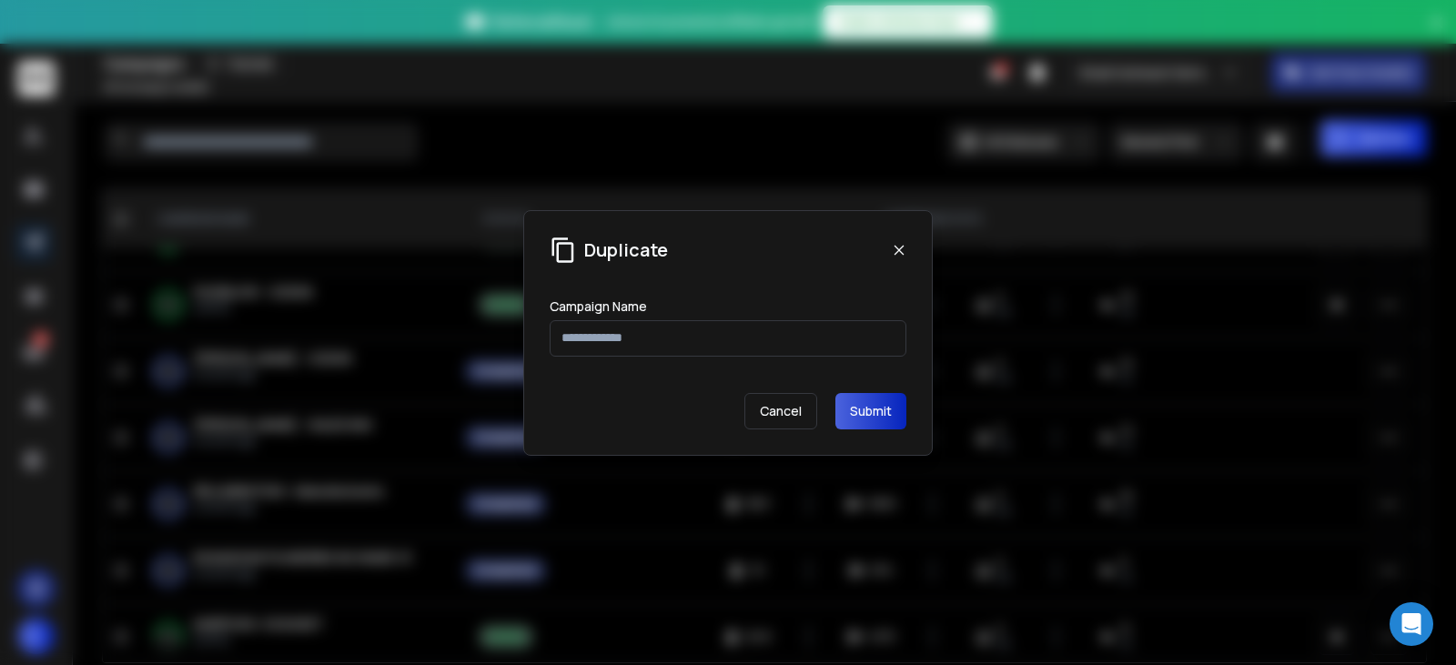
click at [727, 337] on input "text" at bounding box center [727, 338] width 357 height 36
paste input "**********"
type input "**********"
click at [878, 408] on button "Submit" at bounding box center [870, 411] width 71 height 36
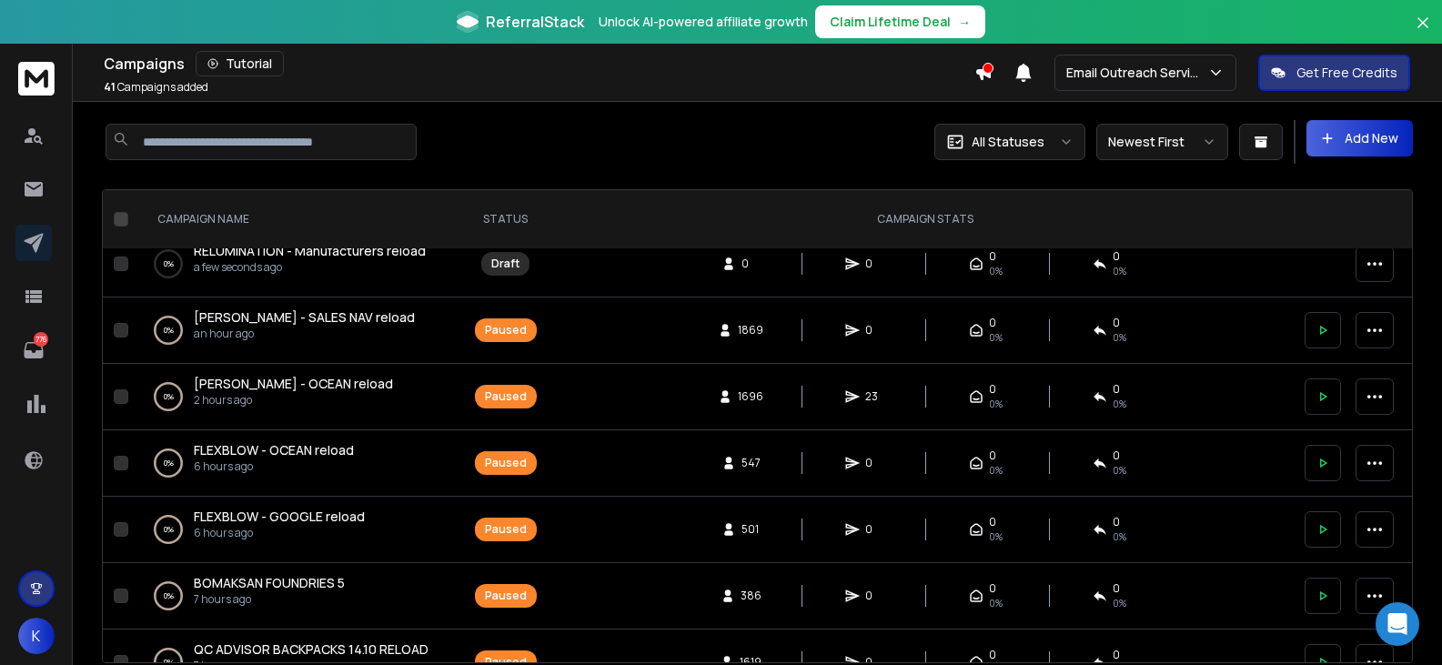
scroll to position [0, 0]
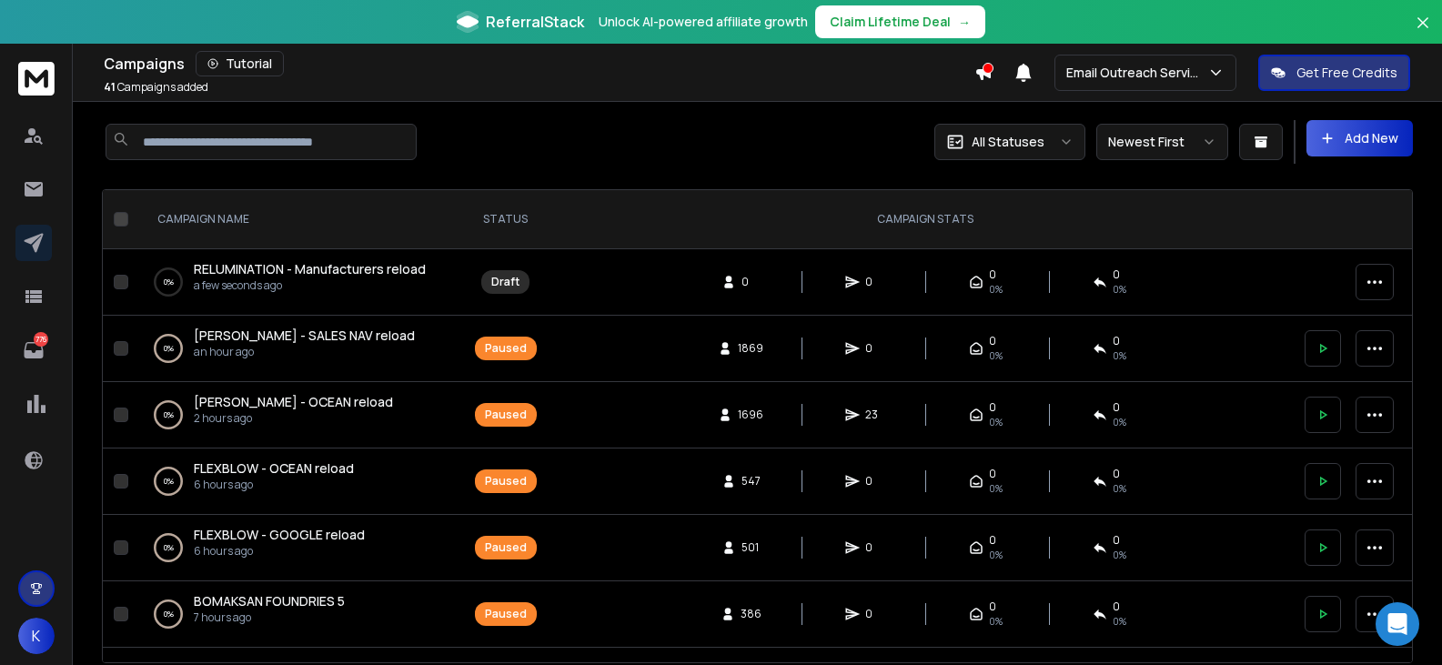
click at [572, 283] on div "0 0 0 0% 0 0%" at bounding box center [925, 281] width 715 height 29
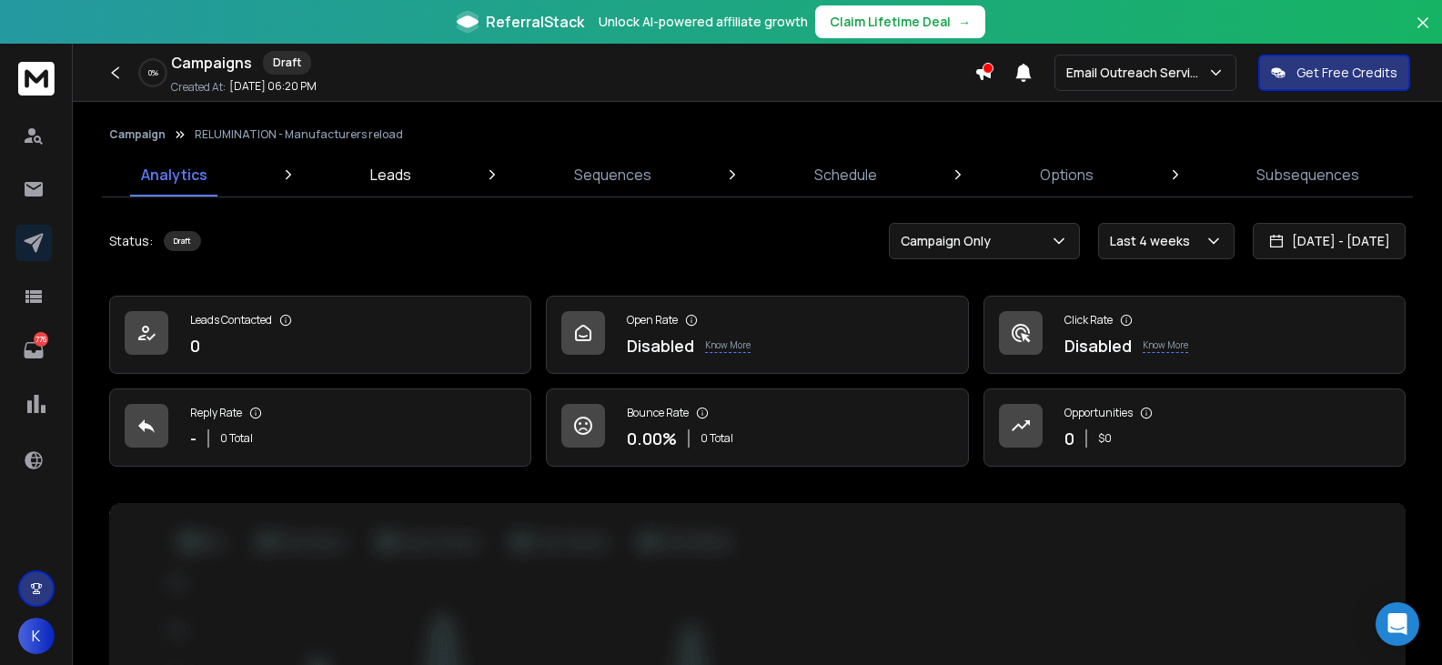
click at [400, 176] on p "Leads" at bounding box center [390, 175] width 41 height 22
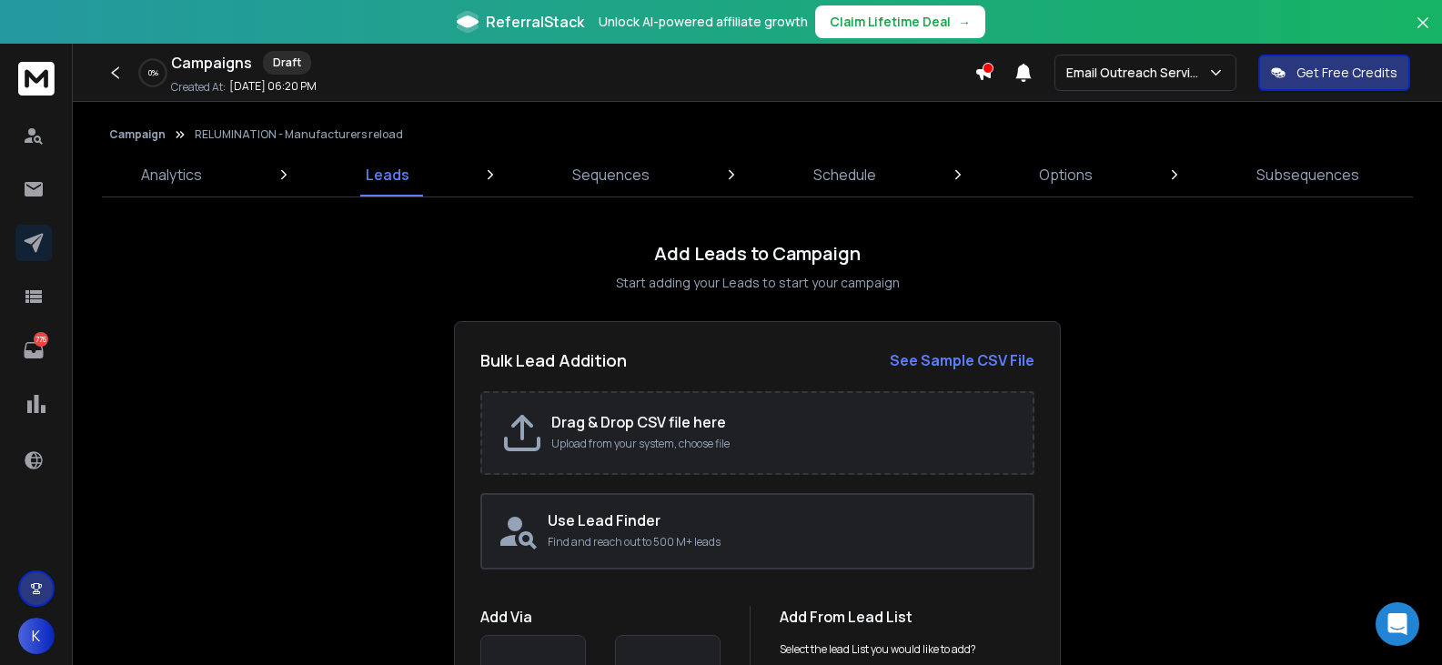
click at [622, 435] on div "Drag & Drop CSV file here Upload from your system, choose file" at bounding box center [782, 433] width 463 height 44
type input "**********"
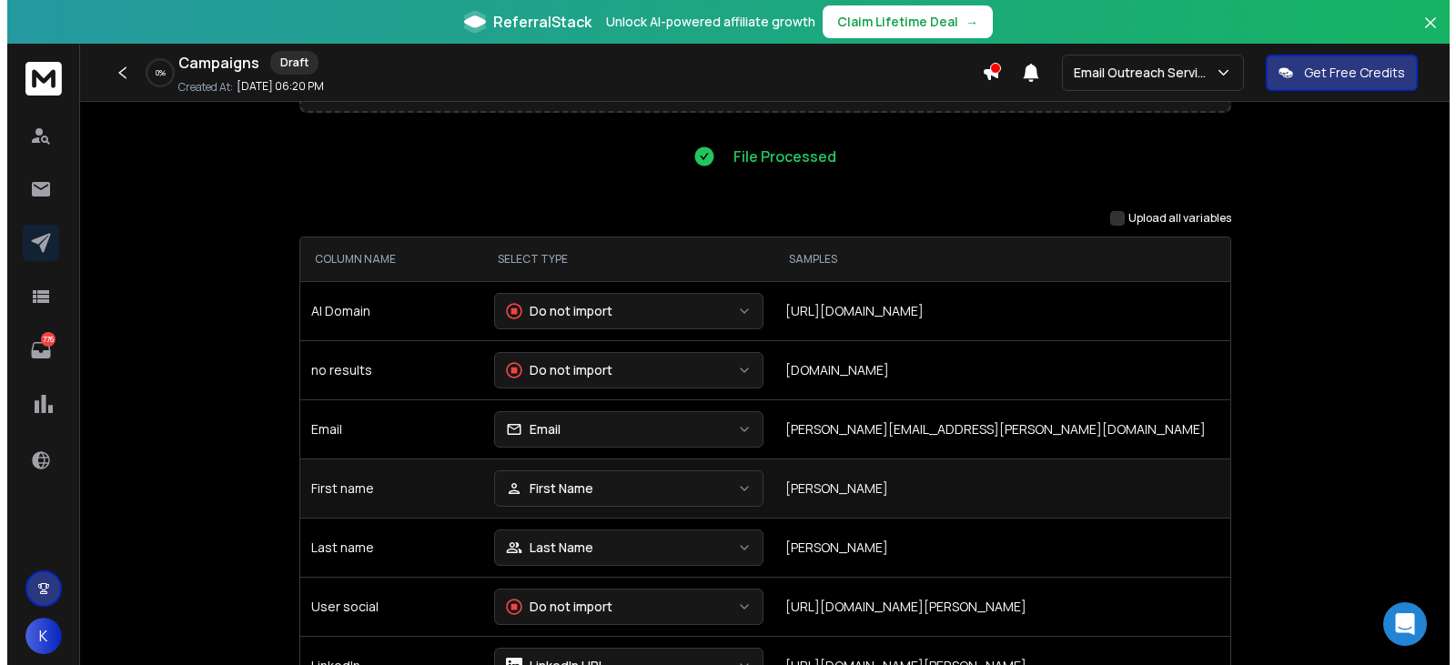
scroll to position [273, 0]
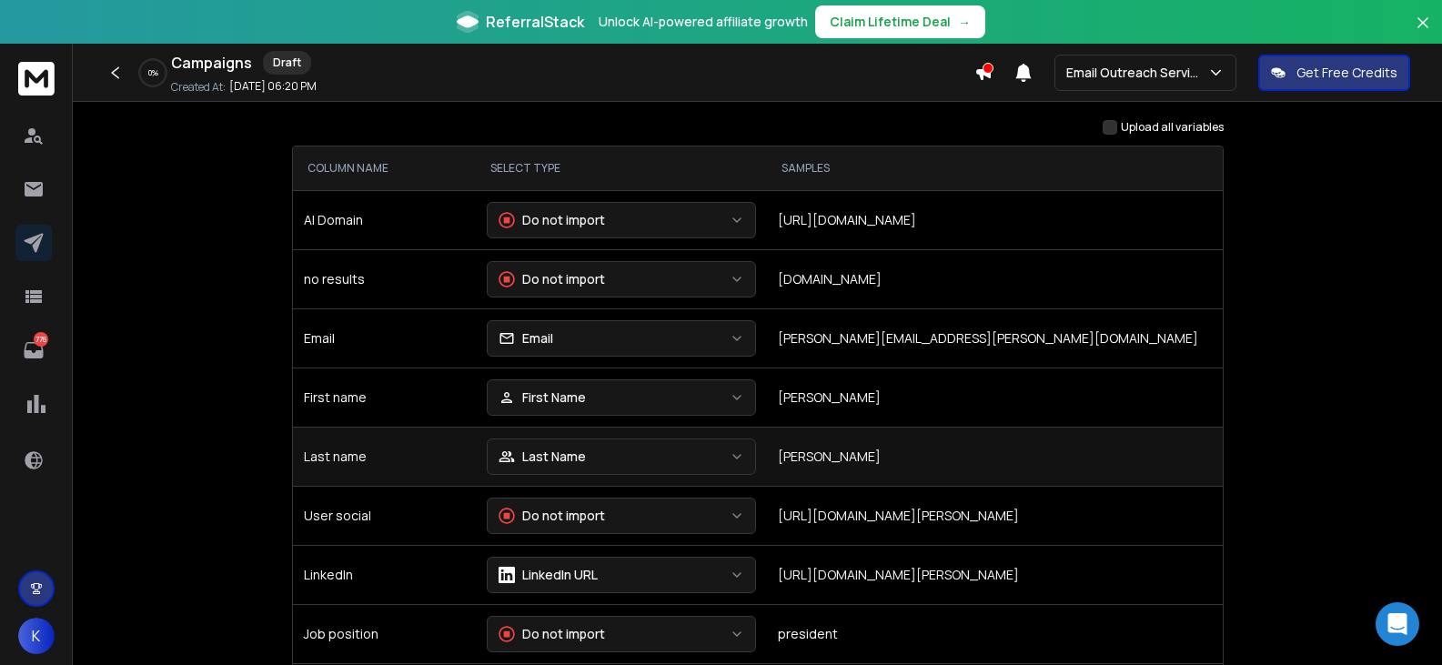
click at [638, 438] on button "Last Name" at bounding box center [621, 456] width 268 height 36
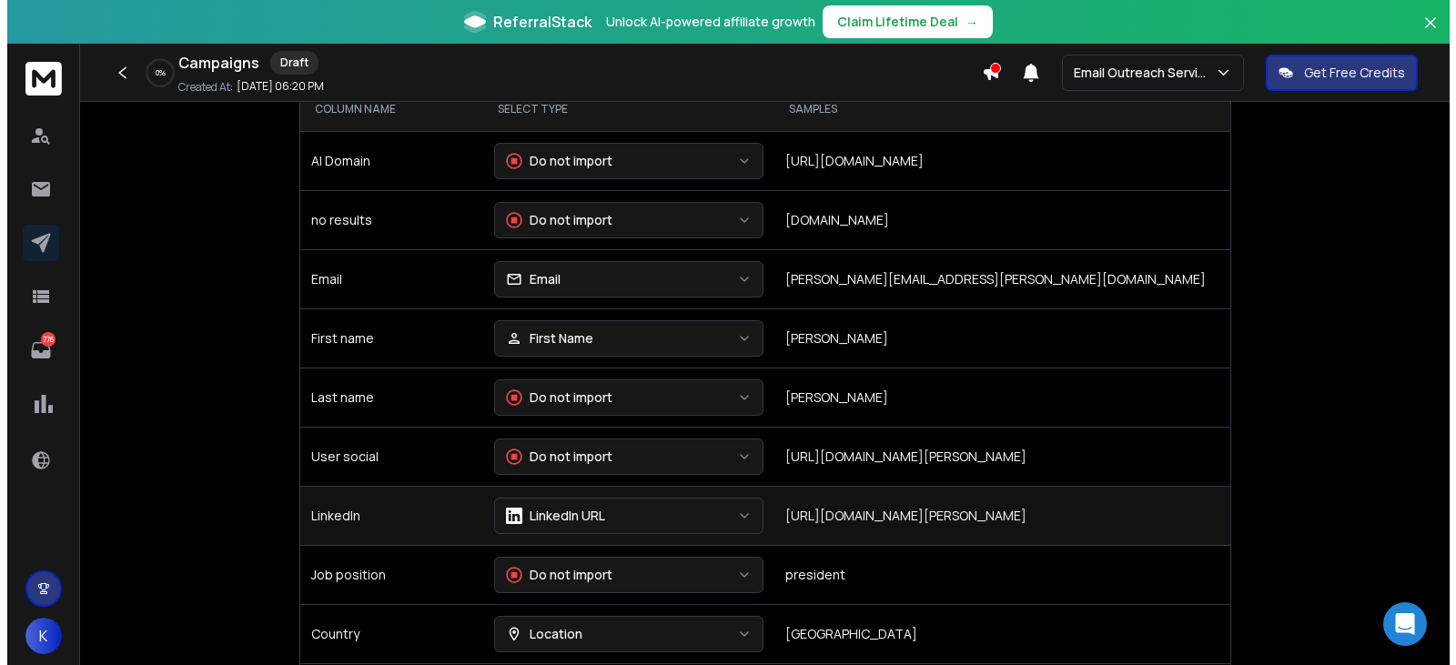
scroll to position [364, 0]
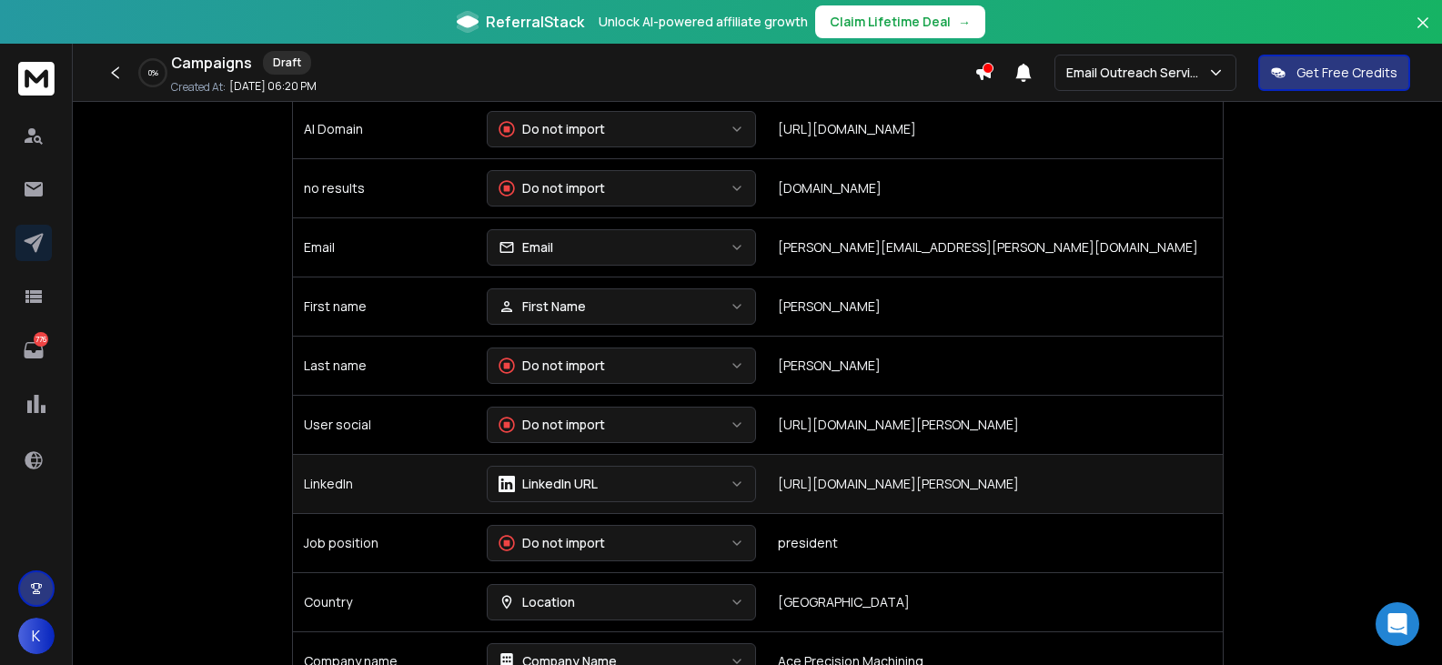
click at [638, 466] on button "LinkedIn URL" at bounding box center [621, 484] width 268 height 36
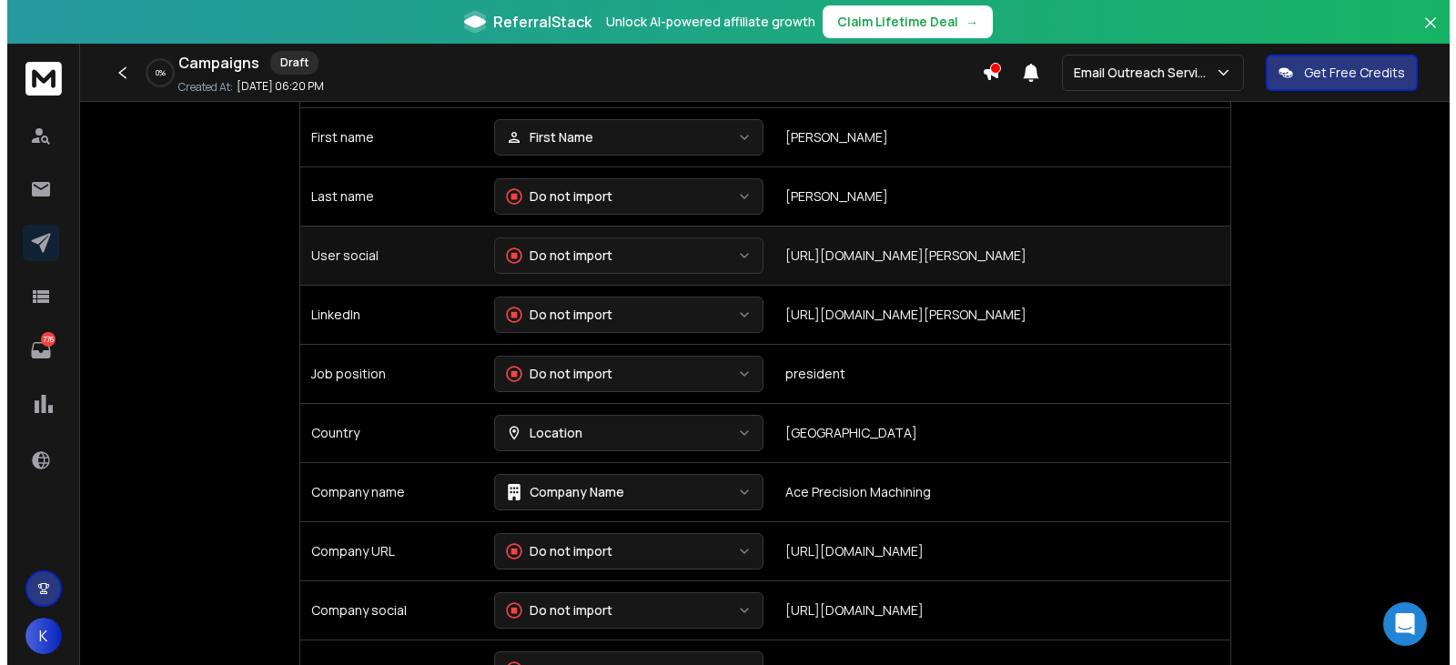
scroll to position [546, 0]
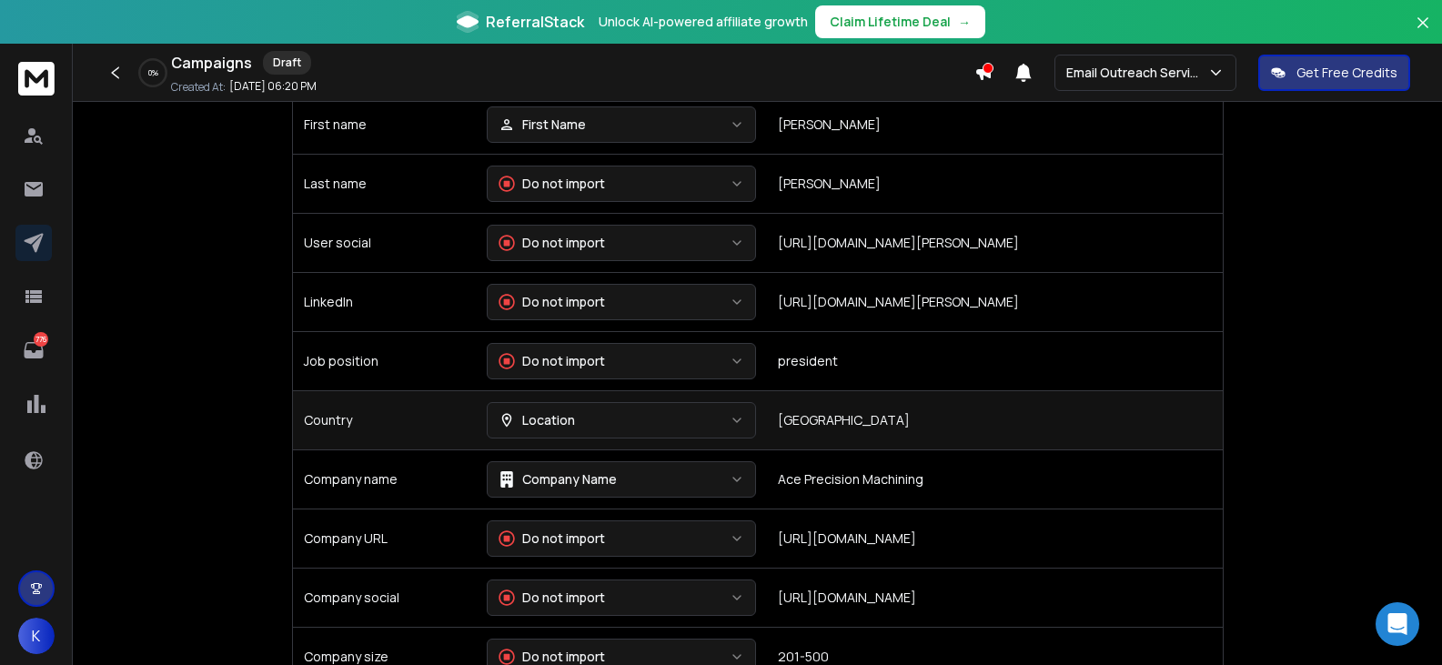
click at [608, 402] on button "Location" at bounding box center [621, 420] width 268 height 36
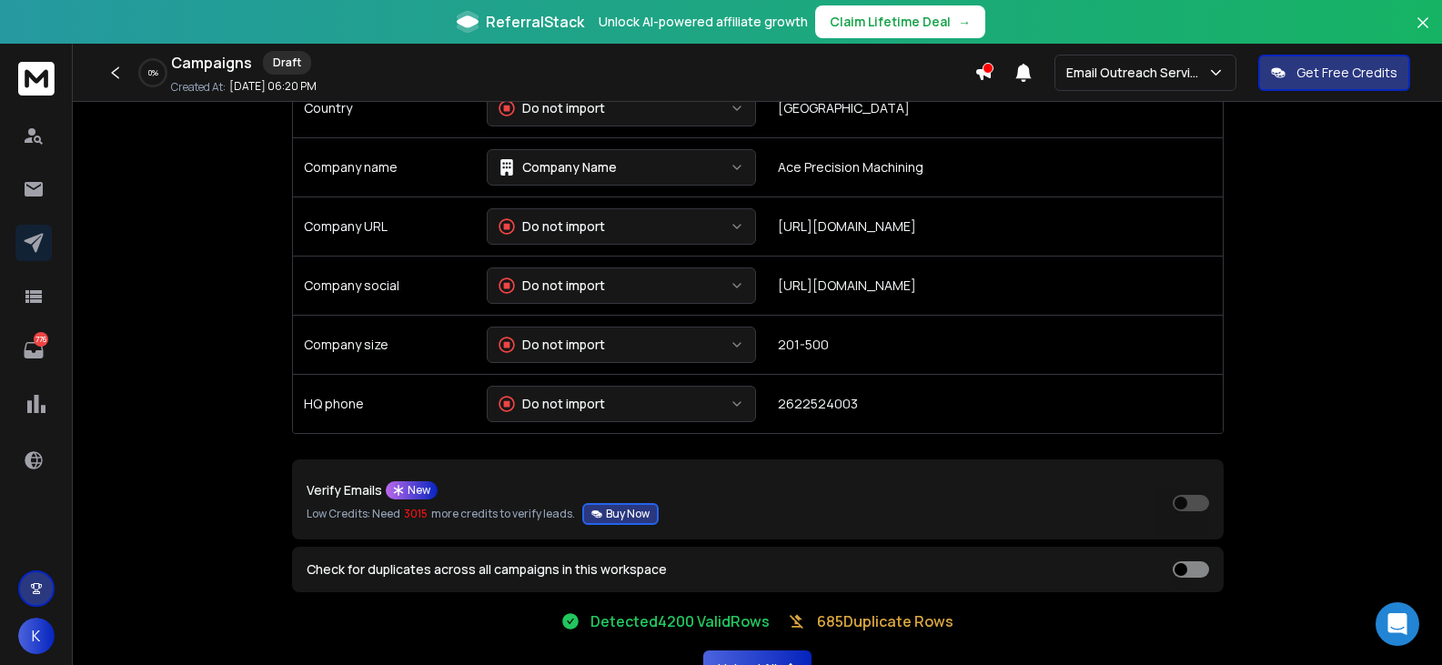
scroll to position [880, 0]
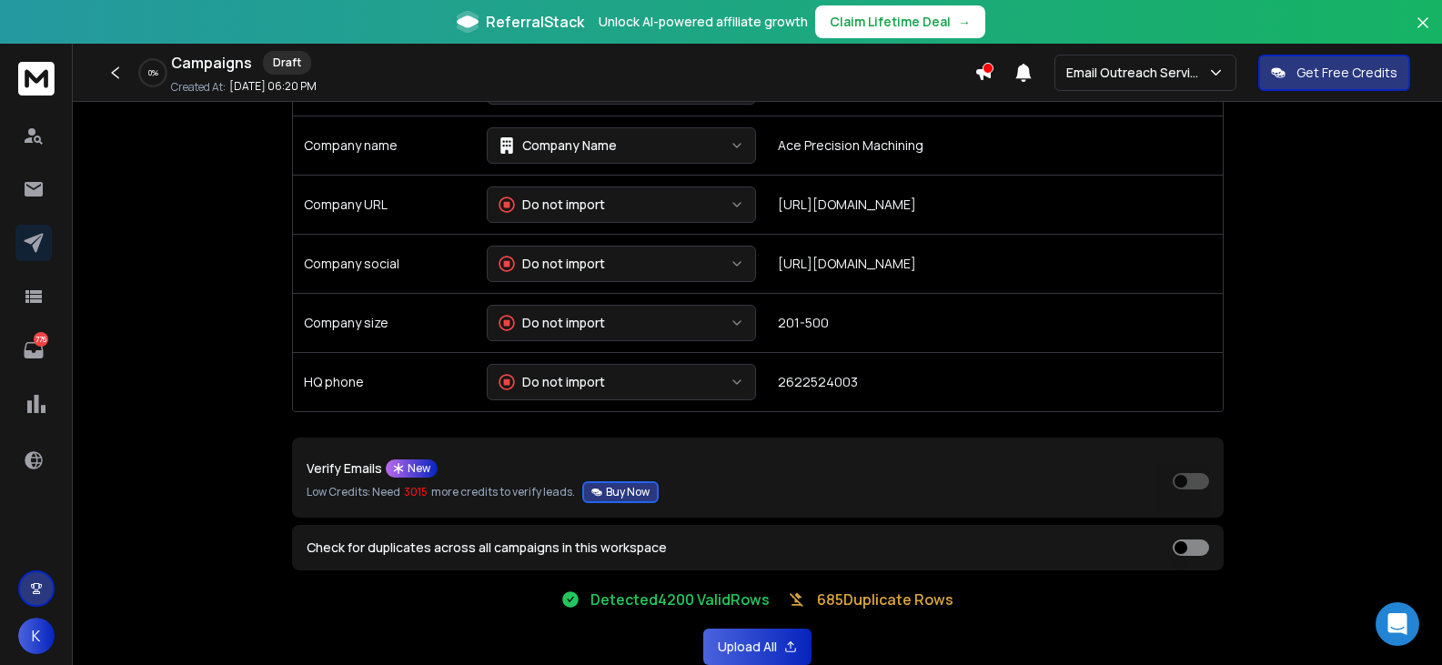
click at [773, 629] on button "Upload All" at bounding box center [757, 647] width 108 height 36
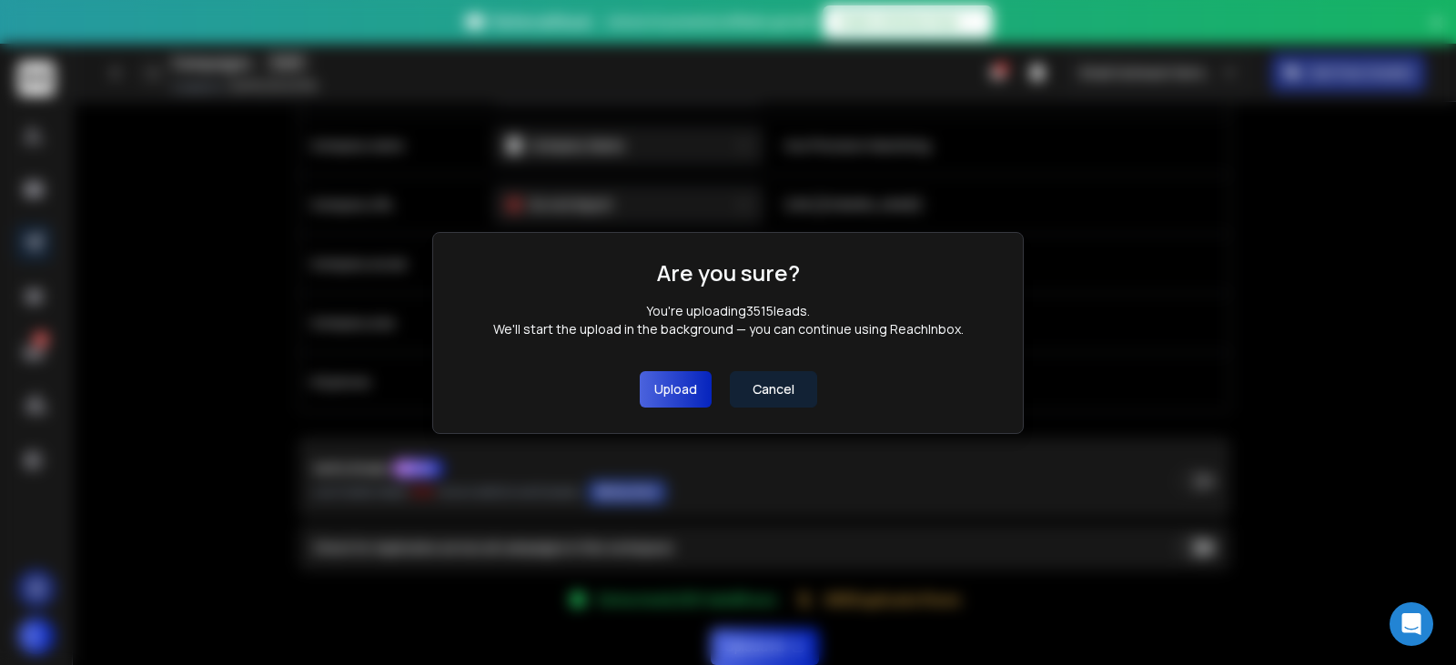
click at [680, 391] on button "Upload" at bounding box center [676, 389] width 72 height 36
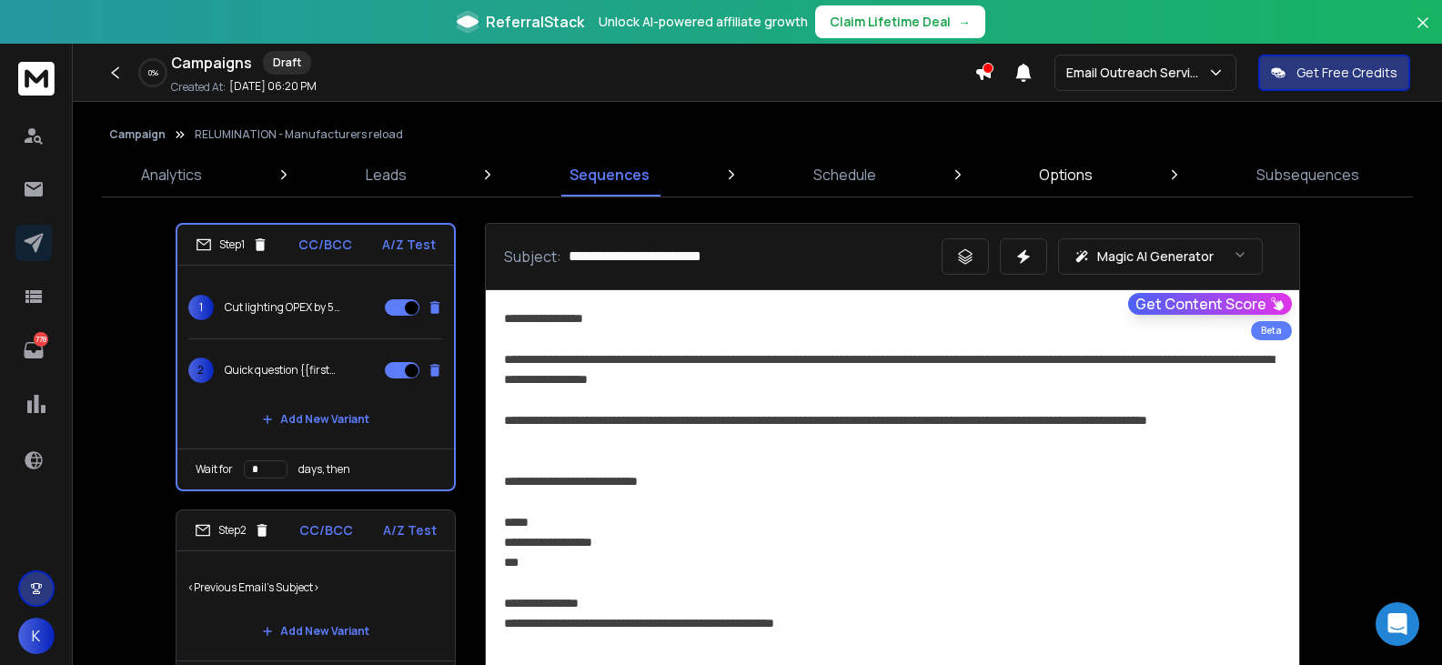
click at [1093, 174] on p "Options" at bounding box center [1066, 175] width 54 height 22
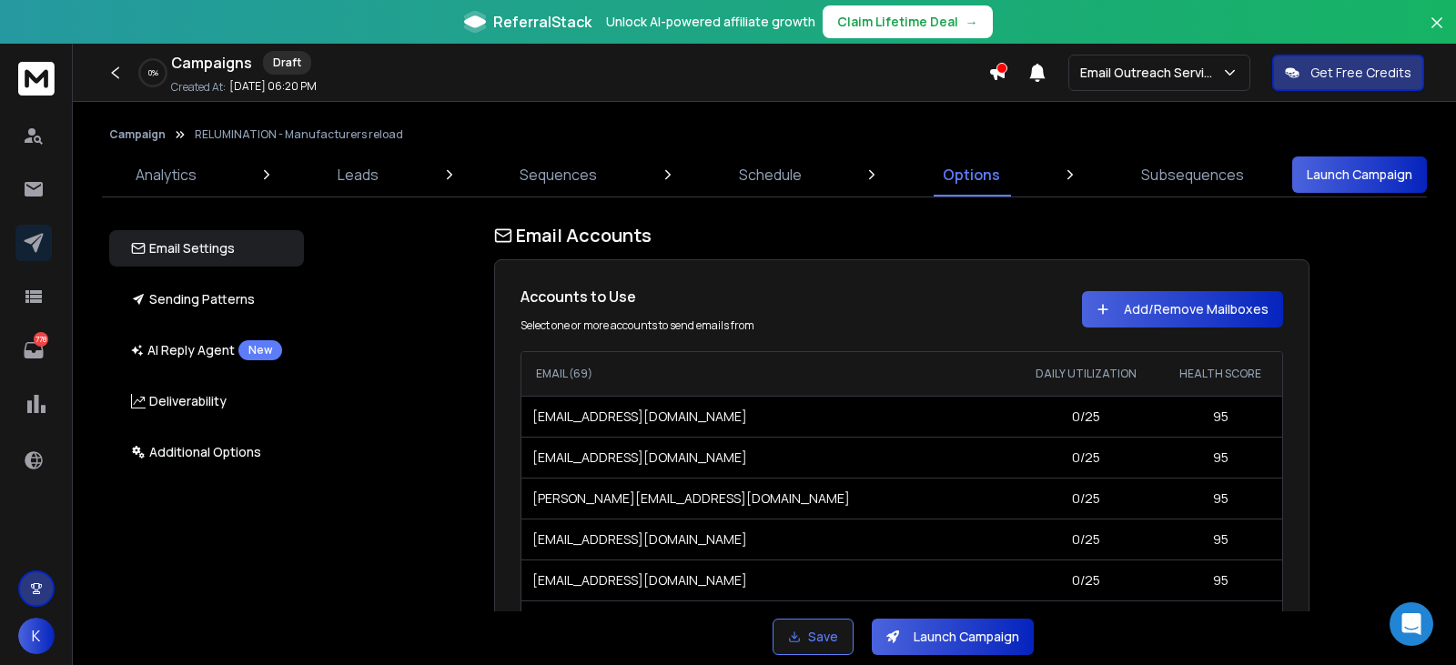
click at [1391, 172] on button "Launch Campaign" at bounding box center [1359, 174] width 135 height 36
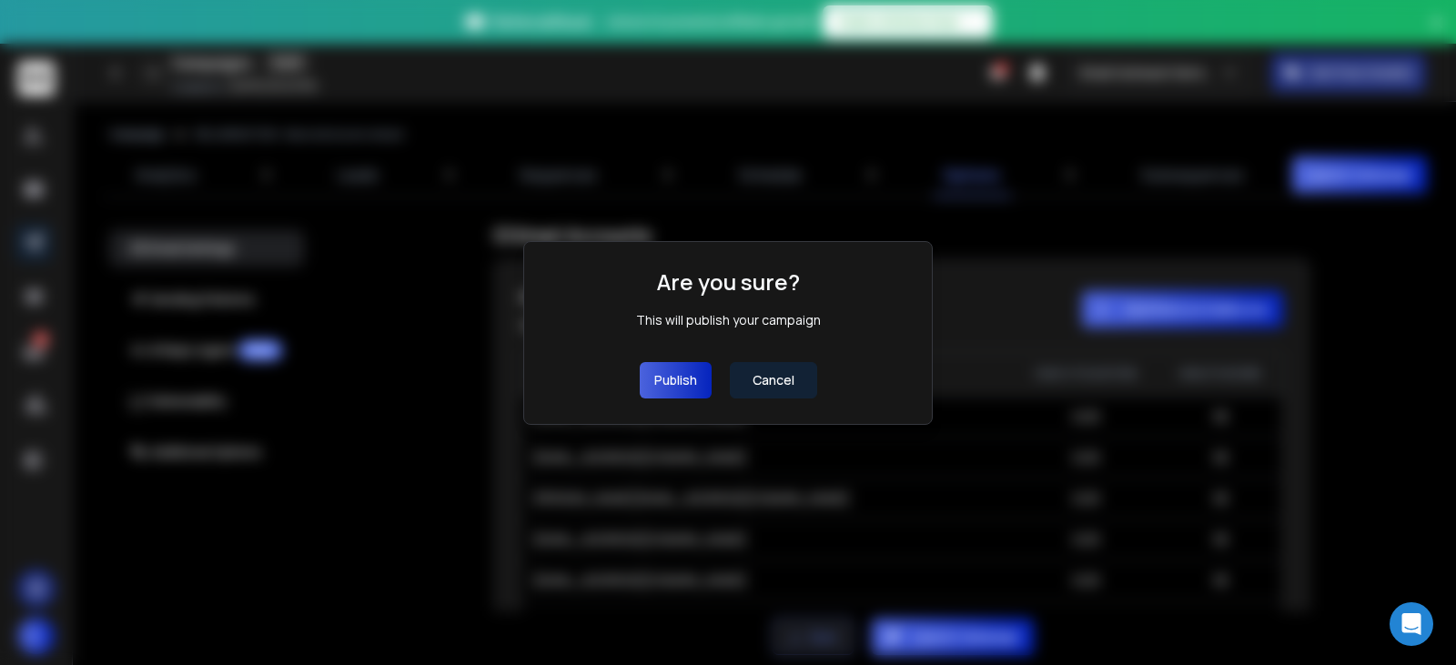
click at [680, 377] on button "Publish" at bounding box center [676, 380] width 72 height 36
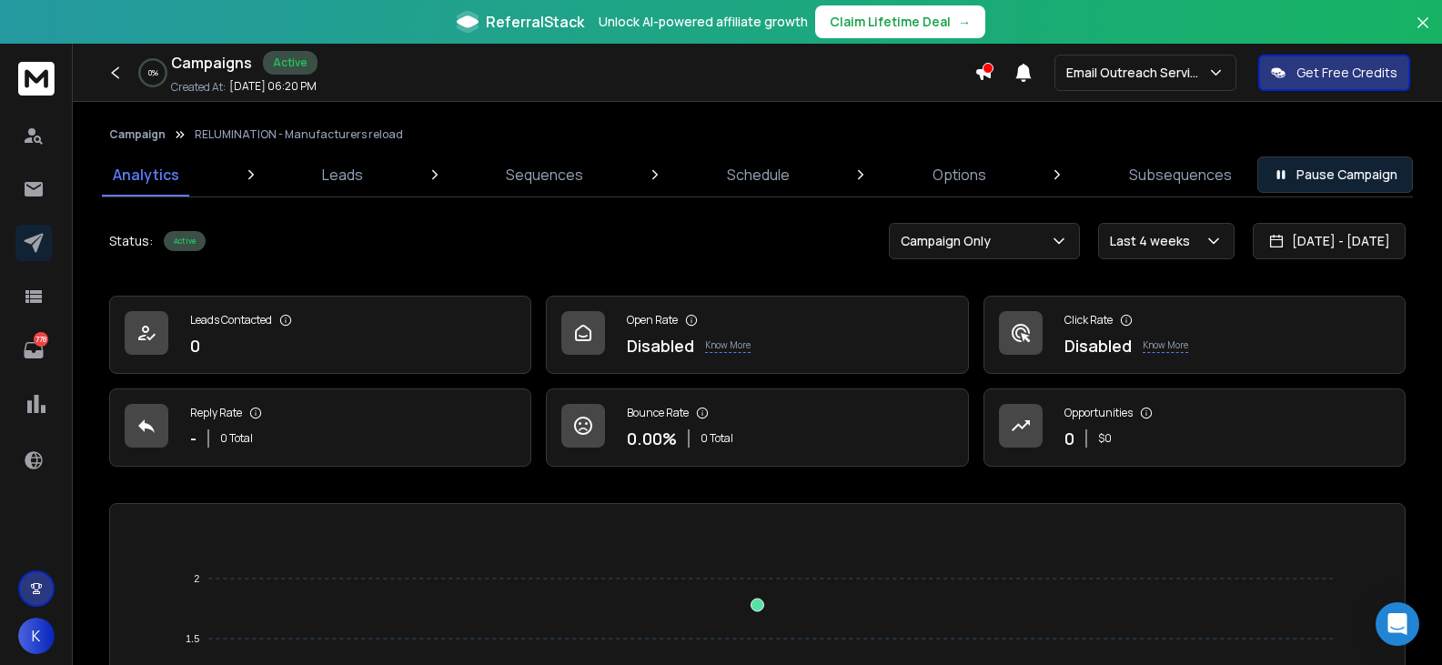
click at [1327, 171] on button "Pause Campaign" at bounding box center [1335, 174] width 156 height 36
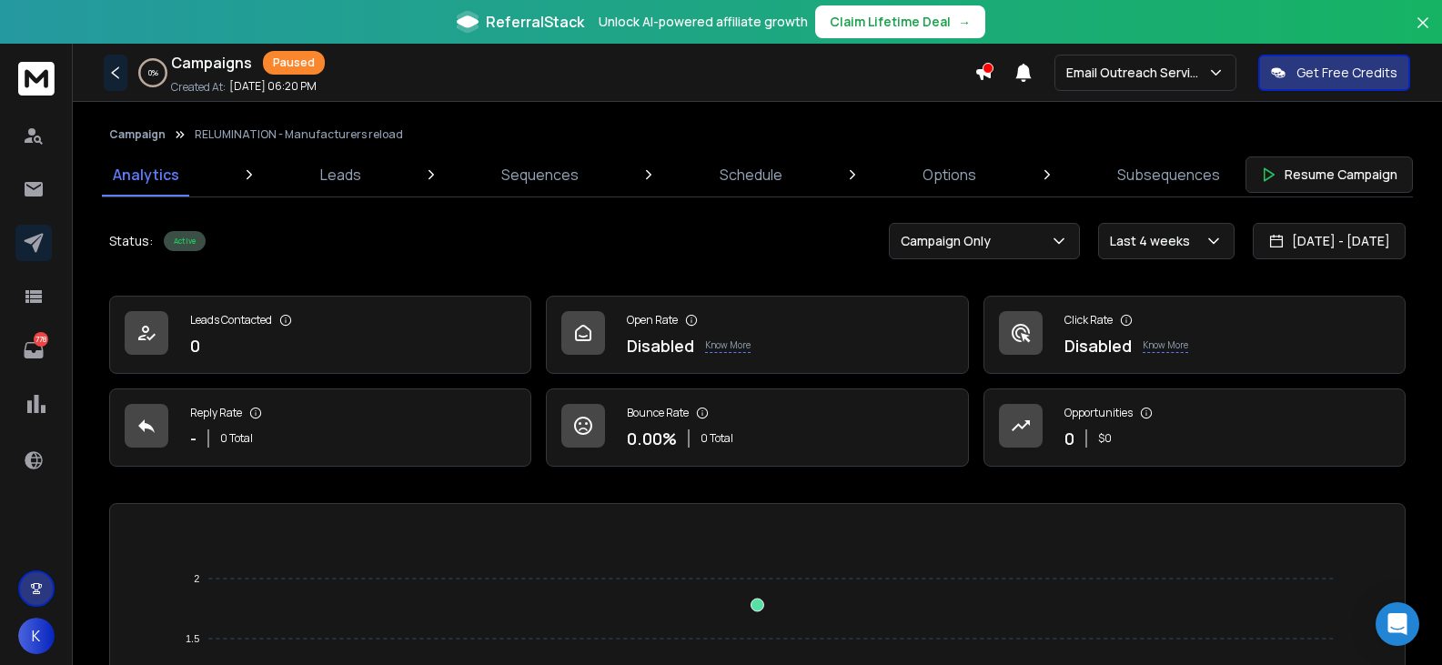
click at [108, 65] on icon at bounding box center [115, 73] width 16 height 16
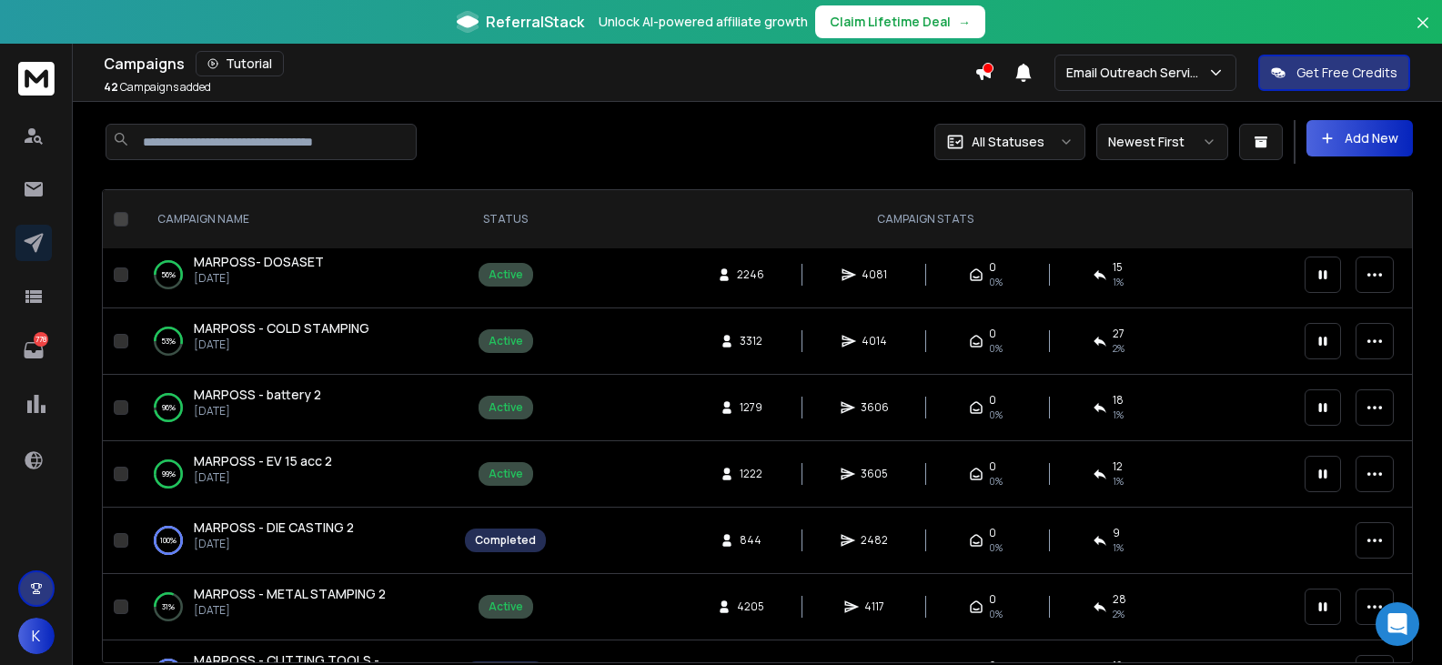
scroll to position [2092, 0]
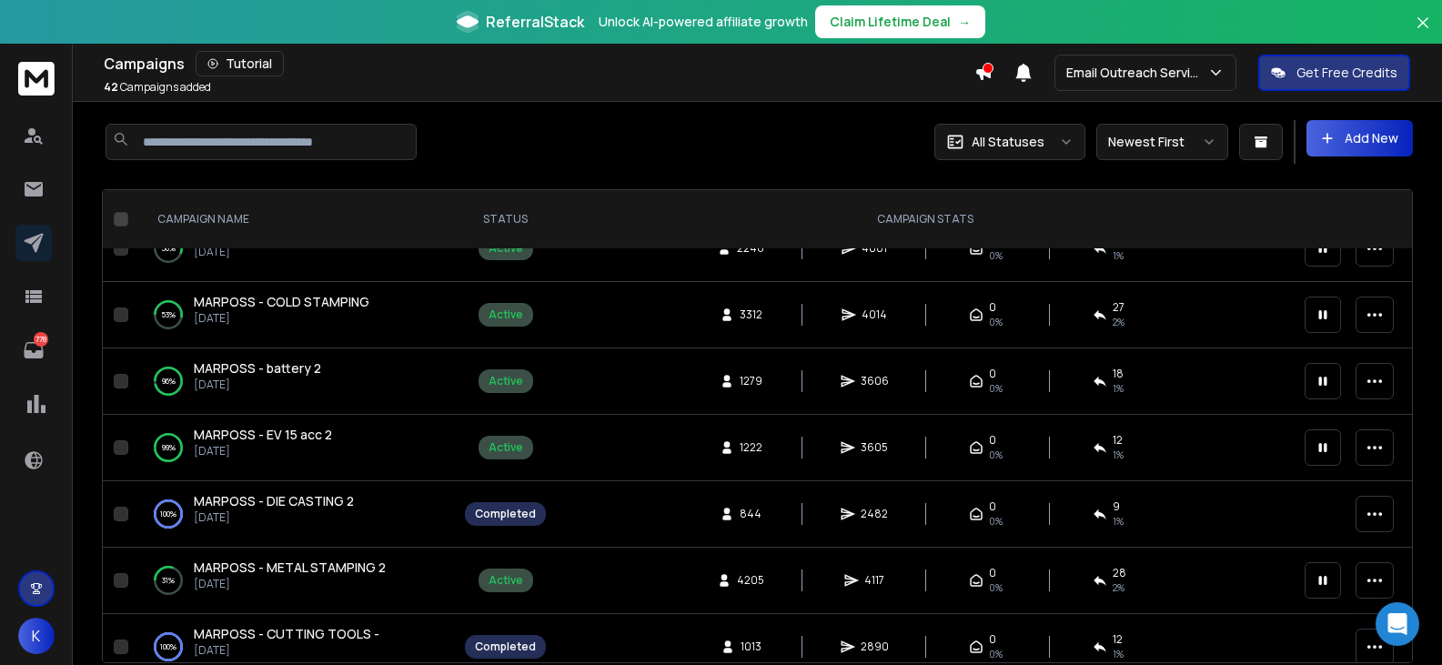
click at [363, 378] on div "96 % MARPOSS - battery 2 [DATE]" at bounding box center [295, 381] width 282 height 44
